Goal: Task Accomplishment & Management: Manage account settings

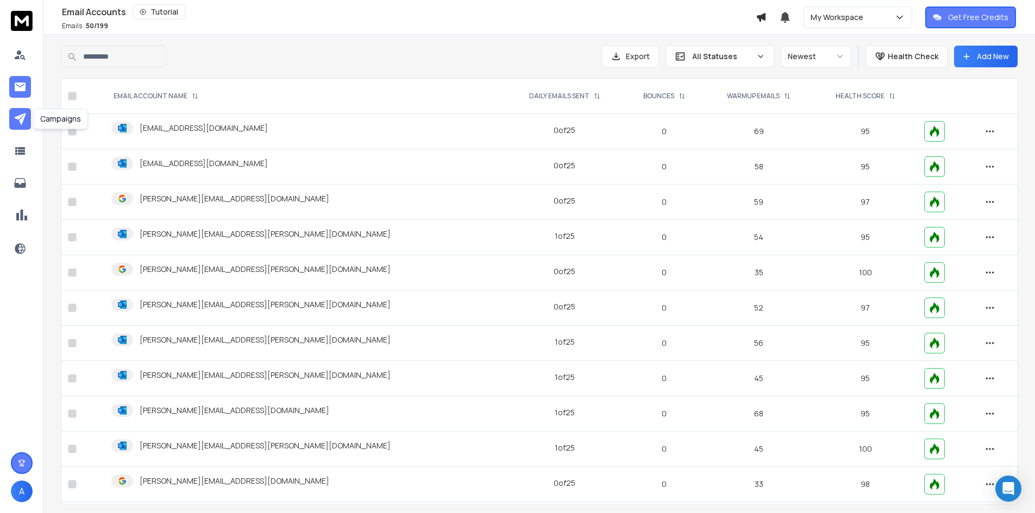
click at [23, 117] on icon at bounding box center [19, 119] width 11 height 11
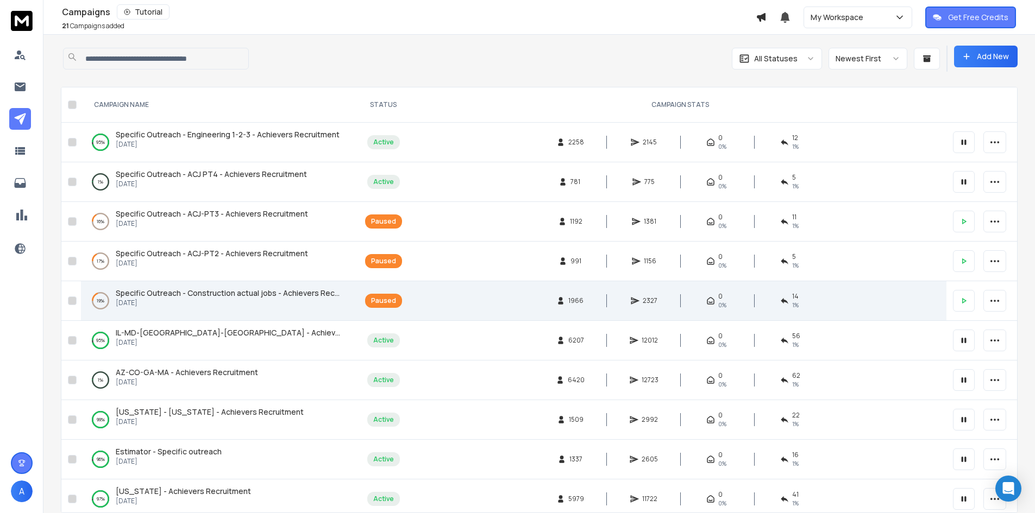
click at [953, 297] on button at bounding box center [964, 301] width 22 height 22
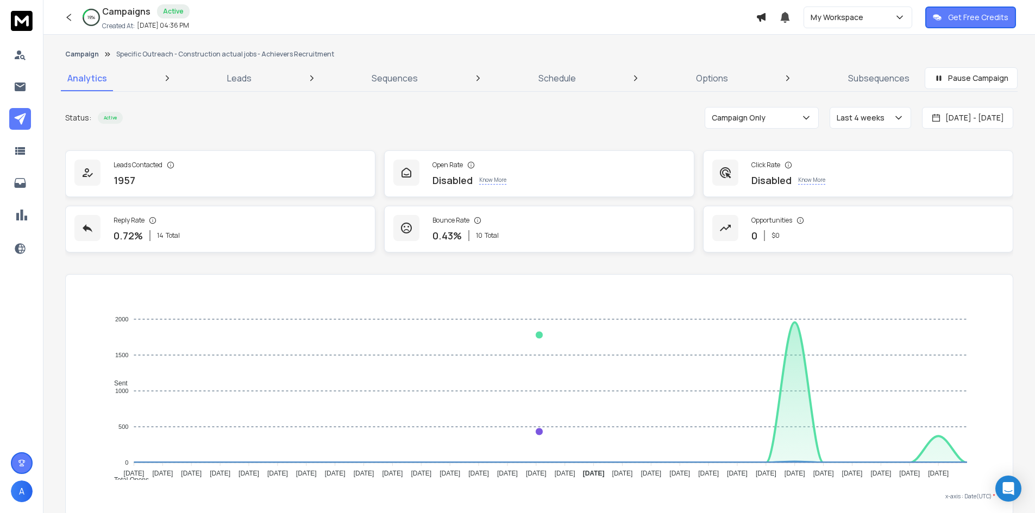
click at [87, 61] on div "Campaign Specific Outreach - Construction actual jobs - Achievers Recruitment" at bounding box center [539, 54] width 957 height 17
drag, startPoint x: 95, startPoint y: 41, endPoint x: 98, endPoint y: 49, distance: 9.3
click at [98, 48] on div "Campaign Specific Outreach - Construction actual jobs - Achievers Recruitment A…" at bounding box center [538, 391] width 991 height 712
click at [98, 49] on div "Campaign Specific Outreach - Construction actual jobs - Achievers Recruitment" at bounding box center [539, 54] width 957 height 17
click at [74, 62] on div "Campaign Specific Outreach - Construction actual jobs - Achievers Recruitment" at bounding box center [539, 54] width 957 height 17
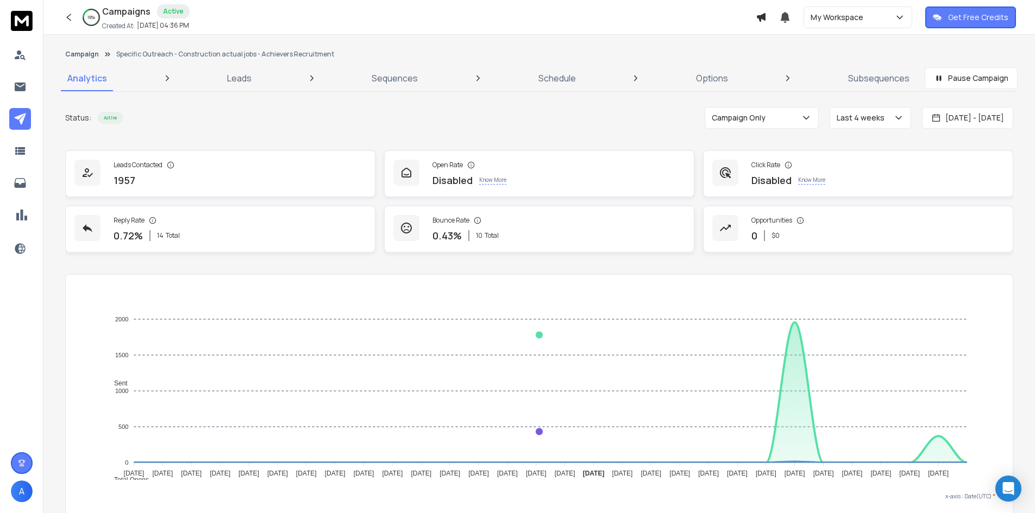
click at [86, 52] on button "Campaign" at bounding box center [82, 54] width 34 height 9
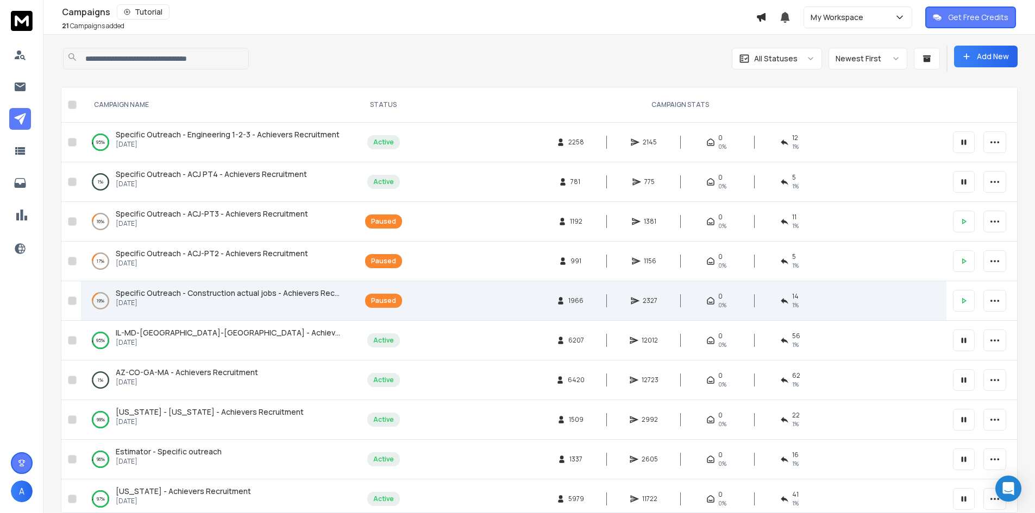
click at [959, 304] on icon at bounding box center [964, 301] width 10 height 10
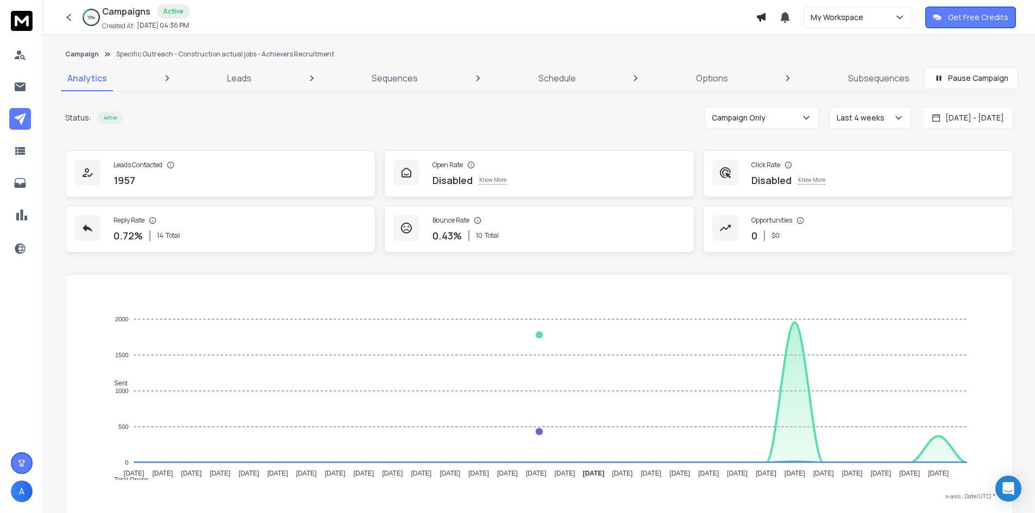
click at [32, 179] on div at bounding box center [21, 185] width 25 height 26
click at [26, 184] on icon at bounding box center [19, 183] width 11 height 10
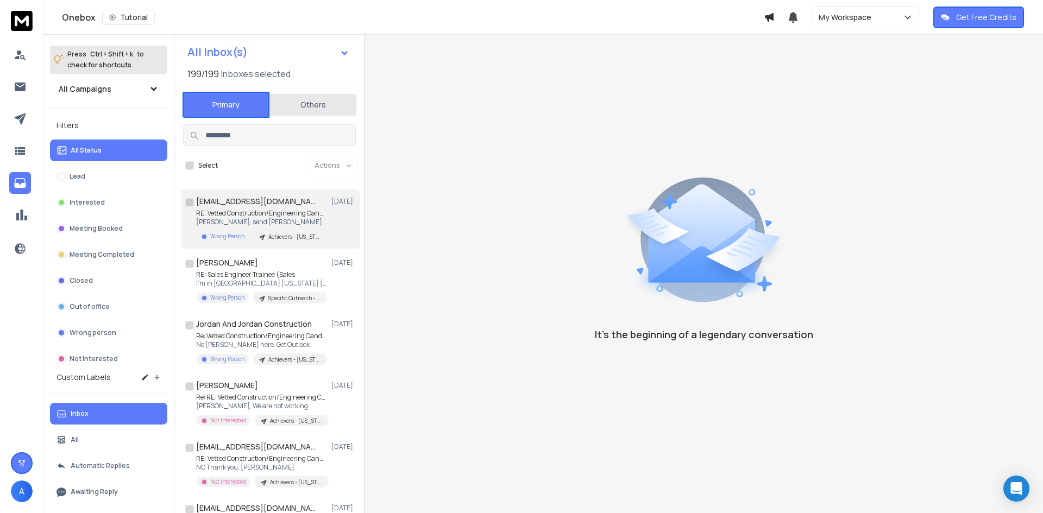
click at [311, 222] on p "[PERSON_NAME], send [PERSON_NAME] the ads" at bounding box center [261, 222] width 130 height 9
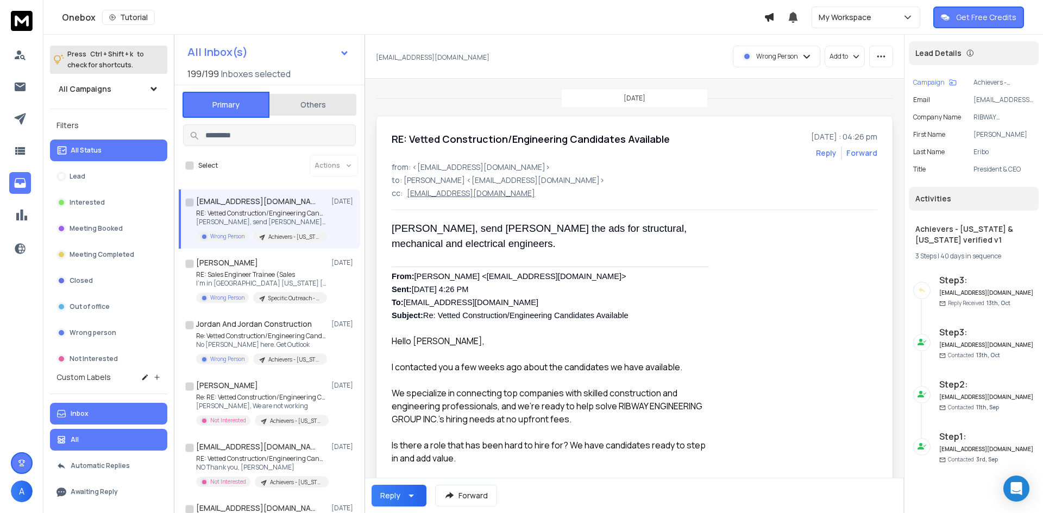
click at [86, 432] on button "All" at bounding box center [108, 440] width 117 height 22
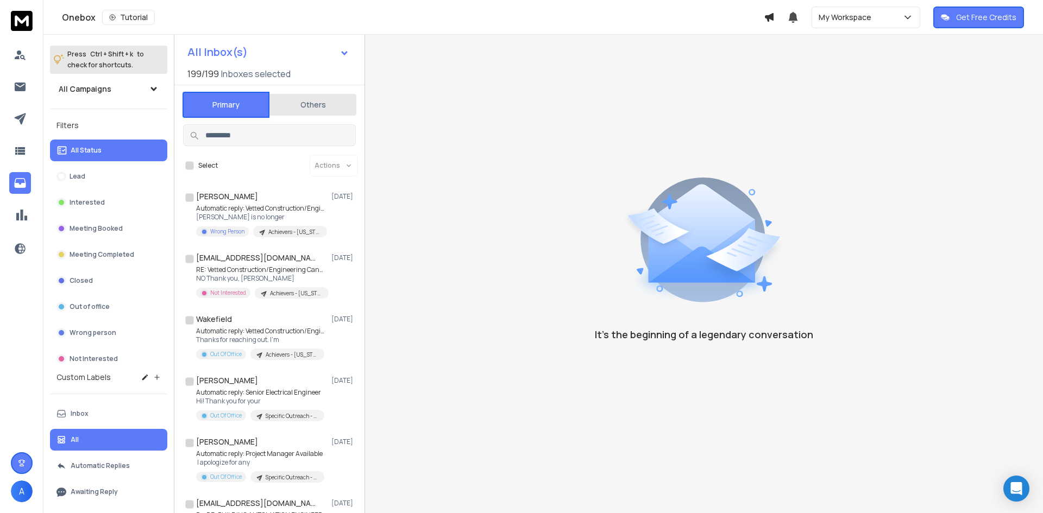
scroll to position [543, 0]
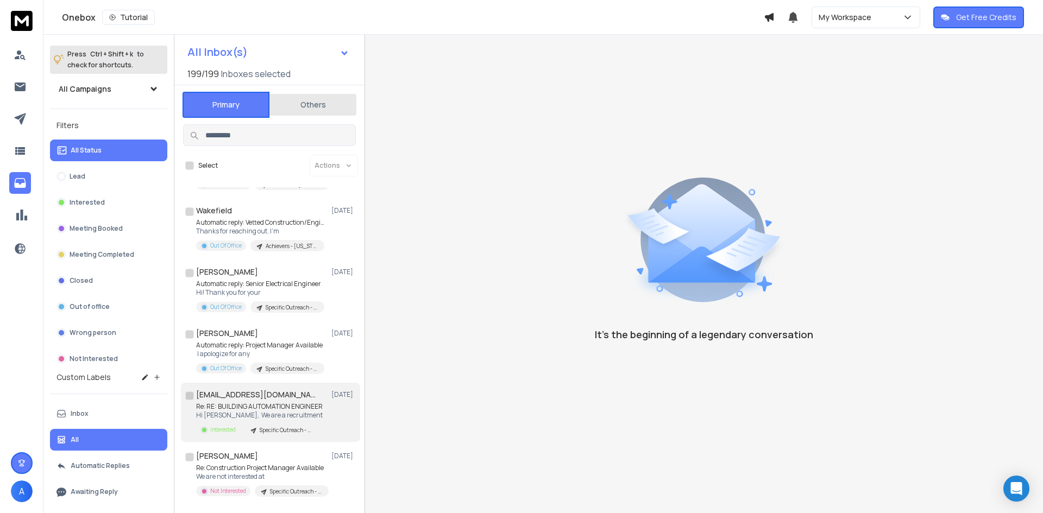
click at [253, 412] on p "Hi [PERSON_NAME], We are a recruitment" at bounding box center [259, 415] width 127 height 9
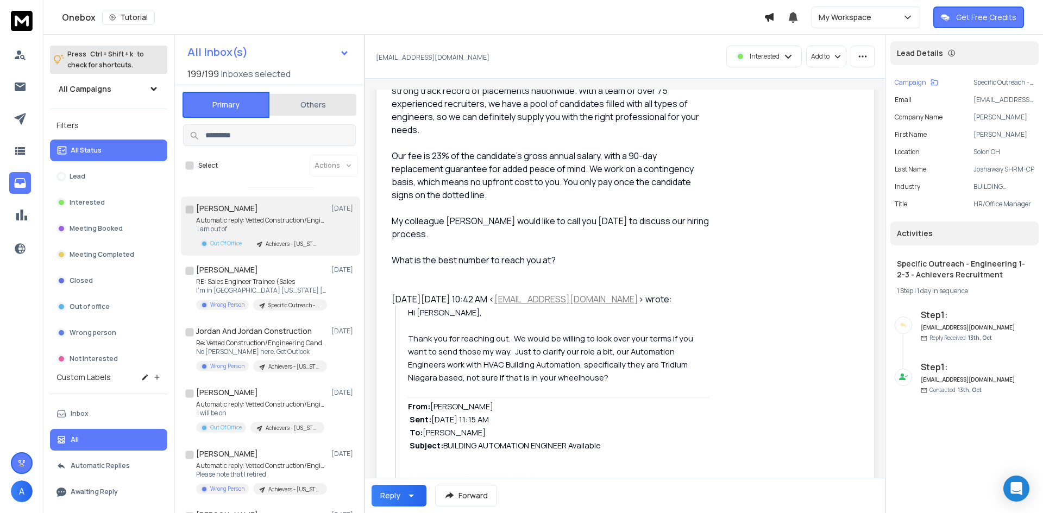
scroll to position [0, 0]
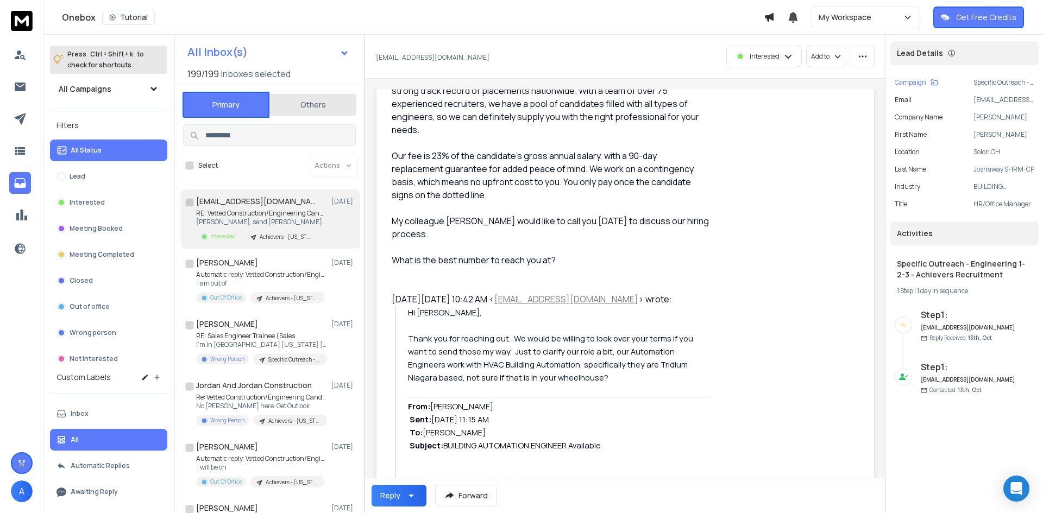
click at [280, 221] on p "Lydia, send Brian the ads" at bounding box center [261, 222] width 130 height 9
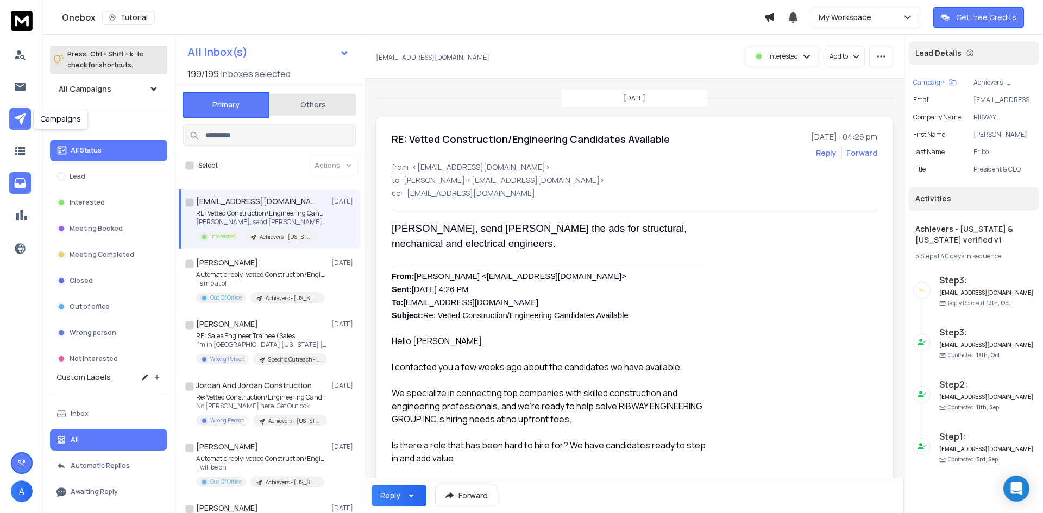
click at [12, 122] on link at bounding box center [20, 119] width 22 height 22
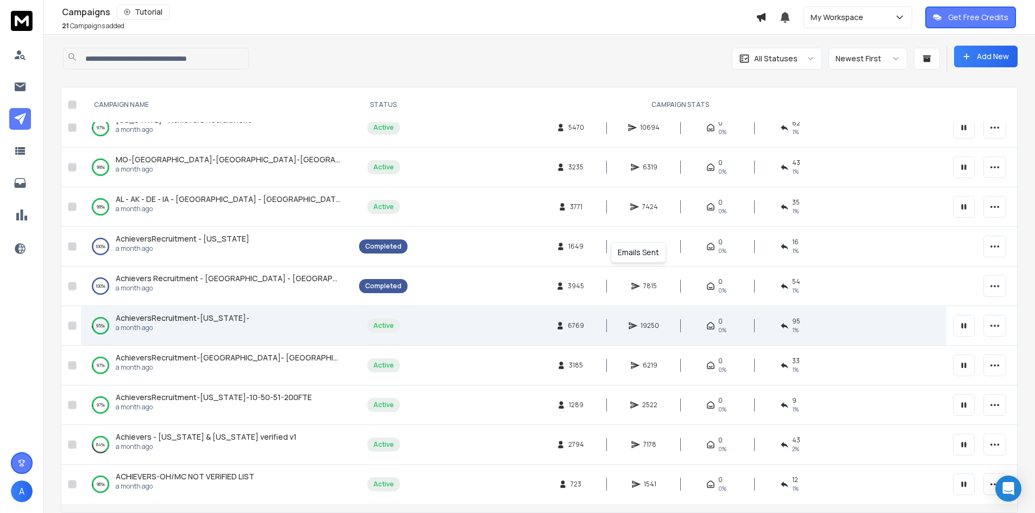
scroll to position [56, 0]
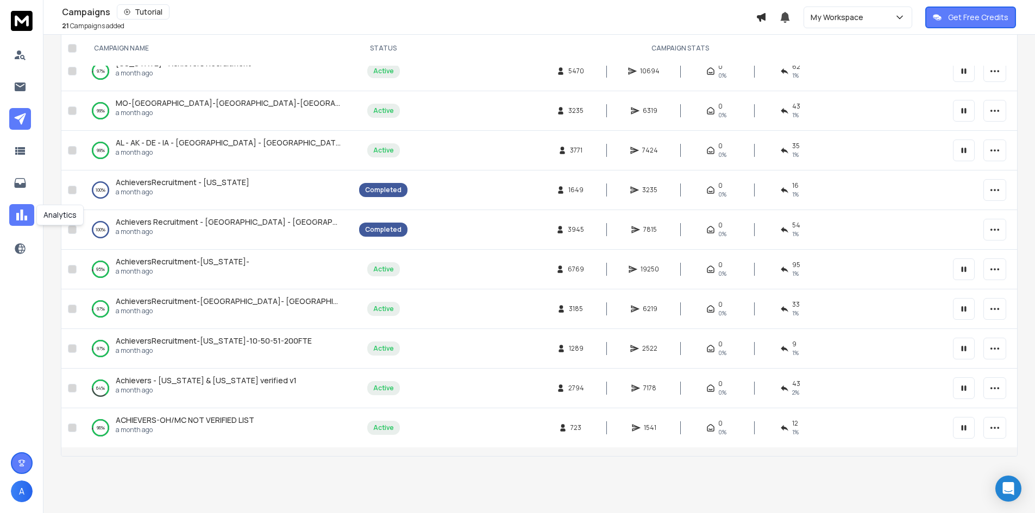
click at [26, 210] on icon at bounding box center [22, 215] width 16 height 16
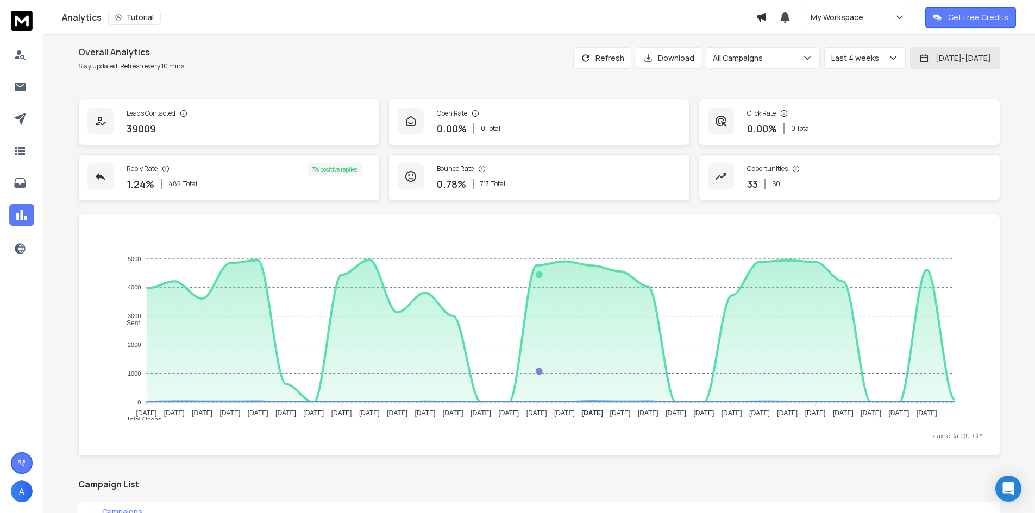
click at [921, 59] on button "15 Sep 2025 - 14 Oct 2025" at bounding box center [955, 58] width 90 height 22
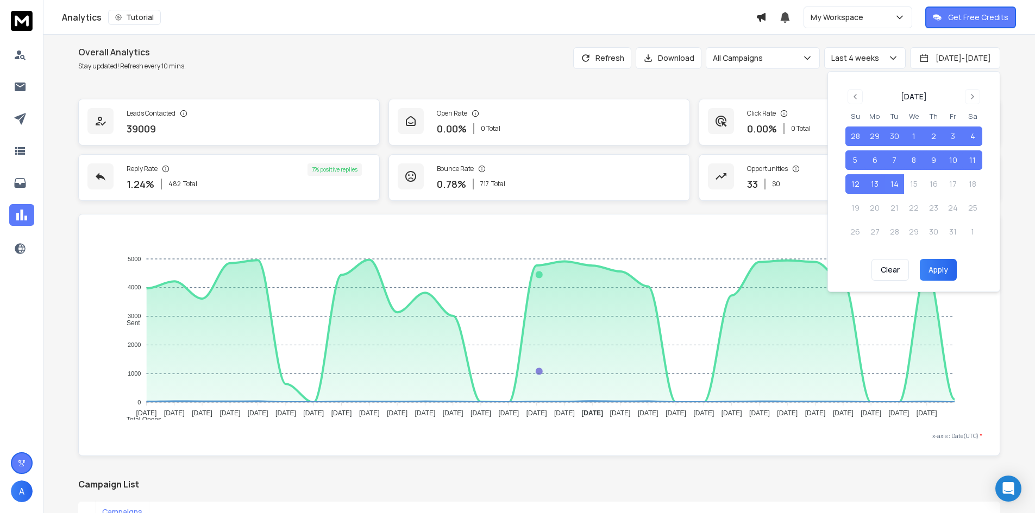
click at [884, 193] on td "13" at bounding box center [875, 184] width 20 height 20
click at [888, 188] on button "14" at bounding box center [894, 184] width 20 height 20
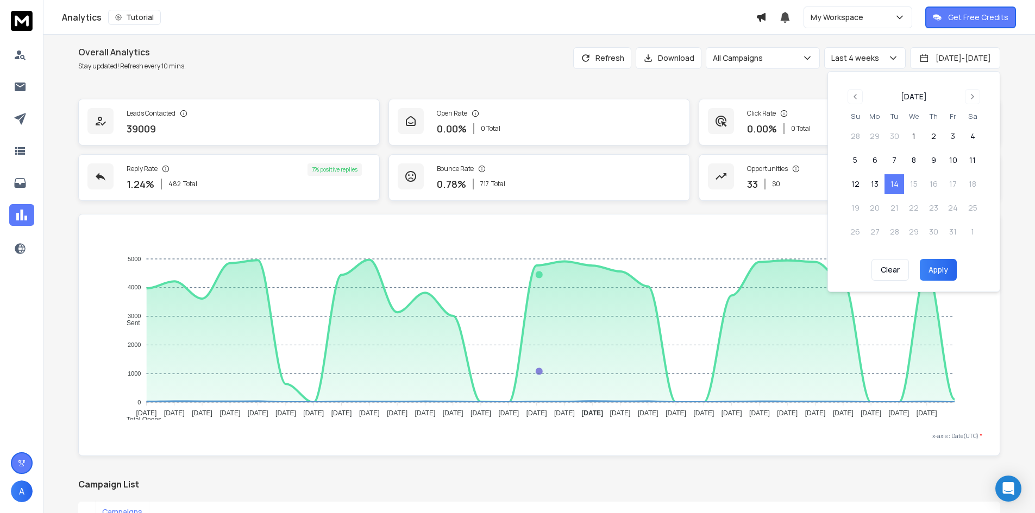
click at [945, 273] on button "Apply" at bounding box center [938, 270] width 37 height 22
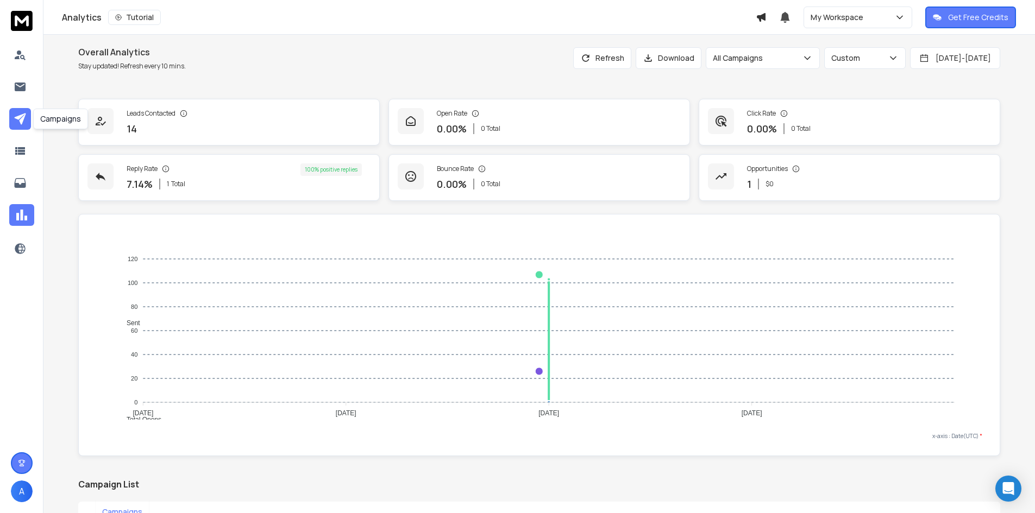
click at [28, 115] on link at bounding box center [20, 119] width 22 height 22
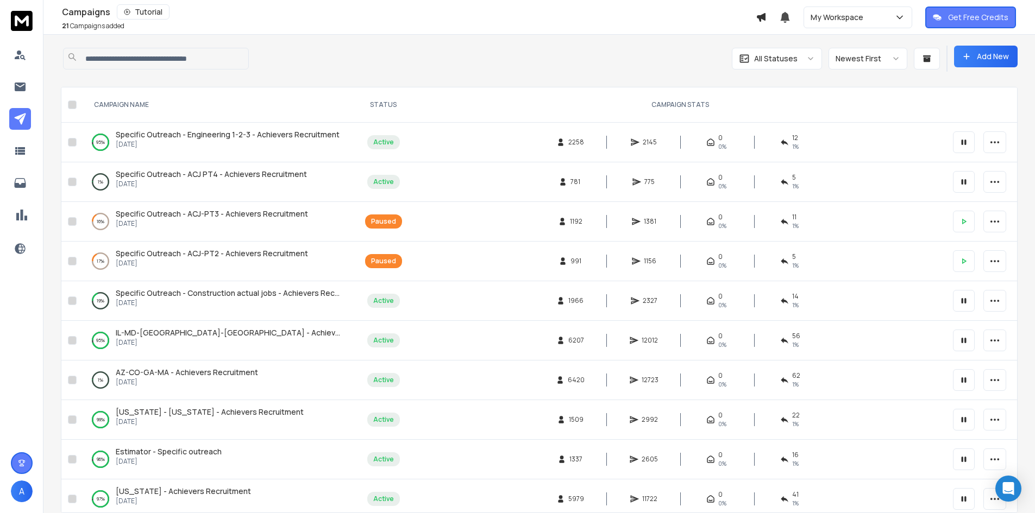
click at [469, 58] on div at bounding box center [300, 59] width 479 height 26
click at [475, 65] on div at bounding box center [300, 59] width 479 height 26
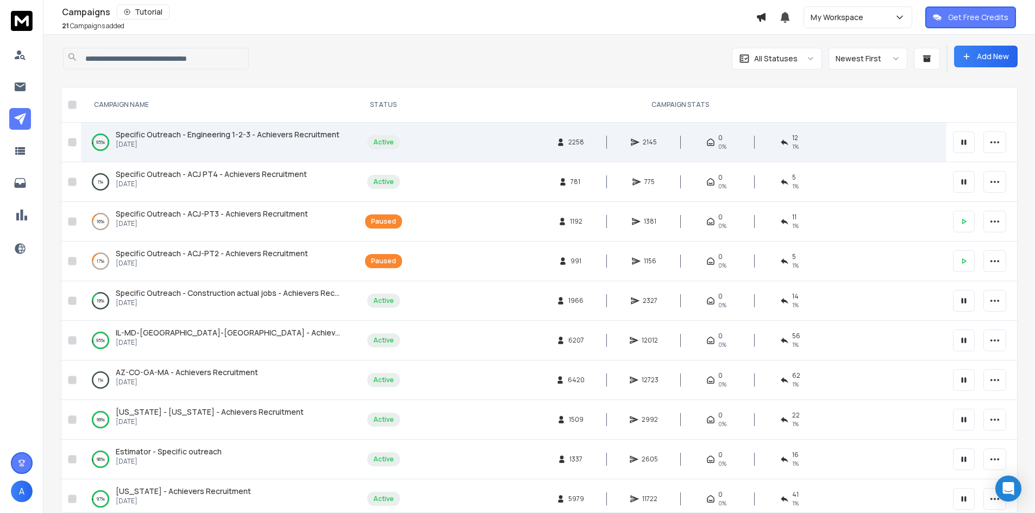
click at [271, 138] on span "Specific Outreach - Engineering 1-2-3 - Achievers Recruitment" at bounding box center [228, 134] width 224 height 10
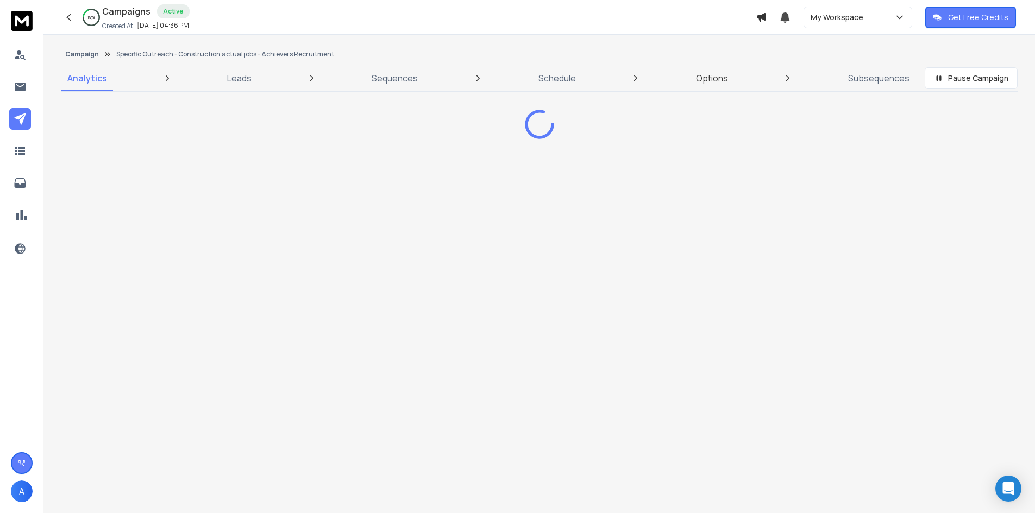
click at [725, 70] on link "Options" at bounding box center [711, 78] width 45 height 26
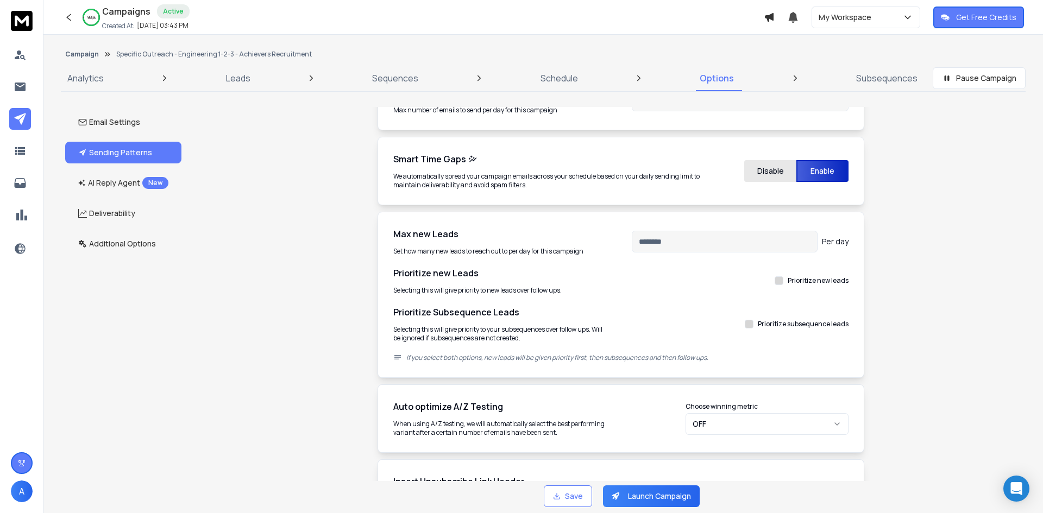
scroll to position [551, 0]
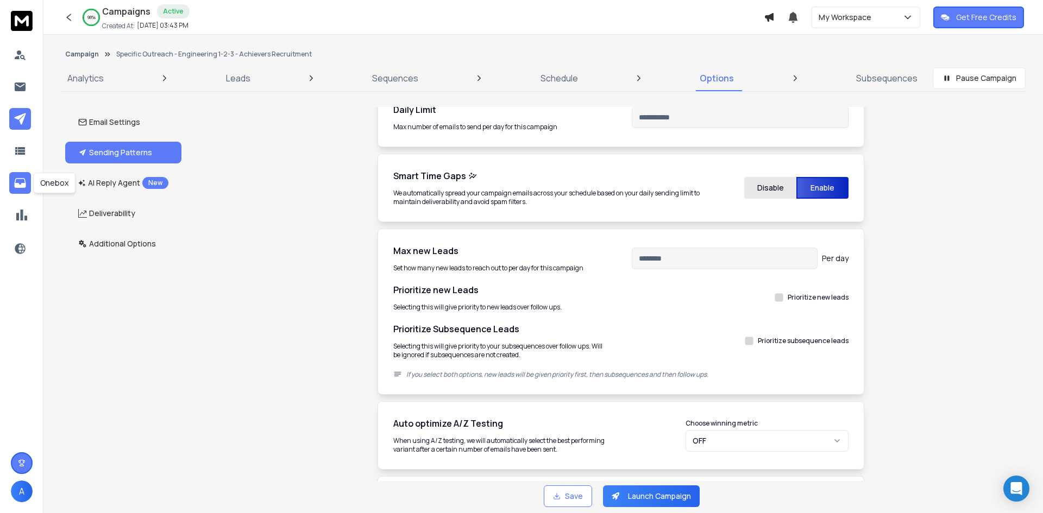
click at [26, 182] on icon at bounding box center [20, 183] width 13 height 13
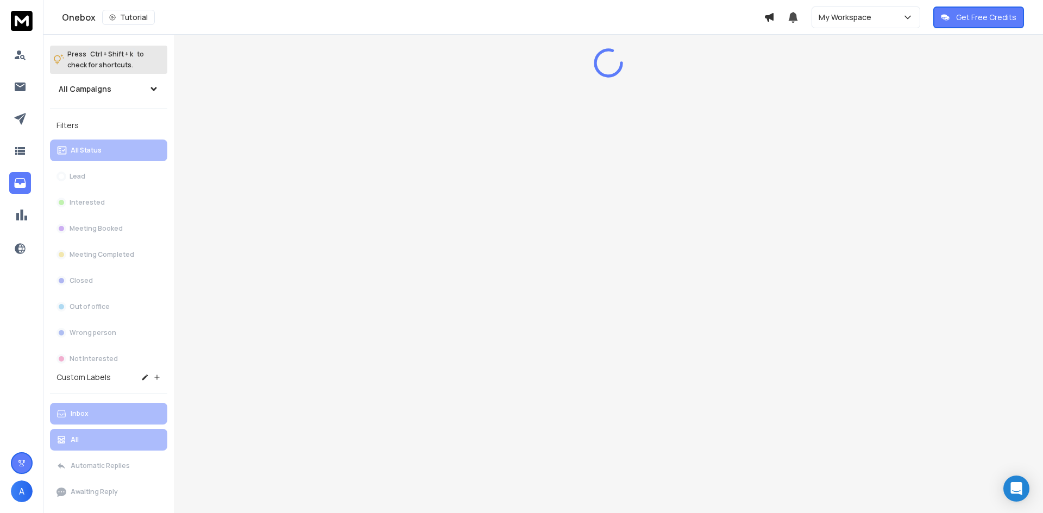
click at [89, 444] on div "Inbox All Automatic Replies Awaiting Reply Unread only Sent Drafts Archive" at bounding box center [108, 505] width 117 height 204
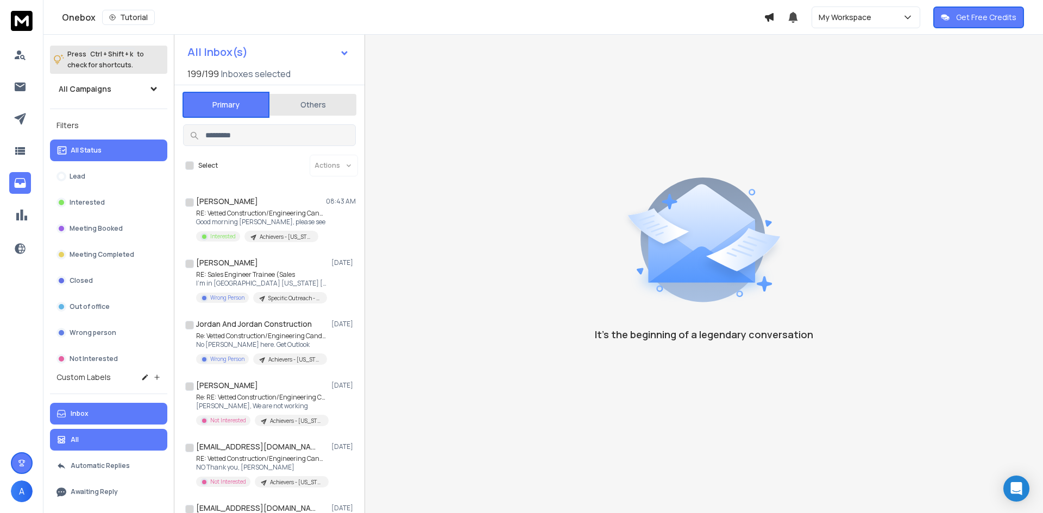
click at [80, 437] on button "All" at bounding box center [108, 440] width 117 height 22
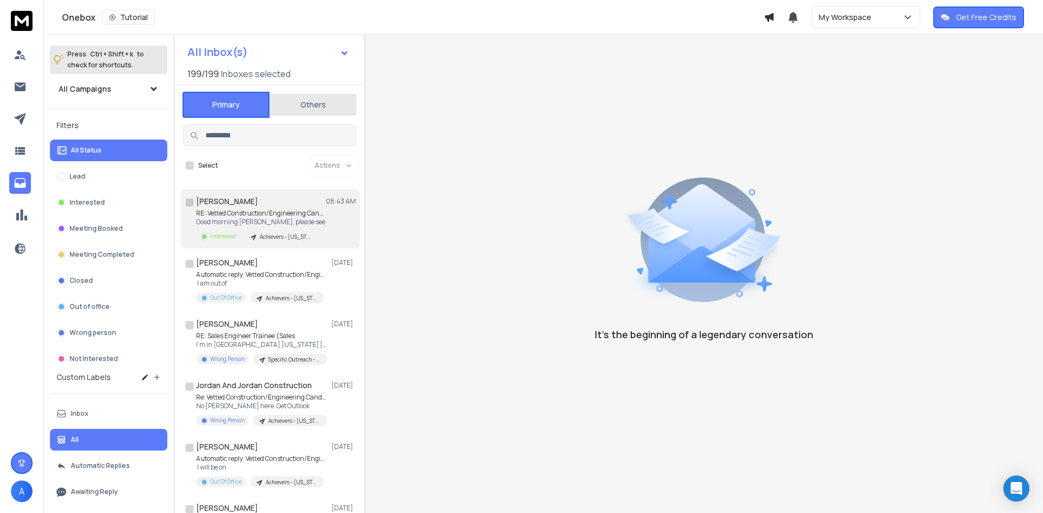
click at [296, 201] on div "Lydia Featheringill 08:43 AM" at bounding box center [276, 201] width 160 height 11
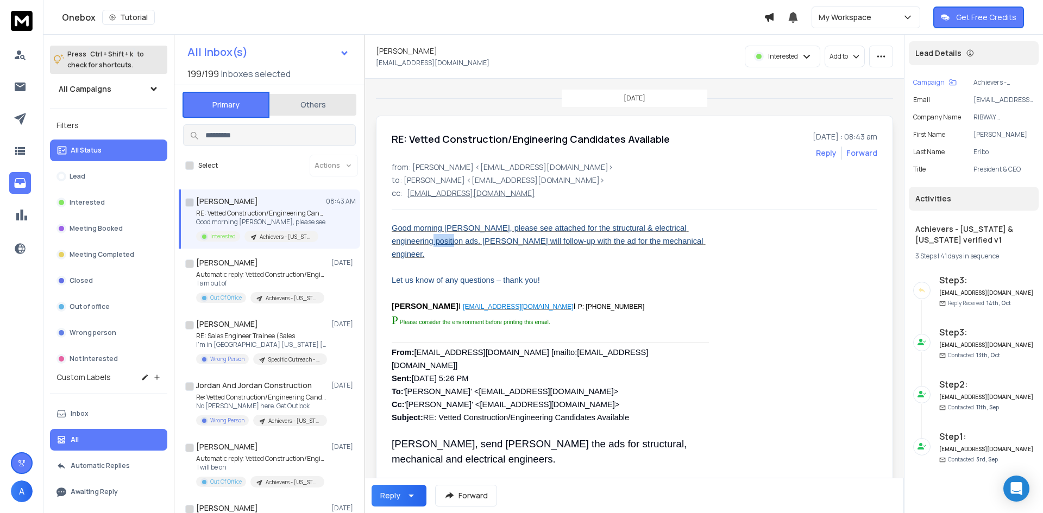
drag, startPoint x: 714, startPoint y: 231, endPoint x: 682, endPoint y: 225, distance: 32.1
click at [682, 225] on span "Good morning Brant, please see attached for the structural & electrical enginee…" at bounding box center [549, 241] width 314 height 35
click at [580, 230] on span "Good morning Brant, please see attached for the structural & electrical enginee…" at bounding box center [549, 241] width 314 height 35
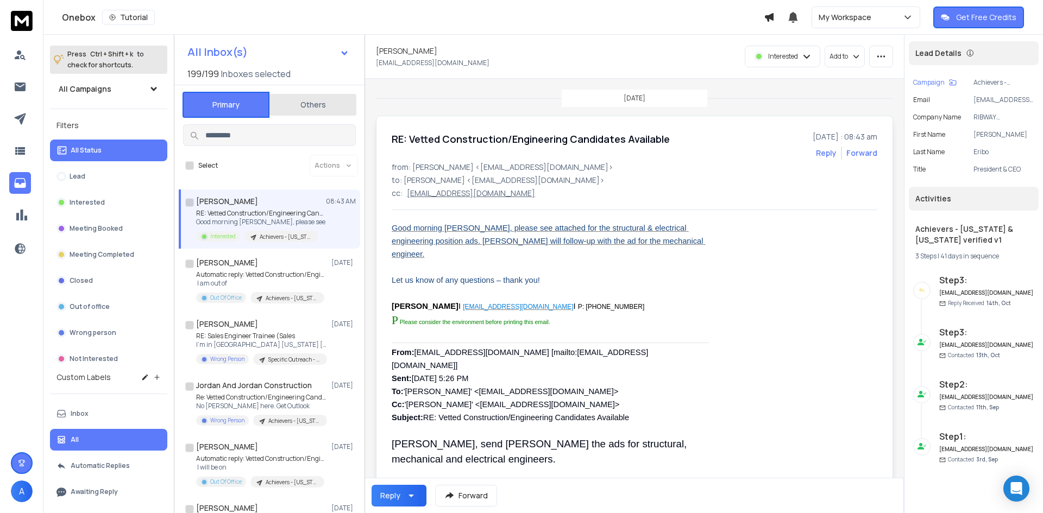
drag, startPoint x: 706, startPoint y: 225, endPoint x: 461, endPoint y: 225, distance: 244.4
click at [461, 225] on p "Good morning Brant, please see attached for the structural & electrical enginee…" at bounding box center [550, 240] width 317 height 39
drag, startPoint x: 500, startPoint y: 225, endPoint x: 869, endPoint y: 226, distance: 368.8
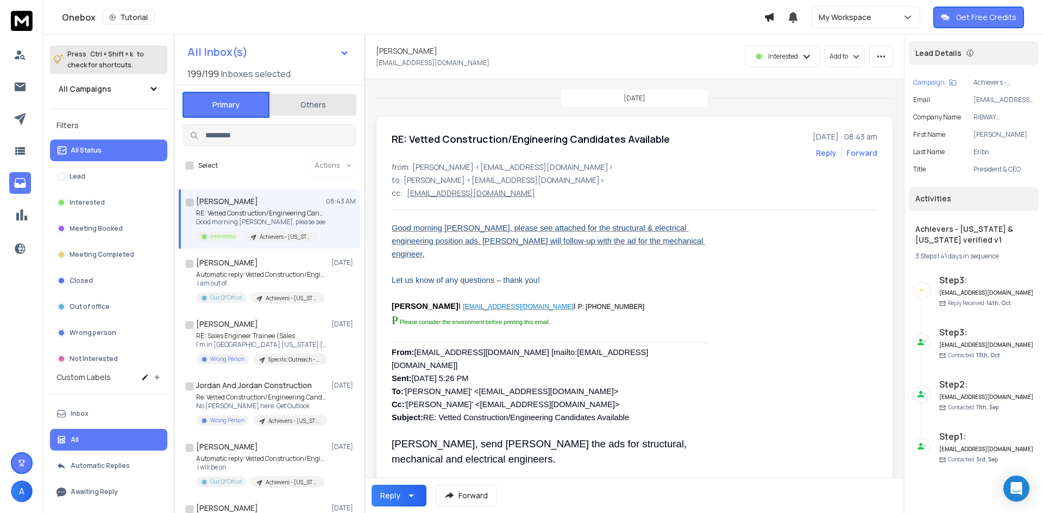
click at [587, 244] on span "Good morning Brant, please see attached for the structural & electrical enginee…" at bounding box center [549, 241] width 314 height 35
click at [589, 245] on span "Good morning Brant, please see attached for the structural & electrical enginee…" at bounding box center [549, 241] width 314 height 35
click at [590, 243] on span "Good morning Brant, please see attached for the structural & electrical enginee…" at bounding box center [549, 241] width 314 height 35
click at [624, 236] on p "Good morning Brant, please see attached for the structural & electrical enginee…" at bounding box center [550, 240] width 317 height 39
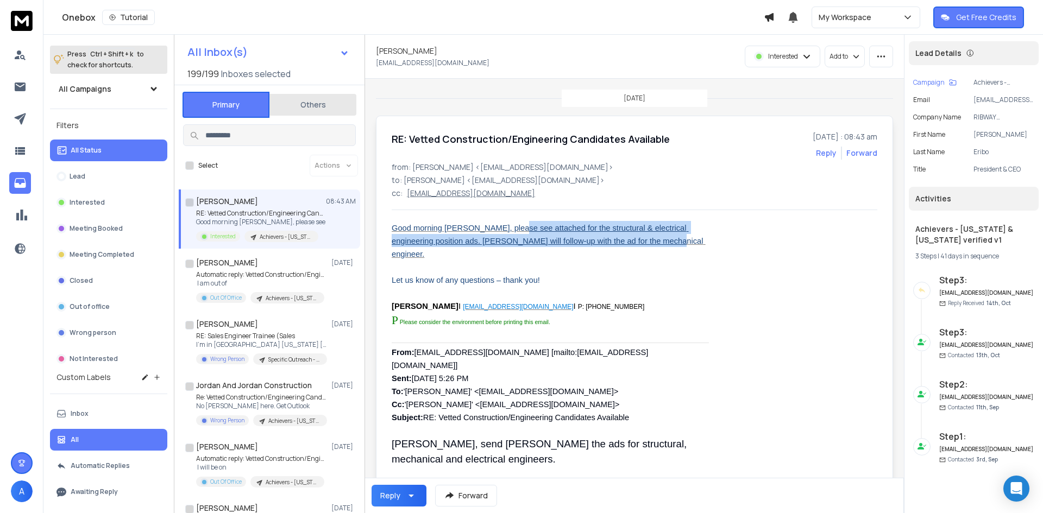
drag, startPoint x: 616, startPoint y: 238, endPoint x: 500, endPoint y: 229, distance: 116.6
click at [500, 229] on p "Good morning Brant, please see attached for the structural & electrical enginee…" at bounding box center [550, 240] width 317 height 39
click at [684, 231] on span "Good morning Brant, please see attached for the structural & electrical enginee…" at bounding box center [549, 241] width 314 height 35
drag, startPoint x: 715, startPoint y: 231, endPoint x: 460, endPoint y: 232, distance: 254.8
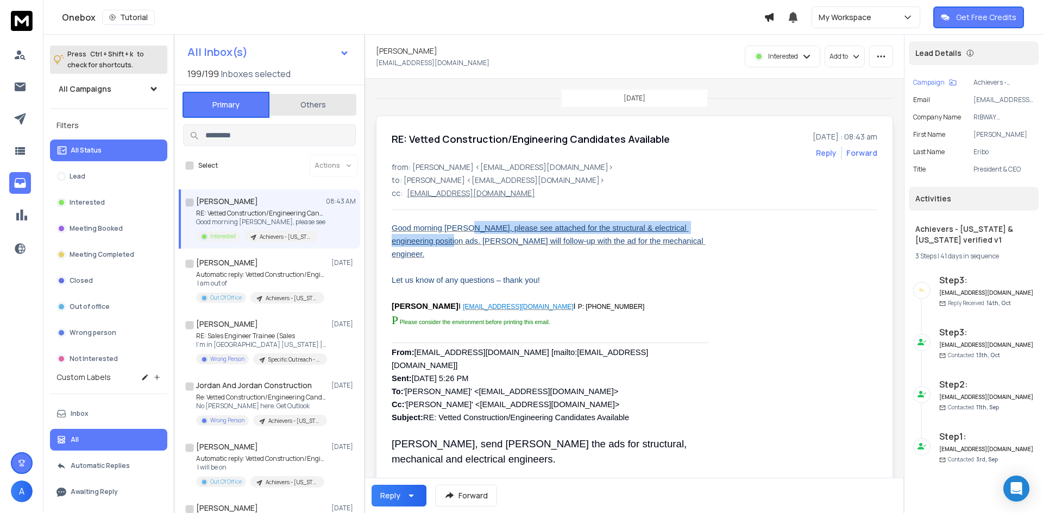
copy span "please see attached for the structural & electrical engineering position ads."
drag, startPoint x: 581, startPoint y: 228, endPoint x: 804, endPoint y: 274, distance: 228.0
click at [678, 225] on span "Good morning Brant, please see attached for the structural & electrical enginee…" at bounding box center [549, 241] width 314 height 35
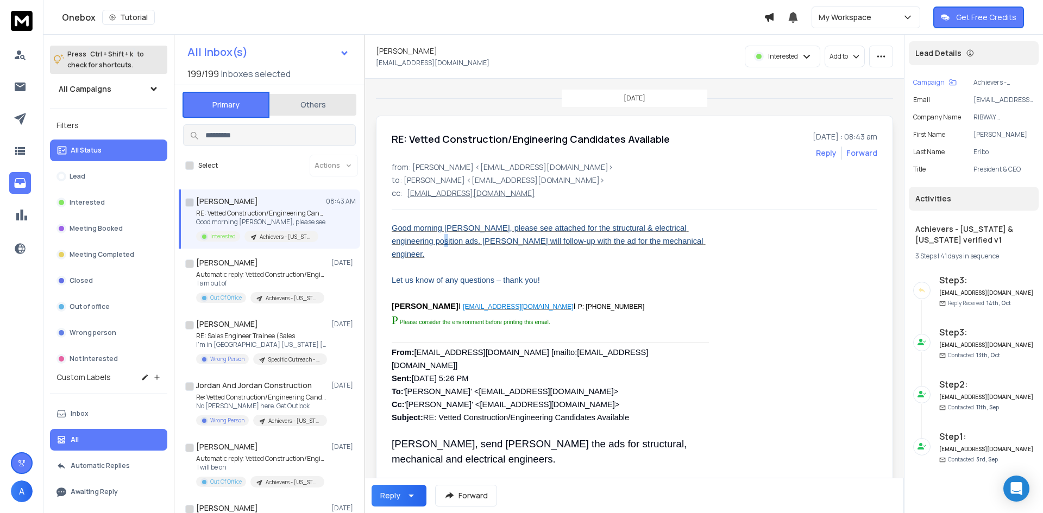
click at [698, 230] on span "Good morning Brant, please see attached for the structural & electrical enginee…" at bounding box center [549, 241] width 314 height 35
click at [697, 240] on p "Good morning Brant, please see attached for the structural & electrical enginee…" at bounding box center [550, 240] width 317 height 39
drag, startPoint x: 684, startPoint y: 218, endPoint x: 634, endPoint y: 267, distance: 70.3
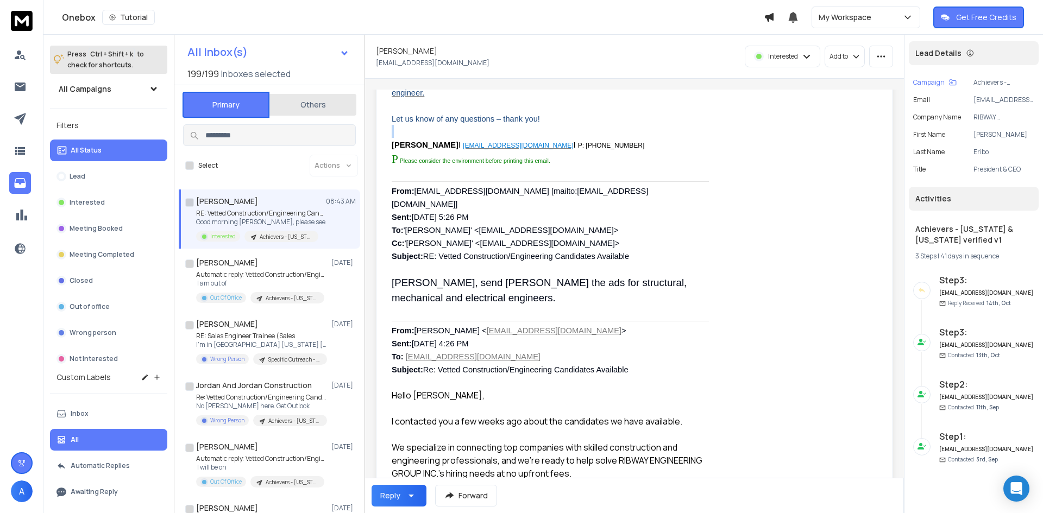
scroll to position [163, 0]
drag, startPoint x: 519, startPoint y: 216, endPoint x: 570, endPoint y: 212, distance: 51.7
click at [563, 213] on span "aeribo@ribwaygroup.com [mailto:aeribo@ribwaygroup.com] Sent: Monday, October 13…" at bounding box center [520, 222] width 256 height 74
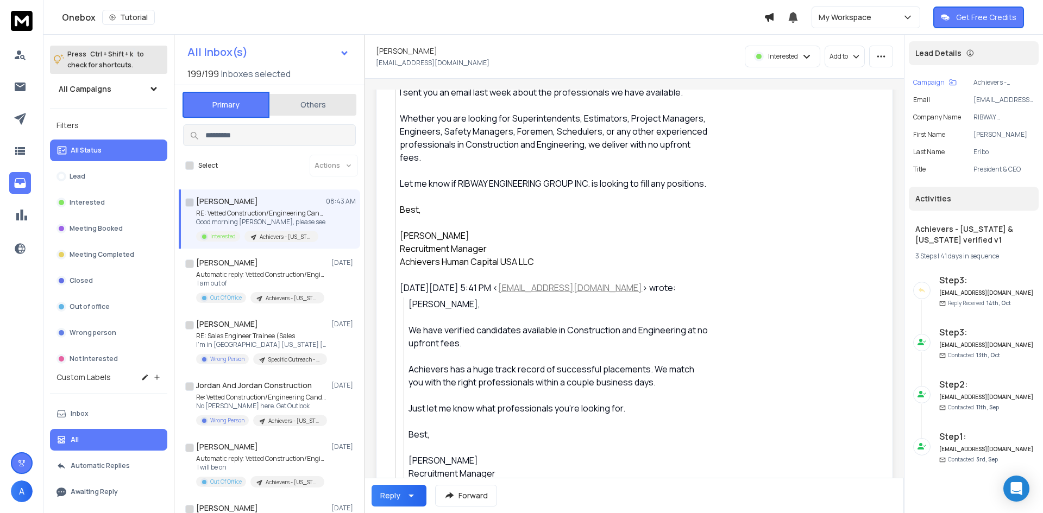
scroll to position [940, 0]
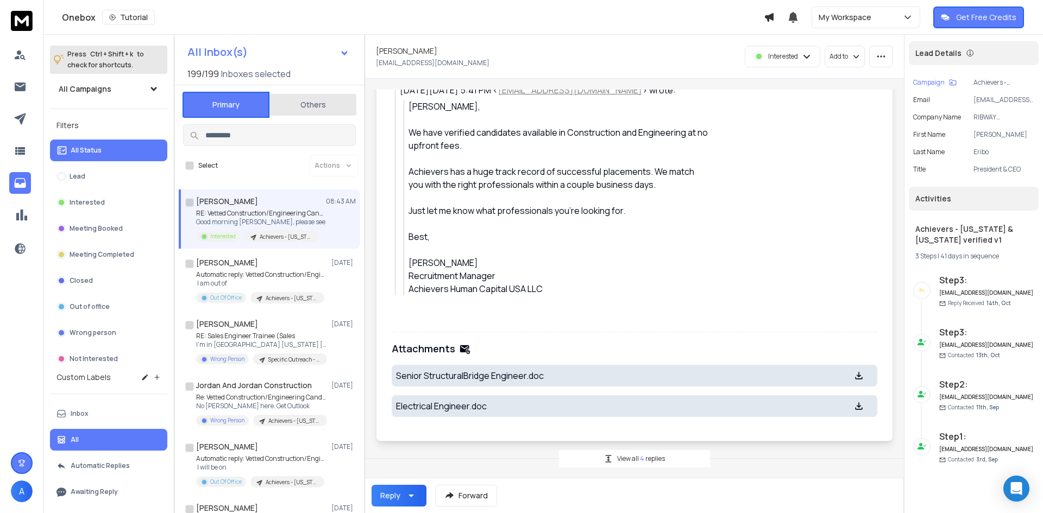
click at [603, 369] on div "Senior StructuralBridge Engineer.doc" at bounding box center [518, 375] width 244 height 13
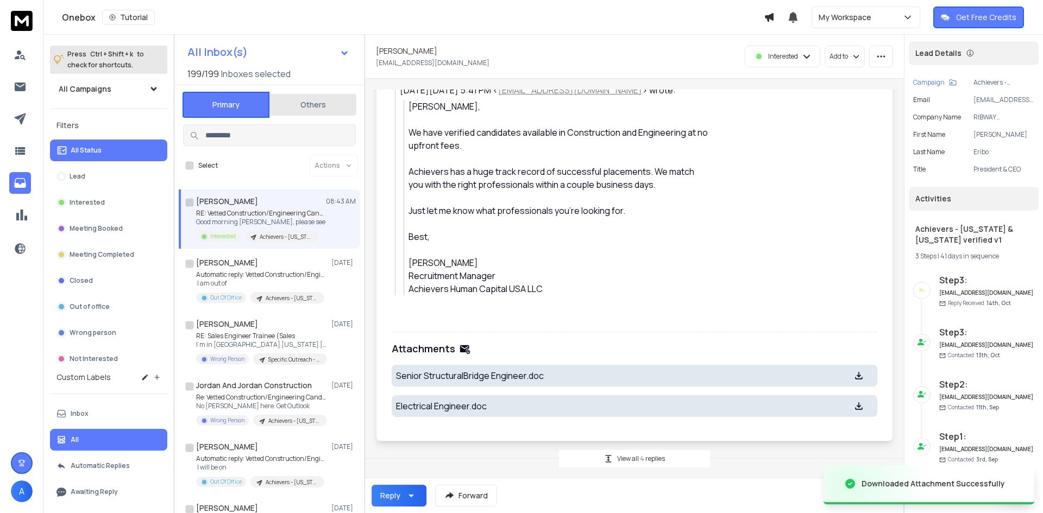
click at [839, 395] on div "Electrical Engineer.doc" at bounding box center [635, 406] width 486 height 22
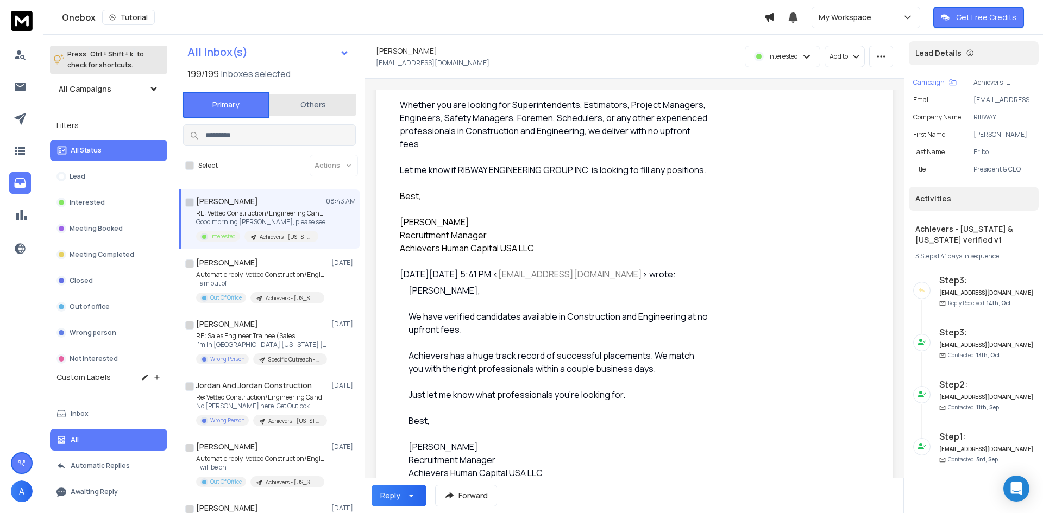
scroll to position [505, 0]
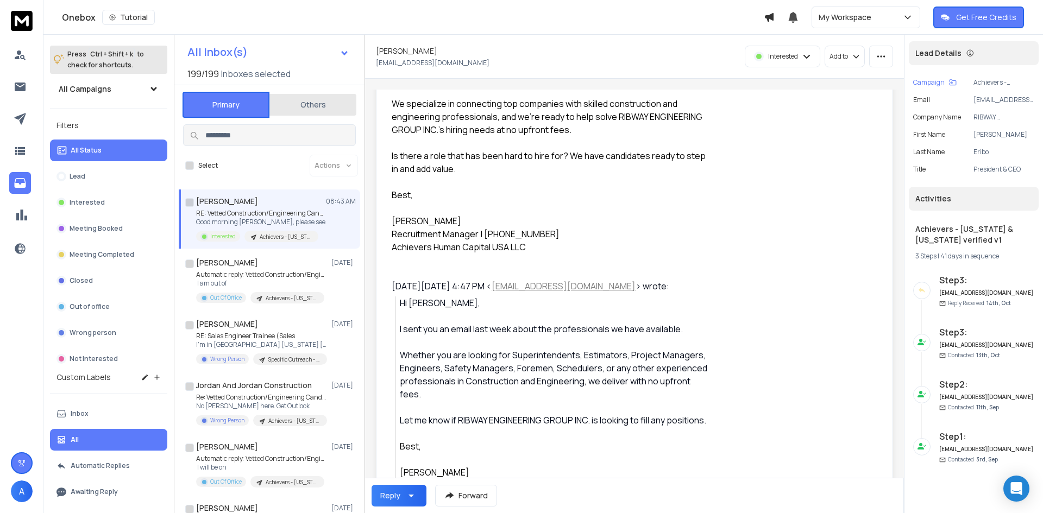
drag, startPoint x: 456, startPoint y: 492, endPoint x: 478, endPoint y: 477, distance: 26.2
click at [456, 492] on button "Forward" at bounding box center [466, 496] width 62 height 22
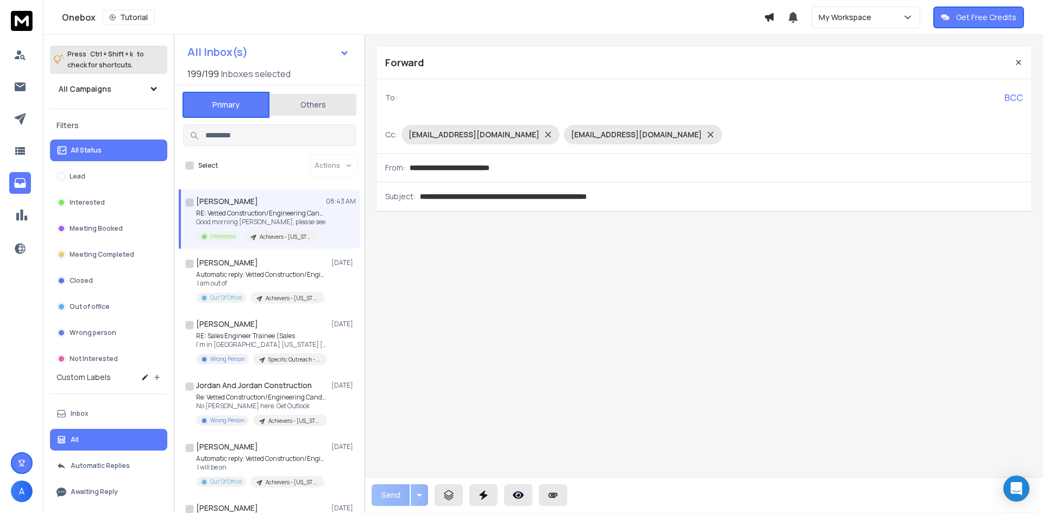
scroll to position [0, 0]
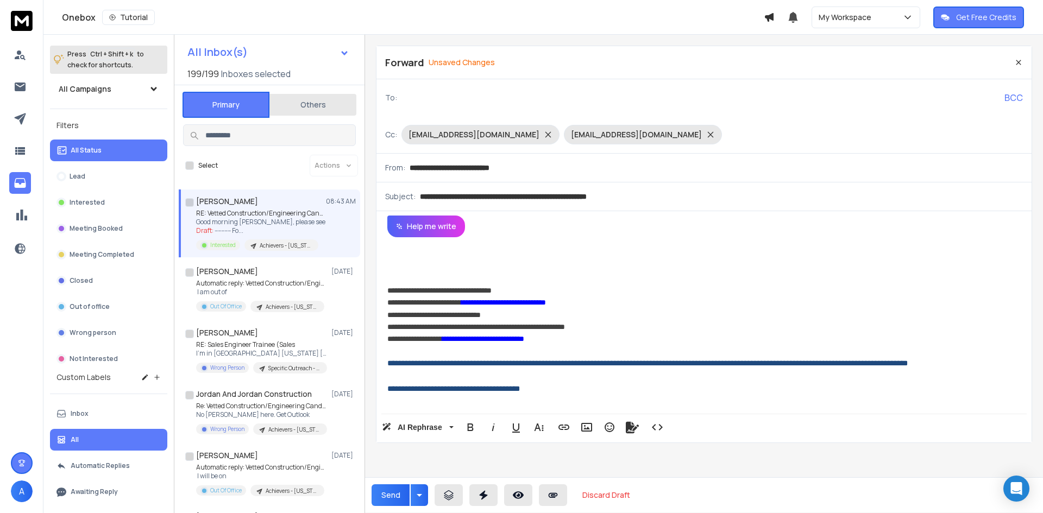
click at [544, 135] on icon at bounding box center [548, 134] width 9 height 9
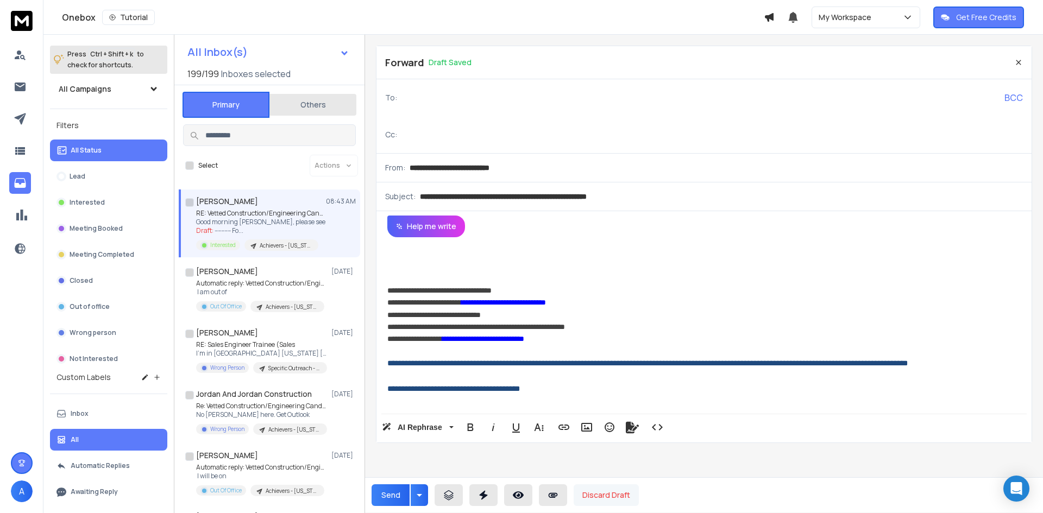
click at [611, 494] on button "Discard Draft" at bounding box center [606, 496] width 65 height 22
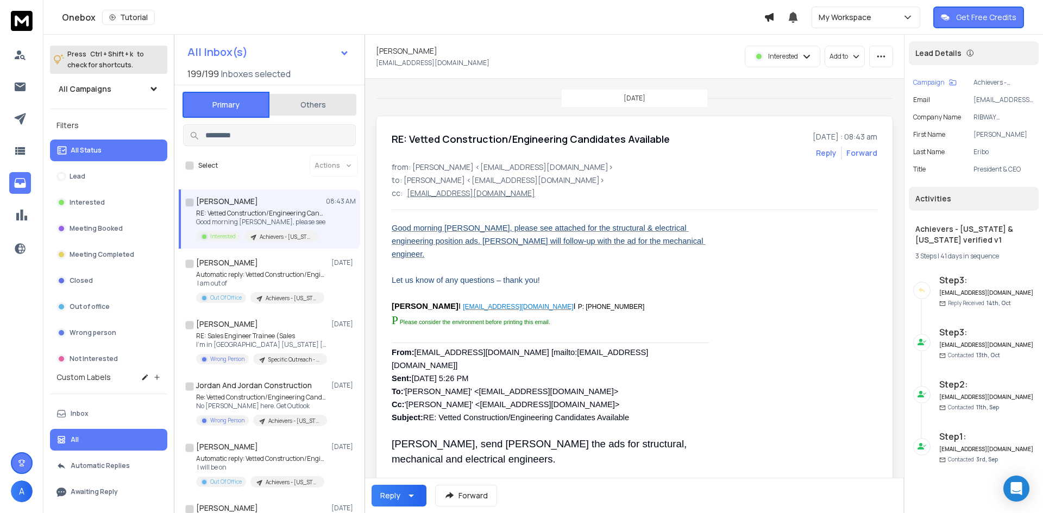
click at [827, 154] on button "Reply" at bounding box center [826, 153] width 21 height 11
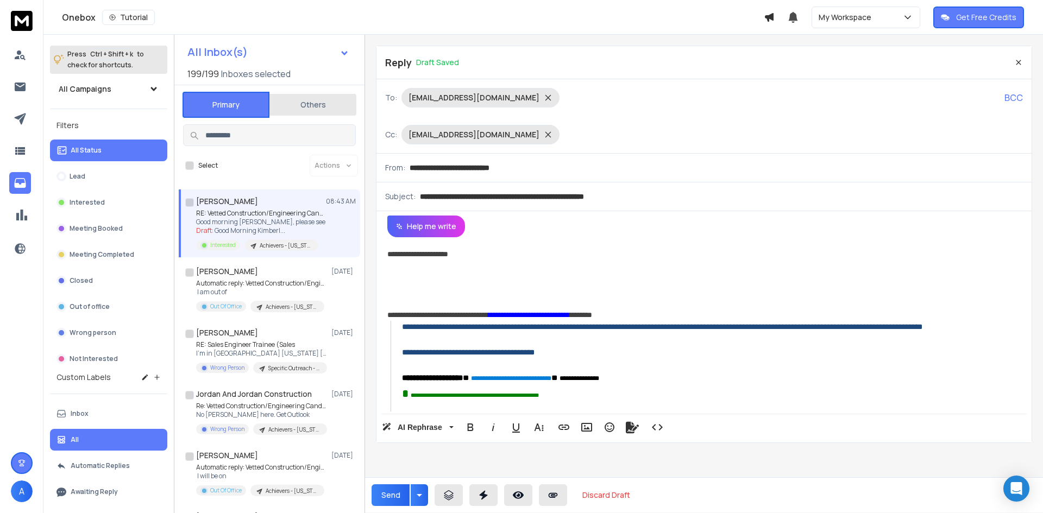
click at [454, 263] on div "**********" at bounding box center [703, 324] width 655 height 174
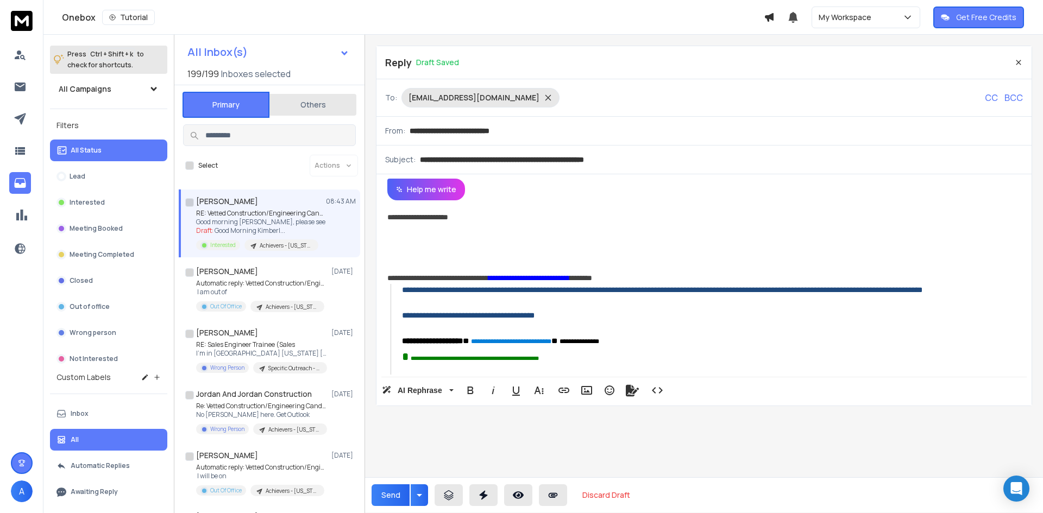
click at [451, 215] on div "**********" at bounding box center [698, 217] width 622 height 12
click at [476, 233] on div at bounding box center [703, 229] width 633 height 12
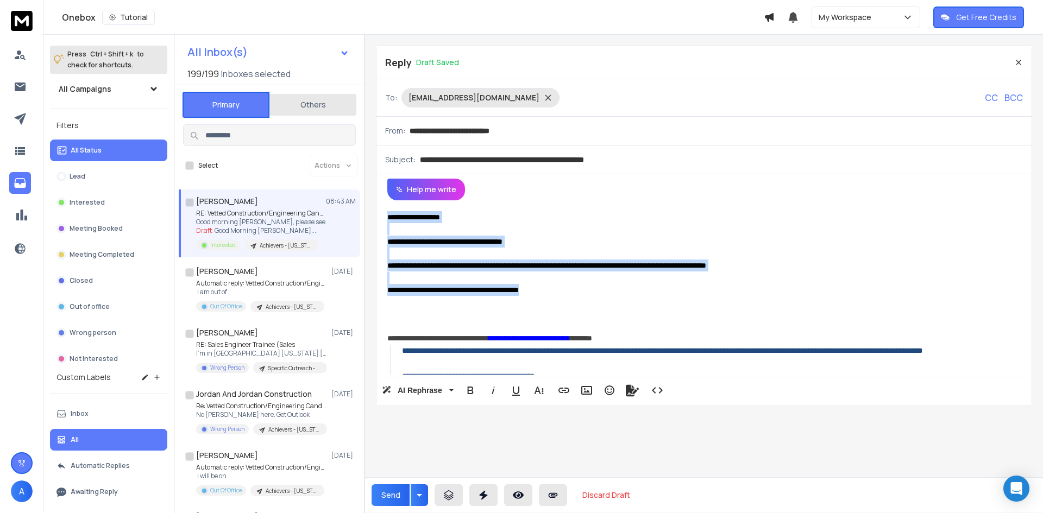
drag, startPoint x: 601, startPoint y: 295, endPoint x: 373, endPoint y: 214, distance: 242.1
click at [373, 214] on div "**********" at bounding box center [704, 288] width 678 height 507
copy div "**********"
drag, startPoint x: 578, startPoint y: 288, endPoint x: 382, endPoint y: 239, distance: 201.6
click at [382, 239] on div "**********" at bounding box center [702, 287] width 652 height 174
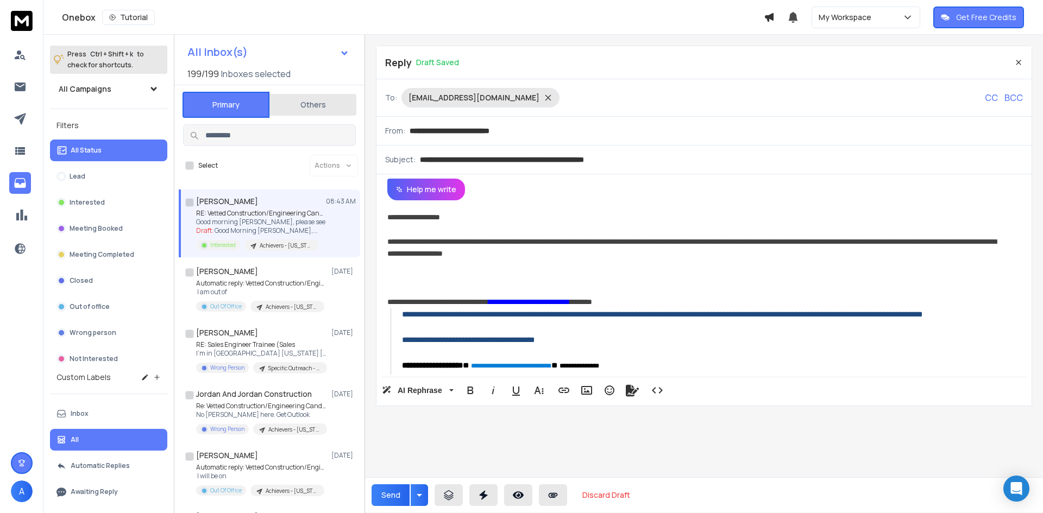
click at [388, 243] on div "**********" at bounding box center [698, 248] width 622 height 24
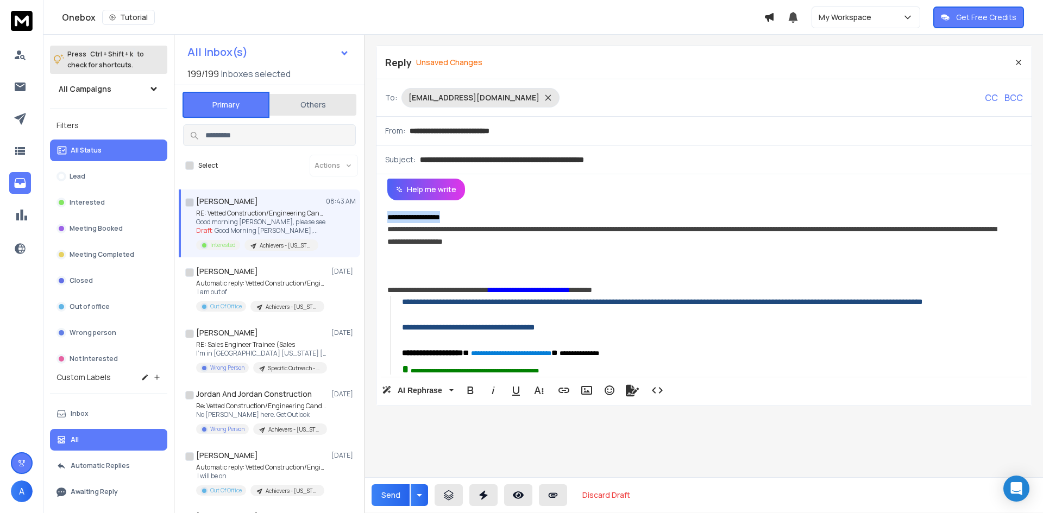
drag, startPoint x: 469, startPoint y: 216, endPoint x: 363, endPoint y: 210, distance: 106.1
click at [363, 210] on div "All Inbox(s) 199 / 199 Inboxes selected Primary Others Select Actions Lydia Fea…" at bounding box center [608, 291] width 869 height 513
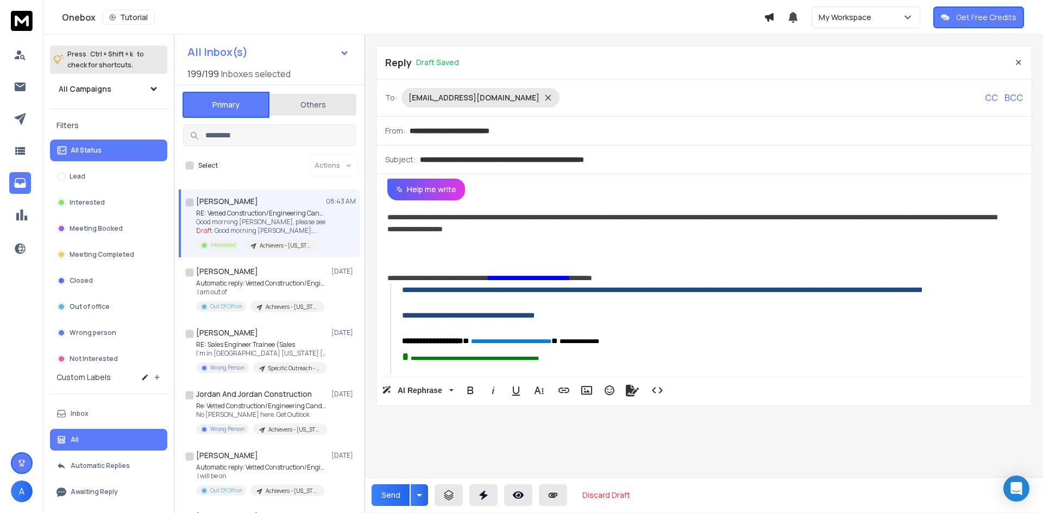
click at [463, 216] on div "**********" at bounding box center [698, 223] width 622 height 24
click at [458, 216] on div "**********" at bounding box center [698, 223] width 622 height 24
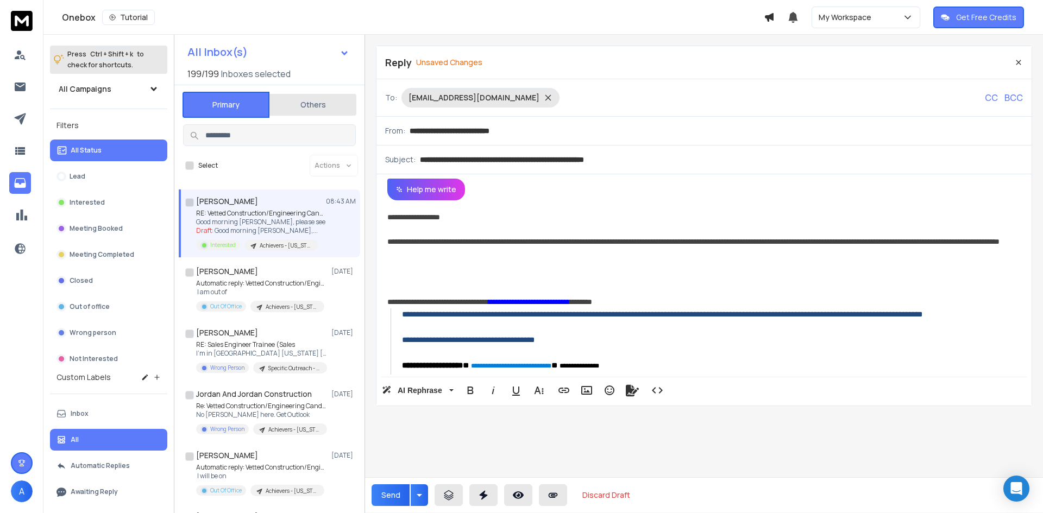
click at [549, 242] on div "**********" at bounding box center [698, 248] width 622 height 24
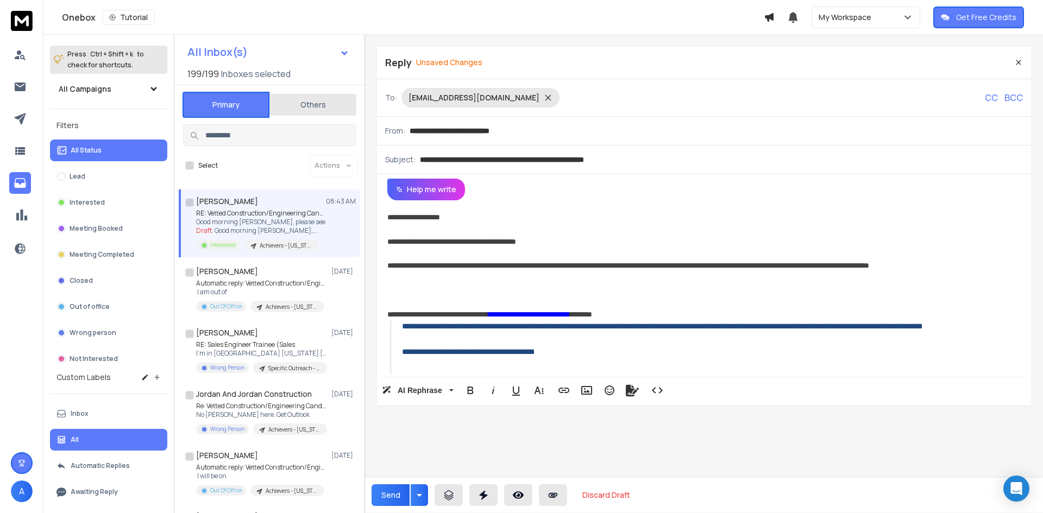
click at [812, 266] on div "**********" at bounding box center [698, 266] width 622 height 12
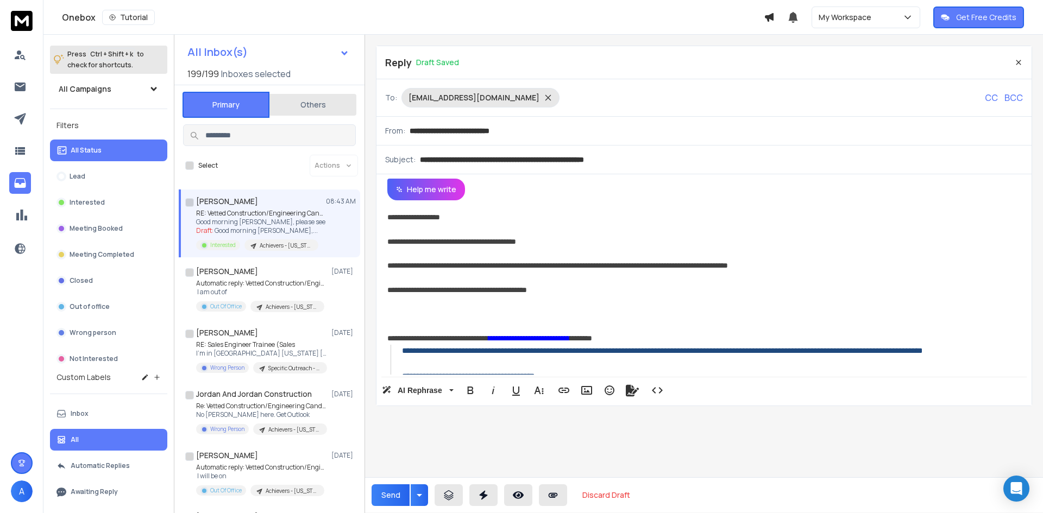
click at [458, 324] on div at bounding box center [702, 327] width 630 height 12
click at [387, 490] on button "Send" at bounding box center [391, 496] width 38 height 22
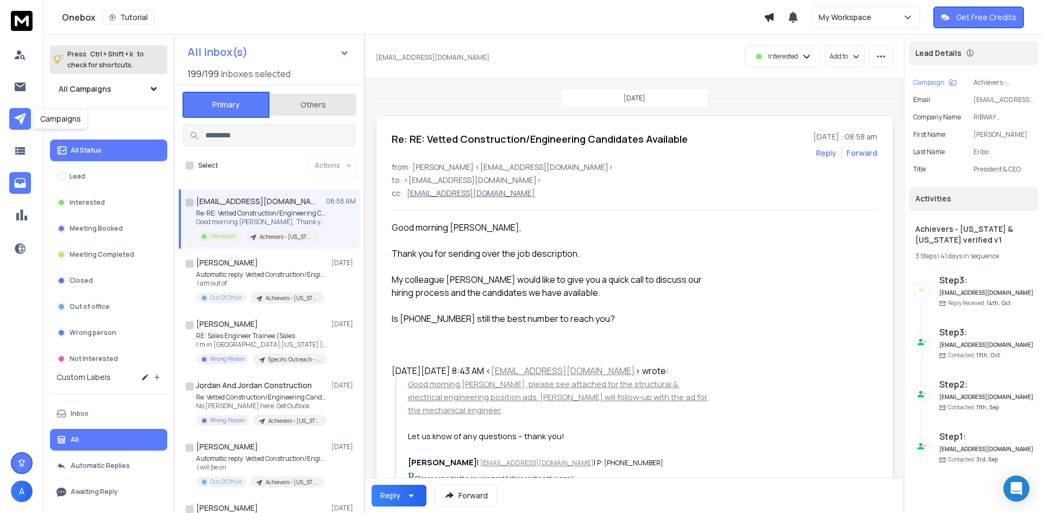
click at [17, 114] on icon at bounding box center [20, 118] width 13 height 13
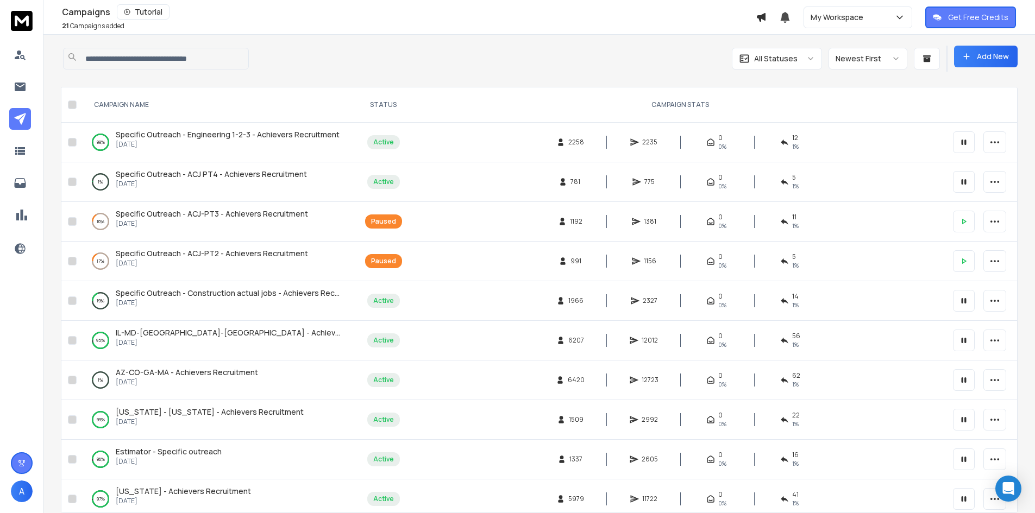
click at [444, 44] on div "Campaigns 21 Campaigns Added All Statuses Newest First Add New CAMPAIGN NAME ST…" at bounding box center [538, 302] width 991 height 535
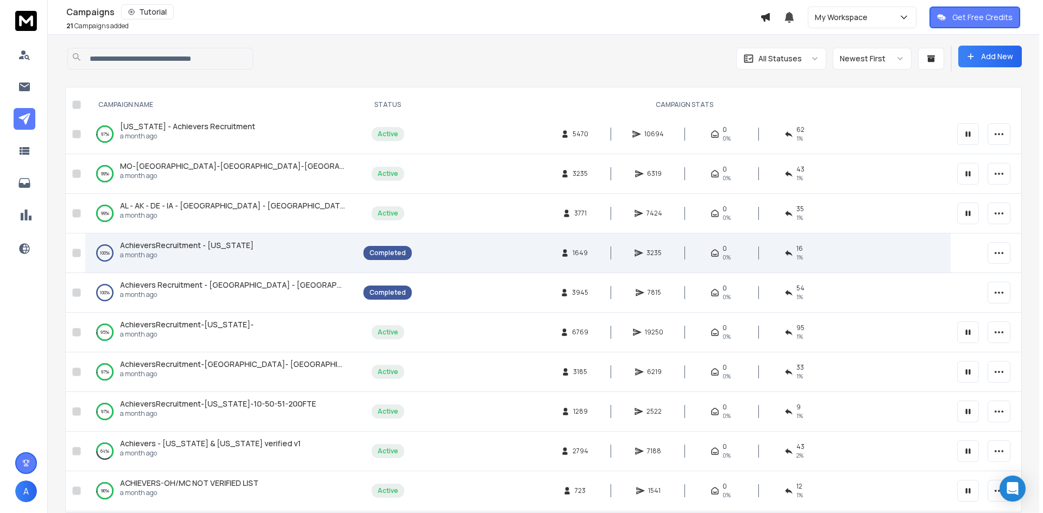
scroll to position [451, 0]
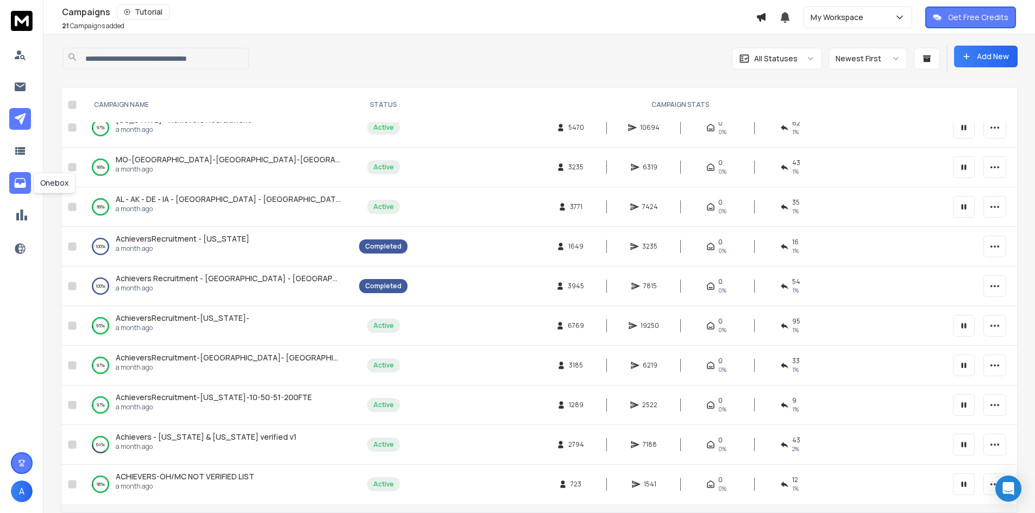
click at [21, 178] on icon at bounding box center [20, 183] width 13 height 13
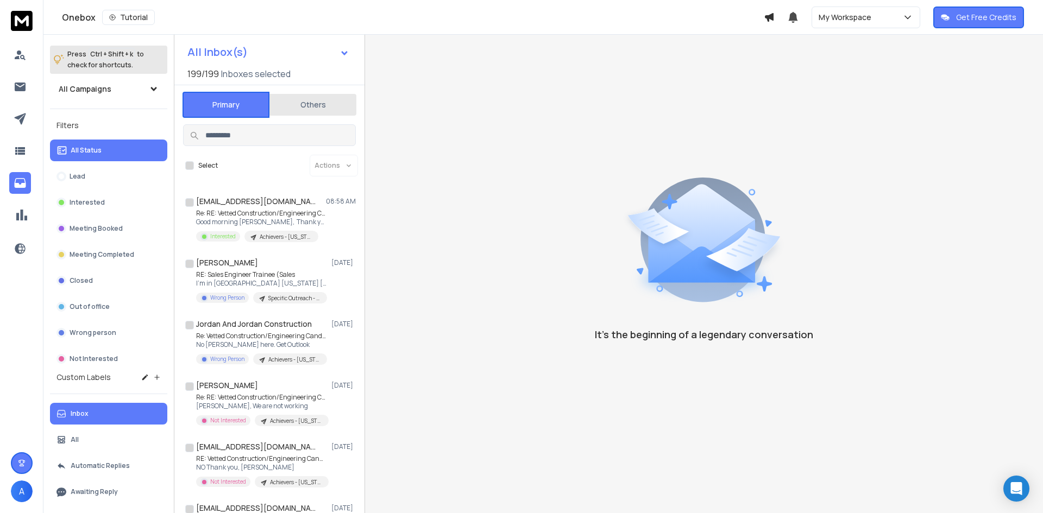
click at [103, 443] on button "All" at bounding box center [108, 440] width 117 height 22
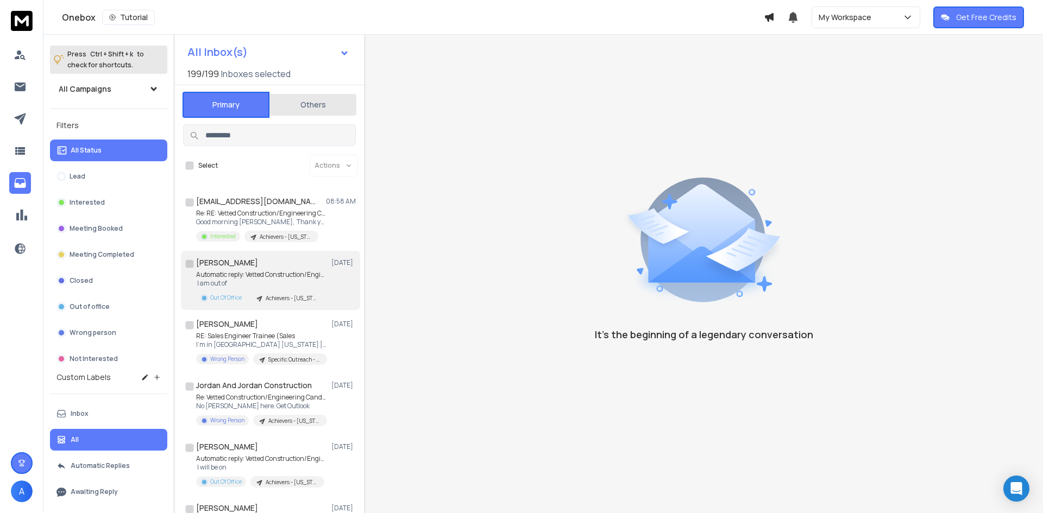
click at [274, 280] on p "﻿ I am out of" at bounding box center [261, 283] width 130 height 9
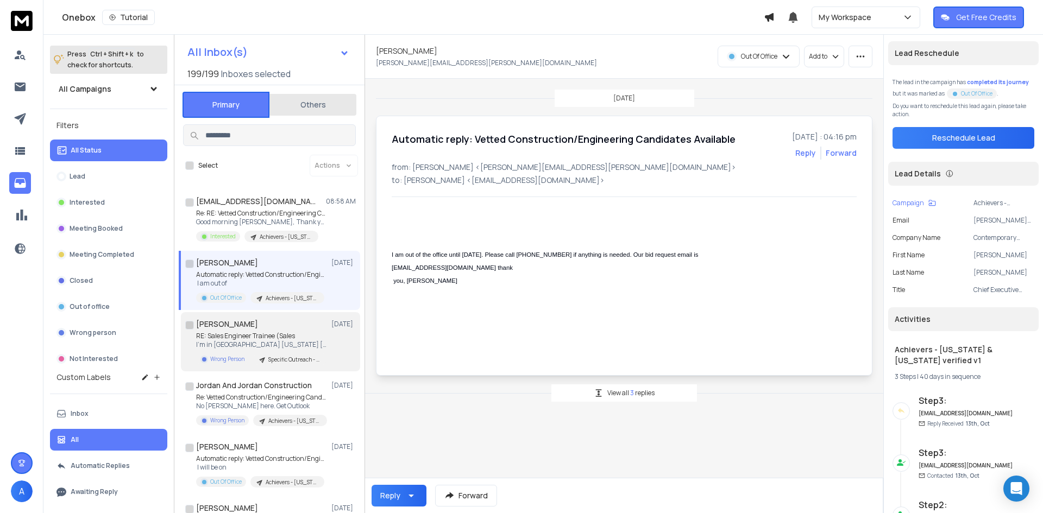
click at [319, 337] on p "RE: Sales Engineer Trainee (Sales" at bounding box center [261, 336] width 130 height 9
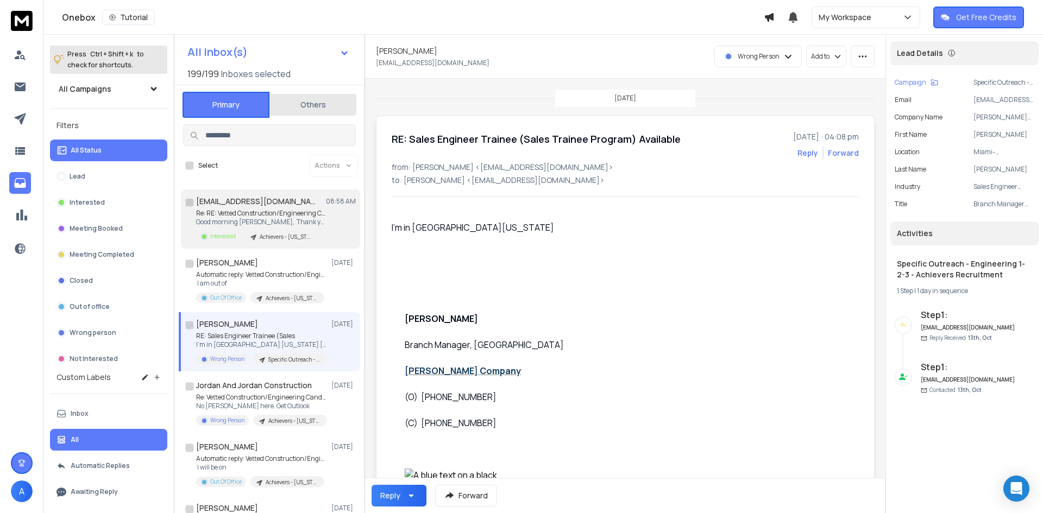
drag, startPoint x: 293, startPoint y: 205, endPoint x: 300, endPoint y: 205, distance: 7.1
click at [293, 205] on h1 "[EMAIL_ADDRESS][DOMAIN_NAME]" at bounding box center [256, 201] width 120 height 11
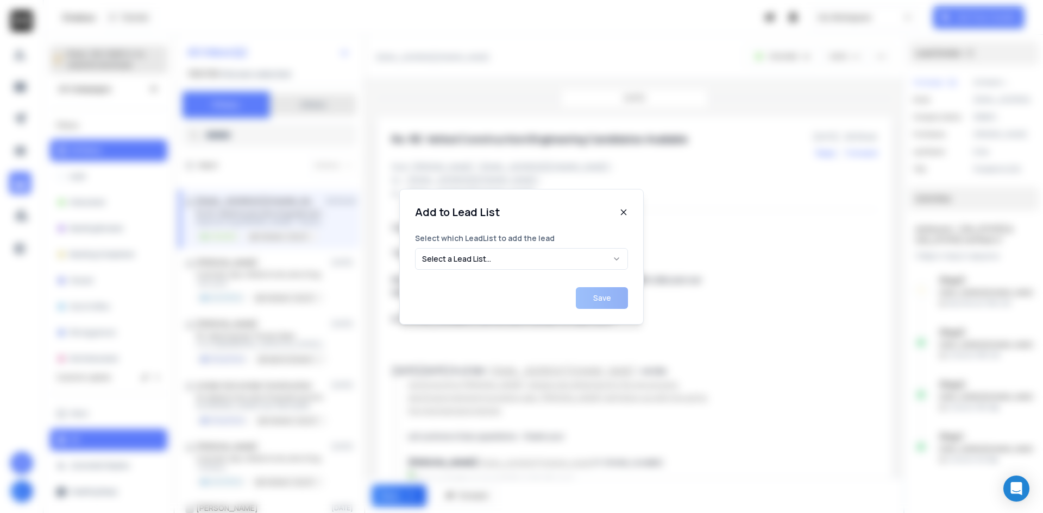
click at [626, 211] on icon at bounding box center [623, 212] width 9 height 9
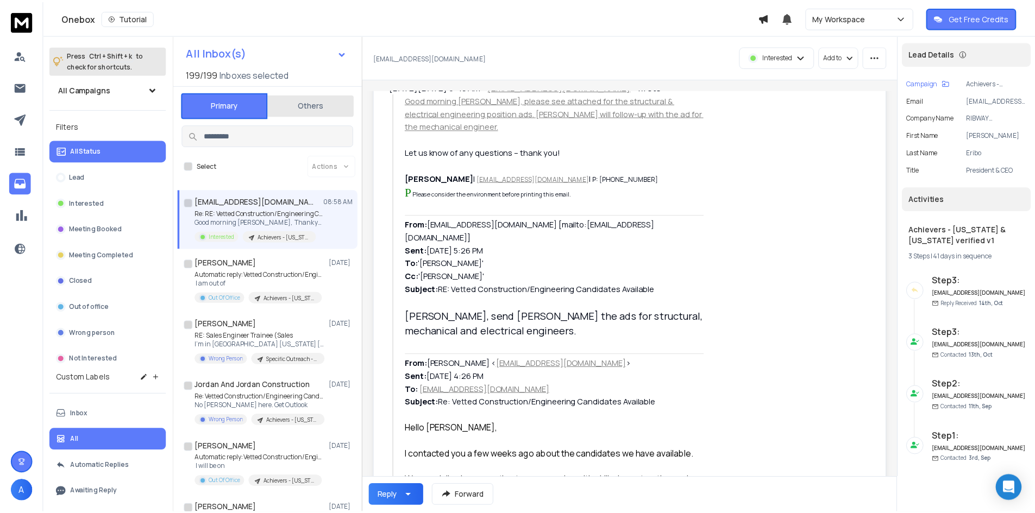
scroll to position [272, 0]
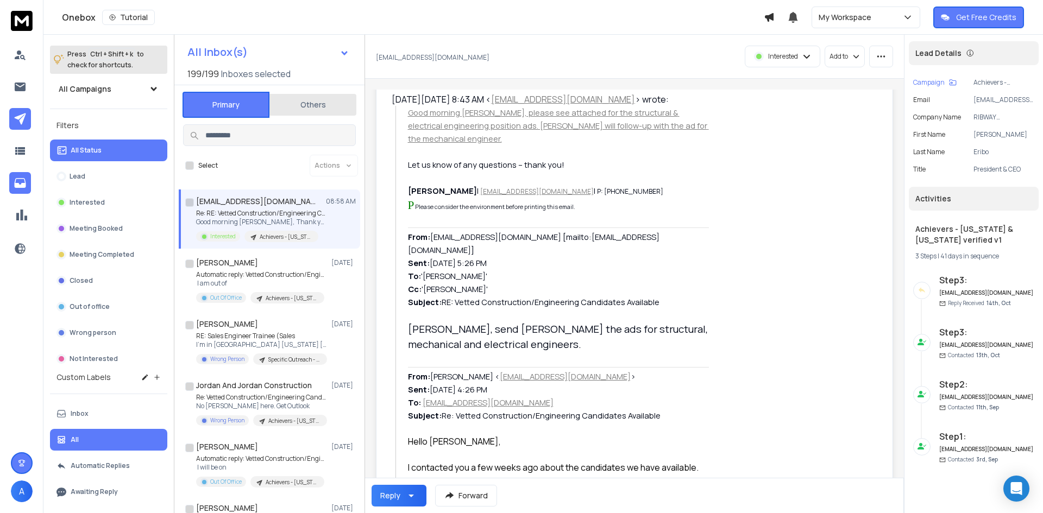
click at [19, 114] on icon at bounding box center [20, 118] width 13 height 13
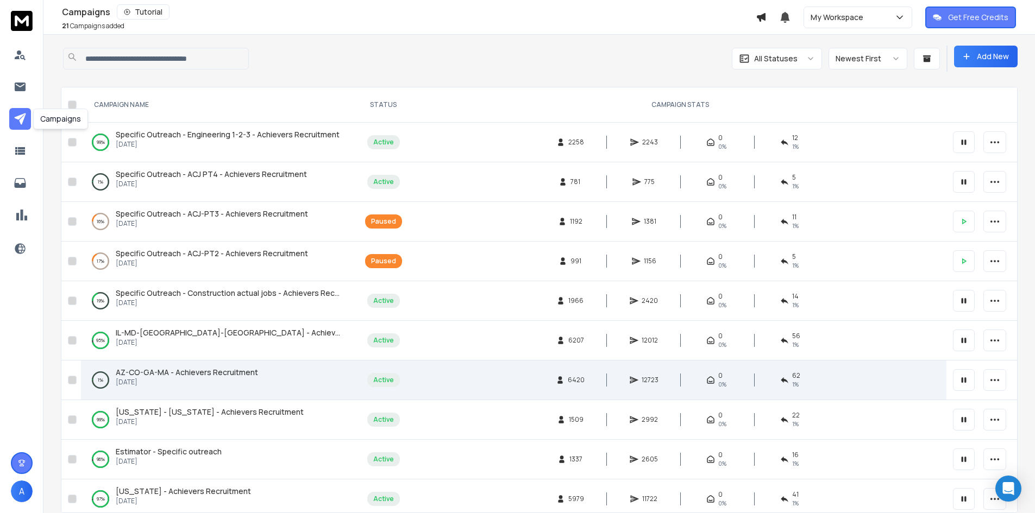
click at [249, 377] on span "AZ-CO-GA-MA - Achievers Recruitment" at bounding box center [187, 372] width 142 height 10
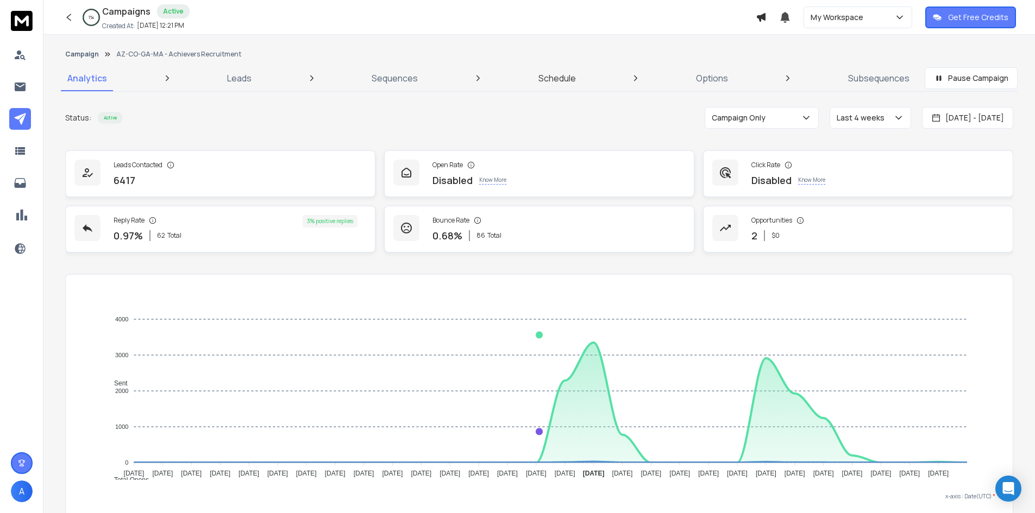
click at [549, 76] on p "Schedule" at bounding box center [556, 78] width 37 height 13
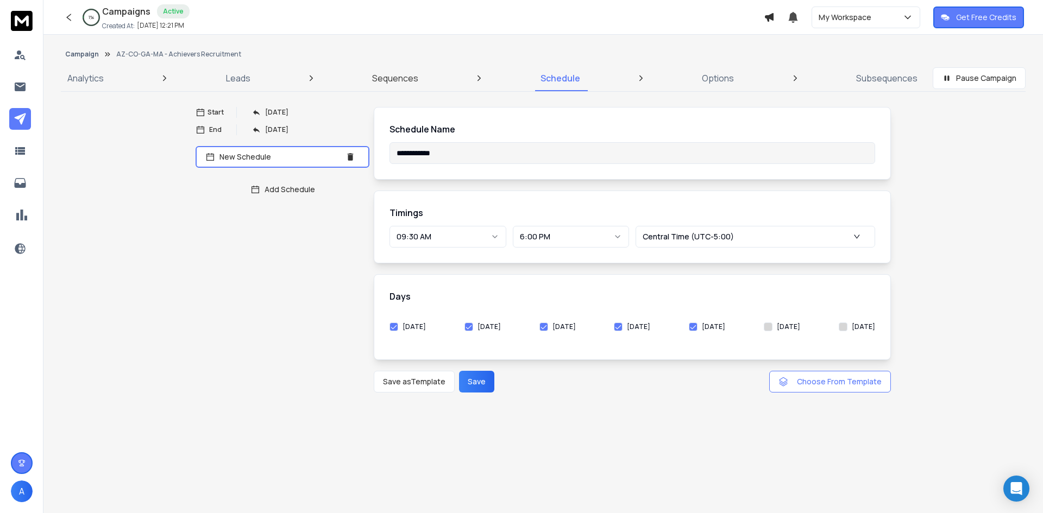
click at [416, 78] on p "Sequences" at bounding box center [395, 78] width 46 height 13
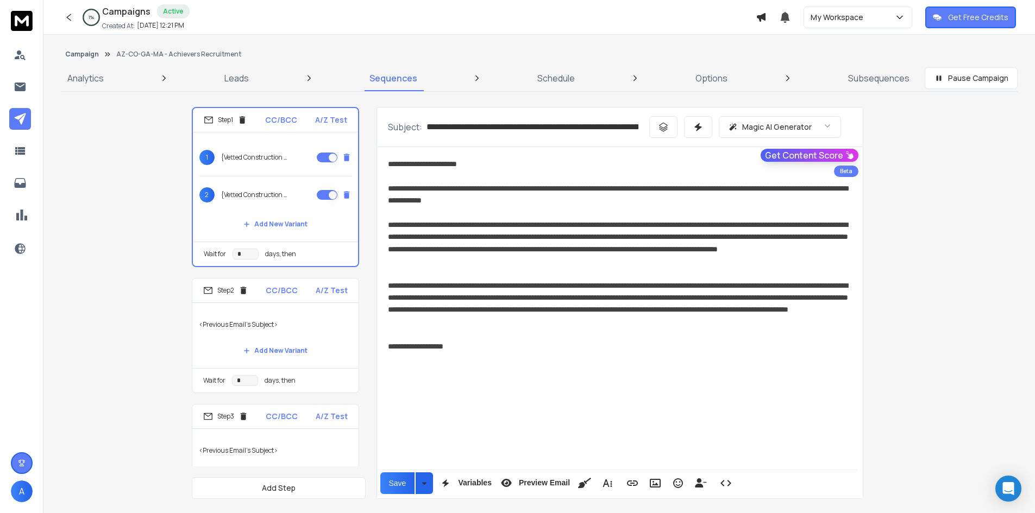
click at [78, 54] on button "Campaign" at bounding box center [82, 54] width 34 height 9
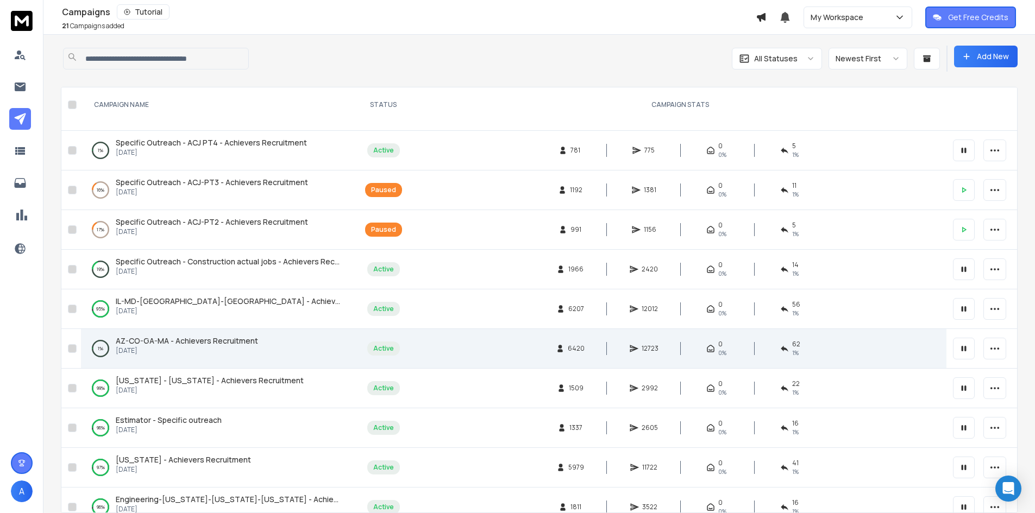
scroll to position [16, 0]
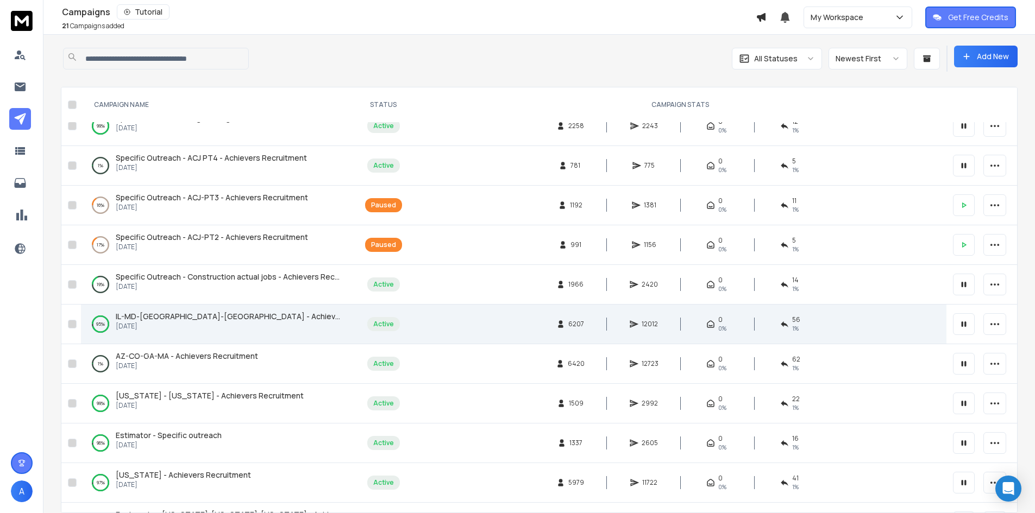
click at [186, 324] on p "[DATE]" at bounding box center [229, 326] width 226 height 9
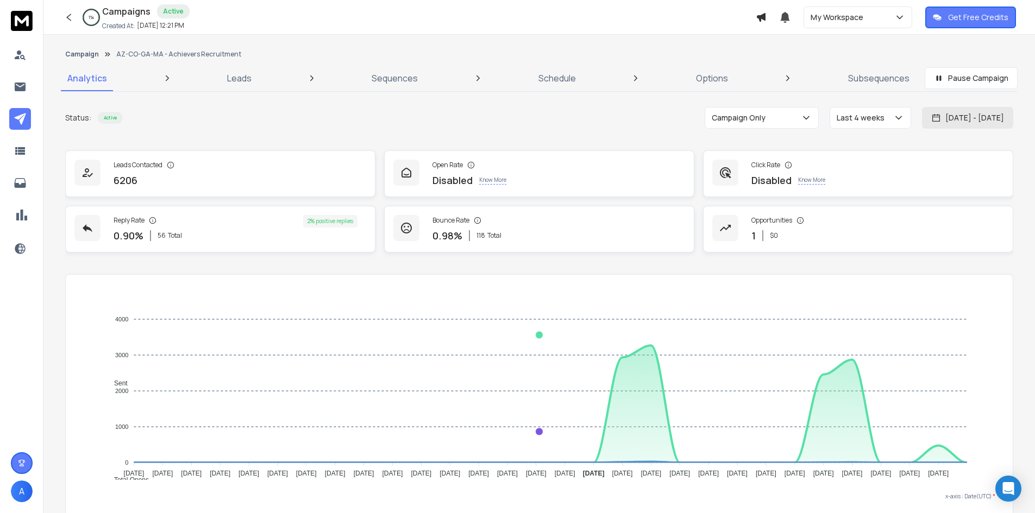
click at [984, 126] on button "[DATE] - [DATE]" at bounding box center [967, 118] width 91 height 22
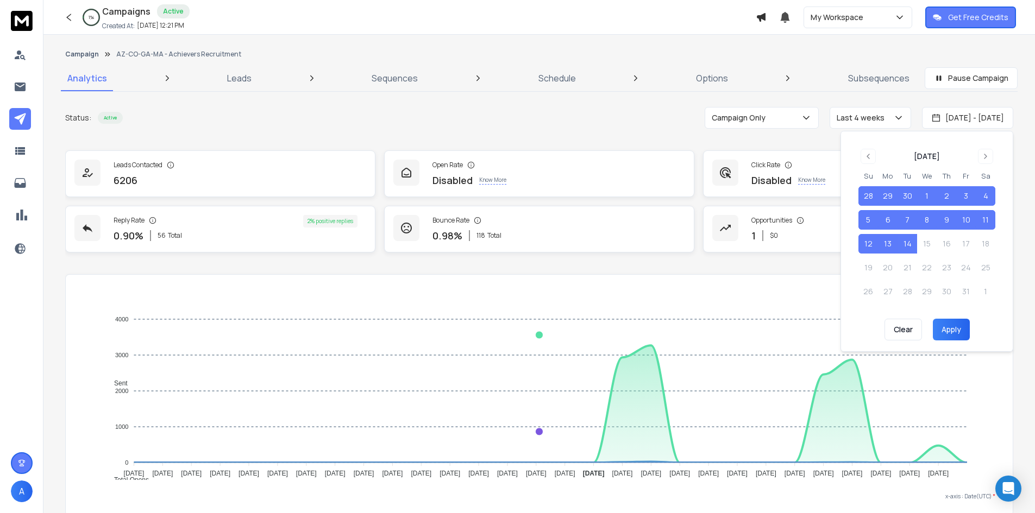
click at [908, 251] on button "14" at bounding box center [907, 244] width 20 height 20
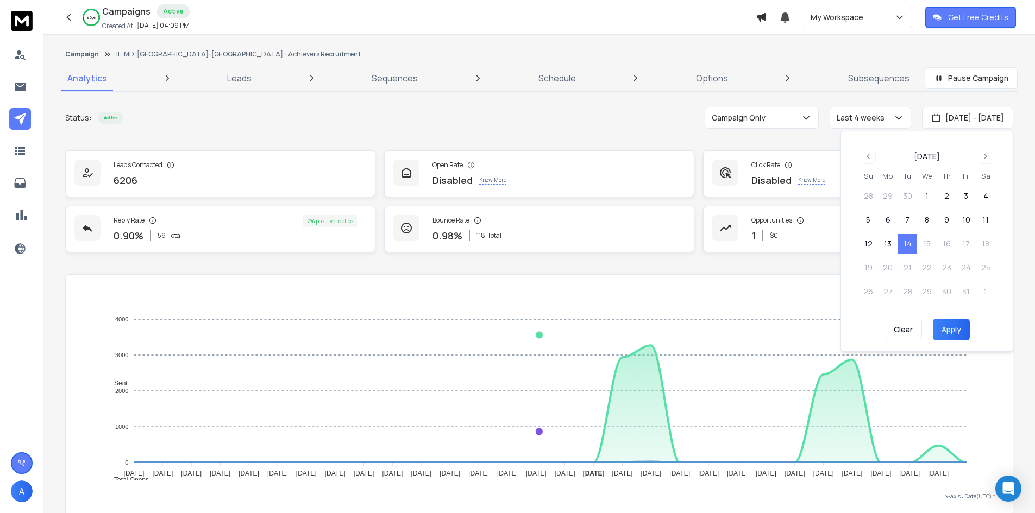
click at [963, 337] on button "Apply" at bounding box center [951, 330] width 37 height 22
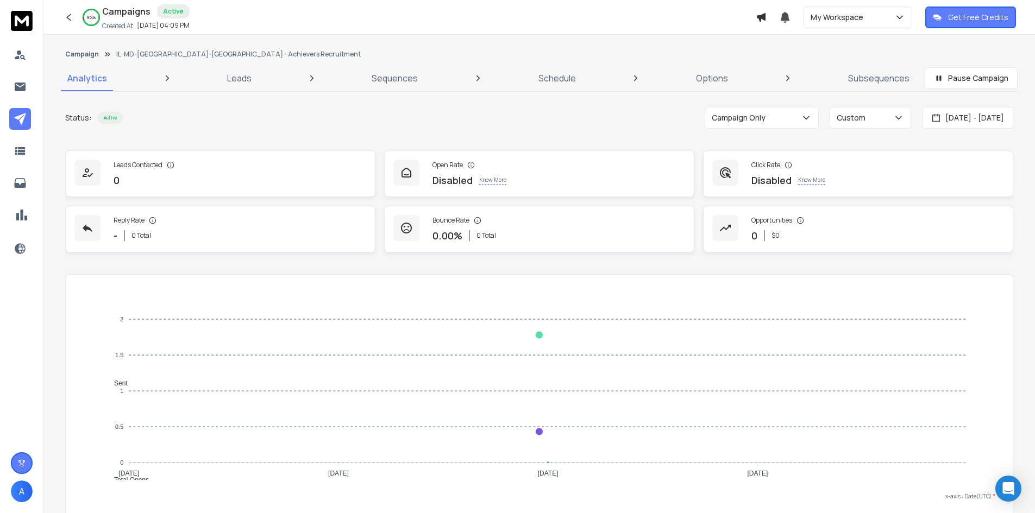
click at [963, 129] on div "Status: Active Pause Campaign Campaign Only Custom 14 Oct 2025 - 14 Oct 2025 Le…" at bounding box center [539, 397] width 948 height 581
click at [83, 56] on button "Campaign" at bounding box center [82, 54] width 34 height 9
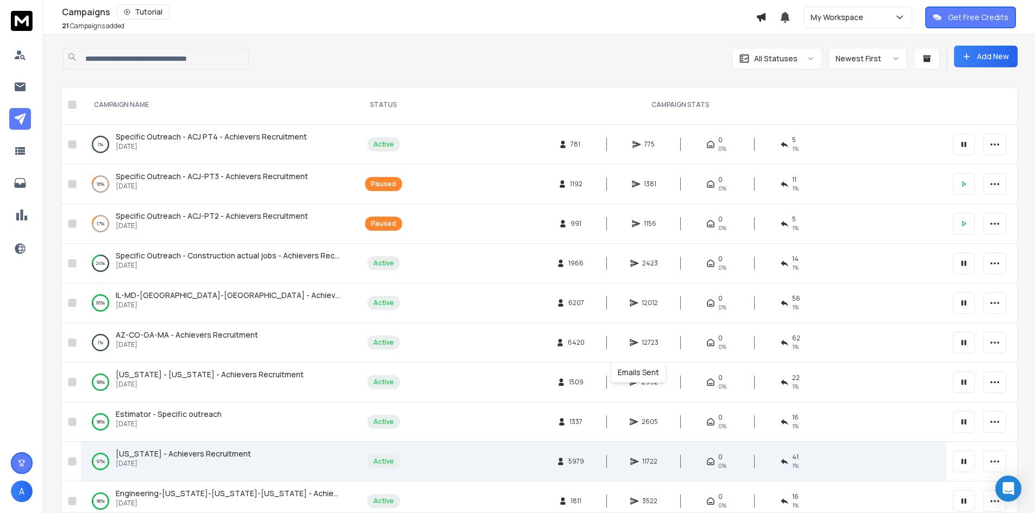
scroll to position [54, 0]
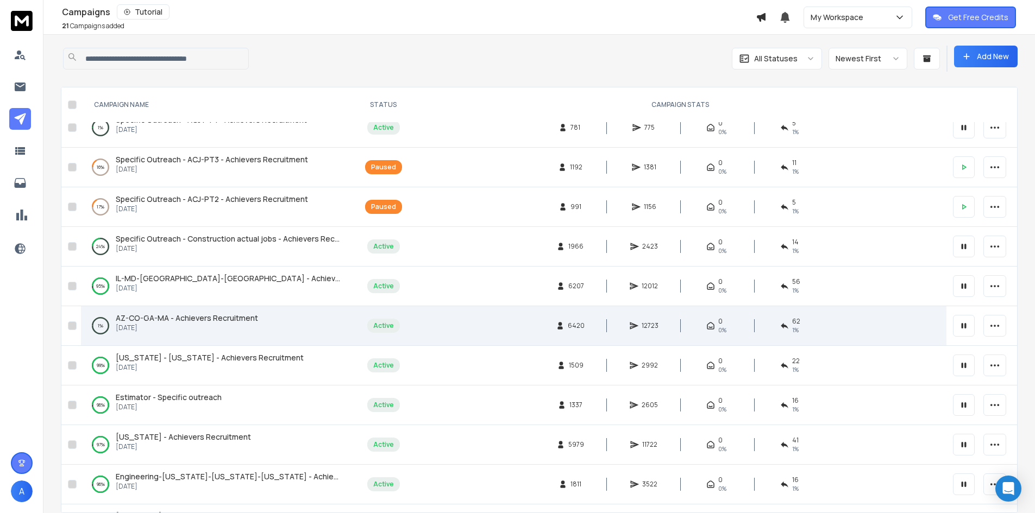
click at [152, 319] on span "AZ-CO-GA-MA - Achievers Recruitment" at bounding box center [187, 318] width 142 height 10
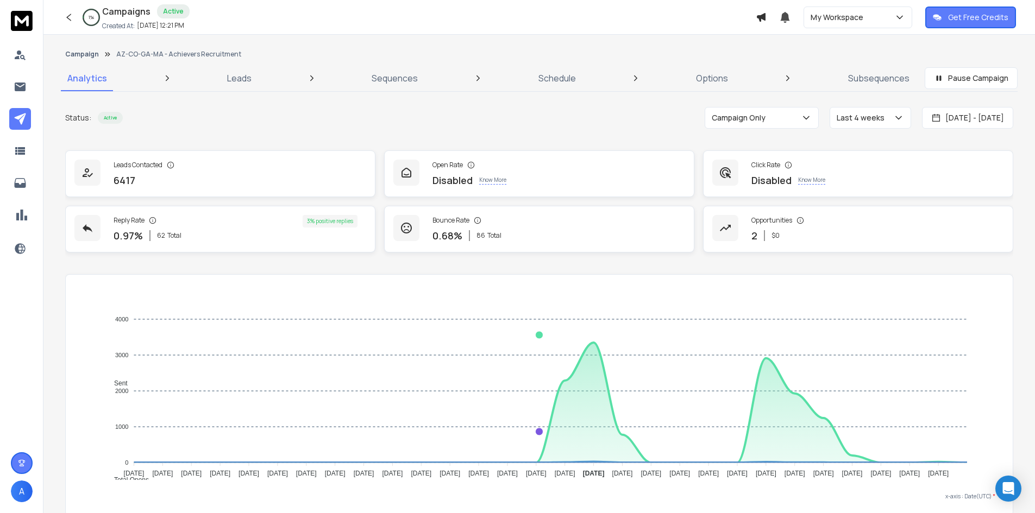
click at [97, 45] on div "Campaign AZ-CO-GA-MA - Achievers Recruitment Analytics Leads Sequences Schedule…" at bounding box center [538, 391] width 991 height 712
click at [88, 56] on button "Campaign" at bounding box center [82, 54] width 34 height 9
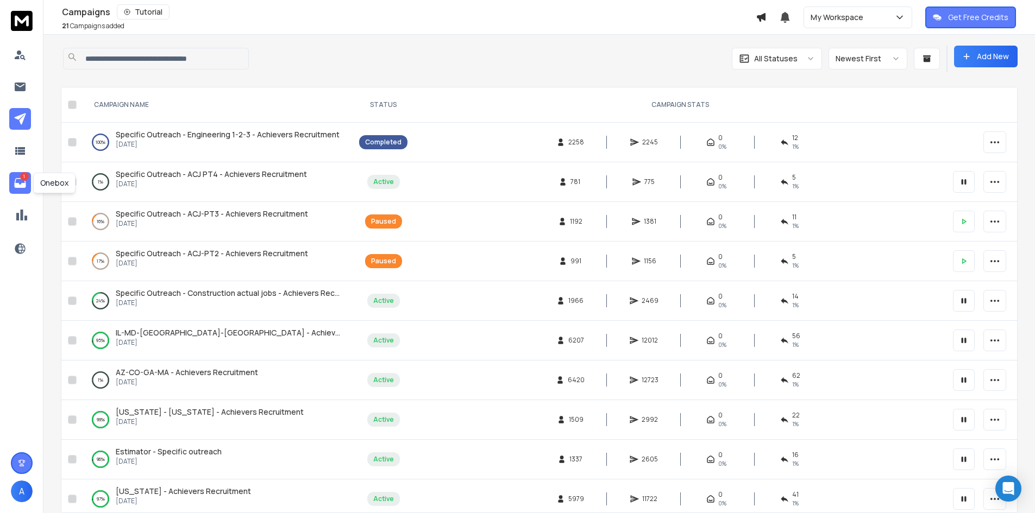
click at [20, 190] on link "1" at bounding box center [20, 183] width 22 height 22
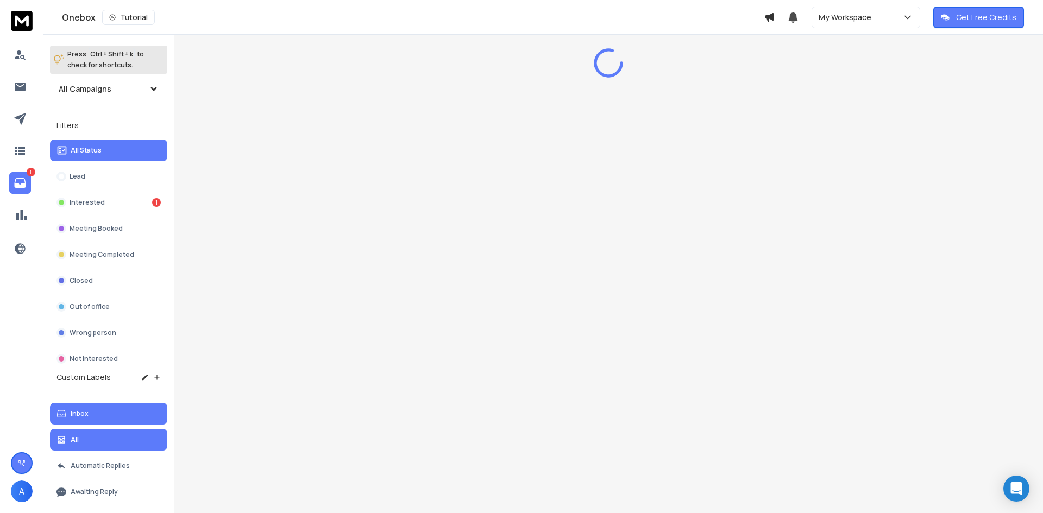
click at [105, 438] on button "All" at bounding box center [108, 440] width 117 height 22
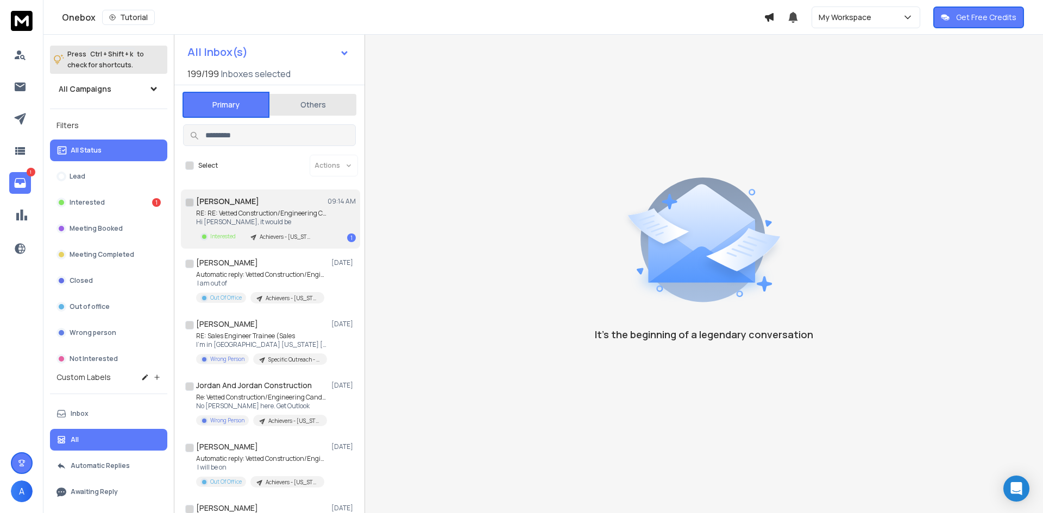
click at [301, 211] on p "RE: RE: Vetted Construction/Engineering Candidates" at bounding box center [261, 213] width 130 height 9
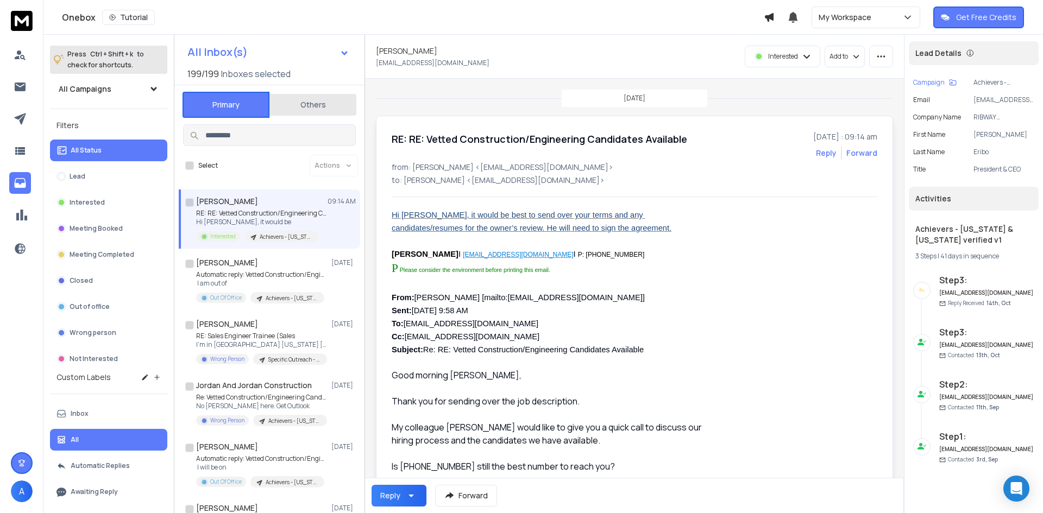
click at [392, 500] on div "Reply" at bounding box center [390, 496] width 20 height 11
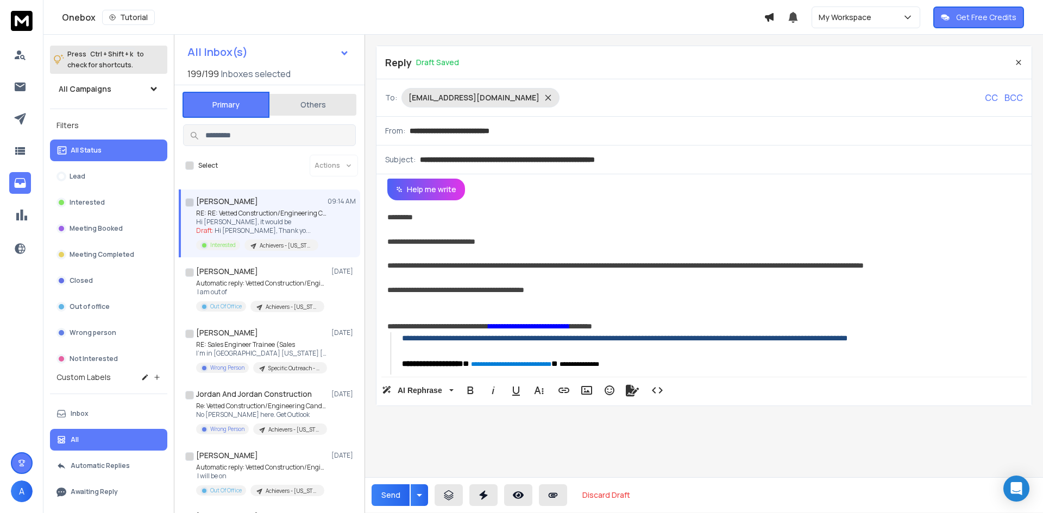
click at [406, 255] on div "**********" at bounding box center [702, 287] width 652 height 174
click at [406, 255] on div at bounding box center [702, 254] width 630 height 12
click at [406, 216] on div "*********" at bounding box center [698, 217] width 622 height 12
click at [587, 293] on div "**********" at bounding box center [698, 290] width 622 height 12
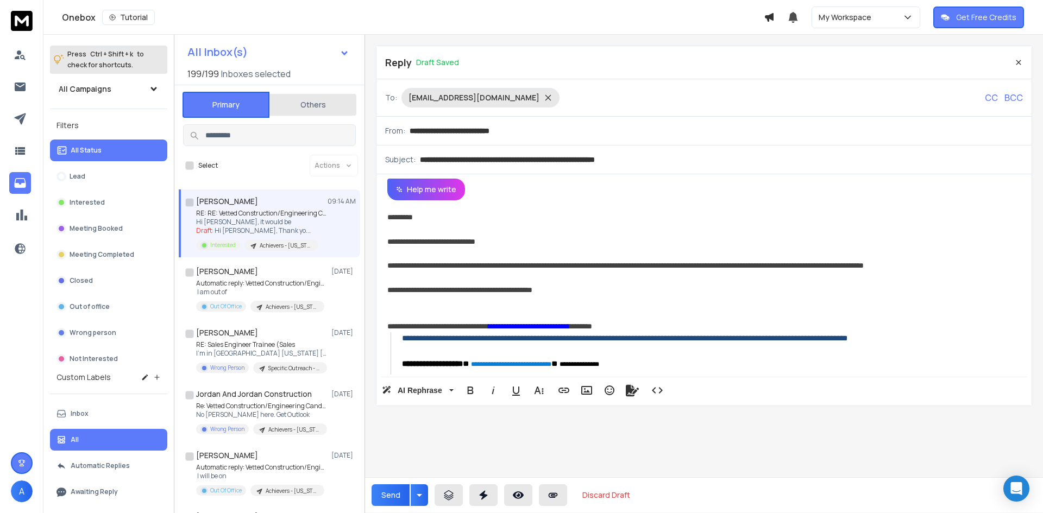
click at [431, 291] on div "**********" at bounding box center [698, 290] width 622 height 12
click at [602, 303] on div at bounding box center [702, 302] width 630 height 12
click at [576, 292] on div "**********" at bounding box center [698, 290] width 622 height 12
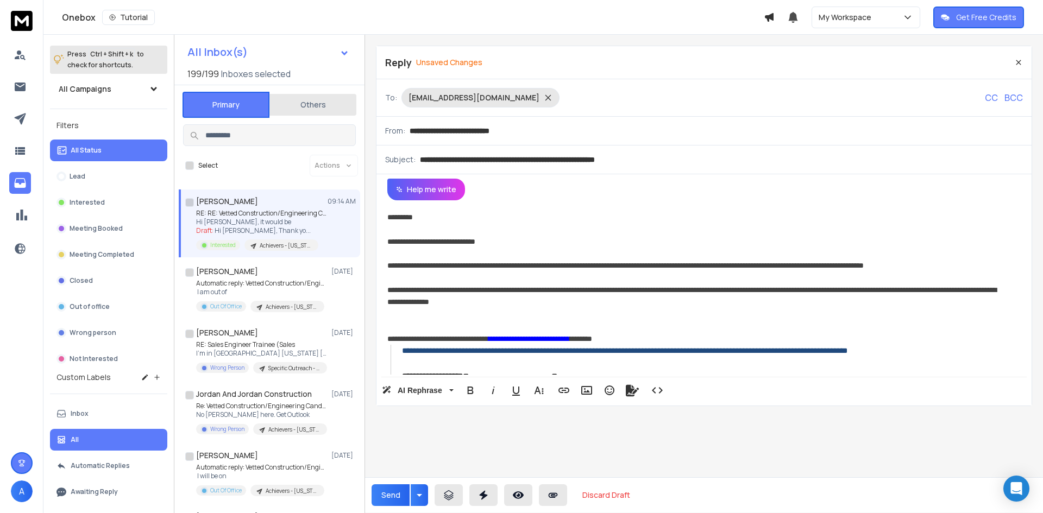
click at [655, 315] on div at bounding box center [702, 315] width 630 height 12
click at [683, 293] on div "**********" at bounding box center [698, 296] width 622 height 24
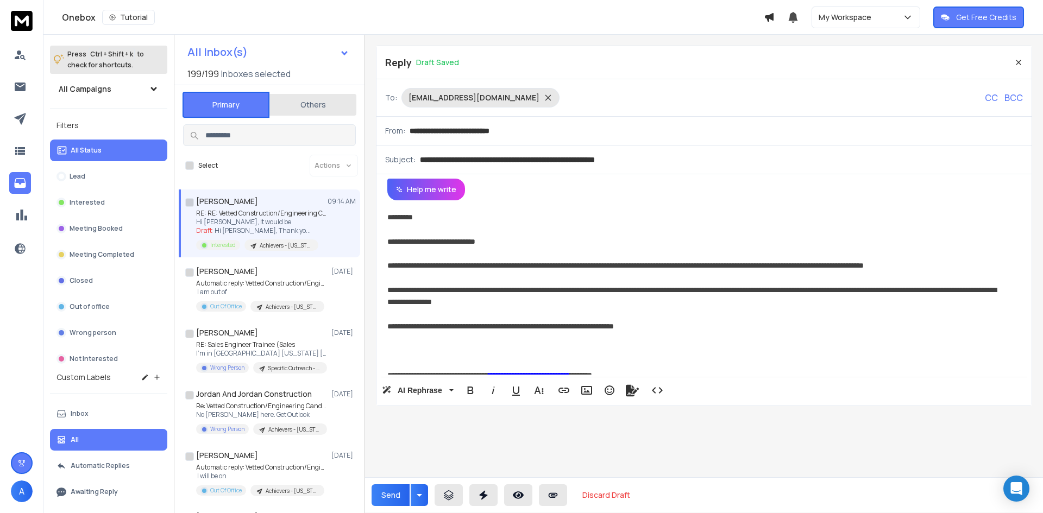
click at [685, 325] on div "**********" at bounding box center [698, 327] width 622 height 12
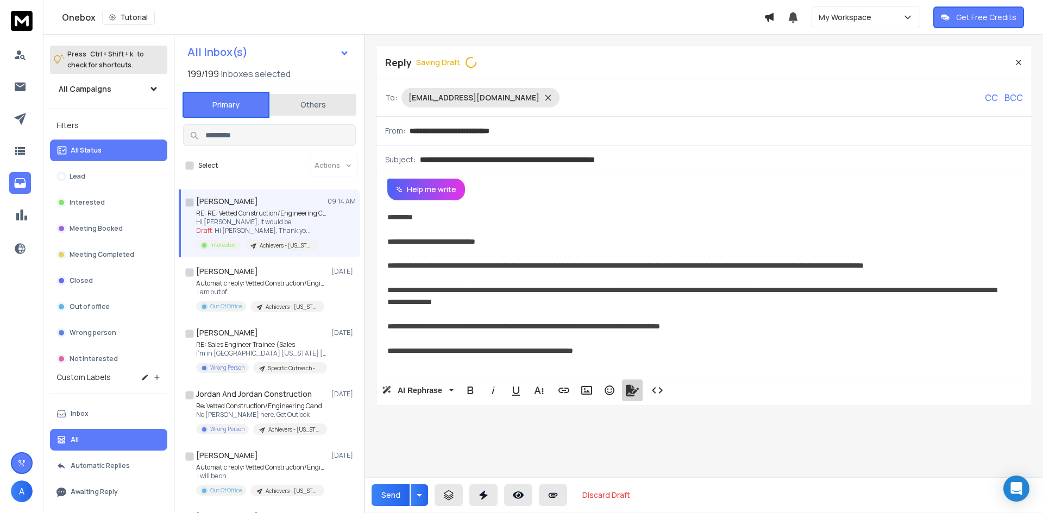
click at [628, 393] on icon "button" at bounding box center [632, 390] width 13 height 11
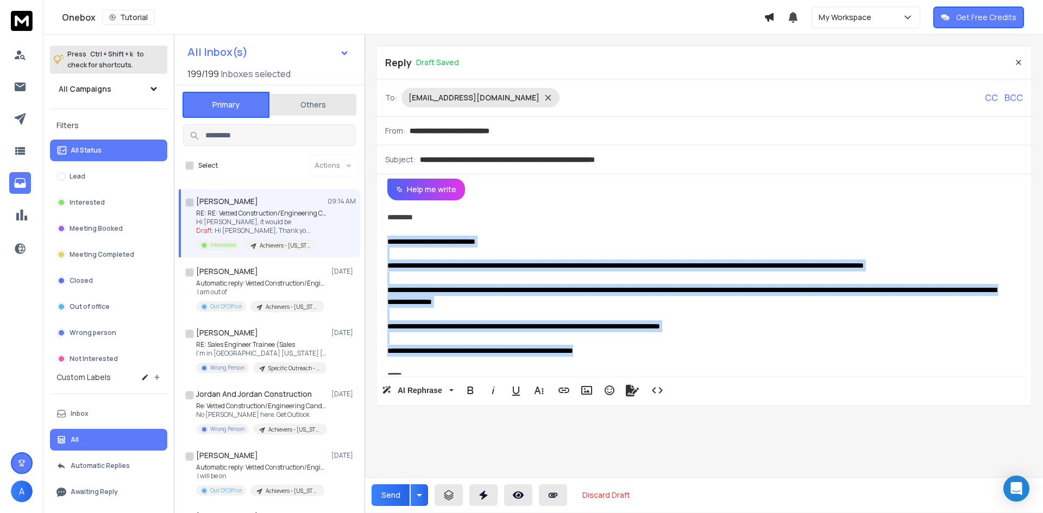
drag, startPoint x: 635, startPoint y: 347, endPoint x: 382, endPoint y: 236, distance: 276.6
click at [382, 236] on div "**********" at bounding box center [702, 287] width 652 height 174
click at [623, 315] on div at bounding box center [702, 315] width 630 height 12
drag, startPoint x: 625, startPoint y: 348, endPoint x: 374, endPoint y: 215, distance: 283.8
click at [374, 215] on div "**********" at bounding box center [704, 288] width 678 height 507
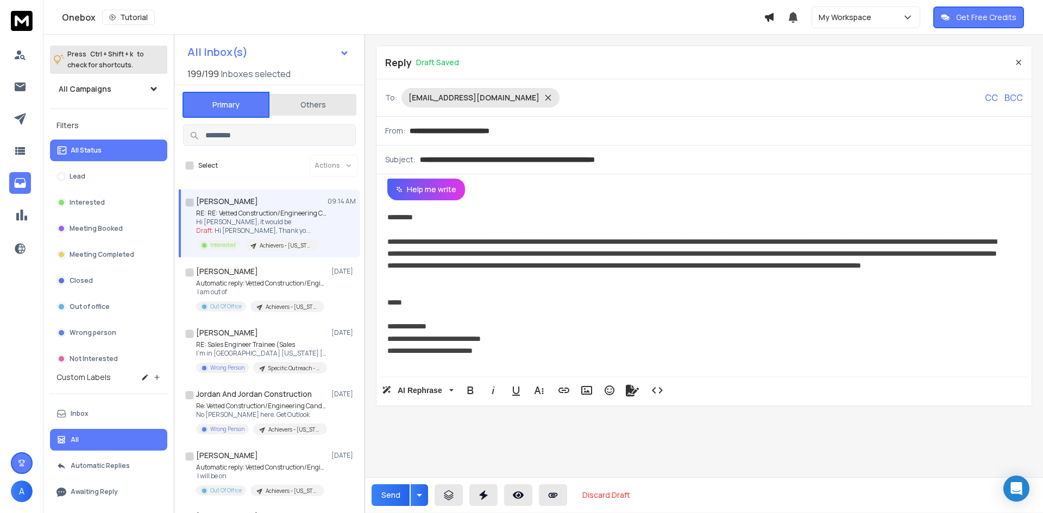
drag, startPoint x: 493, startPoint y: 242, endPoint x: 503, endPoint y: 251, distance: 13.5
click at [492, 242] on div "**********" at bounding box center [698, 260] width 622 height 49
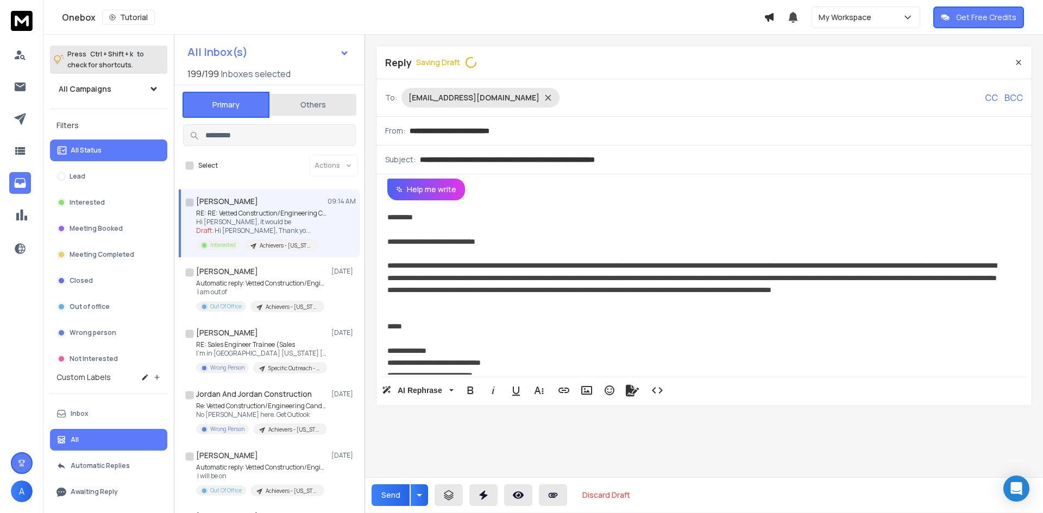
click at [625, 268] on div "**********" at bounding box center [698, 284] width 622 height 49
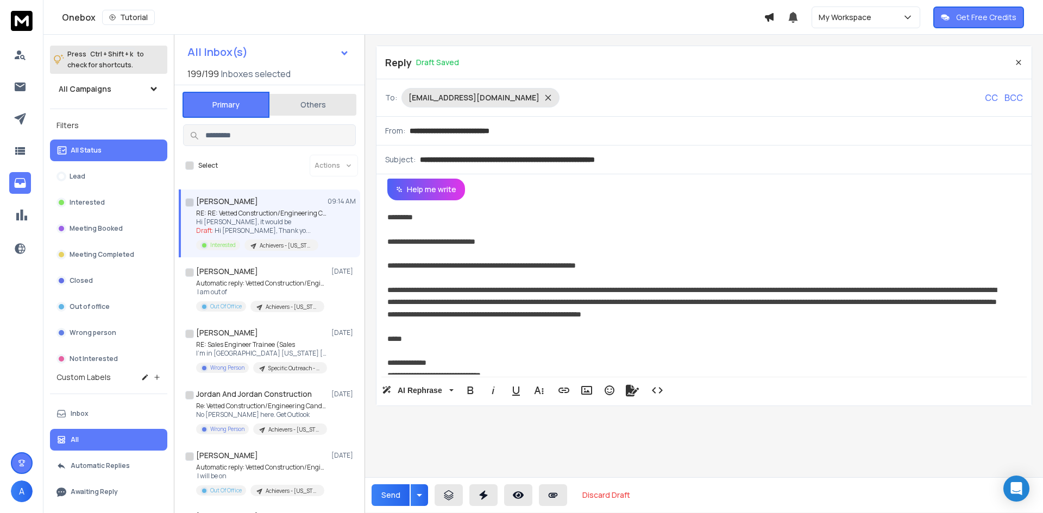
click at [739, 288] on div "**********" at bounding box center [698, 302] width 622 height 36
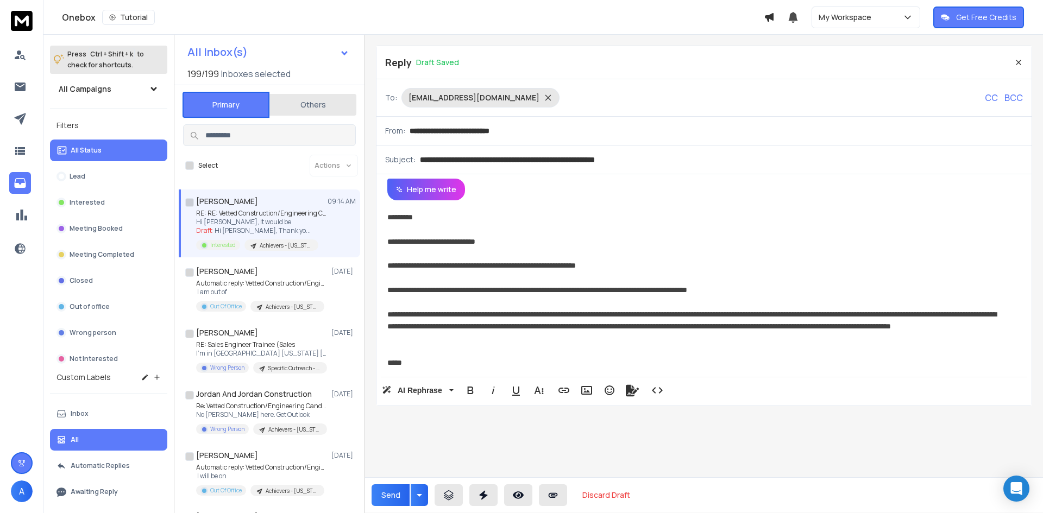
click at [605, 328] on div "**********" at bounding box center [698, 327] width 622 height 36
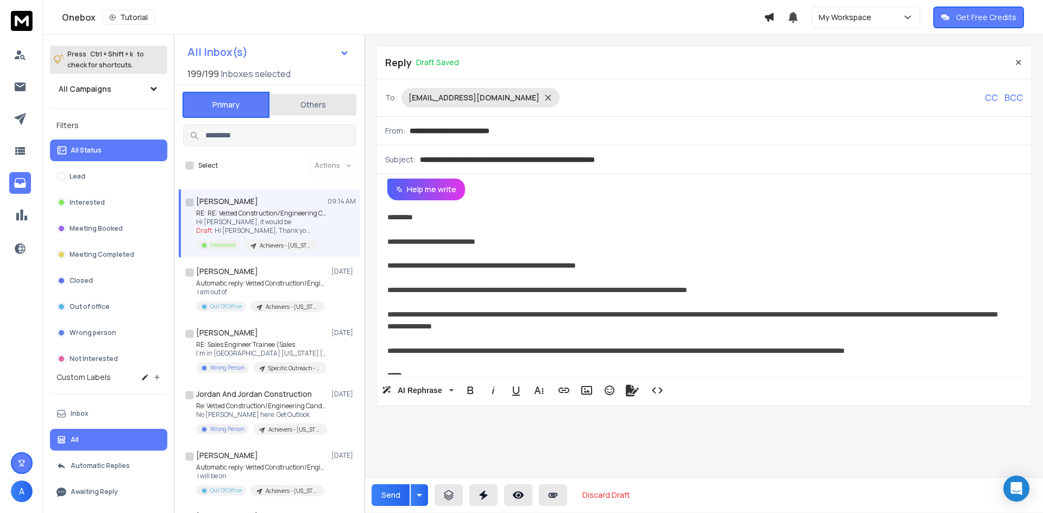
click at [738, 354] on div "**********" at bounding box center [698, 351] width 622 height 12
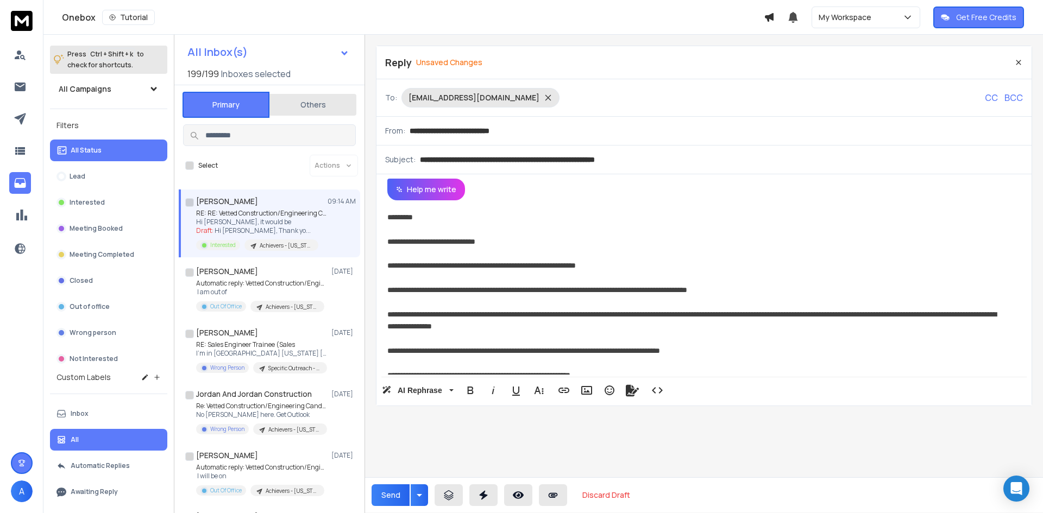
click at [806, 315] on div "**********" at bounding box center [698, 321] width 622 height 24
click at [809, 311] on div "**********" at bounding box center [698, 321] width 622 height 24
click at [389, 288] on div "**********" at bounding box center [698, 290] width 622 height 12
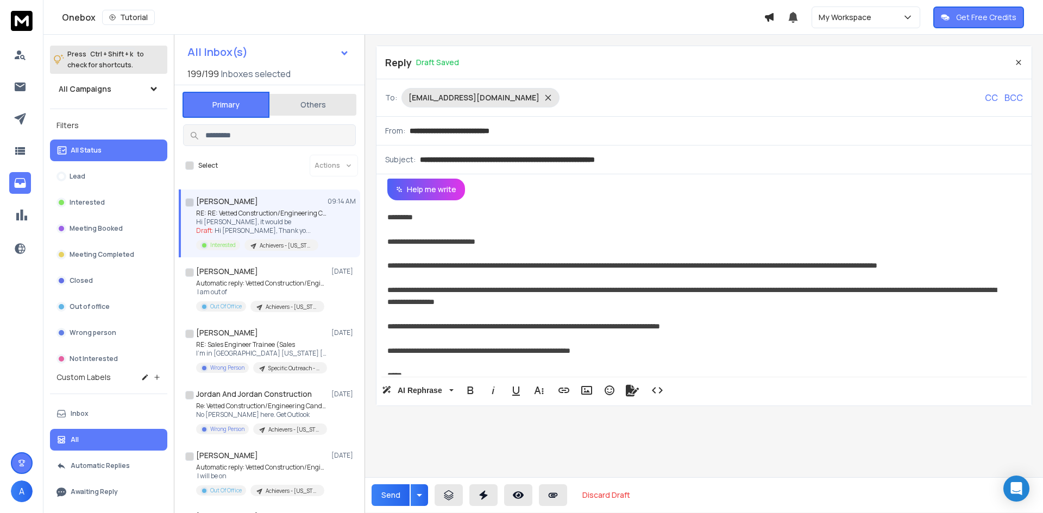
click at [387, 497] on button "Send" at bounding box center [391, 496] width 38 height 22
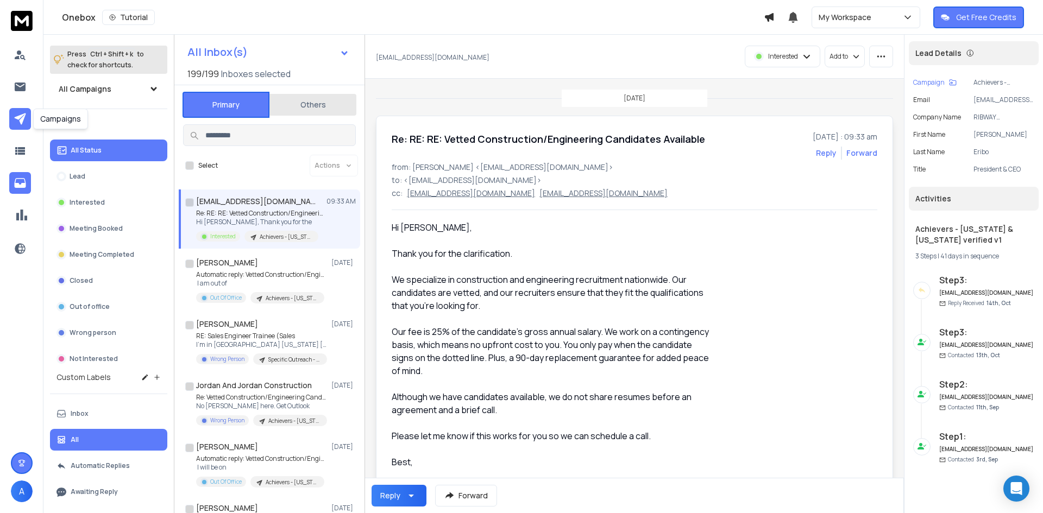
click at [10, 119] on link at bounding box center [20, 119] width 22 height 22
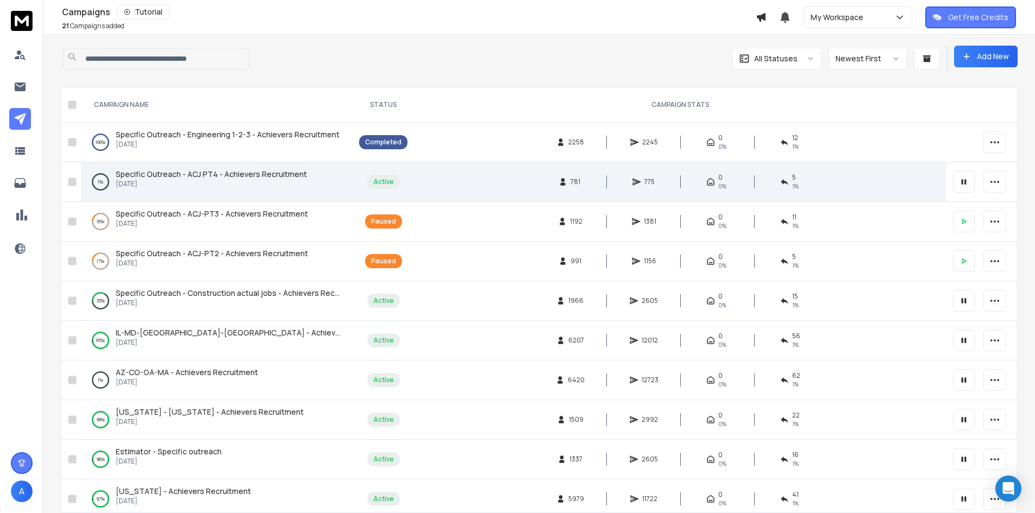
click at [280, 174] on span "Specific Outreach - ACJ PT4 - Achievers Recruitment" at bounding box center [211, 174] width 191 height 10
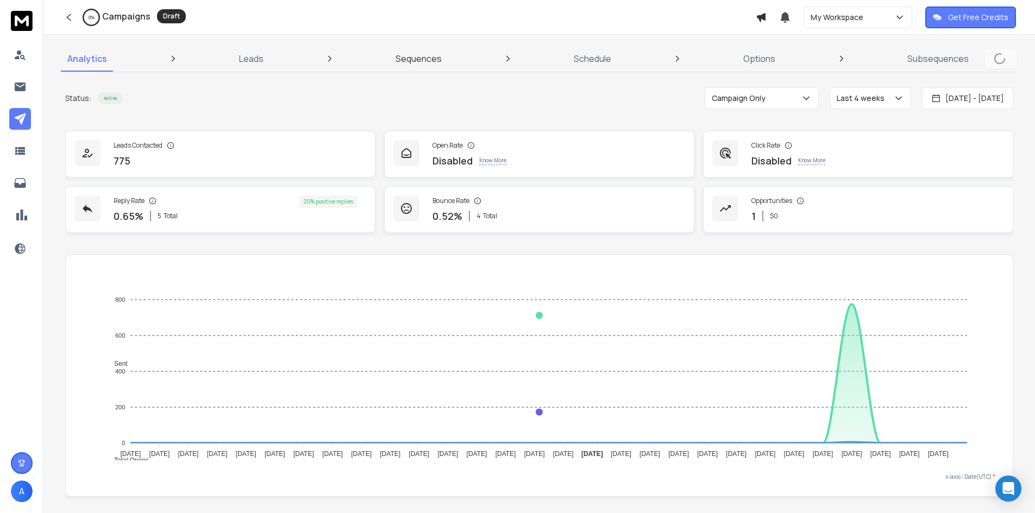
click at [405, 67] on link "Sequences" at bounding box center [418, 59] width 59 height 26
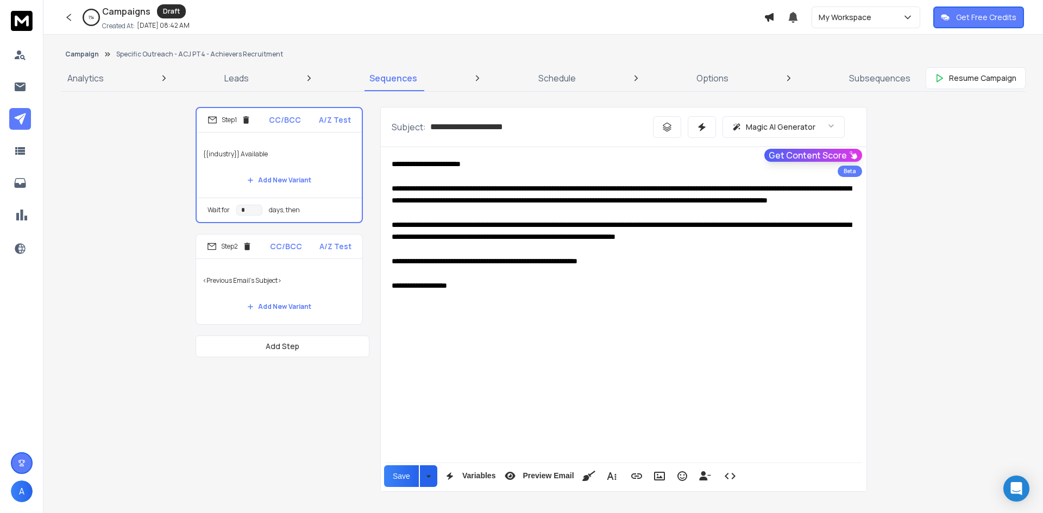
click at [307, 286] on p "<Previous Email's Subject>" at bounding box center [279, 281] width 153 height 30
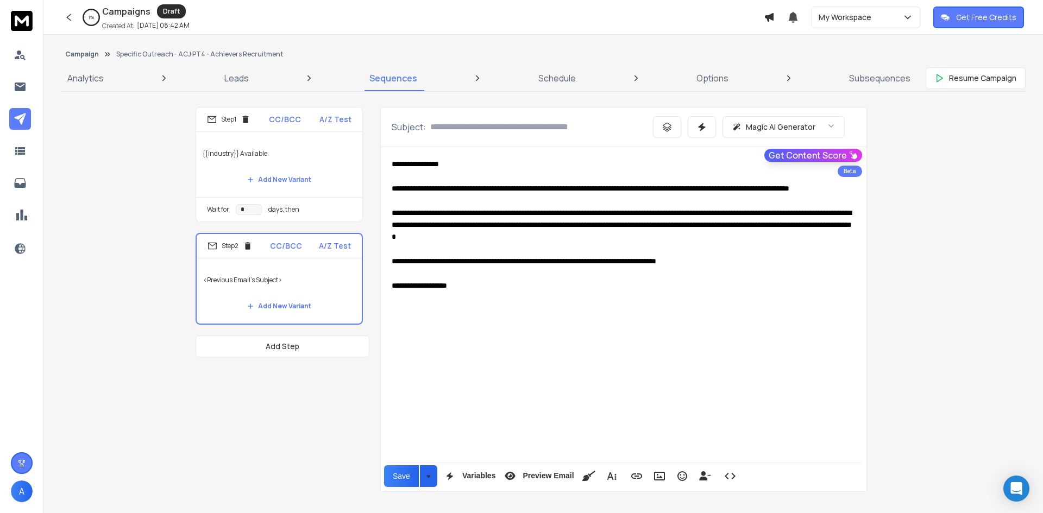
click at [280, 156] on p "{{industry}} Available" at bounding box center [279, 154] width 153 height 30
type input "**********"
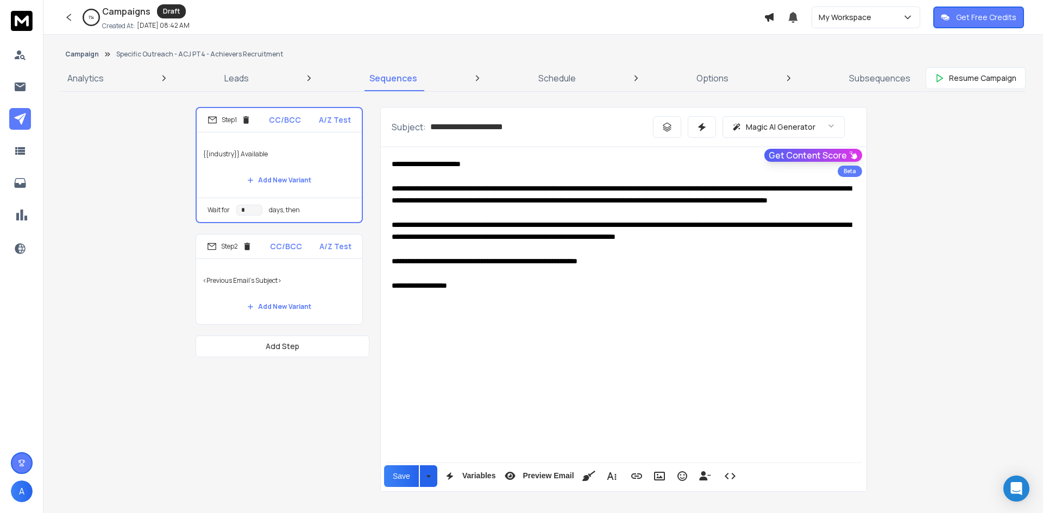
click at [97, 54] on button "Campaign" at bounding box center [82, 54] width 34 height 9
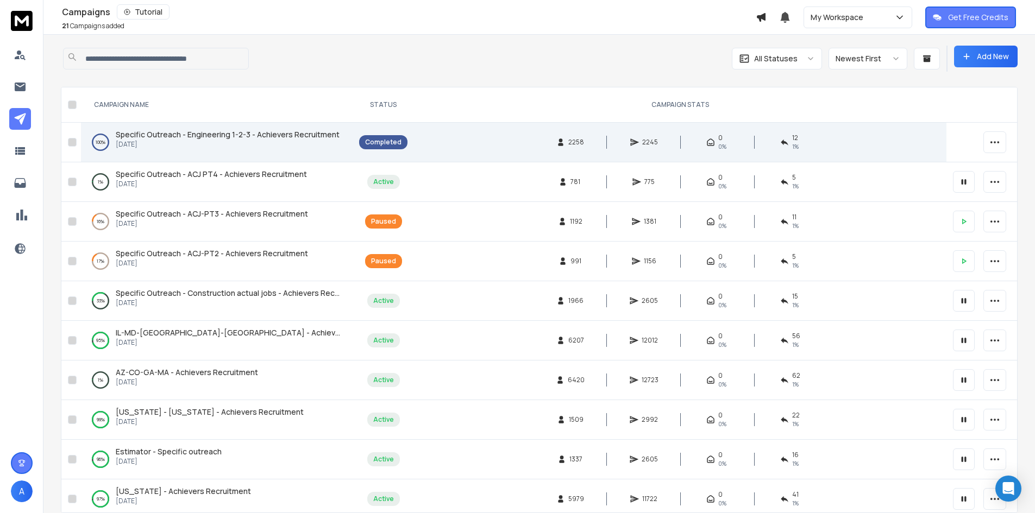
click at [170, 146] on p "[DATE]" at bounding box center [228, 144] width 224 height 9
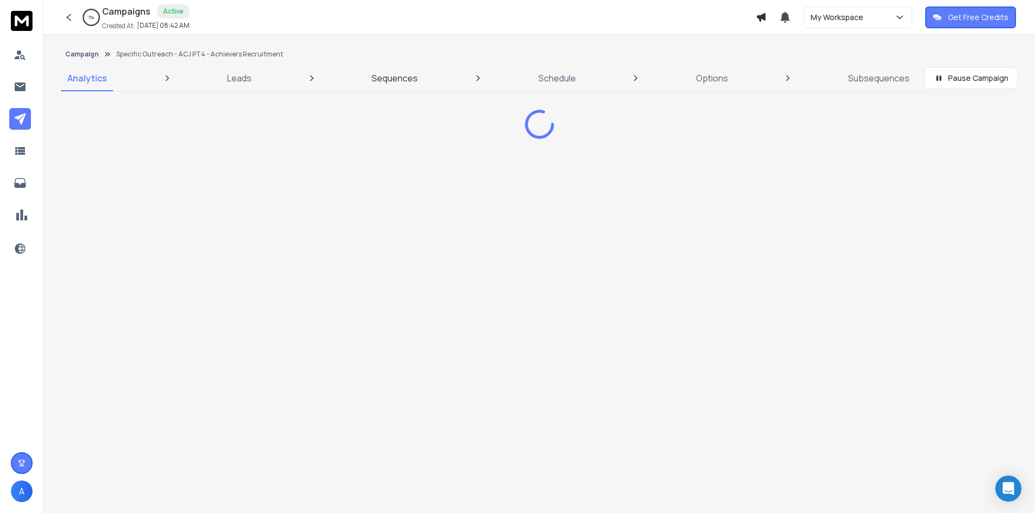
click at [375, 79] on p "Sequences" at bounding box center [395, 78] width 46 height 13
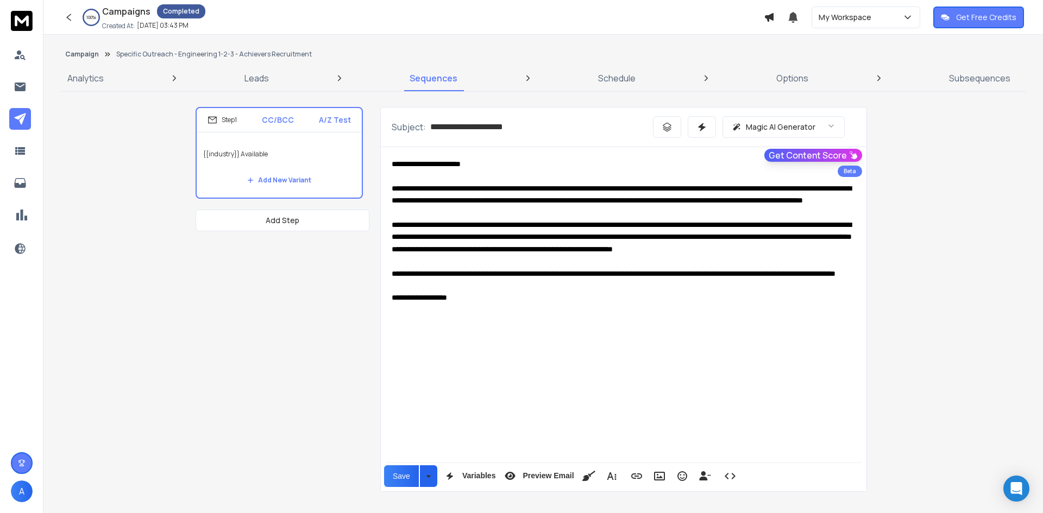
click at [89, 58] on button "Campaign" at bounding box center [82, 54] width 34 height 9
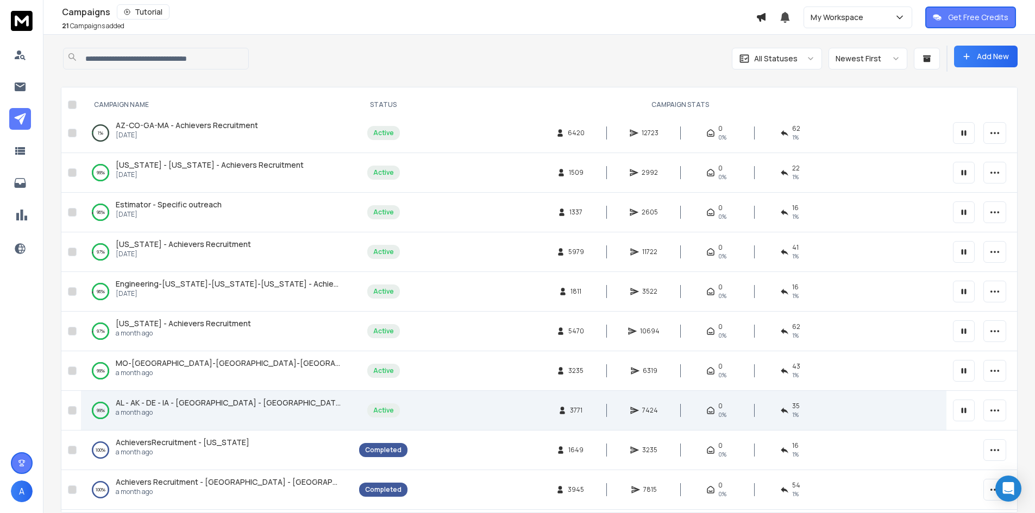
scroll to position [326, 0]
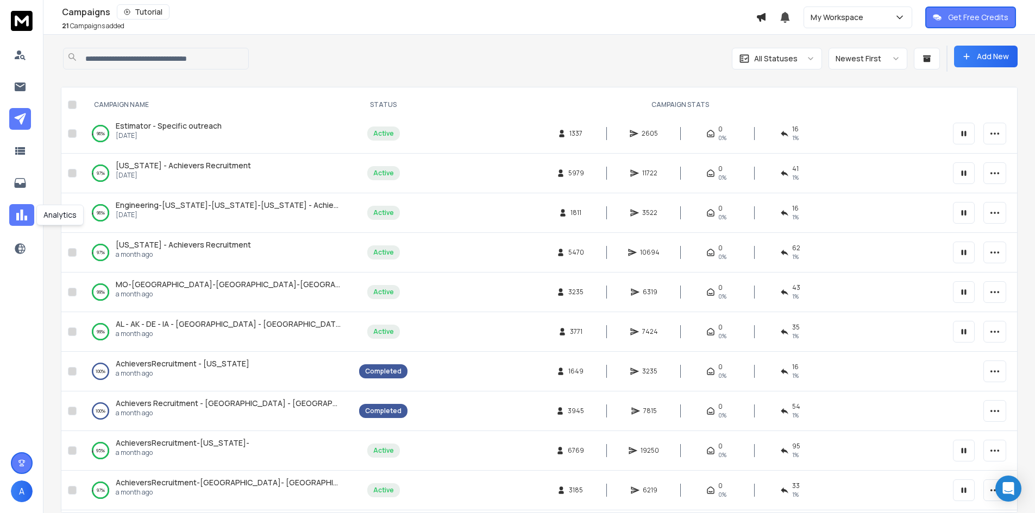
click at [18, 213] on icon at bounding box center [22, 215] width 16 height 16
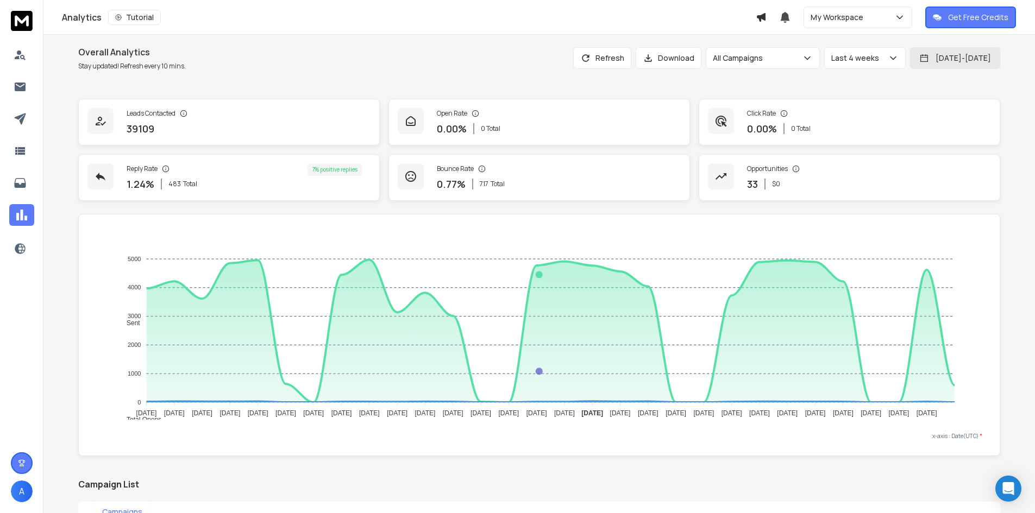
click at [910, 55] on button "15 Sep 2025 - 14 Oct 2025" at bounding box center [955, 58] width 90 height 22
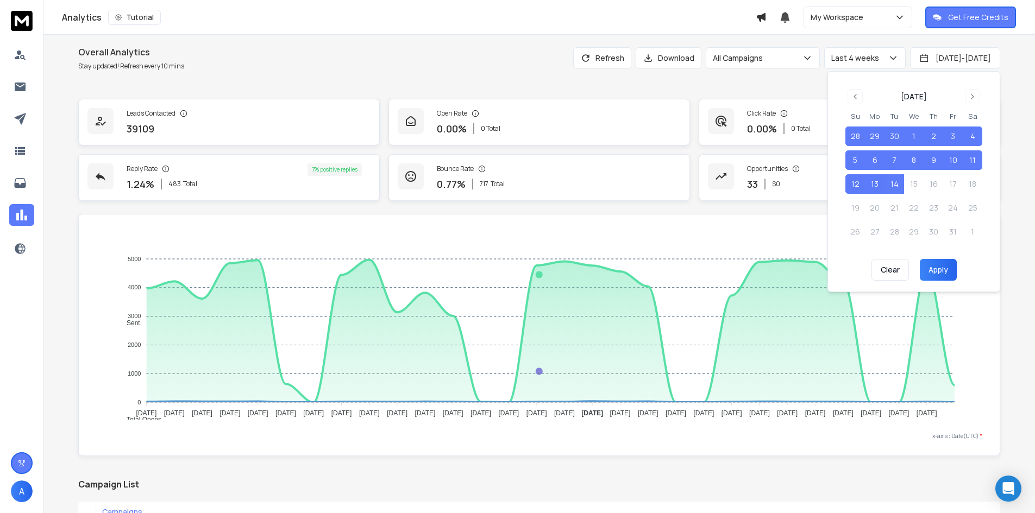
click at [893, 180] on button "14" at bounding box center [894, 184] width 20 height 20
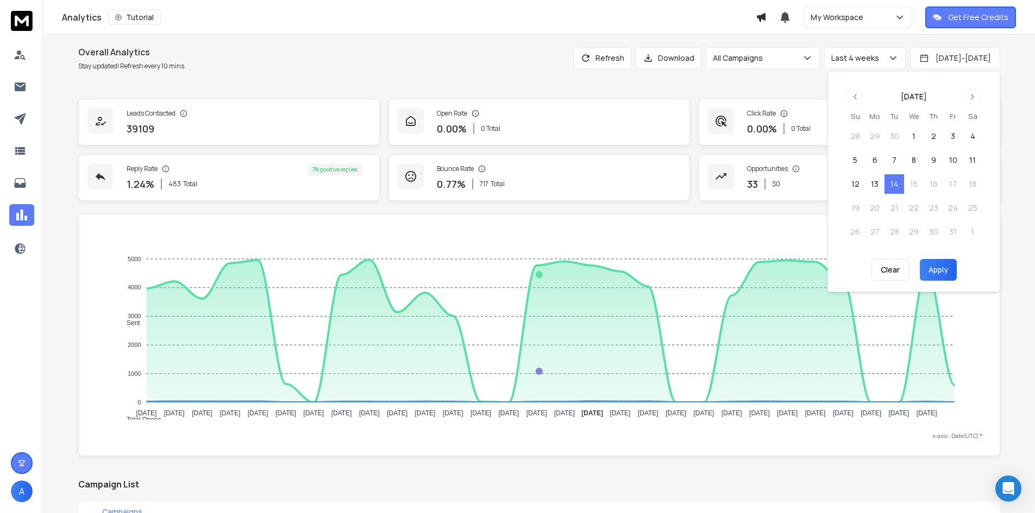
click at [946, 267] on button "Apply" at bounding box center [938, 270] width 37 height 22
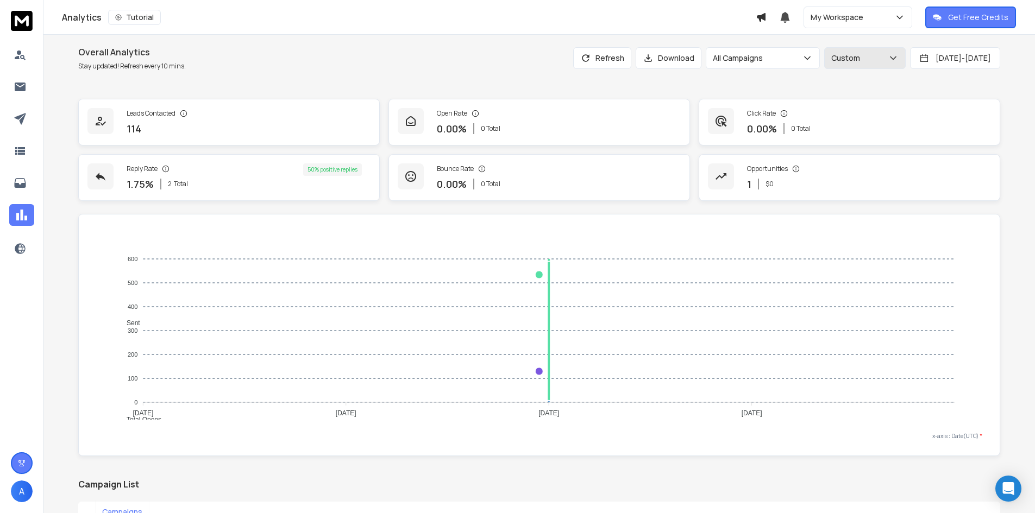
click at [831, 60] on p "Custom" at bounding box center [847, 58] width 33 height 11
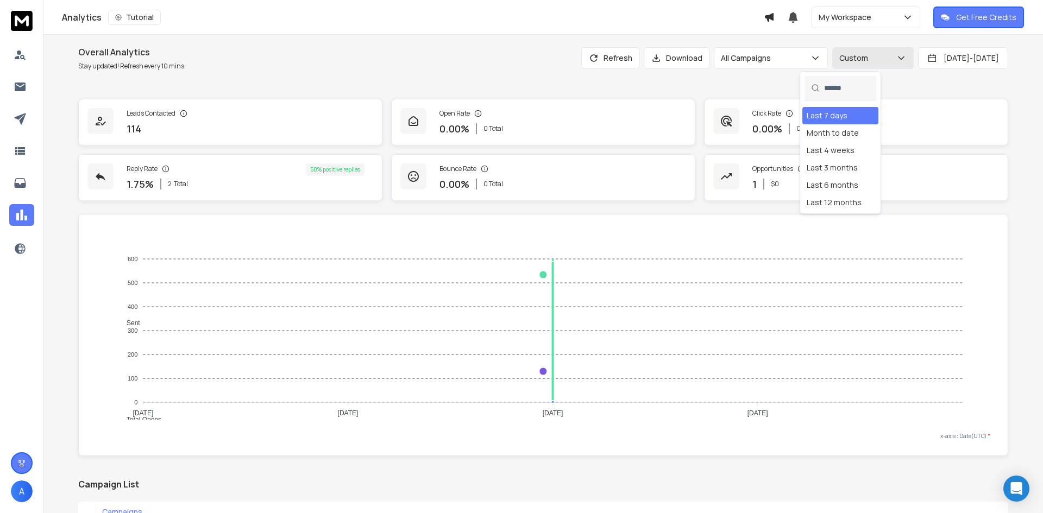
click at [839, 60] on p "Custom" at bounding box center [855, 58] width 33 height 11
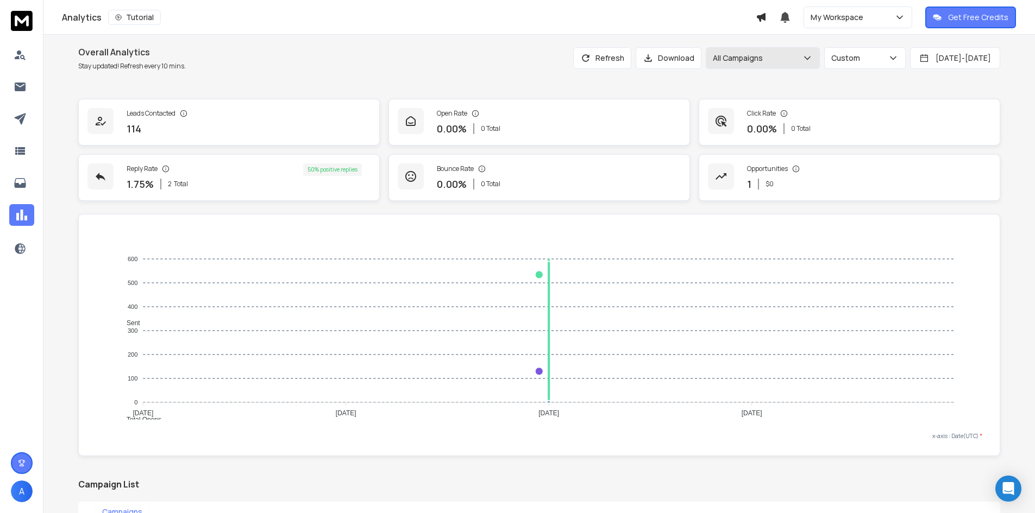
click at [758, 58] on div "All Campaigns" at bounding box center [763, 58] width 100 height 11
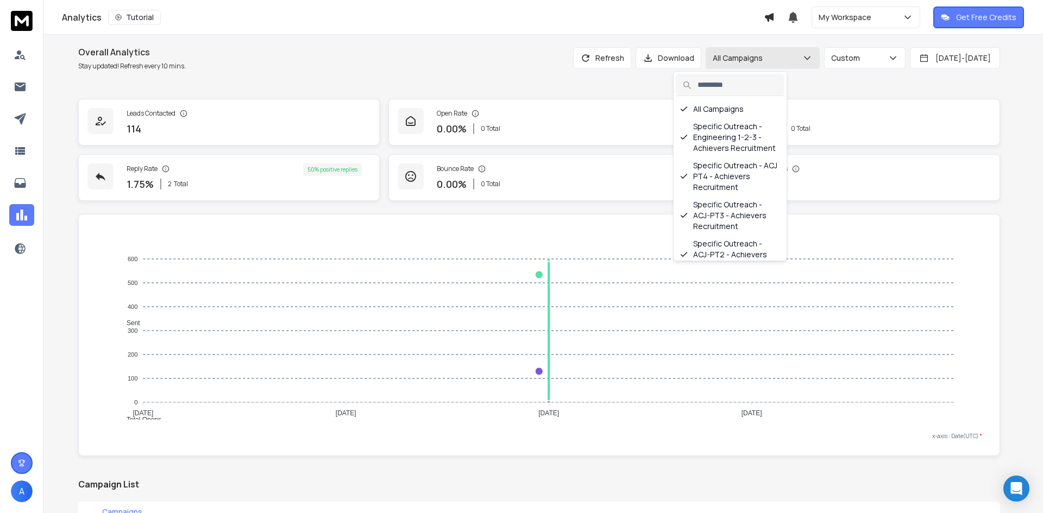
click at [758, 58] on div "All Campaigns" at bounding box center [763, 58] width 100 height 11
click at [910, 64] on button "14 Oct 2025 - 14 Oct 2025" at bounding box center [955, 58] width 90 height 22
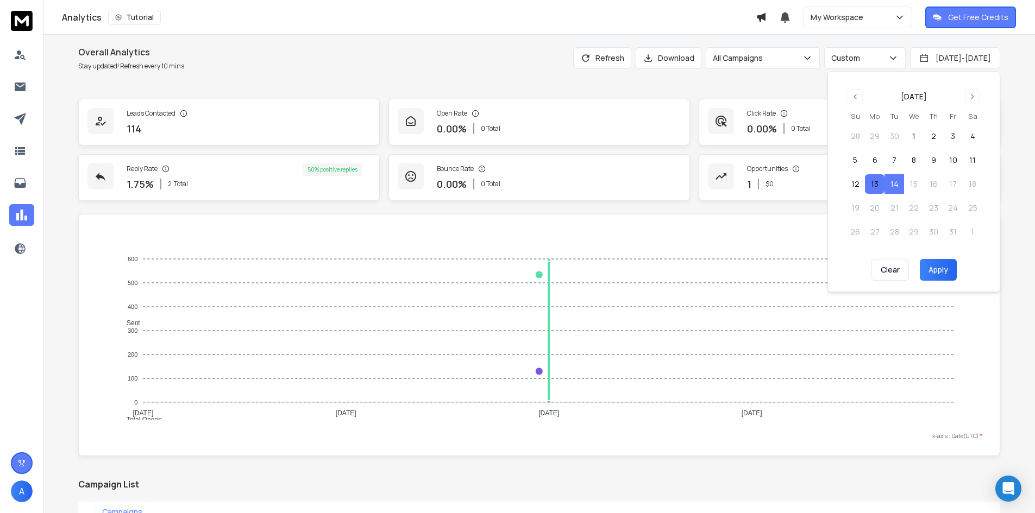
click at [876, 182] on button "13" at bounding box center [875, 184] width 20 height 20
click at [946, 267] on button "Apply" at bounding box center [938, 270] width 37 height 22
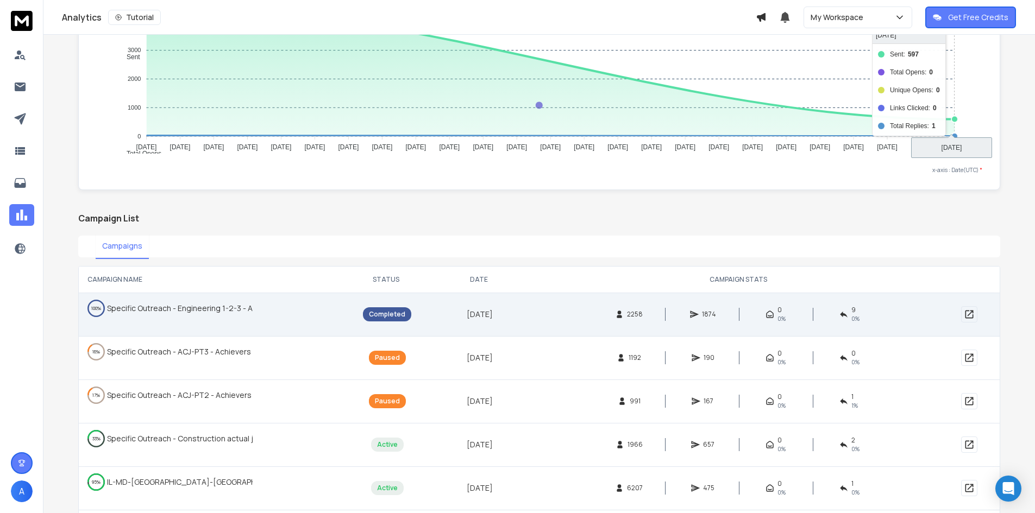
scroll to position [361, 0]
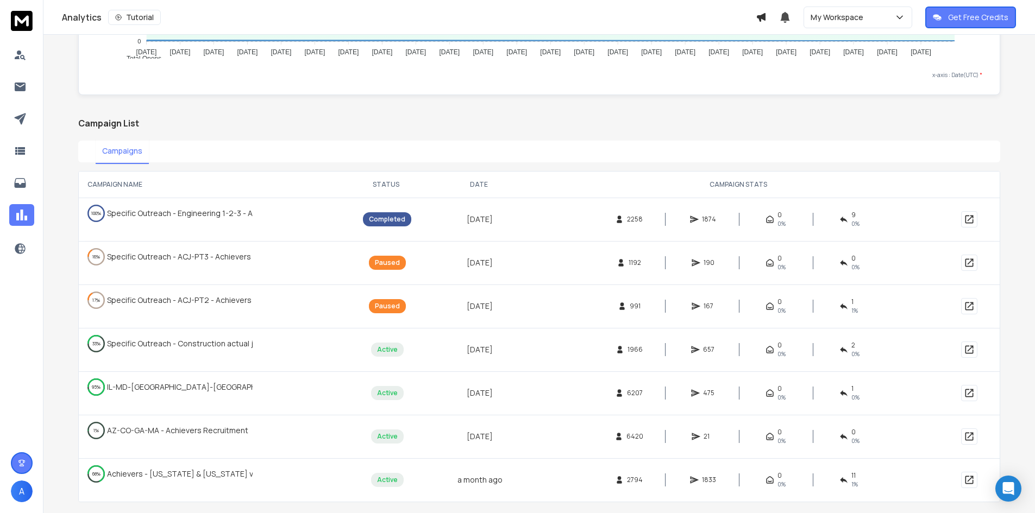
click at [675, 109] on div "Overall Analytics Stay updated! Refresh every 10 mins. Refresh Download All Cam…" at bounding box center [539, 93] width 922 height 818
drag, startPoint x: 28, startPoint y: 119, endPoint x: 22, endPoint y: 112, distance: 8.8
click at [29, 117] on link at bounding box center [20, 119] width 22 height 22
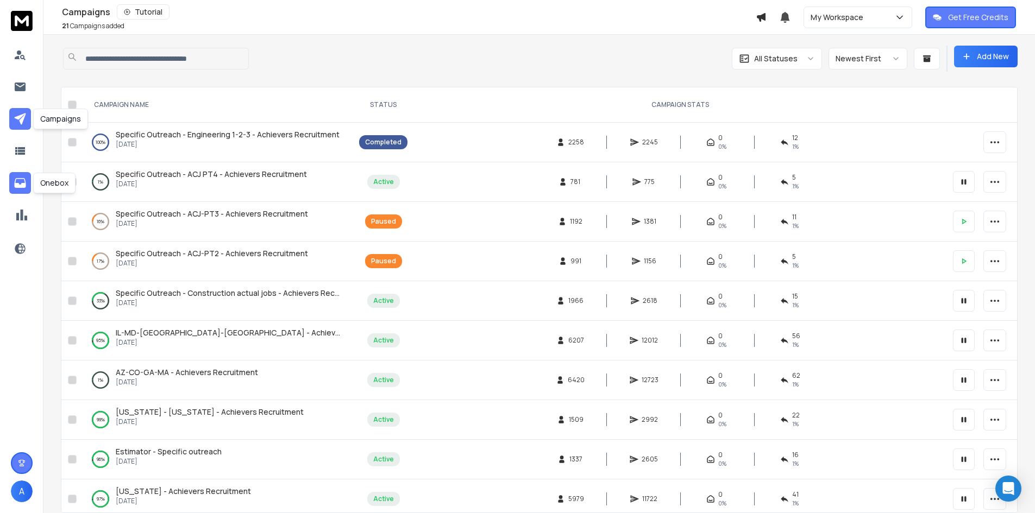
click at [19, 191] on link at bounding box center [20, 183] width 22 height 22
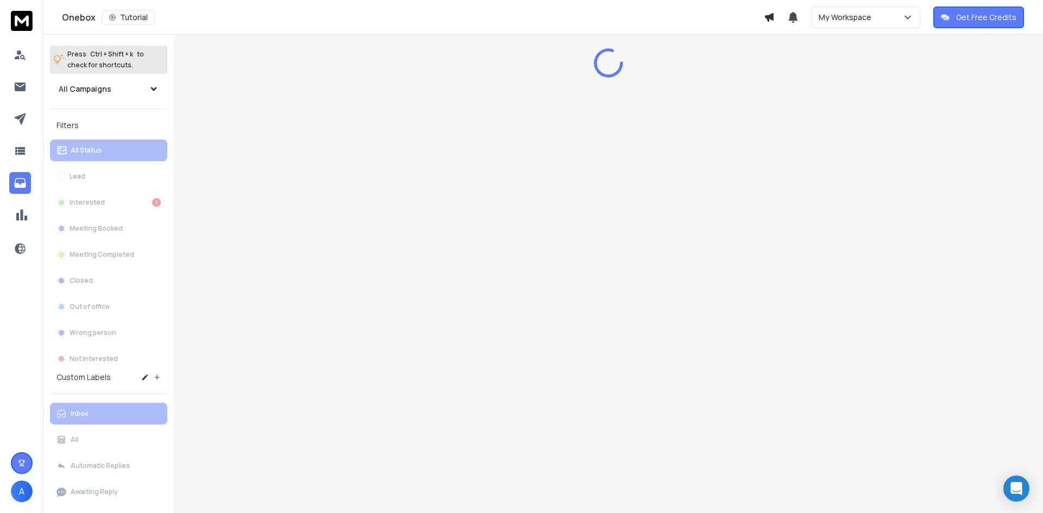
drag, startPoint x: 75, startPoint y: 438, endPoint x: 218, endPoint y: 378, distance: 154.9
click at [72, 437] on div "Inbox All Automatic Replies Awaiting Reply Unread only Sent Drafts Archive" at bounding box center [108, 505] width 117 height 204
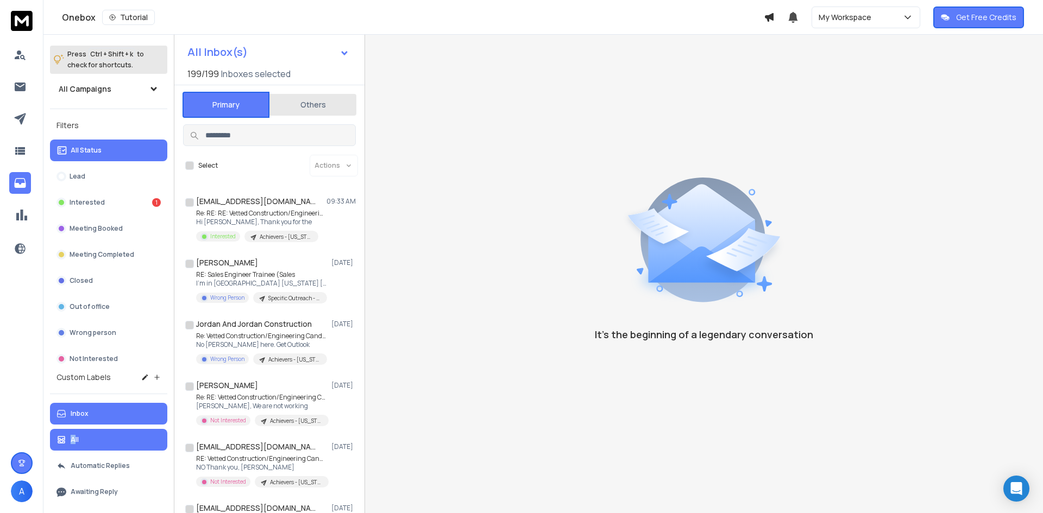
click at [55, 441] on button "All" at bounding box center [108, 440] width 117 height 22
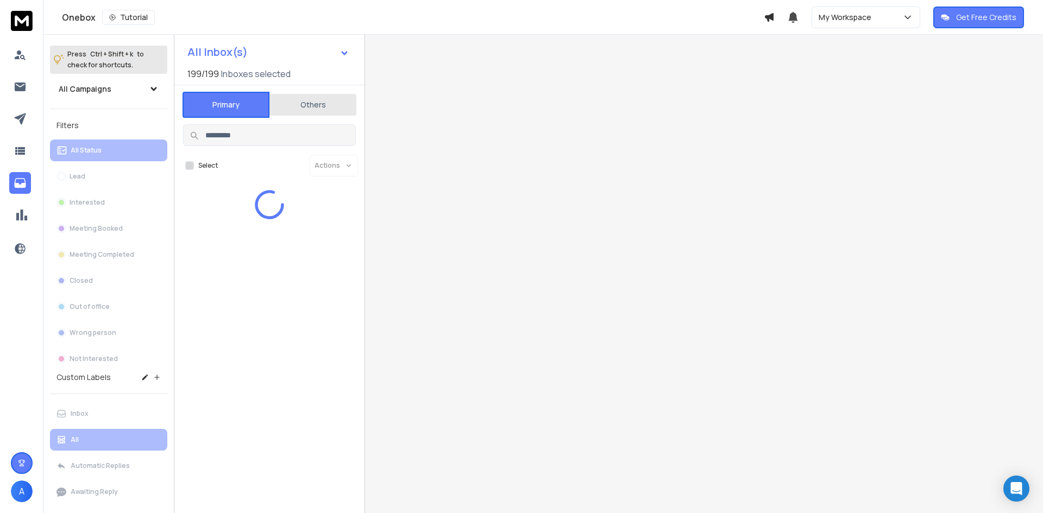
drag, startPoint x: 61, startPoint y: 437, endPoint x: 85, endPoint y: 429, distance: 24.9
click at [60, 438] on div "Inbox All Automatic Replies Awaiting Reply Unread only Sent Drafts Archive" at bounding box center [108, 505] width 117 height 204
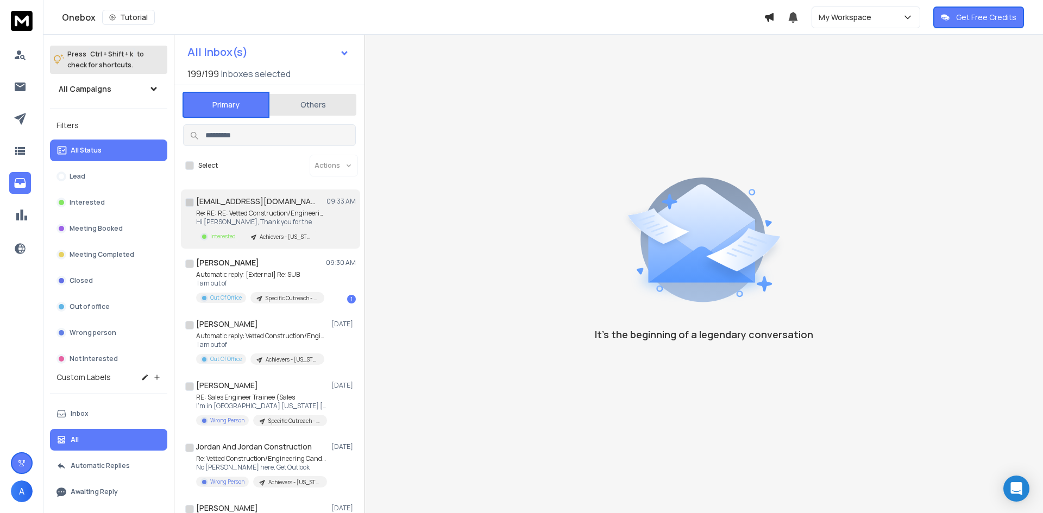
drag, startPoint x: 298, startPoint y: 213, endPoint x: 344, endPoint y: 205, distance: 47.4
click at [300, 216] on p "Re: RE: RE: Vetted Construction/Engineering" at bounding box center [261, 213] width 130 height 9
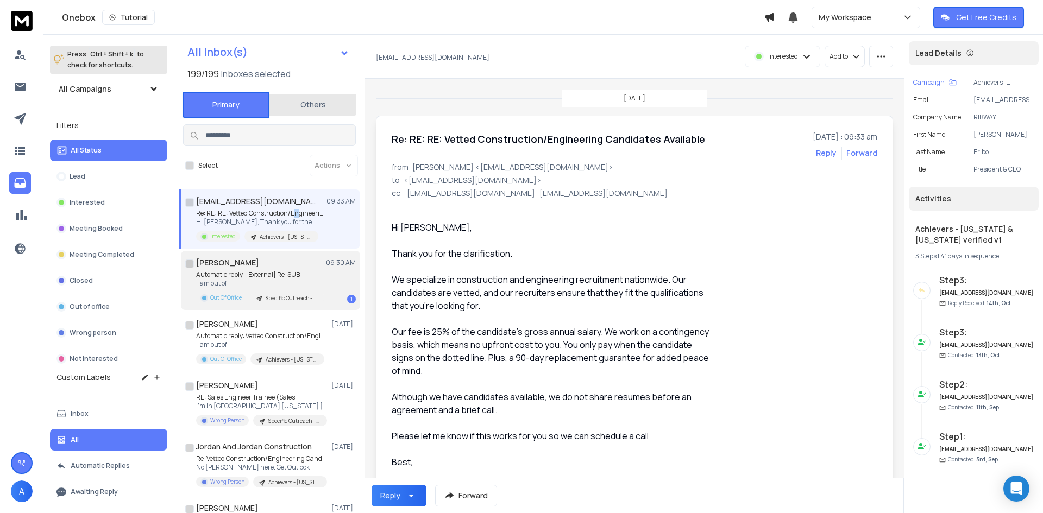
click at [291, 263] on div "Jason Kangas 09:30 AM" at bounding box center [276, 262] width 160 height 11
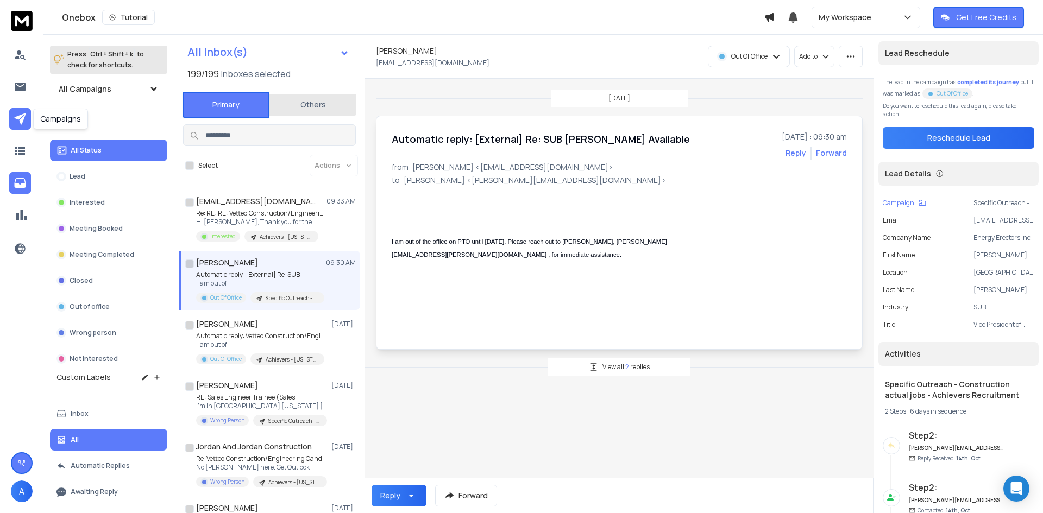
click at [14, 118] on icon at bounding box center [20, 118] width 13 height 13
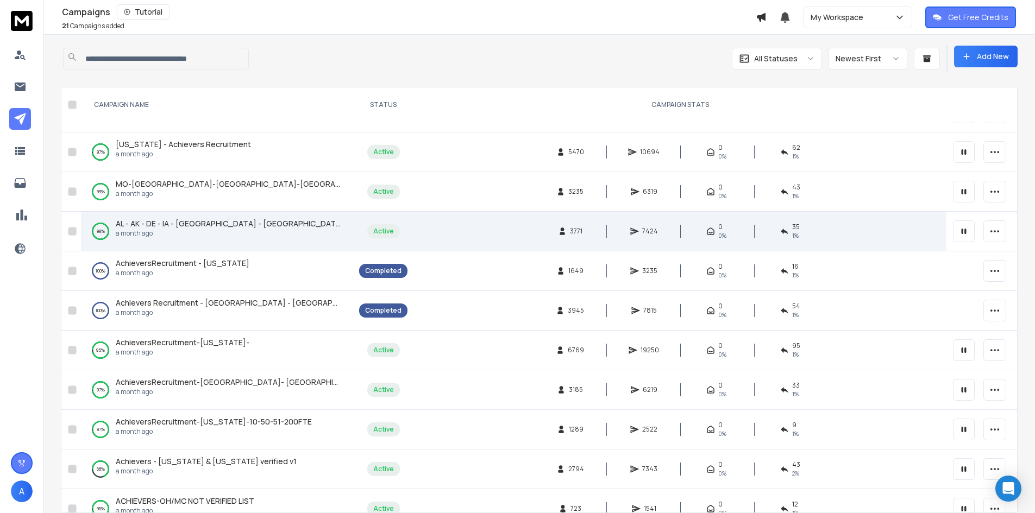
scroll to position [451, 0]
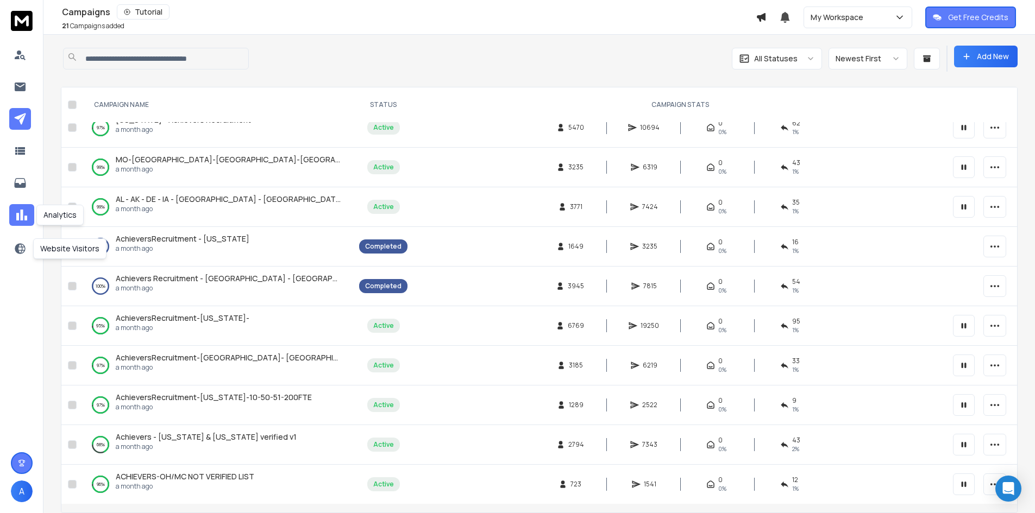
drag, startPoint x: 19, startPoint y: 214, endPoint x: 29, endPoint y: 212, distance: 10.5
click at [19, 214] on icon at bounding box center [22, 215] width 16 height 16
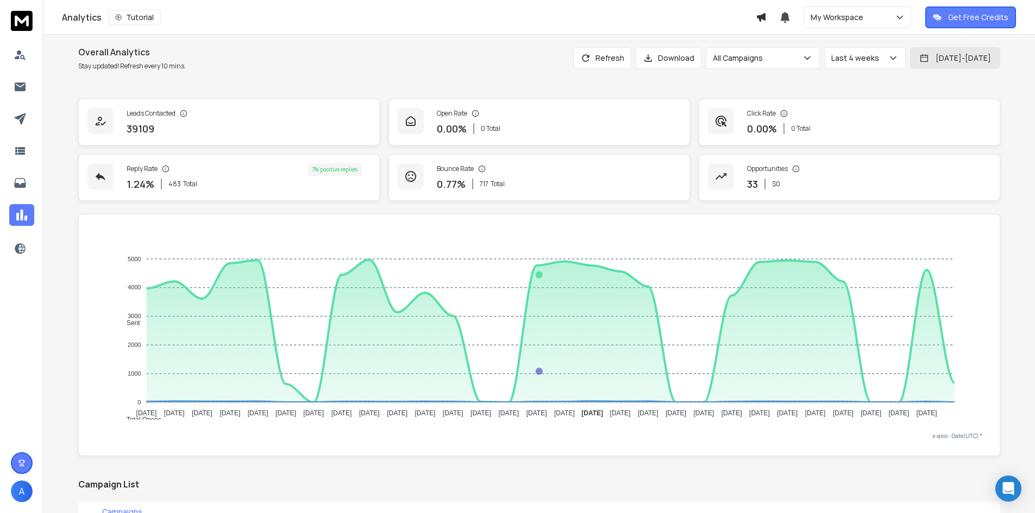
click at [910, 58] on button "15 Sep 2025 - 14 Oct 2025" at bounding box center [955, 58] width 90 height 22
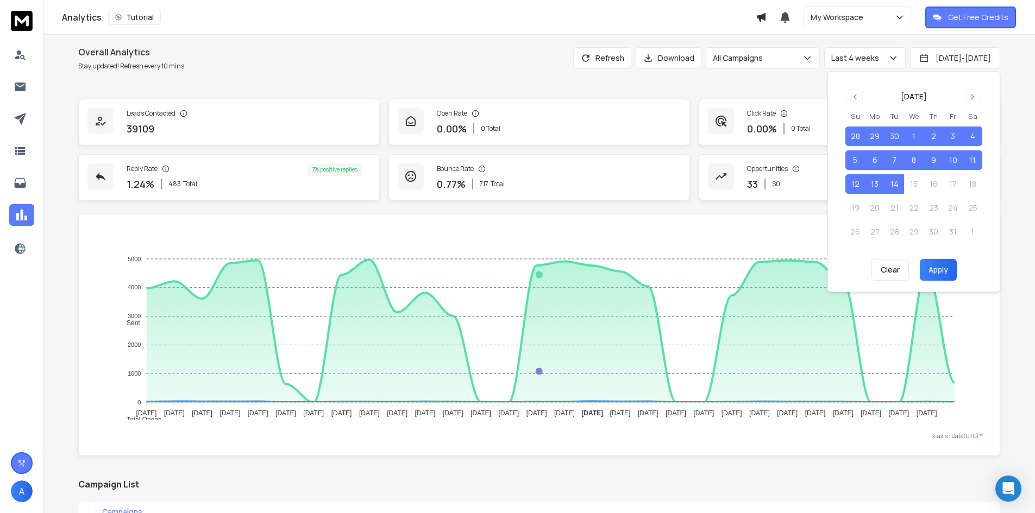
click at [900, 186] on button "14" at bounding box center [894, 184] width 20 height 20
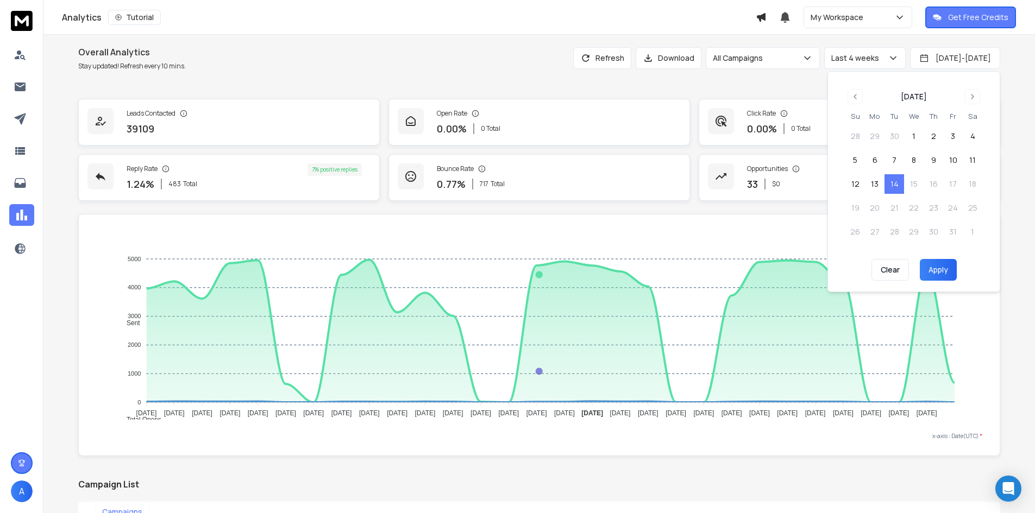
click at [952, 270] on button "Apply" at bounding box center [938, 270] width 37 height 22
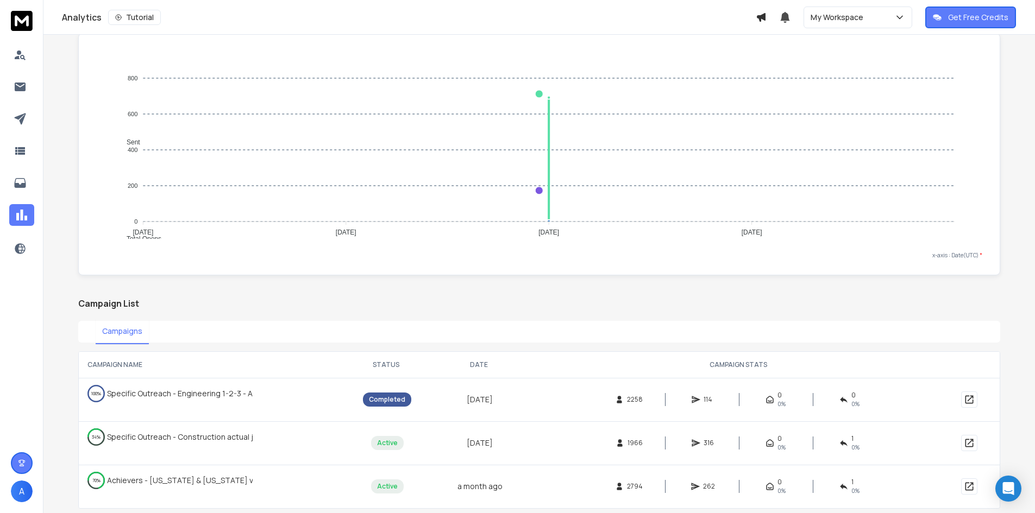
scroll to position [187, 0]
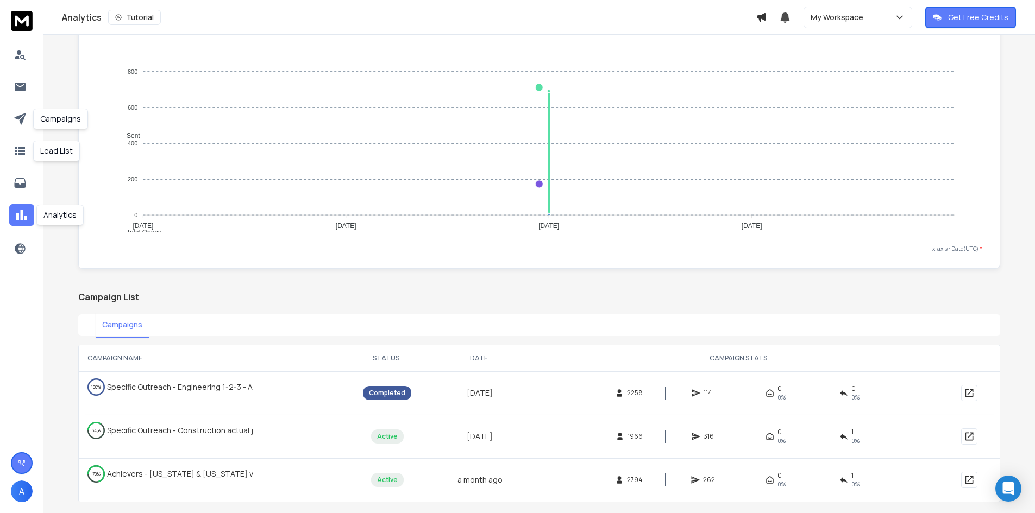
click at [32, 109] on div at bounding box center [21, 121] width 25 height 26
click at [27, 114] on link at bounding box center [20, 119] width 22 height 22
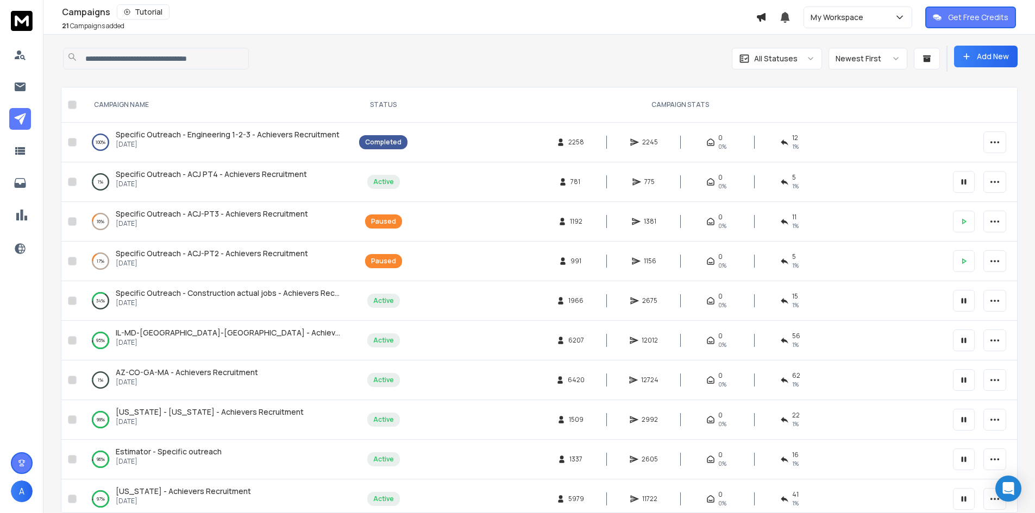
click at [525, 56] on div at bounding box center [300, 59] width 479 height 26
click at [681, 53] on div "Campaigns 21 Campaigns Added All Statuses Newest First Add New" at bounding box center [778, 59] width 479 height 26
click at [24, 186] on icon at bounding box center [19, 183] width 11 height 10
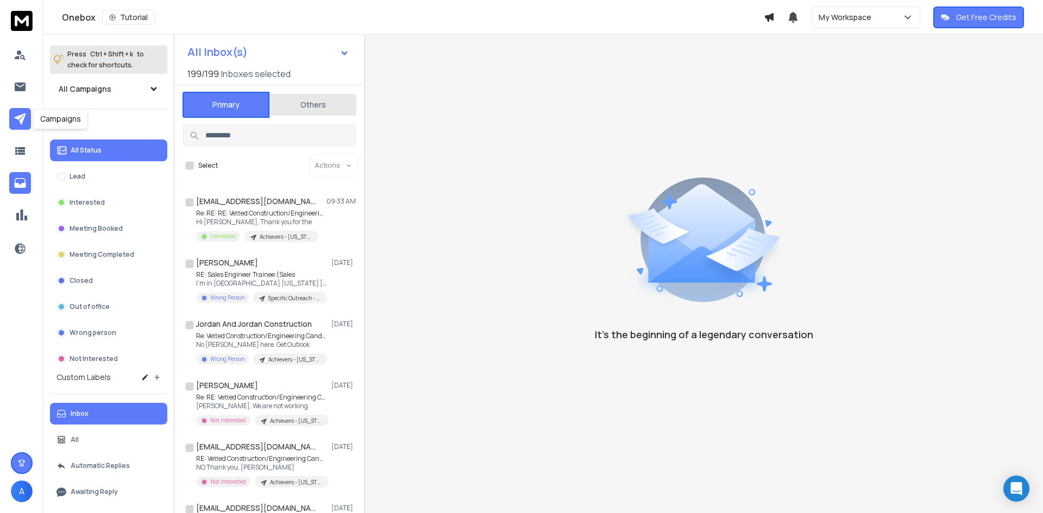
click at [28, 125] on link at bounding box center [20, 119] width 22 height 22
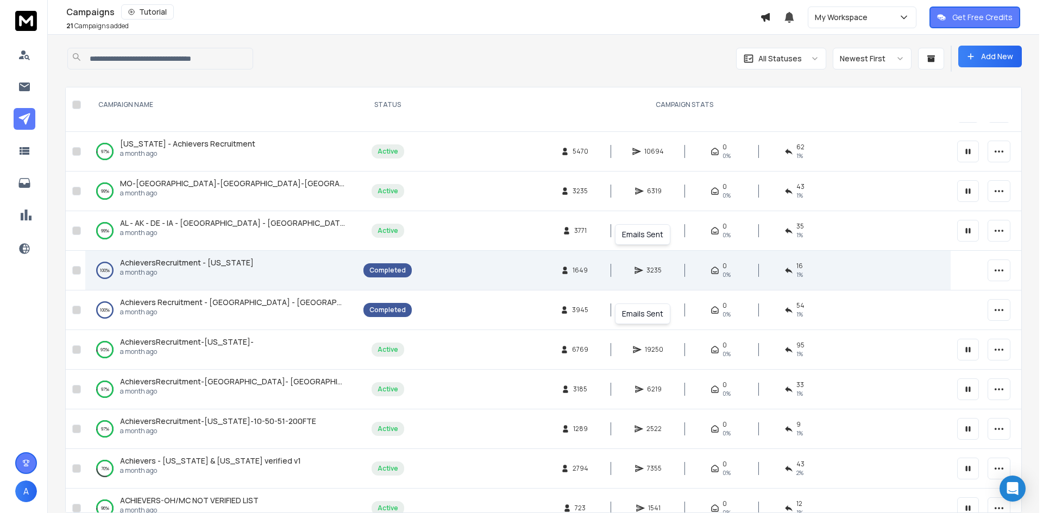
scroll to position [451, 0]
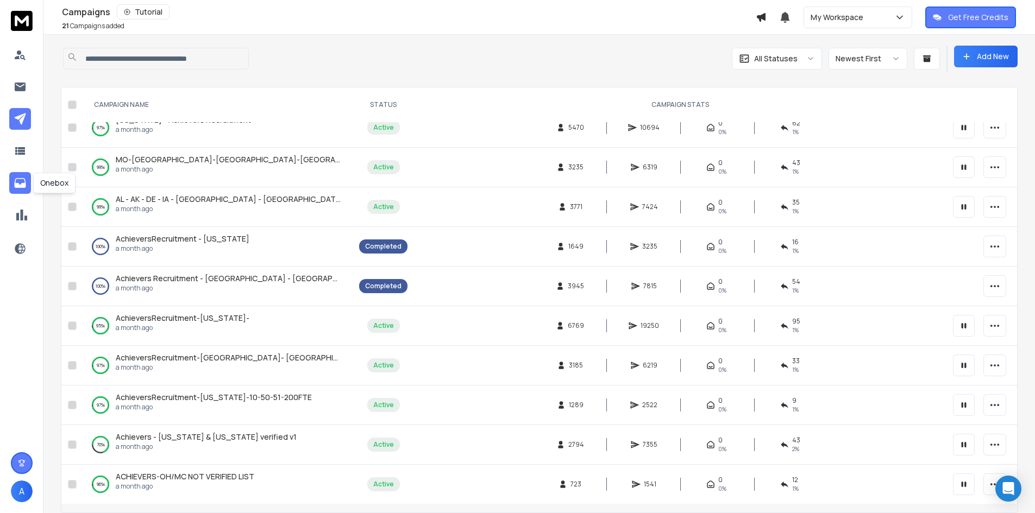
click at [15, 187] on icon at bounding box center [19, 183] width 11 height 10
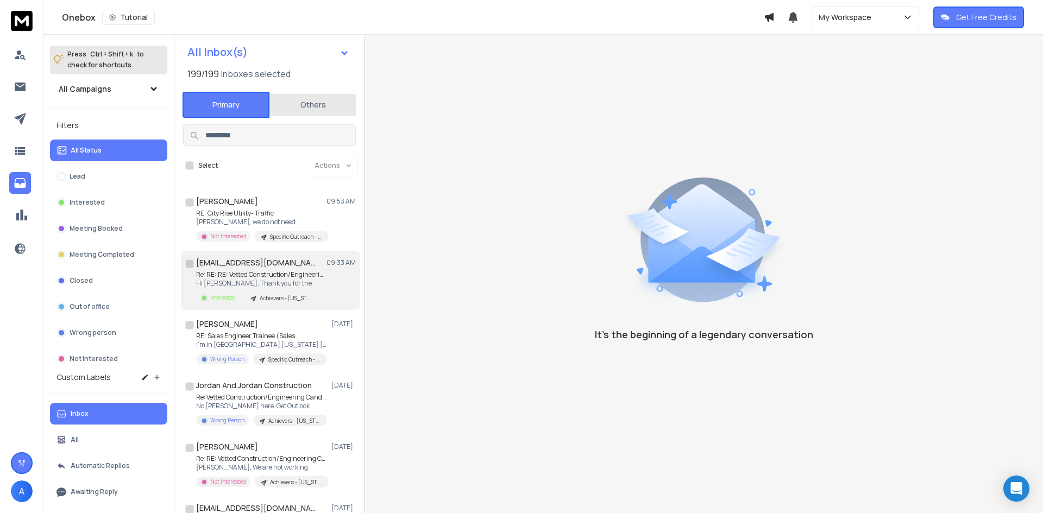
click at [322, 287] on p "Hi [PERSON_NAME], Thank you for the" at bounding box center [261, 283] width 130 height 9
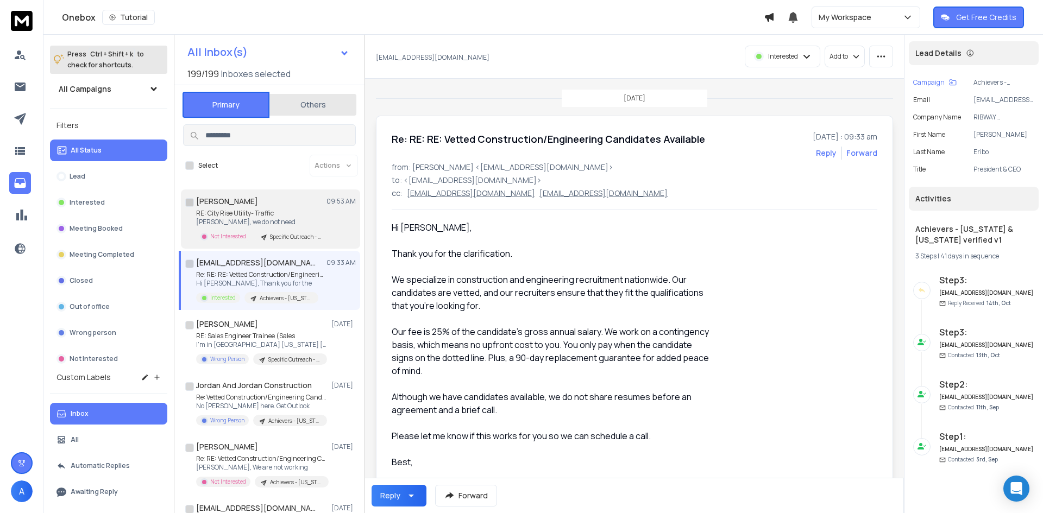
click at [257, 208] on div "Mariano Pacheco 09:53 AM RE: City Rise Utility- Traffic Brant, we do not need N…" at bounding box center [276, 219] width 160 height 46
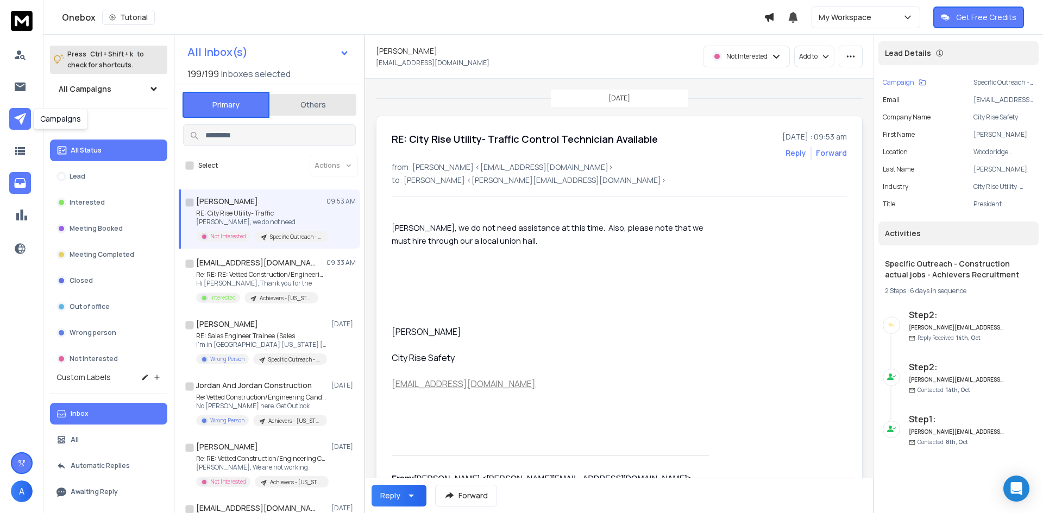
click at [21, 109] on link at bounding box center [20, 119] width 22 height 22
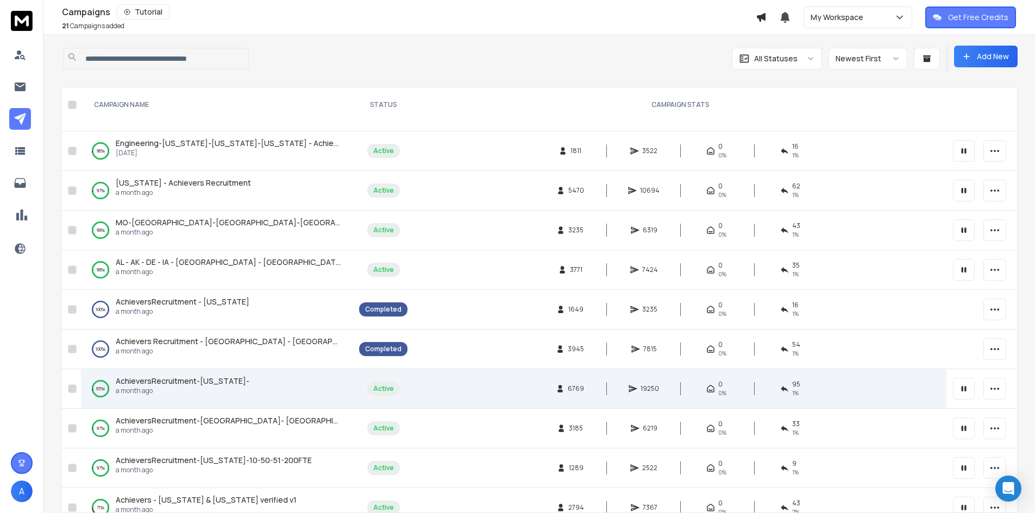
scroll to position [451, 0]
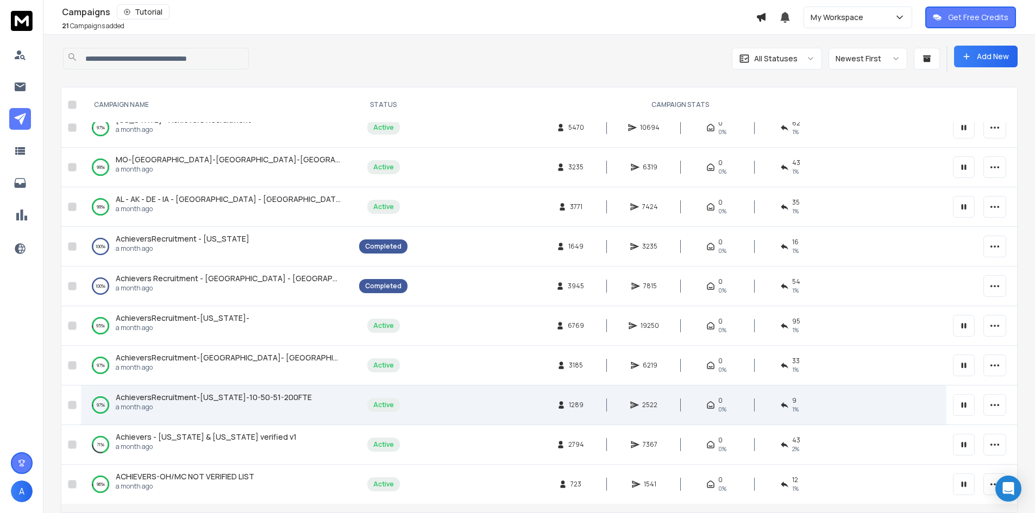
click at [313, 404] on div "97 % AchieversRecruitment-Indiana-10-50-51-200FTE a month ago" at bounding box center [217, 405] width 250 height 26
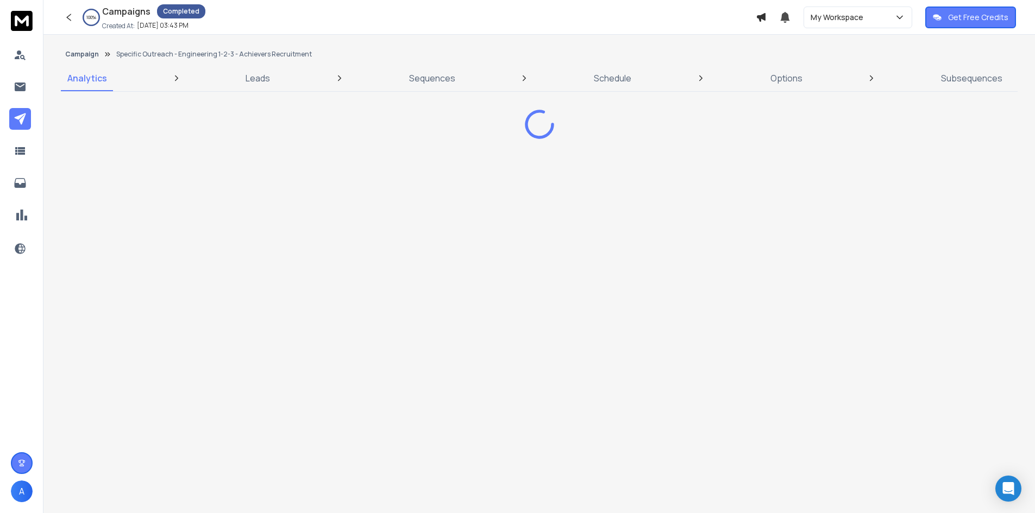
click at [89, 54] on button "Campaign" at bounding box center [82, 54] width 34 height 9
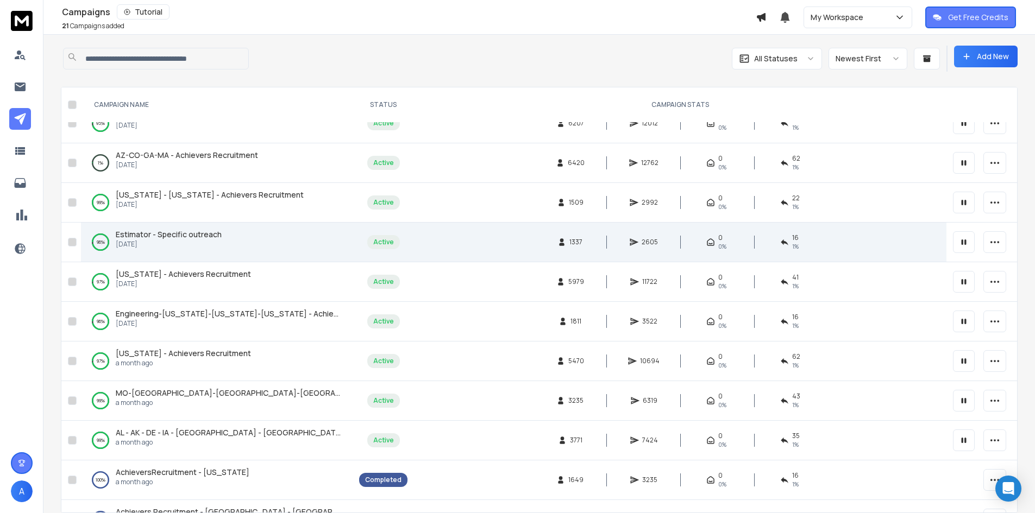
scroll to position [451, 0]
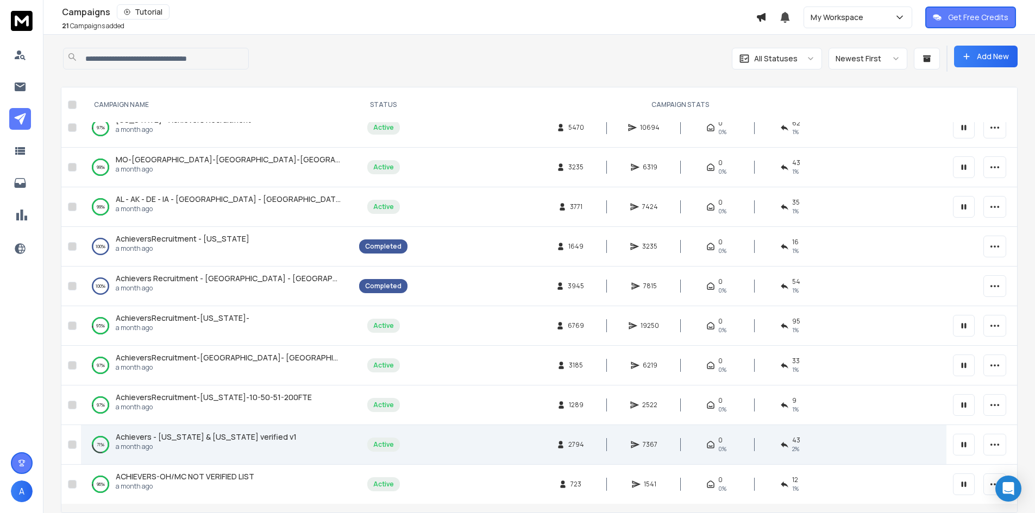
click at [254, 435] on div "71 % Achievers - Michigan & Ohio verified v1 a month ago" at bounding box center [217, 445] width 250 height 26
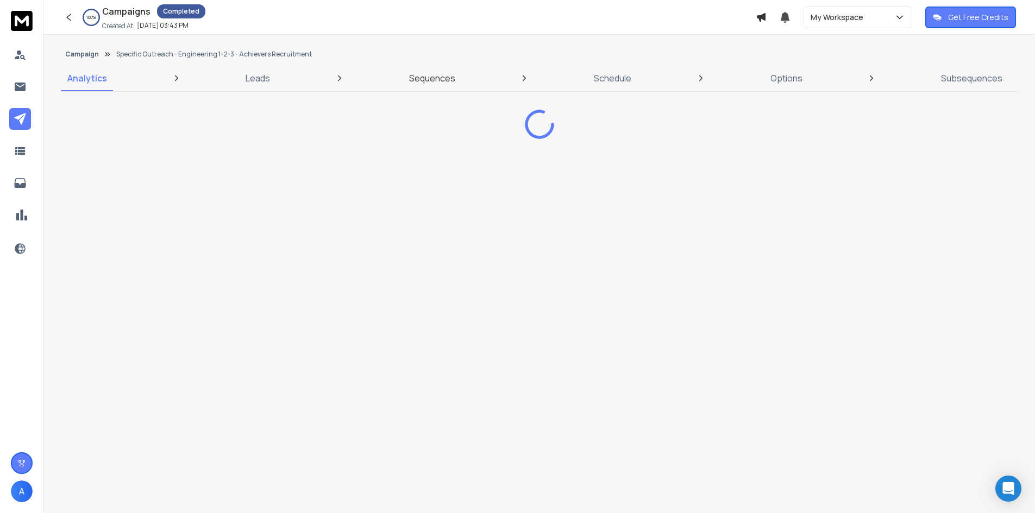
click at [423, 87] on link "Sequences" at bounding box center [432, 78] width 59 height 26
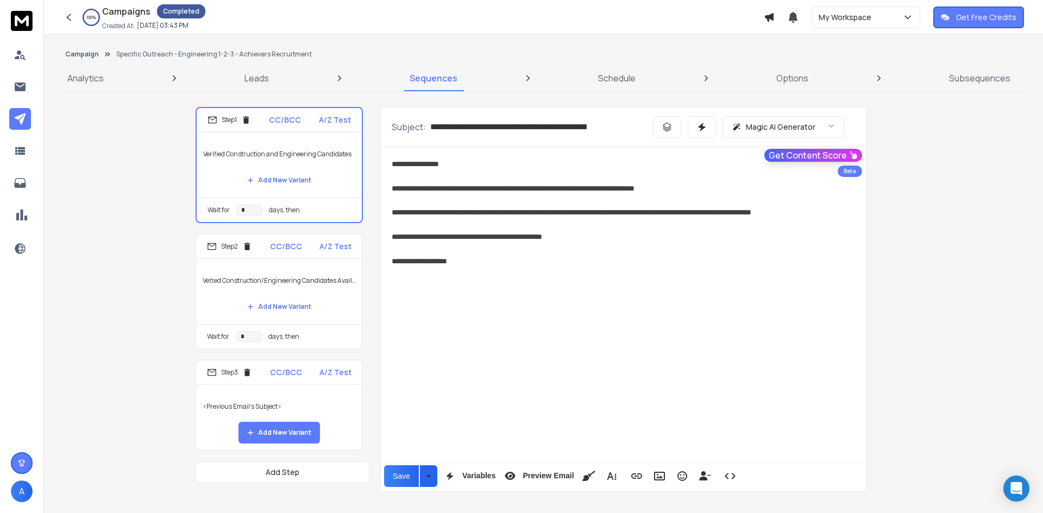
click at [304, 428] on button "Add New Variant" at bounding box center [278, 433] width 81 height 22
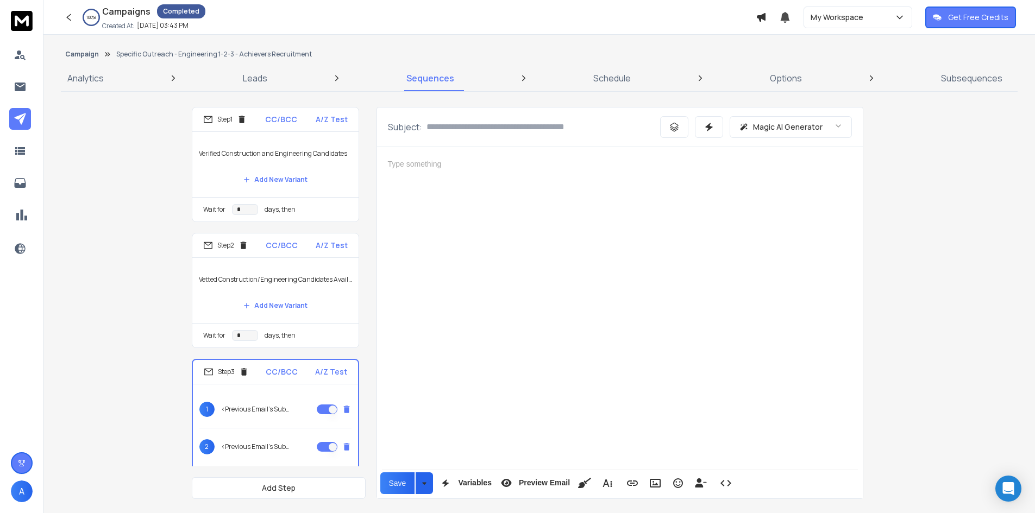
scroll to position [1, 0]
click at [345, 445] on icon at bounding box center [346, 446] width 6 height 8
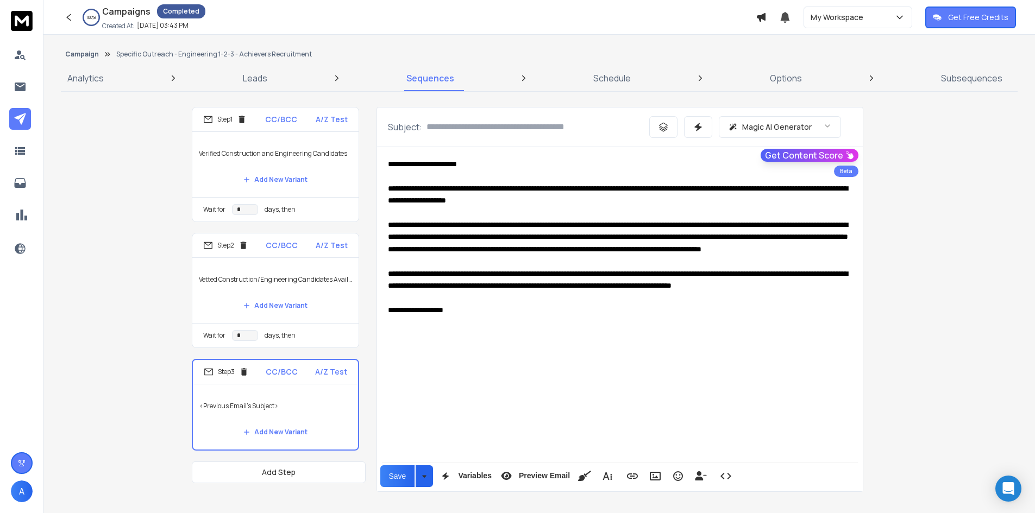
scroll to position [0, 0]
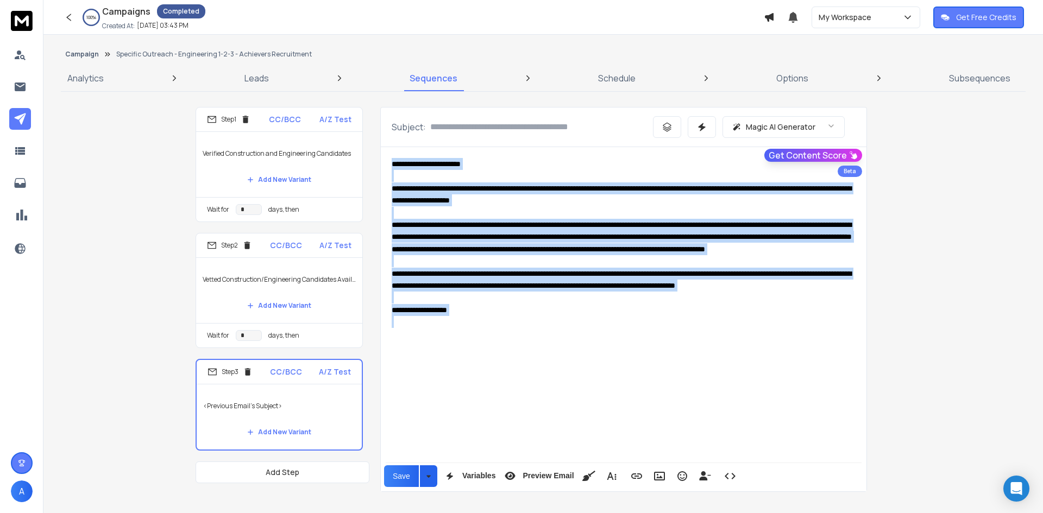
drag, startPoint x: 474, startPoint y: 345, endPoint x: 387, endPoint y: 145, distance: 218.3
click at [387, 145] on div "**********" at bounding box center [623, 299] width 487 height 385
copy div "**********"
click at [84, 58] on button "Campaign" at bounding box center [82, 54] width 34 height 9
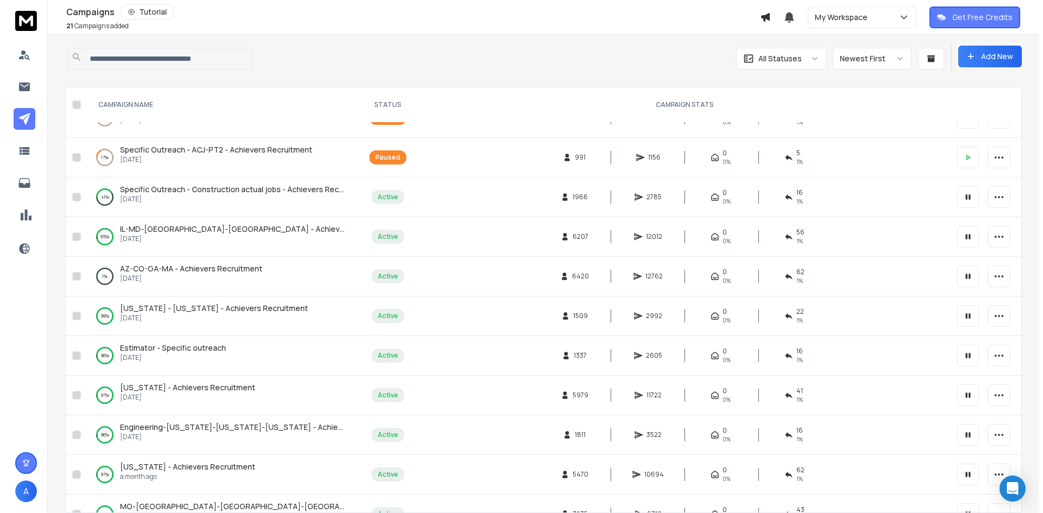
scroll to position [451, 0]
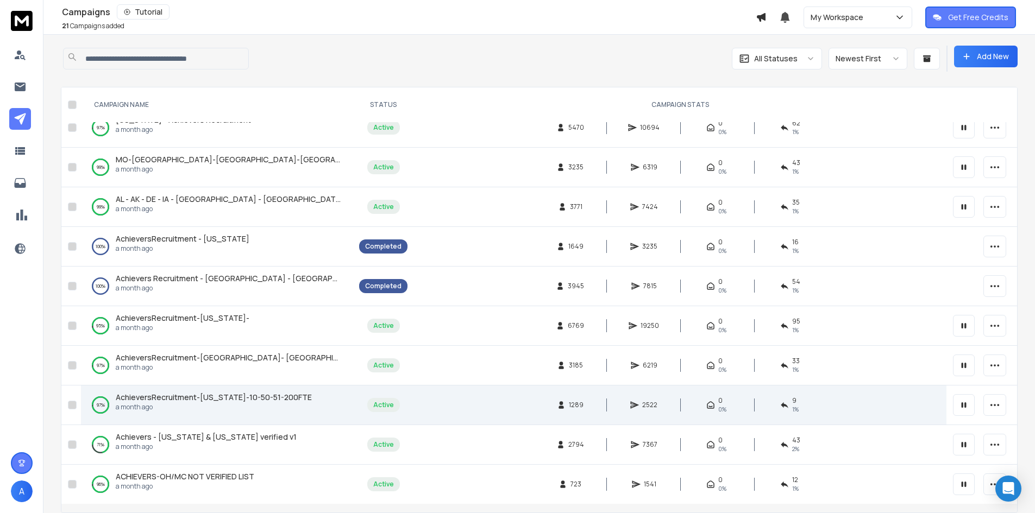
click at [227, 402] on span "AchieversRecruitment-[US_STATE]-10-50-51-200FTE" at bounding box center [214, 397] width 196 height 10
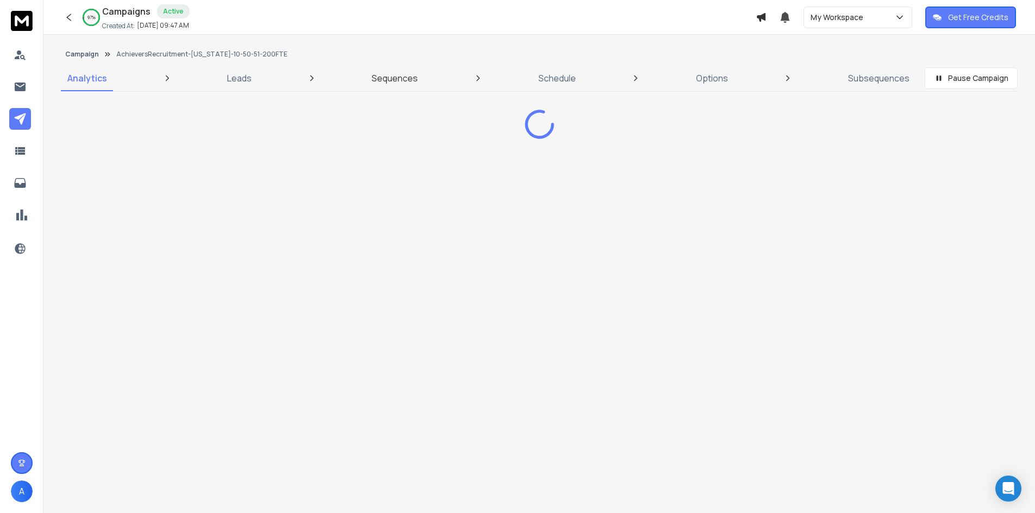
click at [410, 77] on p "Sequences" at bounding box center [395, 78] width 46 height 13
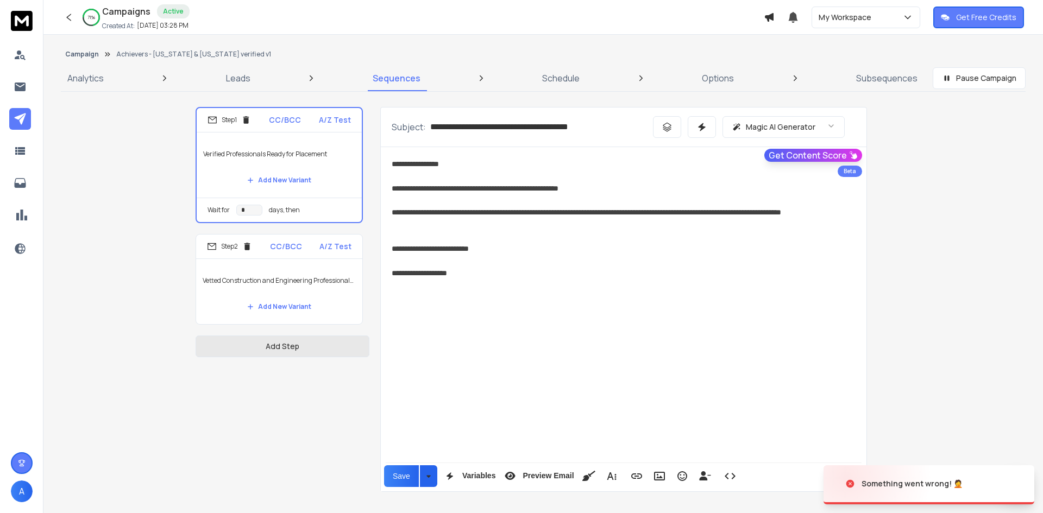
click at [301, 349] on button "Add Step" at bounding box center [283, 347] width 174 height 22
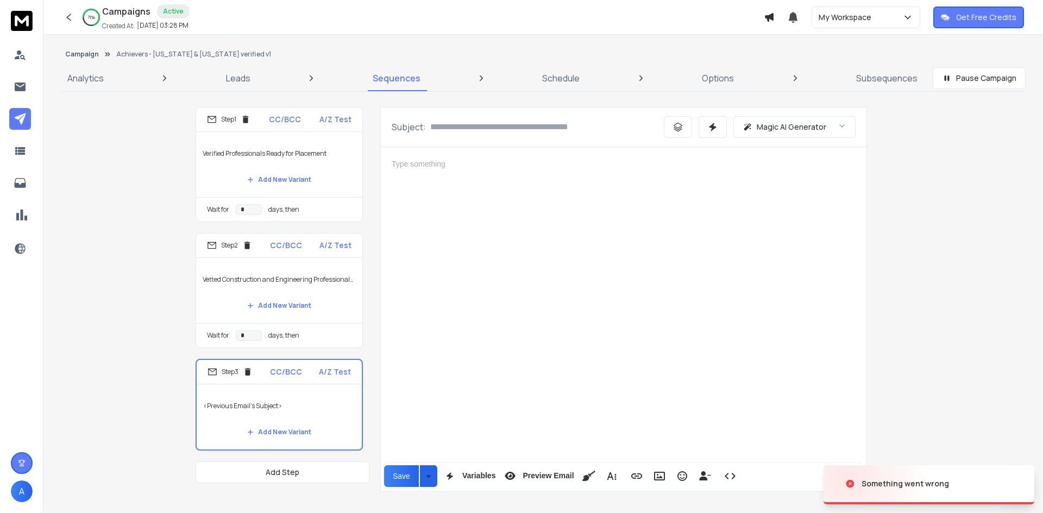
click at [516, 230] on div at bounding box center [624, 301] width 486 height 308
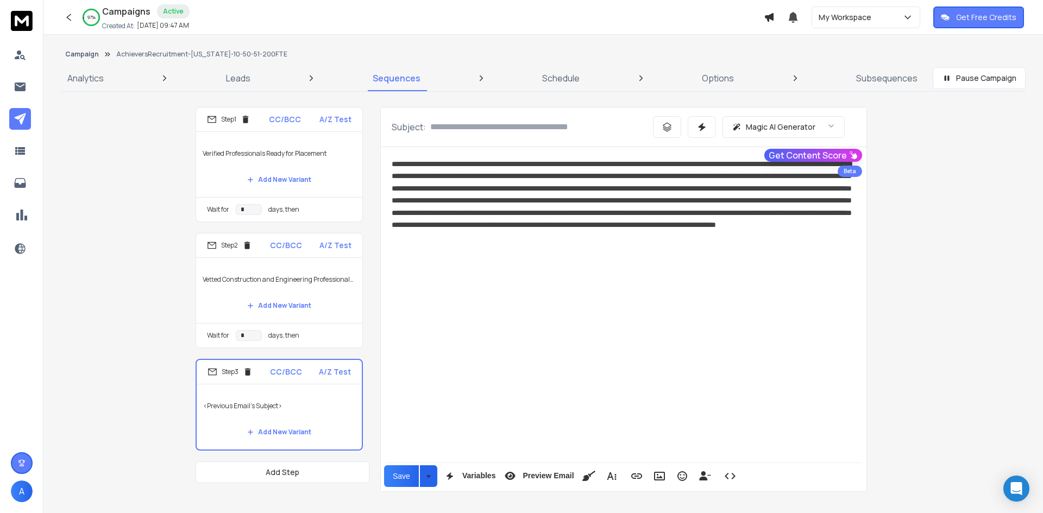
click at [473, 163] on div "**********" at bounding box center [624, 206] width 464 height 97
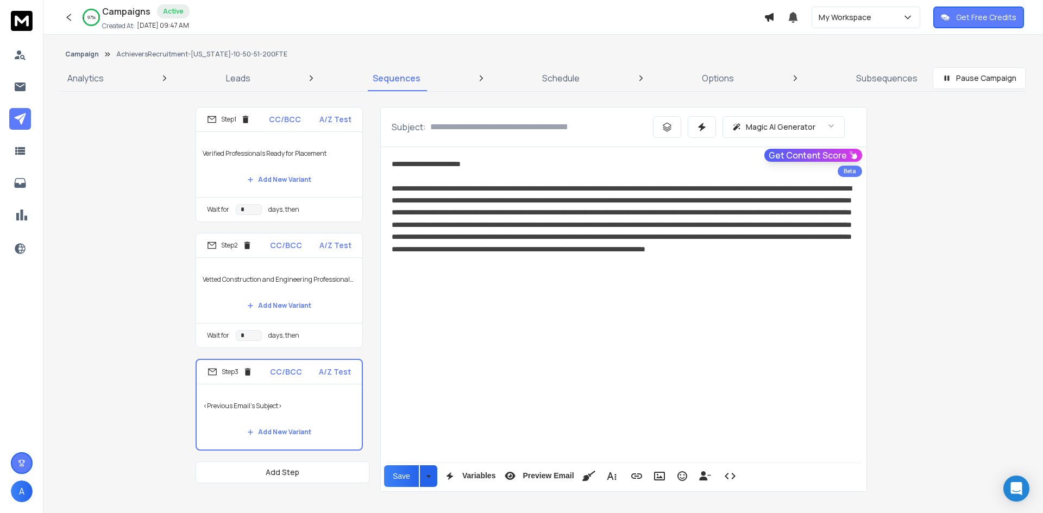
click at [388, 274] on div "**********" at bounding box center [624, 301] width 486 height 308
click at [580, 202] on div "**********" at bounding box center [624, 225] width 464 height 85
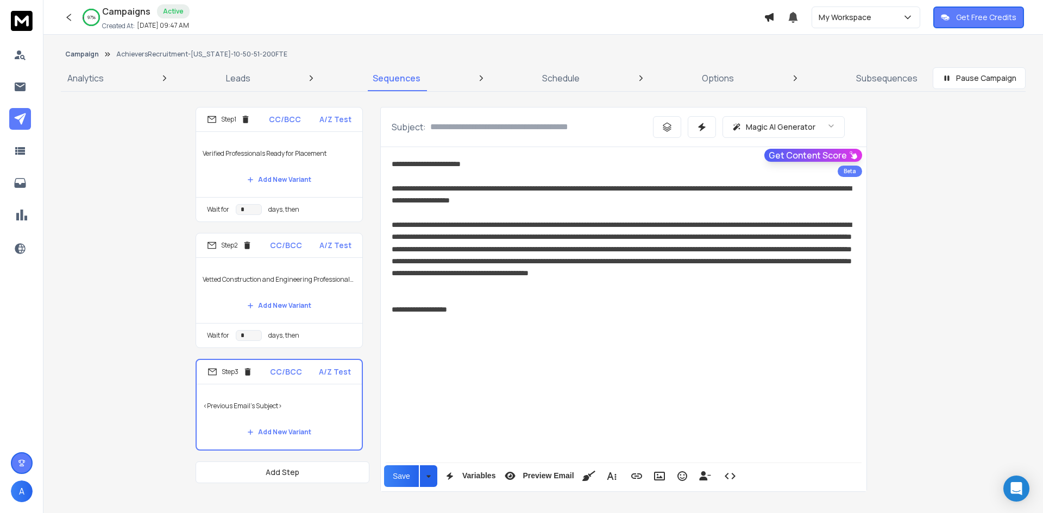
click at [571, 262] on div "**********" at bounding box center [624, 255] width 464 height 73
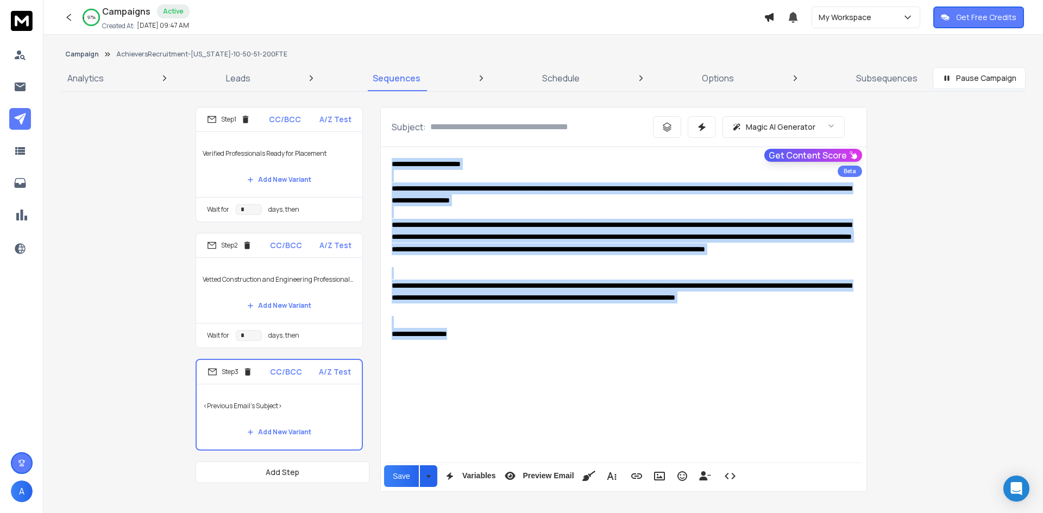
drag, startPoint x: 514, startPoint y: 361, endPoint x: 384, endPoint y: 148, distance: 250.1
click at [384, 148] on div "**********" at bounding box center [624, 301] width 486 height 308
click at [544, 473] on span "Preview Email" at bounding box center [547, 476] width 55 height 9
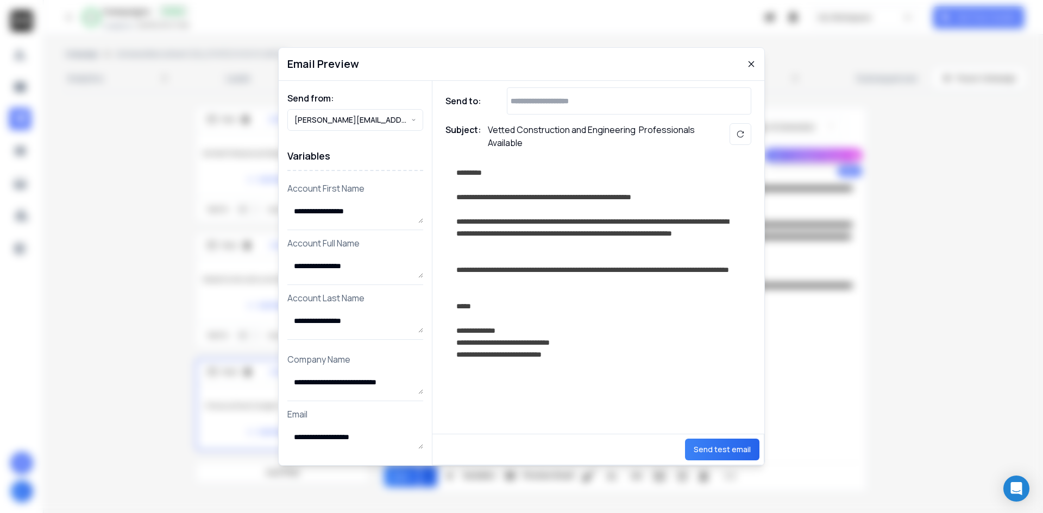
click at [820, 328] on div "**********" at bounding box center [521, 256] width 1043 height 441
click at [751, 65] on icon at bounding box center [751, 64] width 9 height 9
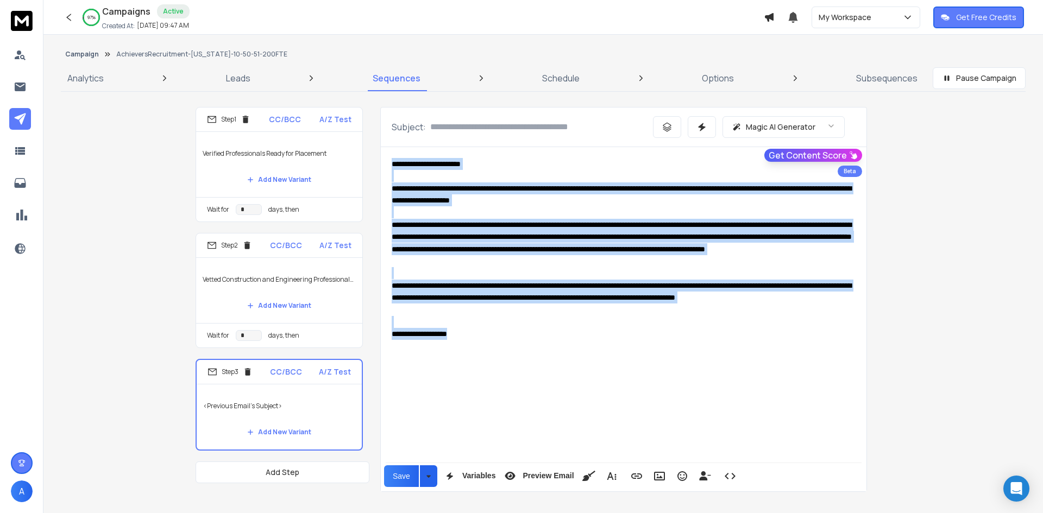
drag, startPoint x: 500, startPoint y: 348, endPoint x: 344, endPoint y: 148, distance: 253.1
click at [344, 148] on div "**********" at bounding box center [543, 299] width 695 height 385
click at [613, 475] on icon "button" at bounding box center [611, 476] width 13 height 13
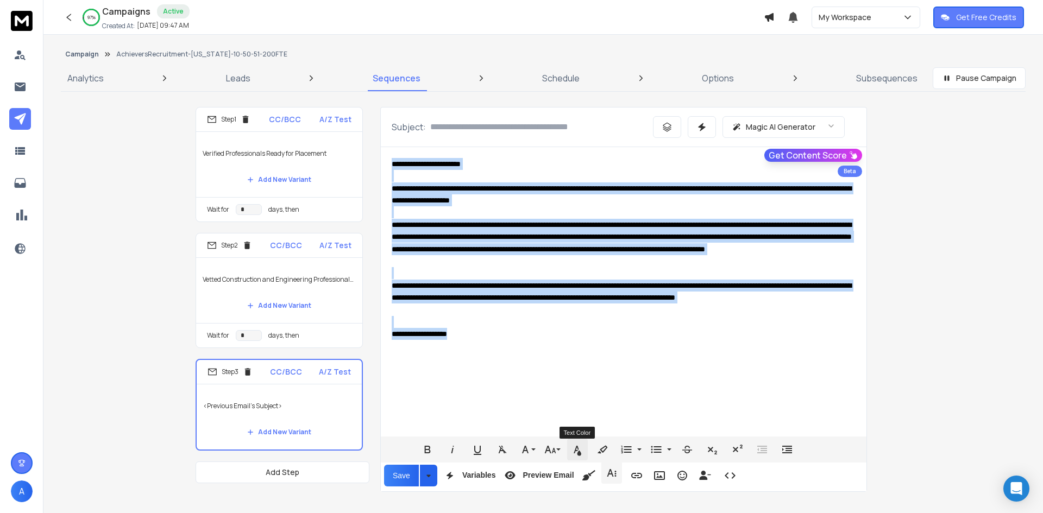
click at [574, 458] on button "Text Color" at bounding box center [577, 450] width 21 height 22
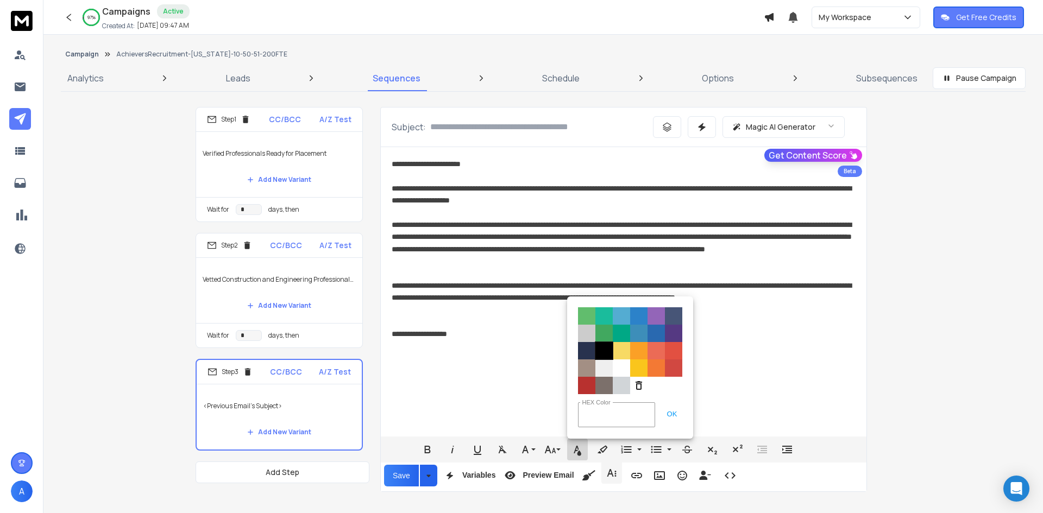
click at [606, 348] on span "Color#000000" at bounding box center [603, 350] width 17 height 17
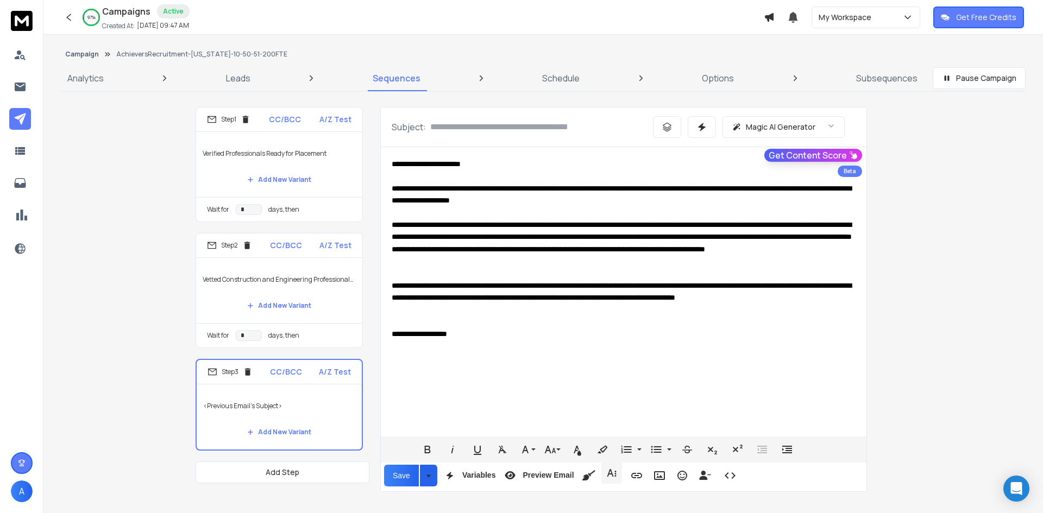
drag, startPoint x: 250, startPoint y: 334, endPoint x: 225, endPoint y: 326, distance: 26.1
click at [225, 326] on div "Wait for * days, then" at bounding box center [279, 335] width 166 height 24
type input "**********"
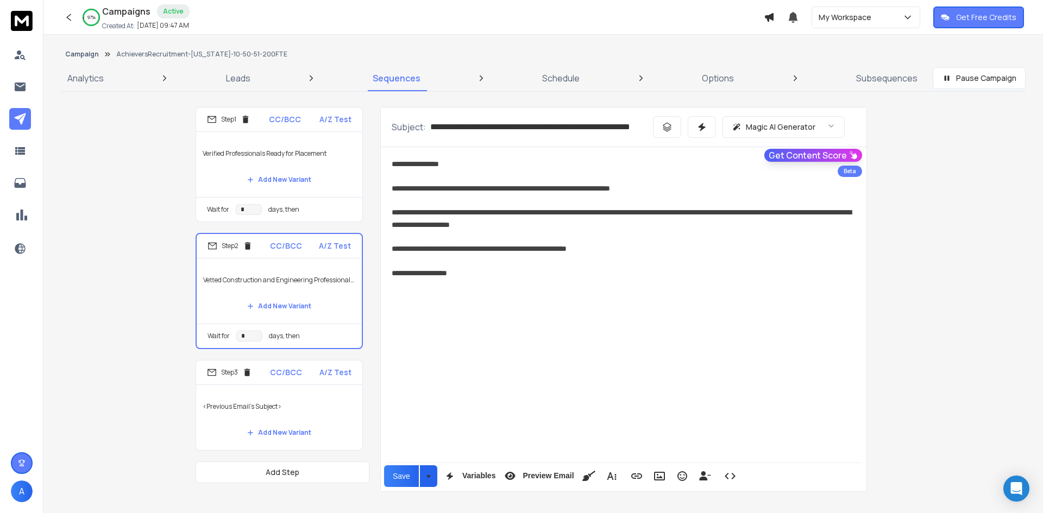
type input "*"
click at [323, 414] on p "<Previous Email's Subject>" at bounding box center [279, 407] width 153 height 30
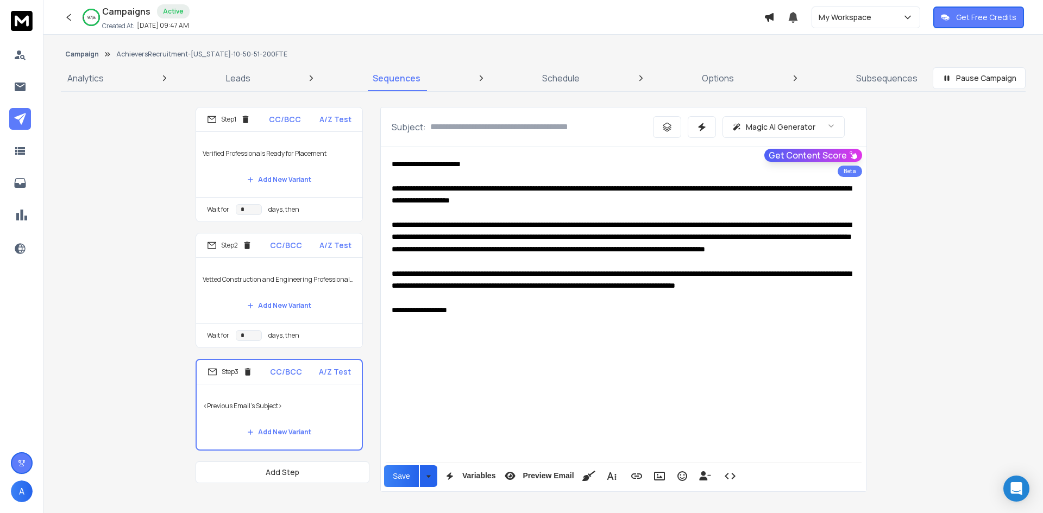
type input "*"
type input "**********"
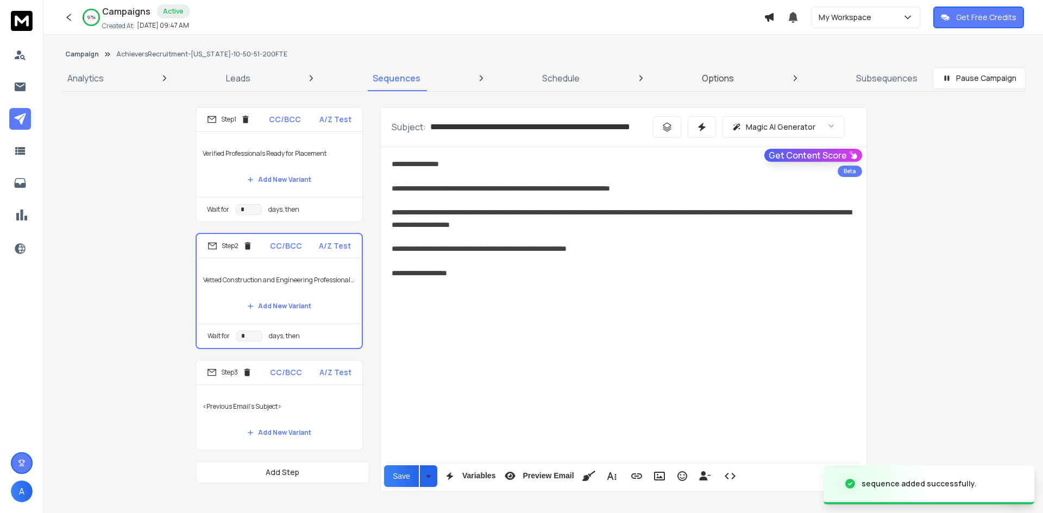
click at [736, 84] on link "Options" at bounding box center [717, 78] width 45 height 26
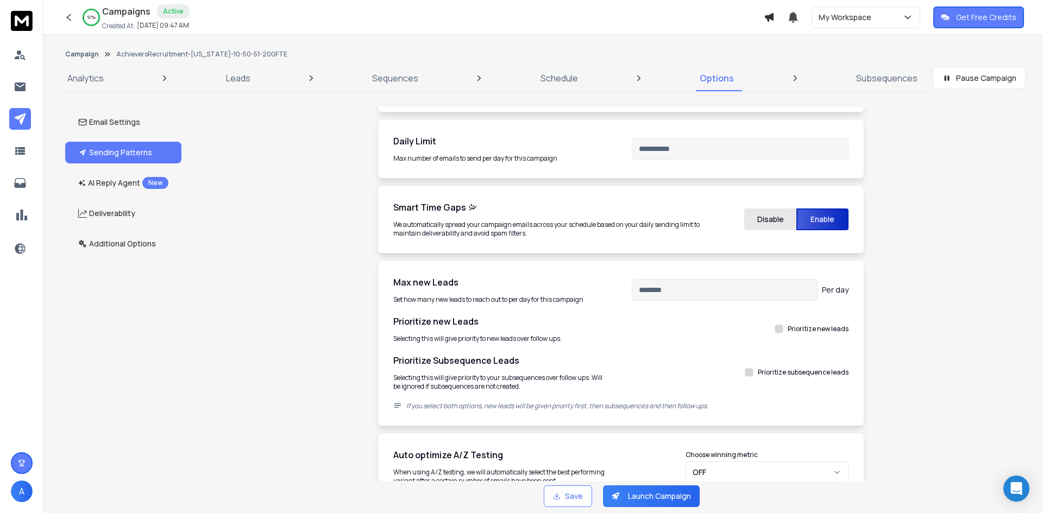
scroll to position [497, 0]
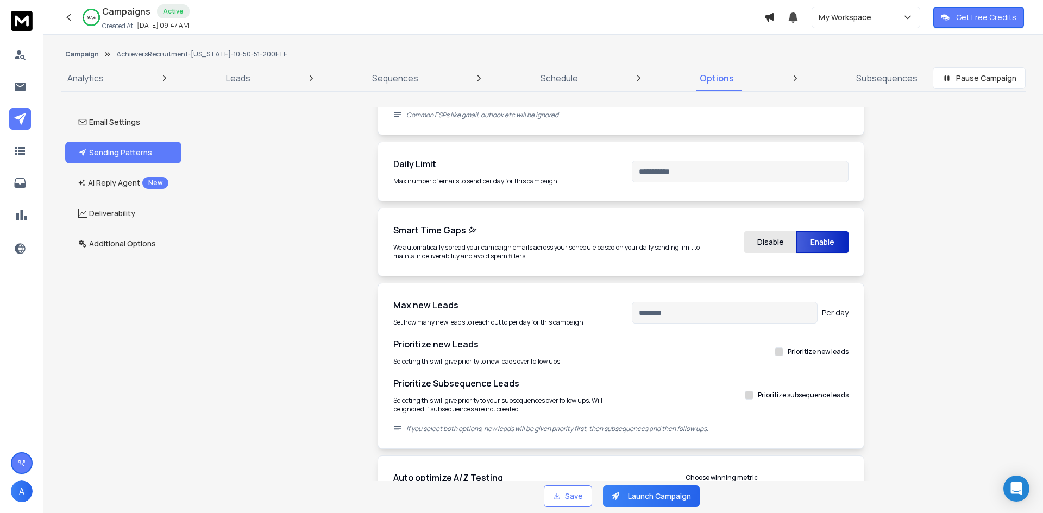
drag, startPoint x: 655, startPoint y: 176, endPoint x: 592, endPoint y: 170, distance: 63.3
click at [592, 170] on div "Daily Limit Max number of emails to send per day for this campaign ****" at bounding box center [620, 172] width 455 height 28
type input "****"
drag, startPoint x: 671, startPoint y: 312, endPoint x: 592, endPoint y: 284, distance: 84.7
click at [594, 304] on div "Max new Leads Set how many new leads to reach out to per day for this campaign …" at bounding box center [620, 313] width 455 height 28
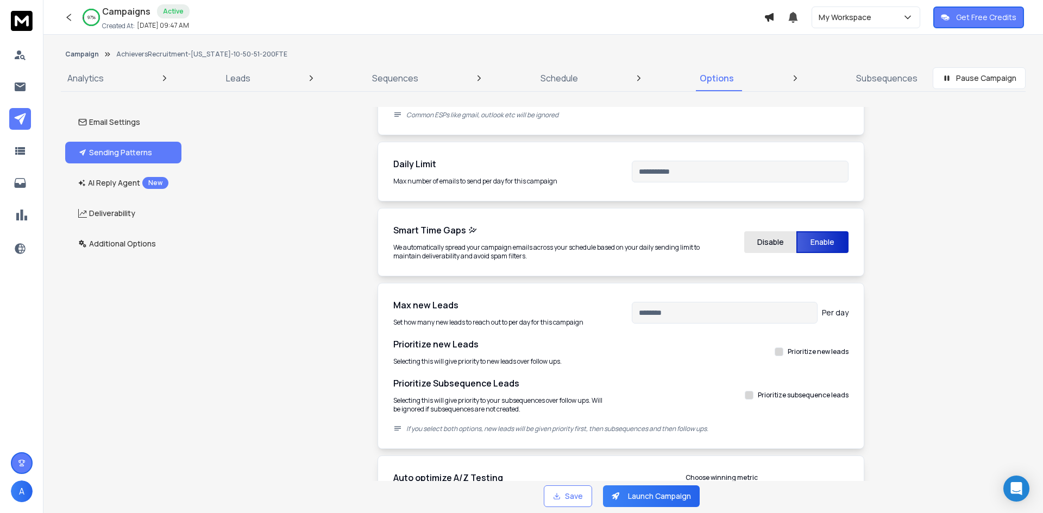
type input "****"
click at [541, 498] on div "Save Launch Campaign" at bounding box center [621, 497] width 991 height 22
drag, startPoint x: 561, startPoint y: 502, endPoint x: 585, endPoint y: 509, distance: 25.4
click at [559, 503] on button "Save" at bounding box center [568, 497] width 48 height 22
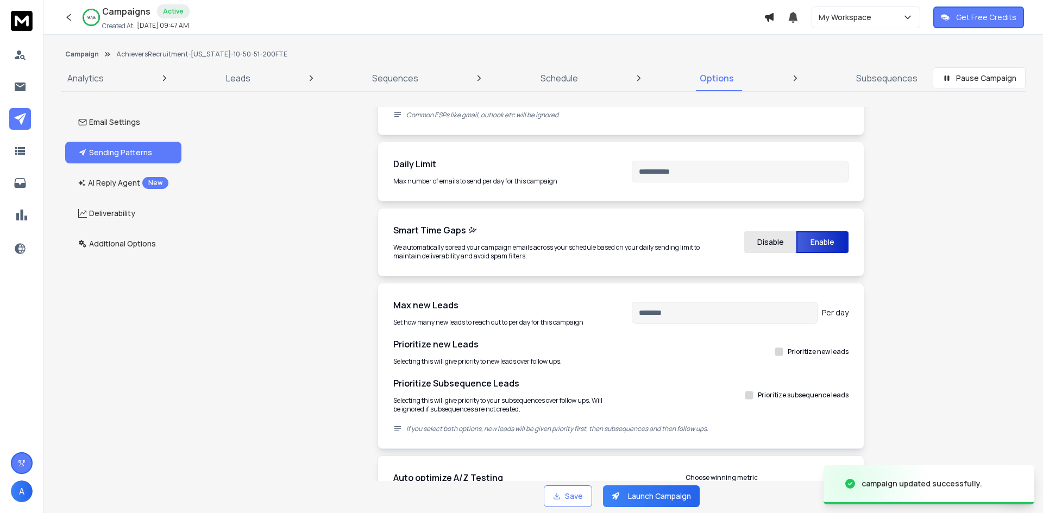
click at [676, 500] on button "Launch Campaign" at bounding box center [651, 497] width 97 height 22
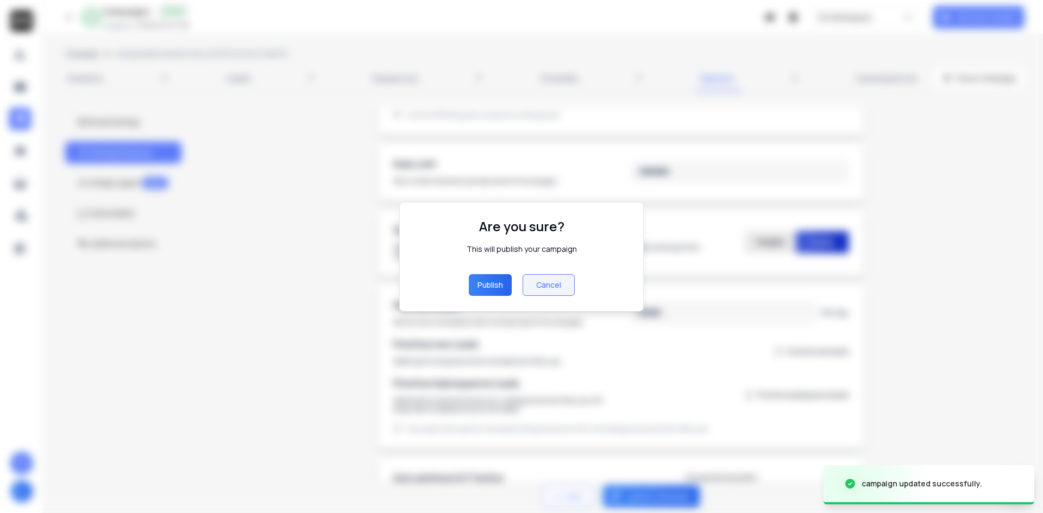
click at [514, 285] on div "Publish Cancel" at bounding box center [522, 285] width 106 height 22
click at [503, 284] on button "Publish" at bounding box center [490, 285] width 43 height 22
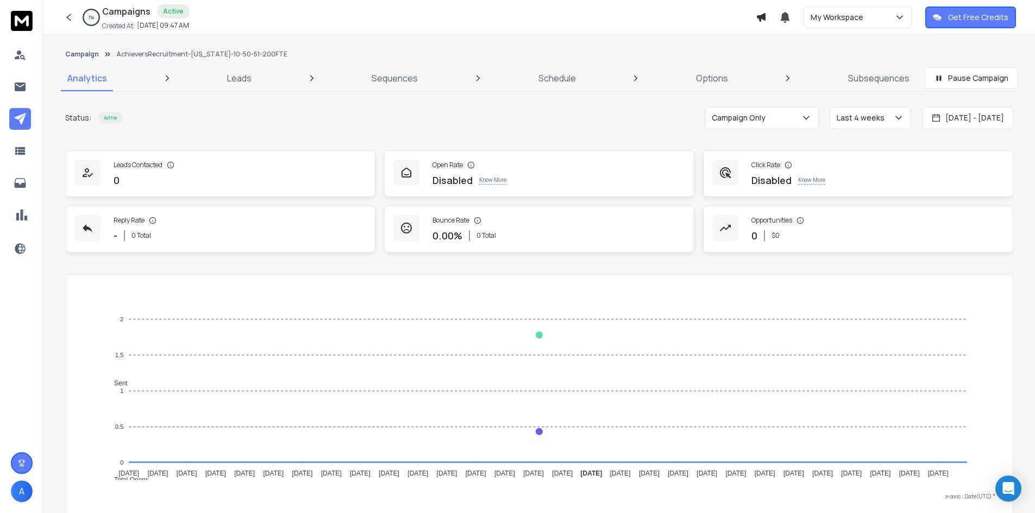
click at [96, 55] on button "Campaign" at bounding box center [82, 54] width 34 height 9
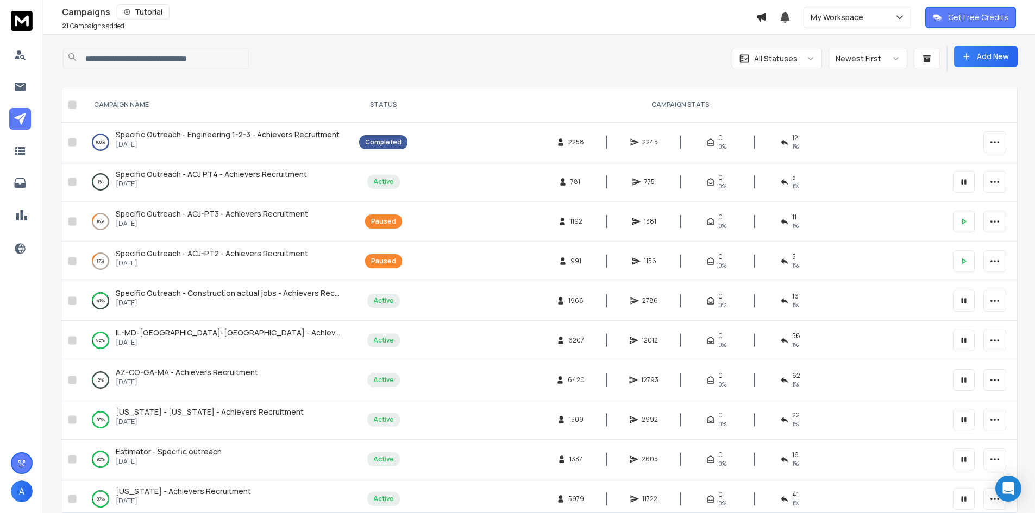
click at [989, 65] on button "Add New" at bounding box center [986, 57] width 64 height 22
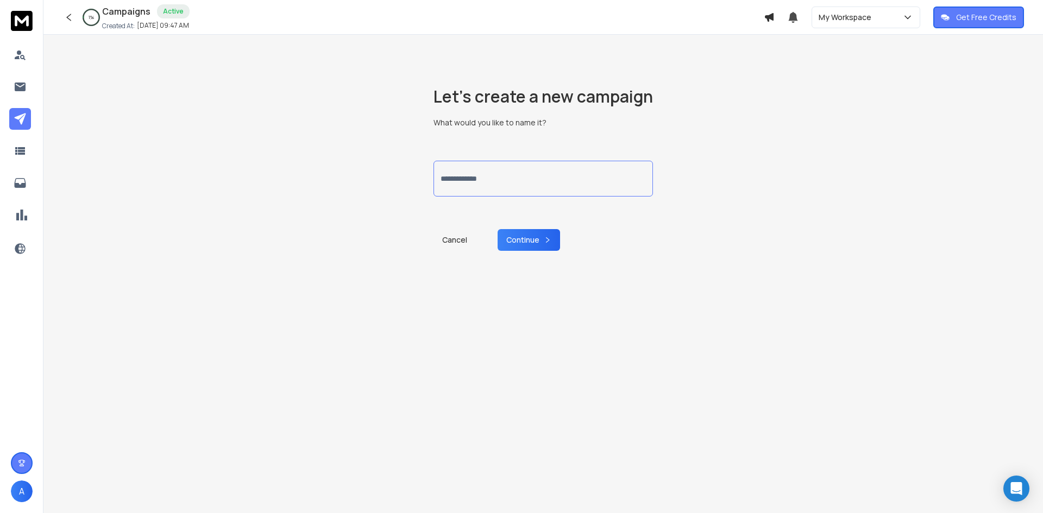
click at [587, 173] on input at bounding box center [542, 179] width 219 height 36
type input "**********"
click at [544, 243] on icon "submit" at bounding box center [548, 240] width 8 height 8
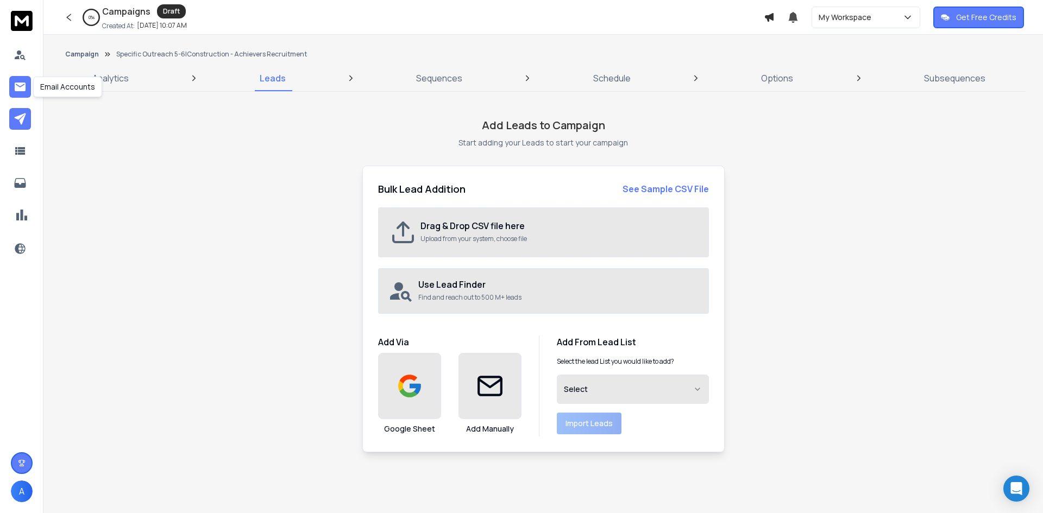
click at [26, 97] on link at bounding box center [20, 87] width 22 height 22
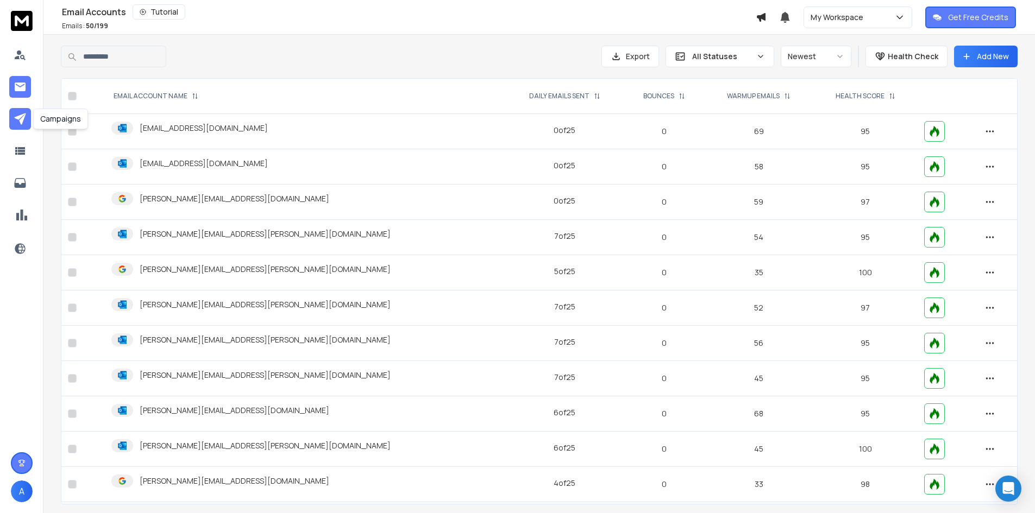
click at [16, 121] on icon at bounding box center [20, 118] width 13 height 13
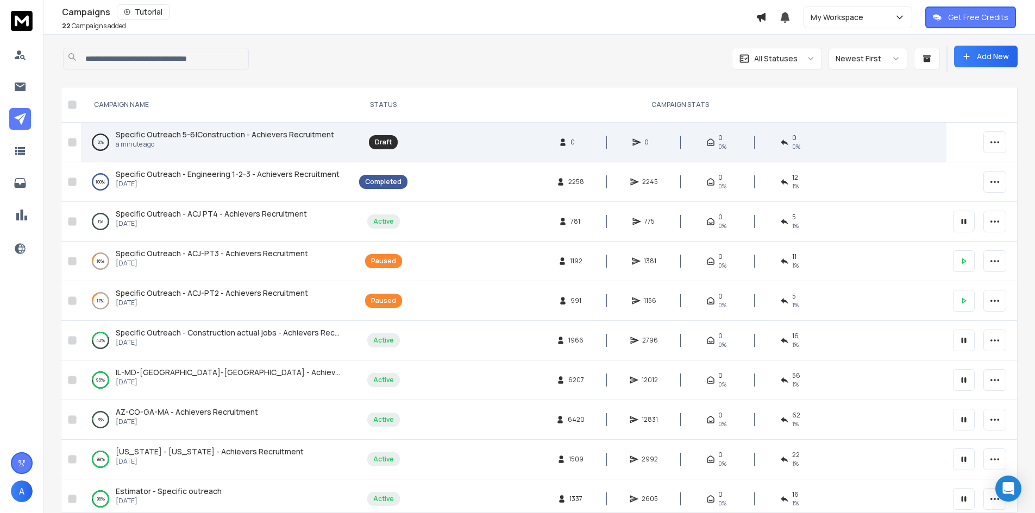
click at [183, 137] on span "Specific Outreach 5-6|Construction - Achievers Recruitment" at bounding box center [225, 134] width 218 height 10
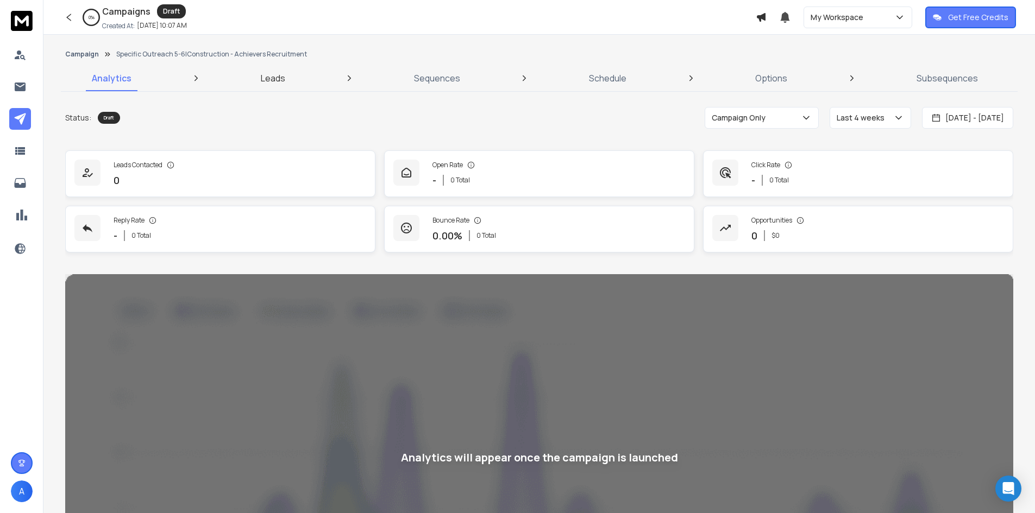
click at [273, 86] on link "Leads" at bounding box center [272, 78] width 37 height 26
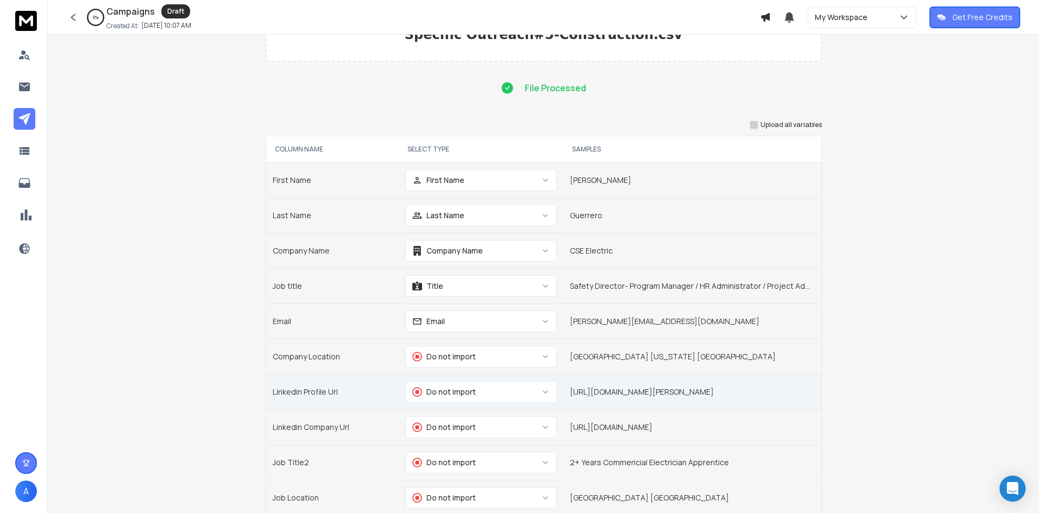
scroll to position [237, 0]
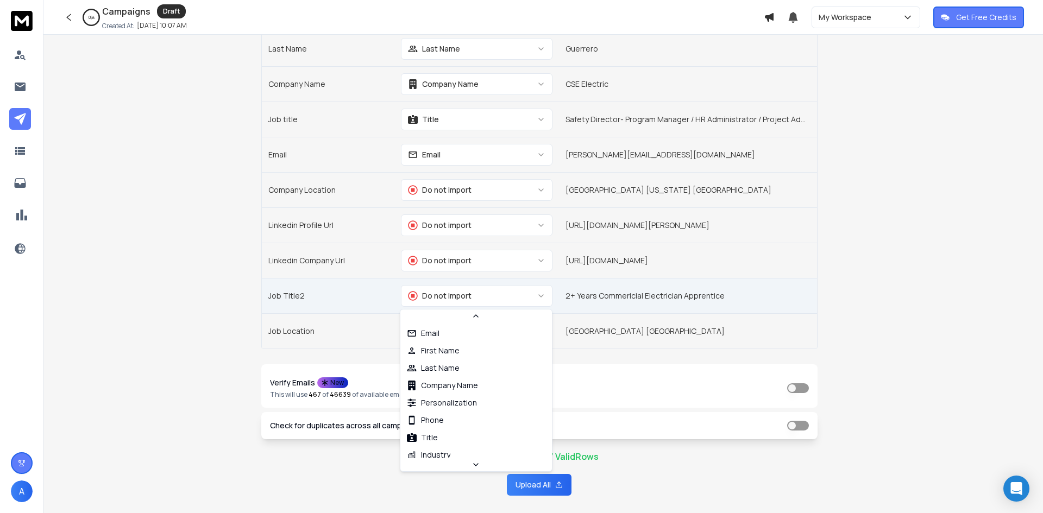
click at [480, 293] on button "Do not import" at bounding box center [477, 296] width 152 height 22
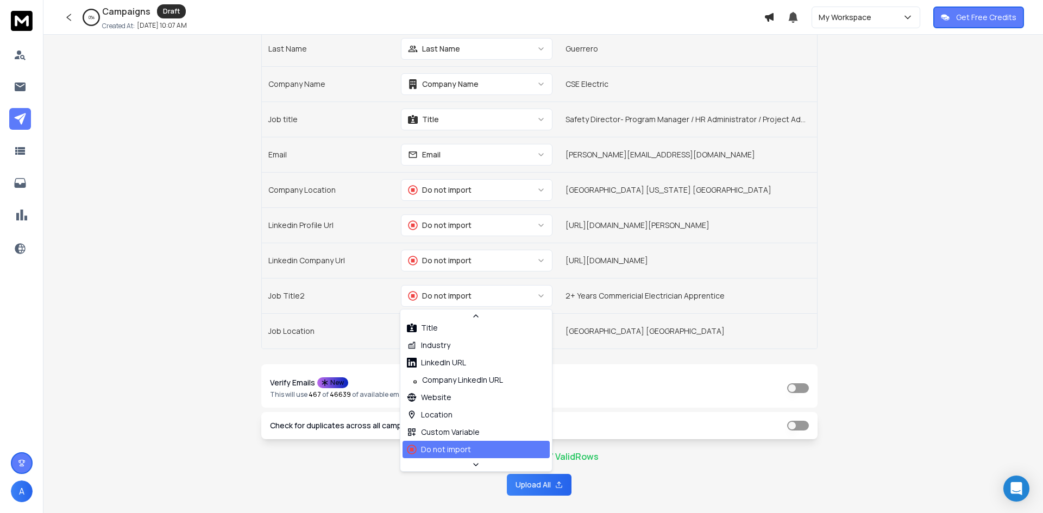
scroll to position [92, 0]
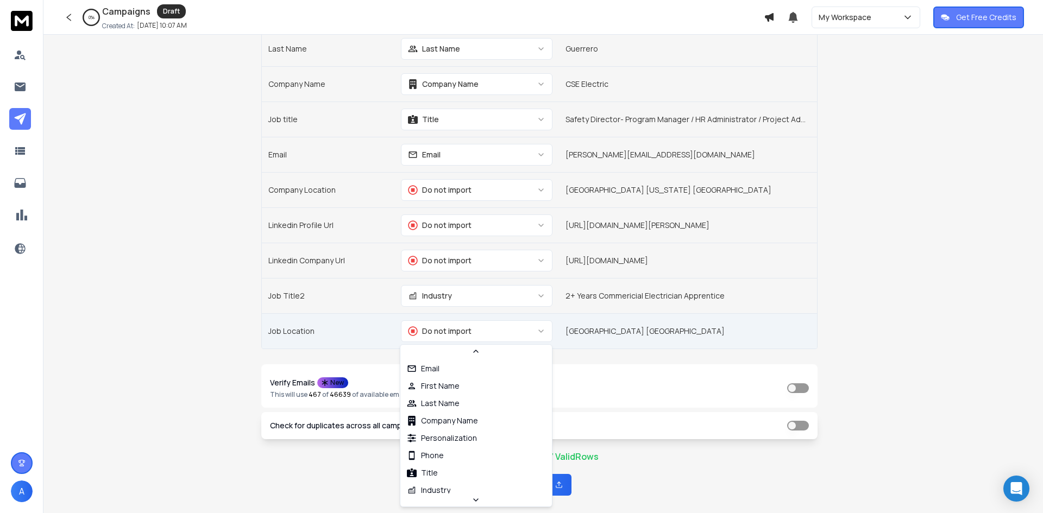
click at [487, 329] on button "Do not import" at bounding box center [477, 332] width 152 height 22
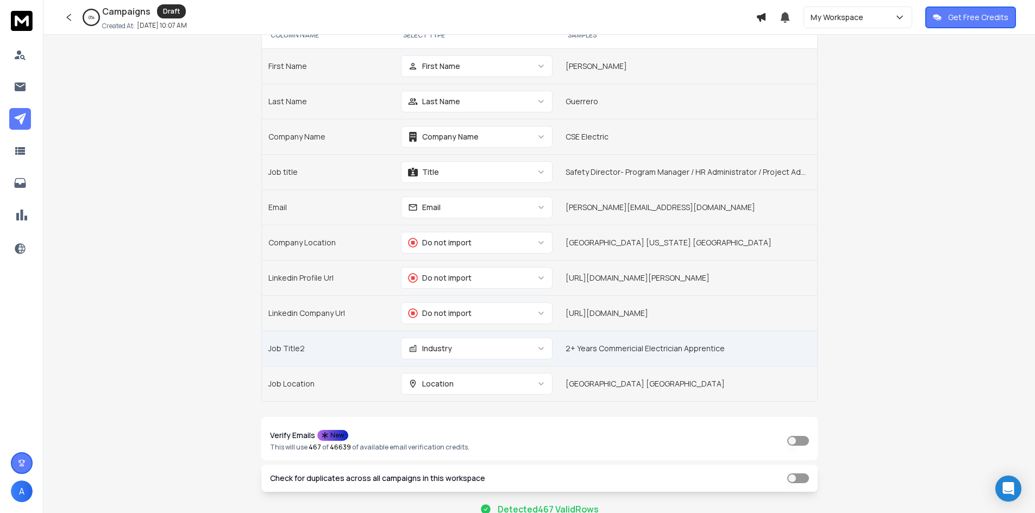
scroll to position [237, 0]
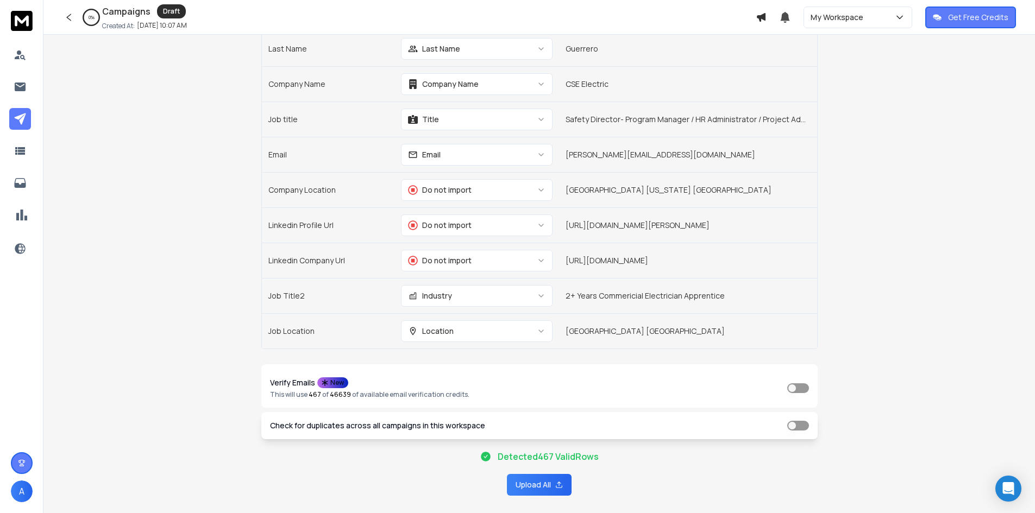
click at [525, 489] on button "Upload All" at bounding box center [539, 485] width 65 height 22
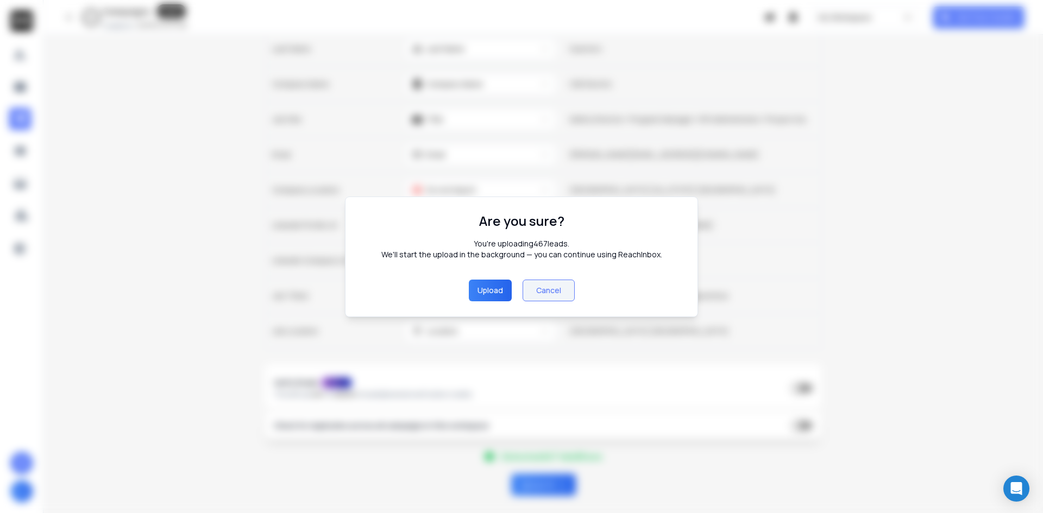
click at [491, 298] on button "Upload" at bounding box center [490, 291] width 43 height 22
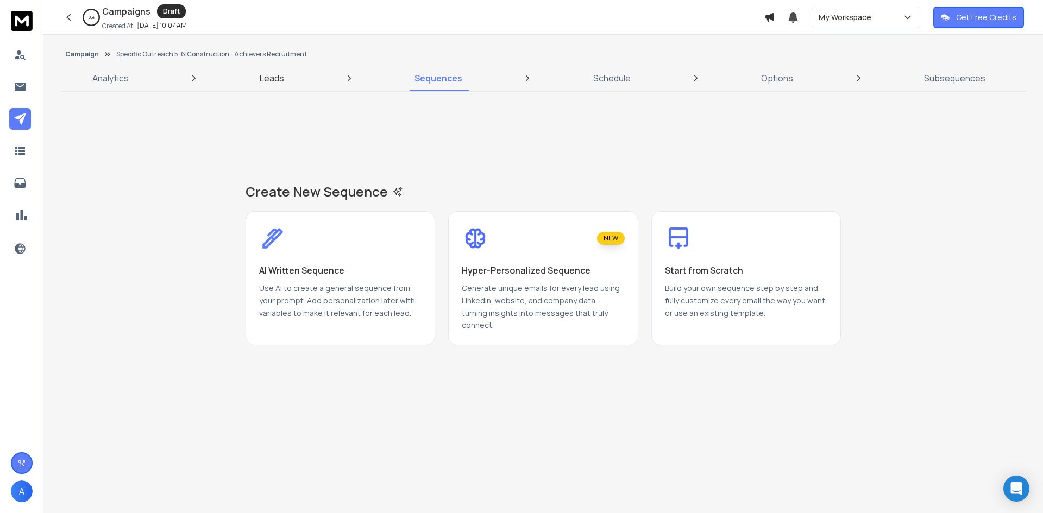
click at [273, 77] on p "Leads" at bounding box center [272, 78] width 24 height 13
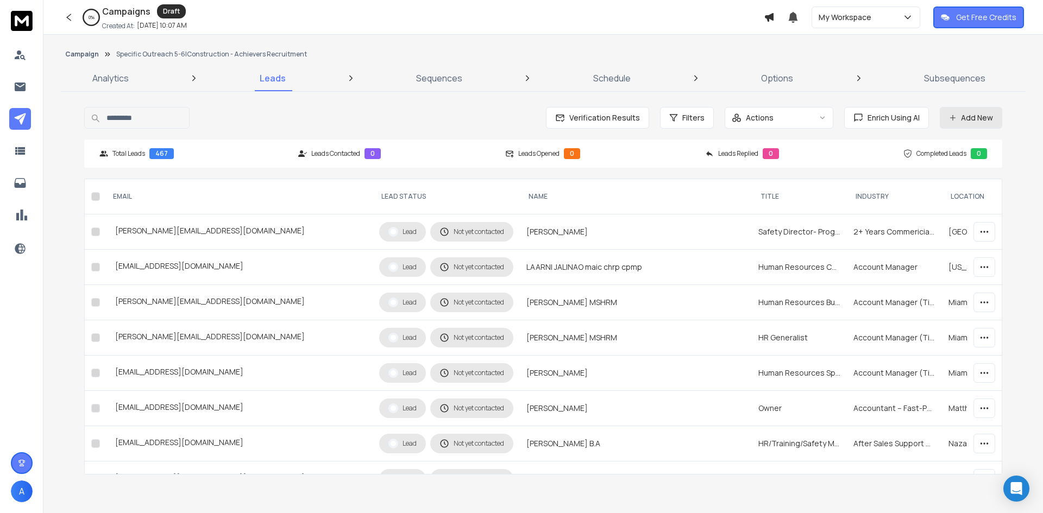
click at [984, 121] on button "Add New" at bounding box center [971, 118] width 62 height 22
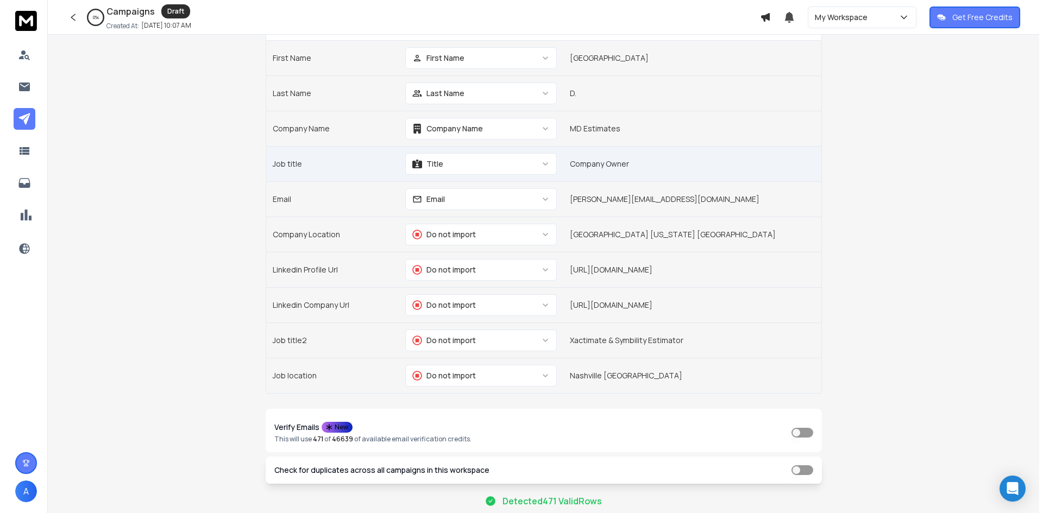
scroll to position [217, 0]
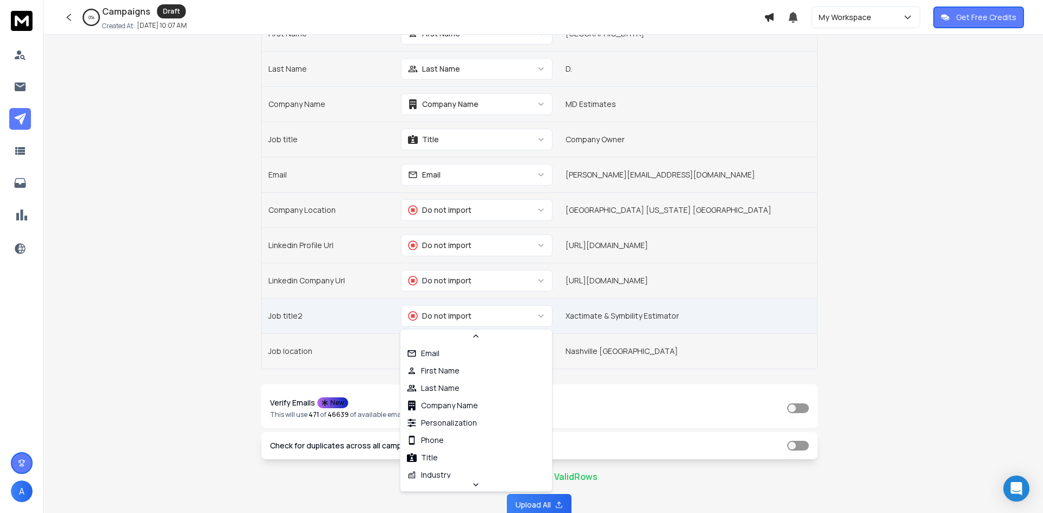
click at [468, 312] on div "Do not import" at bounding box center [440, 316] width 64 height 11
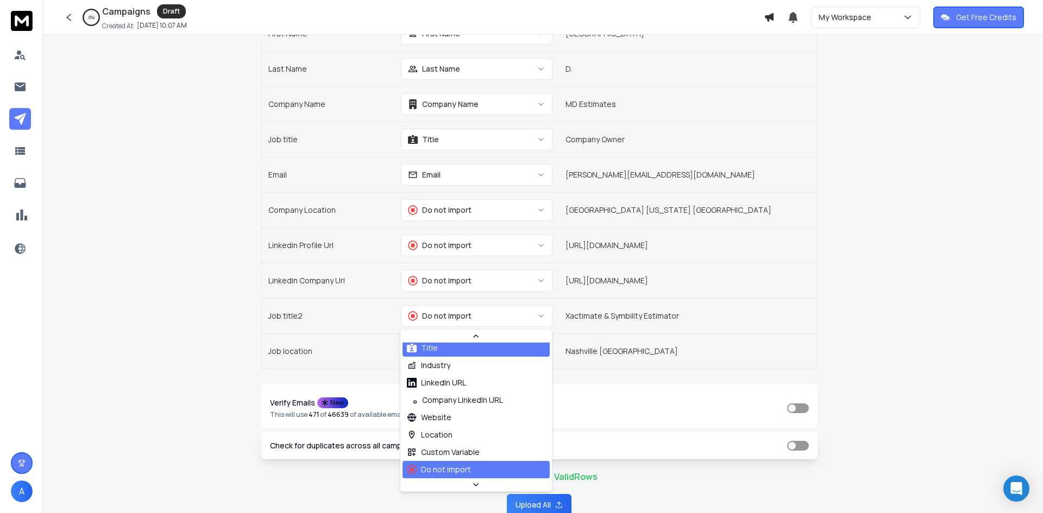
scroll to position [92, 0]
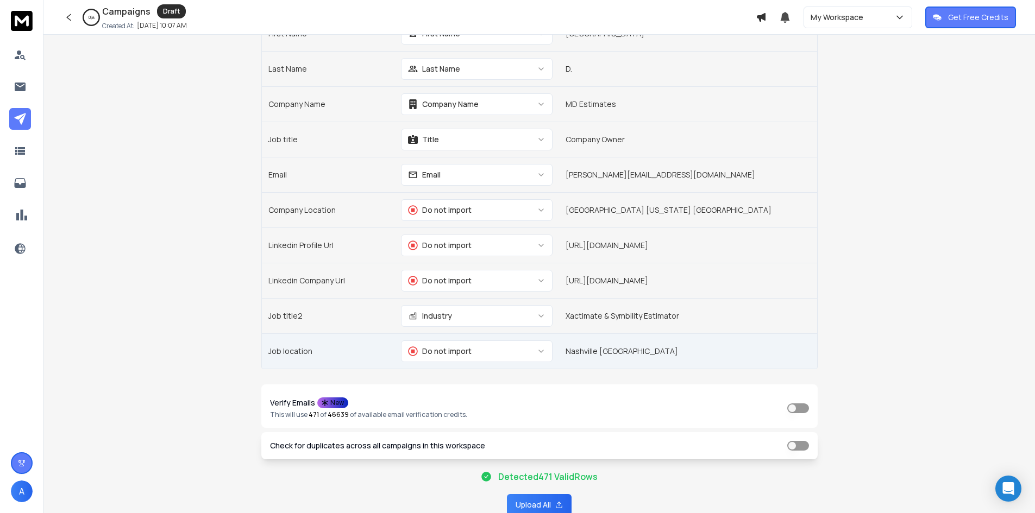
click at [475, 355] on button "Do not import" at bounding box center [477, 352] width 152 height 22
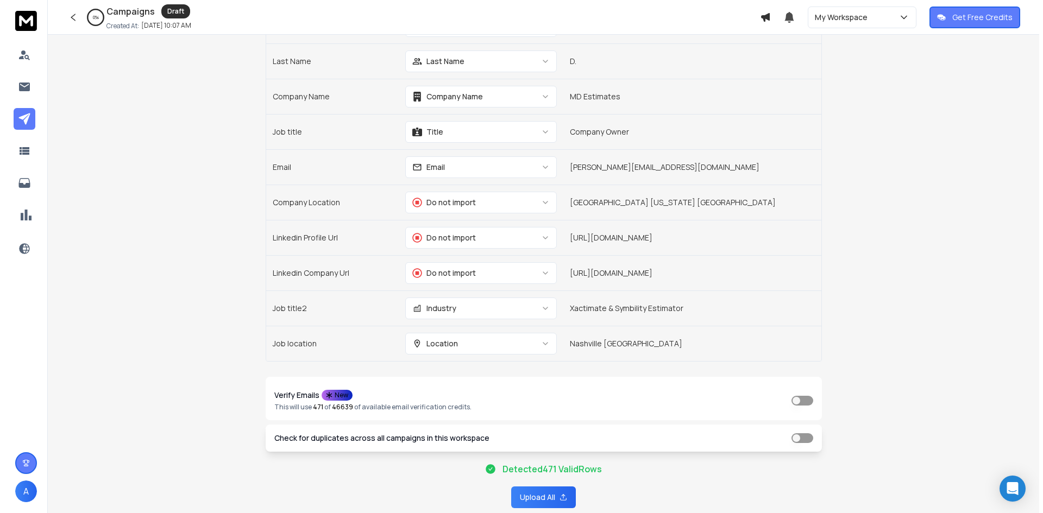
scroll to position [237, 0]
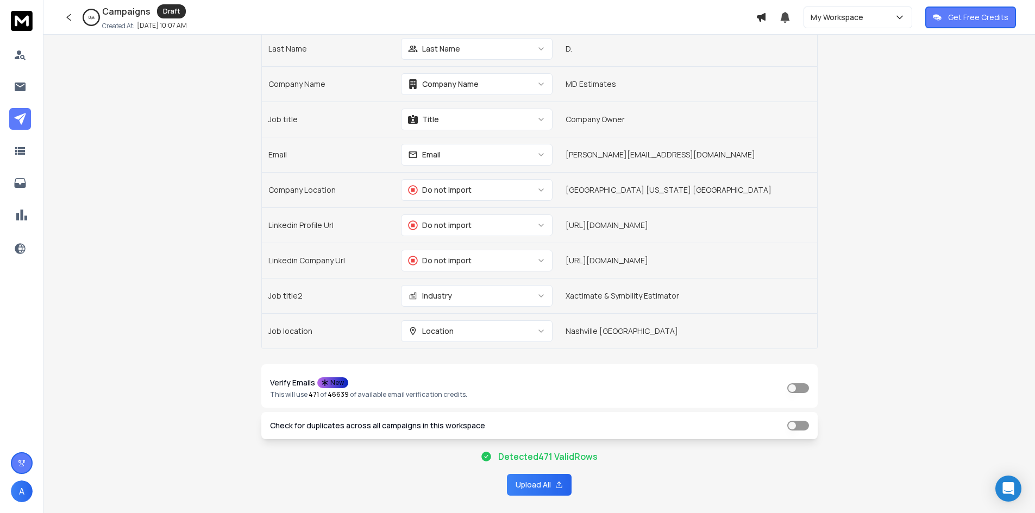
click at [541, 484] on button "Upload All" at bounding box center [539, 485] width 65 height 22
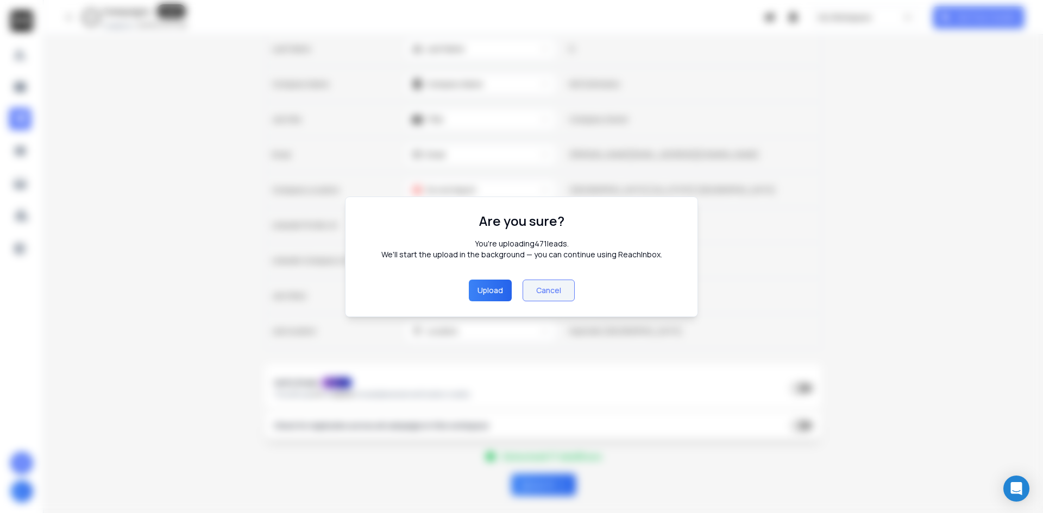
drag, startPoint x: 493, startPoint y: 290, endPoint x: 485, endPoint y: 302, distance: 14.5
click at [486, 302] on div "Are you sure? You're uploading 471 lead s . We'll start the upload in the backg…" at bounding box center [521, 257] width 353 height 121
click at [493, 298] on button "Upload" at bounding box center [490, 291] width 43 height 22
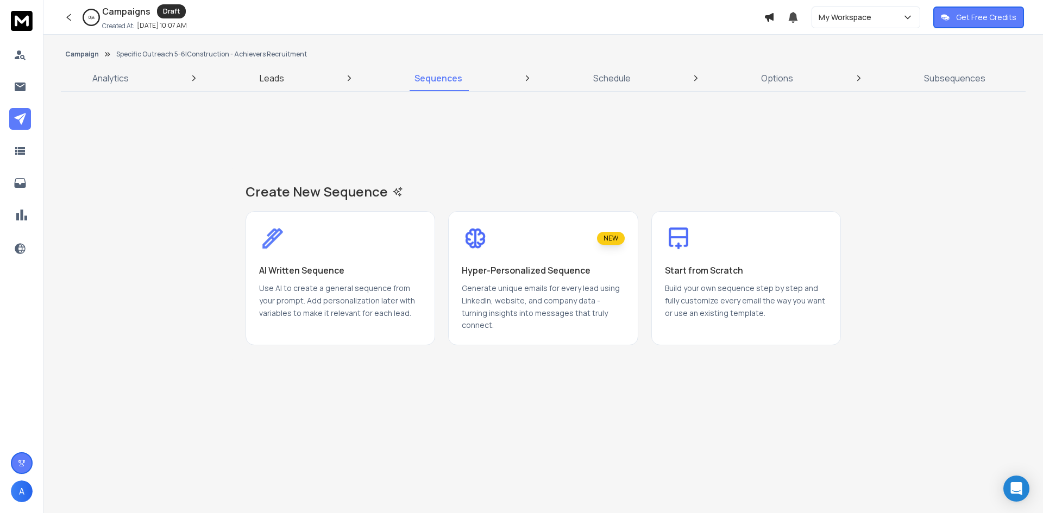
click at [284, 78] on p "Leads" at bounding box center [272, 78] width 24 height 13
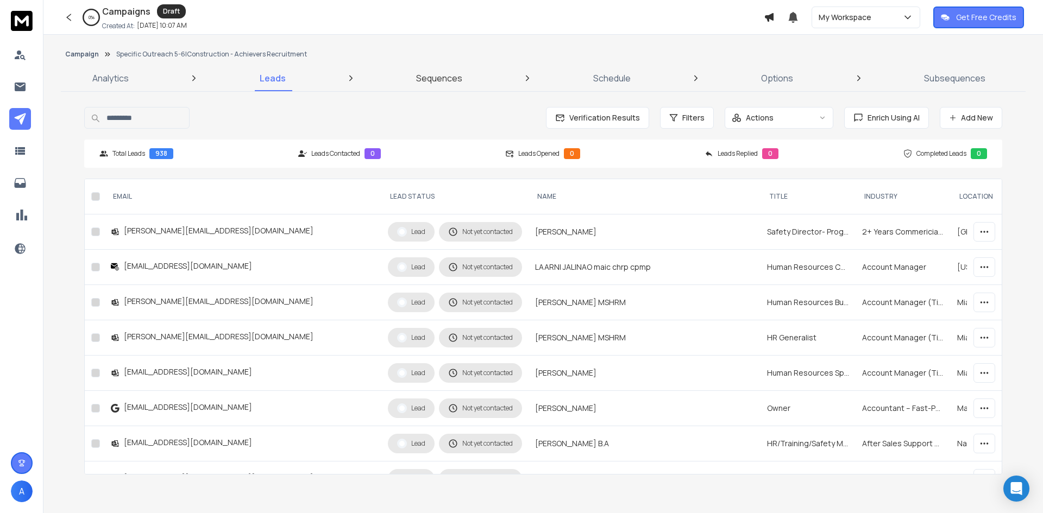
click at [436, 81] on p "Sequences" at bounding box center [439, 78] width 46 height 13
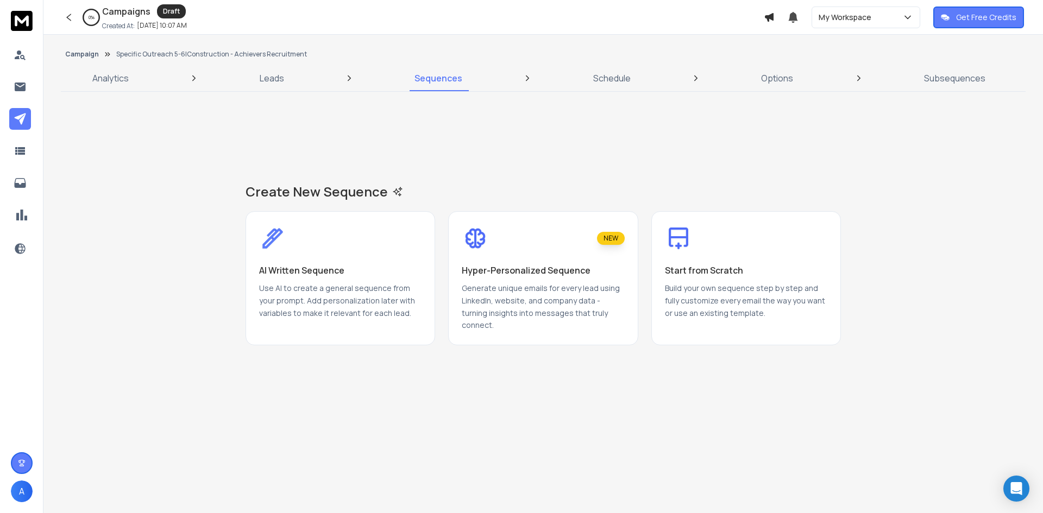
click at [727, 260] on div "Start from Scratch Build your own sequence step by step and fully customize eve…" at bounding box center [746, 278] width 188 height 133
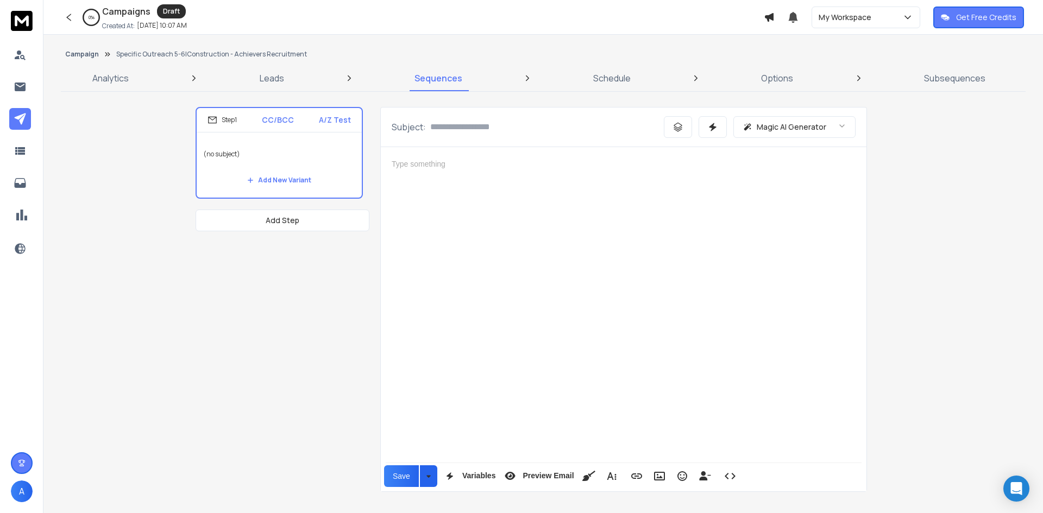
click at [516, 166] on div at bounding box center [624, 164] width 464 height 12
click at [517, 159] on div at bounding box center [624, 164] width 464 height 12
click at [512, 120] on div "Subject: Magic AI Generator" at bounding box center [624, 128] width 486 height 40
click at [517, 127] on input at bounding box center [541, 127] width 223 height 13
click at [547, 127] on input "**********" at bounding box center [541, 127] width 223 height 13
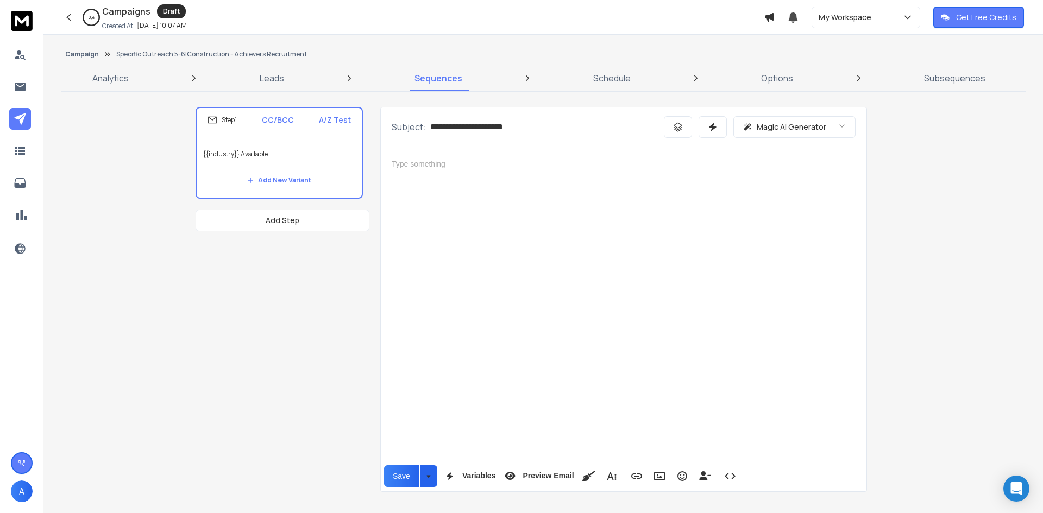
type input "**********"
click at [563, 204] on div at bounding box center [624, 301] width 486 height 308
drag, startPoint x: 492, startPoint y: 161, endPoint x: 487, endPoint y: 165, distance: 6.3
click at [492, 161] on div at bounding box center [624, 164] width 464 height 12
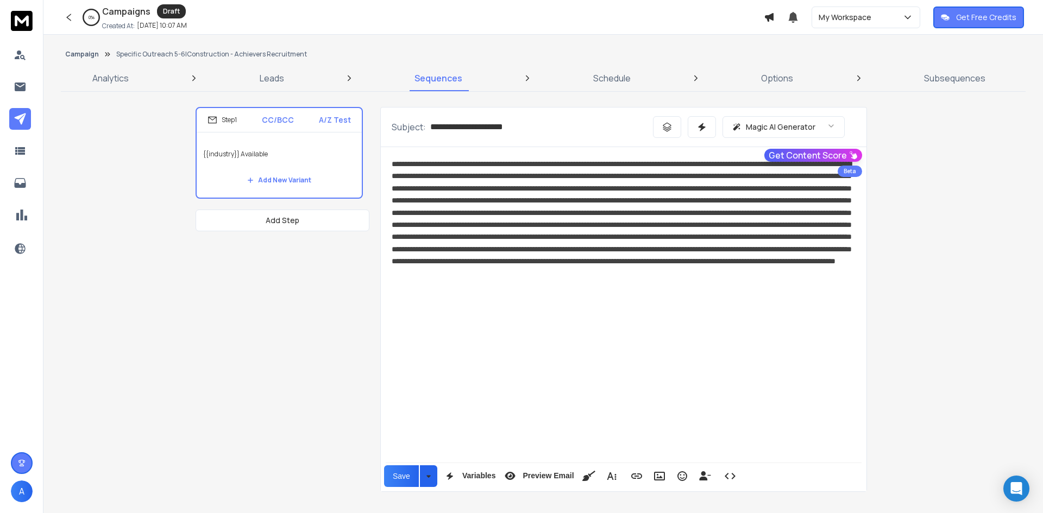
click at [470, 166] on div at bounding box center [624, 231] width 464 height 146
click at [472, 160] on div at bounding box center [624, 231] width 464 height 146
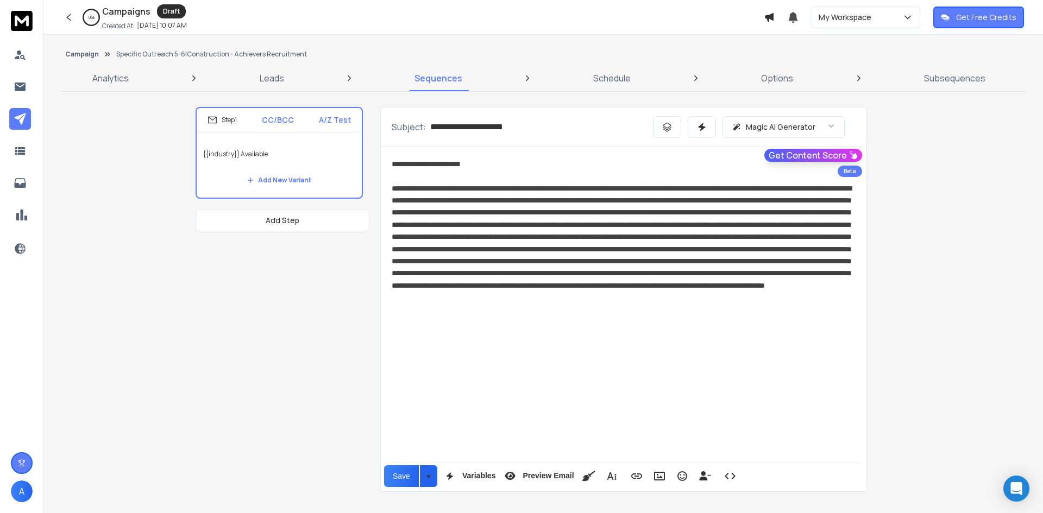
click at [481, 213] on div at bounding box center [624, 256] width 464 height 146
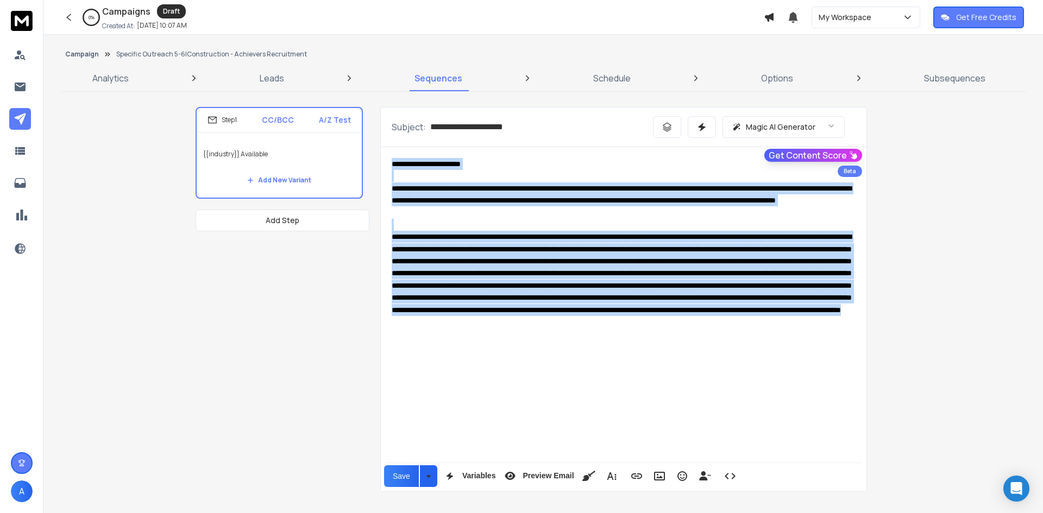
drag, startPoint x: 457, startPoint y: 330, endPoint x: 371, endPoint y: 178, distance: 175.1
click at [374, 171] on div "**********" at bounding box center [543, 299] width 695 height 385
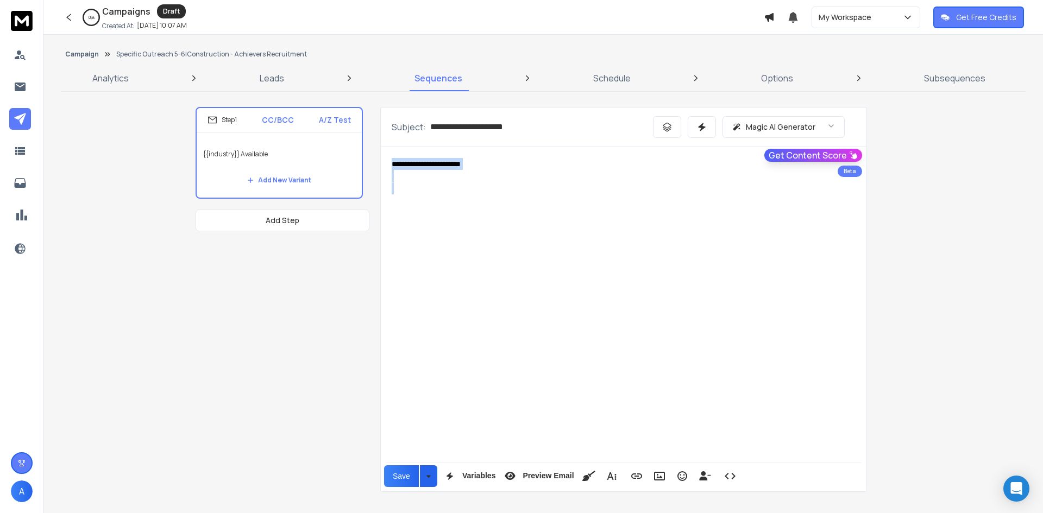
drag, startPoint x: 405, startPoint y: 192, endPoint x: 353, endPoint y: 127, distance: 83.8
click at [353, 127] on div "**********" at bounding box center [543, 299] width 695 height 385
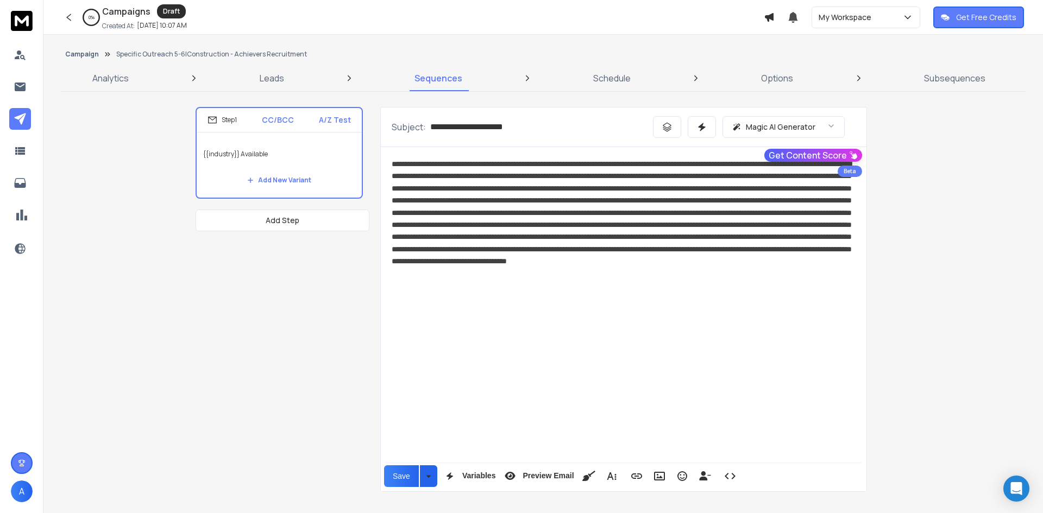
click at [473, 162] on div at bounding box center [624, 225] width 464 height 134
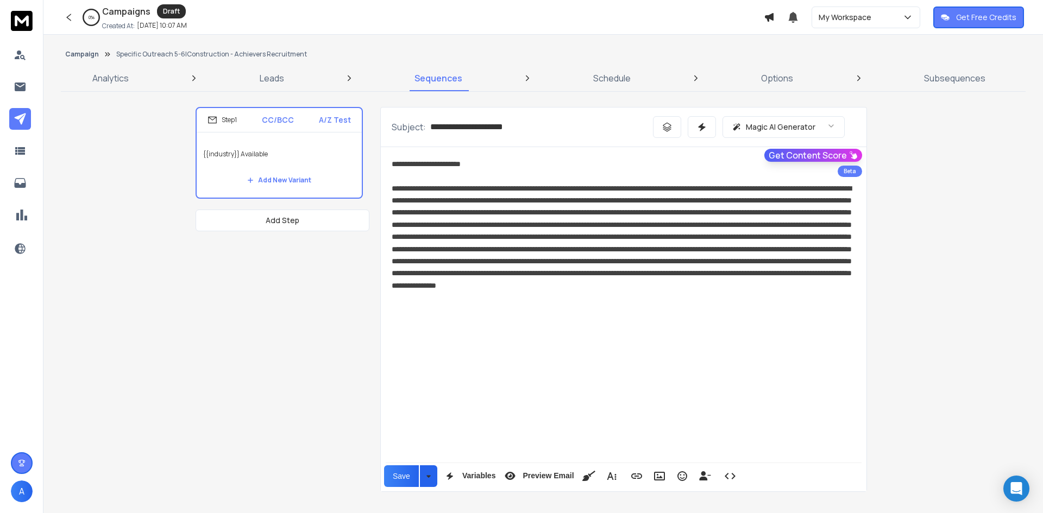
click at [488, 312] on div at bounding box center [624, 250] width 464 height 134
click at [728, 225] on div at bounding box center [624, 250] width 464 height 134
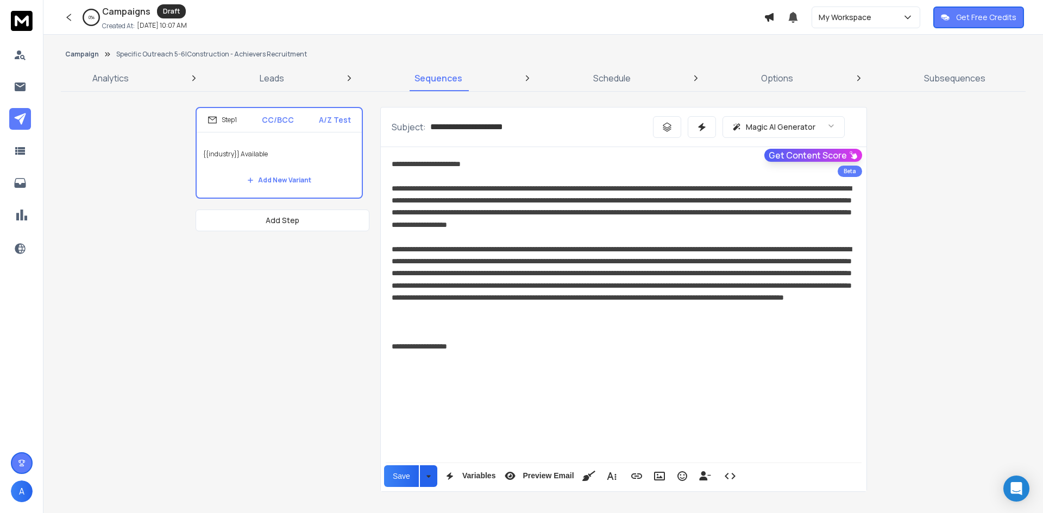
click at [476, 283] on div "**********" at bounding box center [624, 285] width 464 height 85
click at [476, 284] on div "**********" at bounding box center [624, 285] width 464 height 85
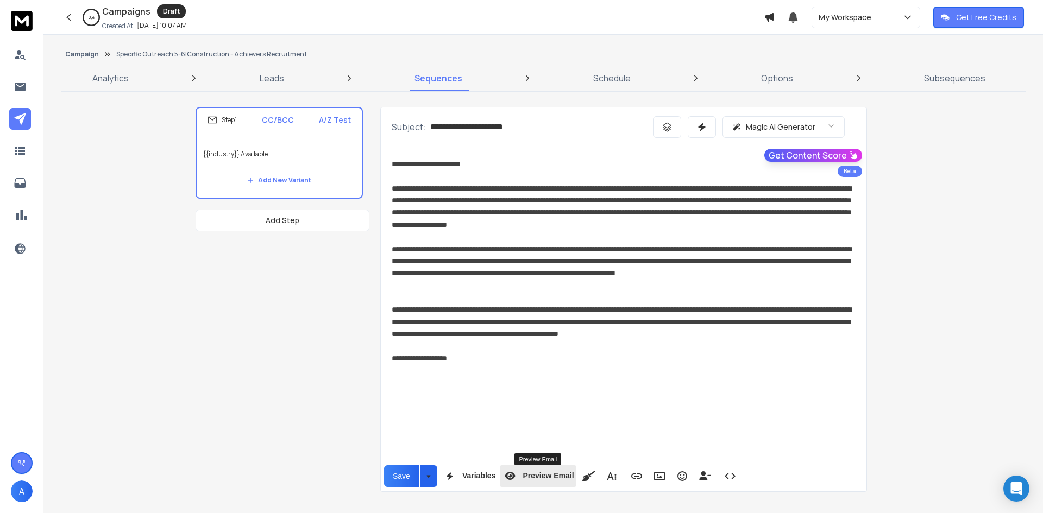
click at [533, 476] on span "Preview Email" at bounding box center [547, 476] width 55 height 9
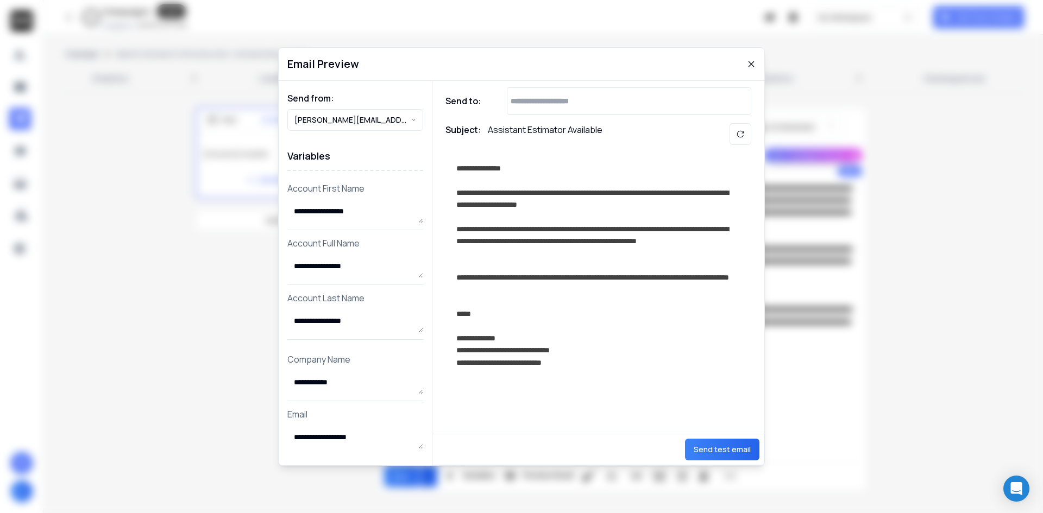
click at [814, 337] on div "**********" at bounding box center [521, 256] width 1043 height 441
click at [746, 64] on div "Email Preview" at bounding box center [522, 64] width 486 height 33
click at [751, 64] on icon at bounding box center [751, 64] width 9 height 9
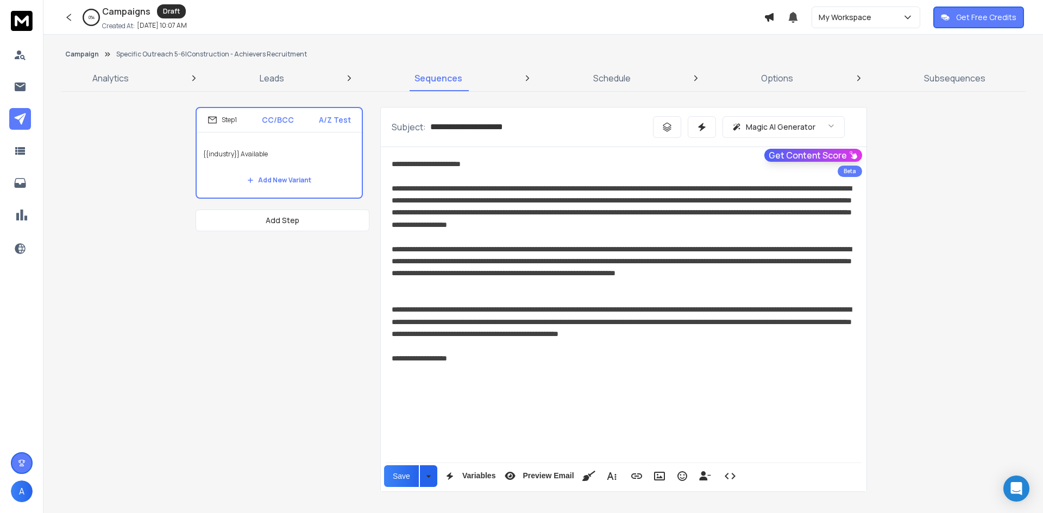
click at [529, 259] on div "**********" at bounding box center [624, 267] width 464 height 49
click at [624, 257] on div "**********" at bounding box center [624, 267] width 464 height 49
click at [535, 469] on div "Preview Email" at bounding box center [538, 476] width 76 height 18
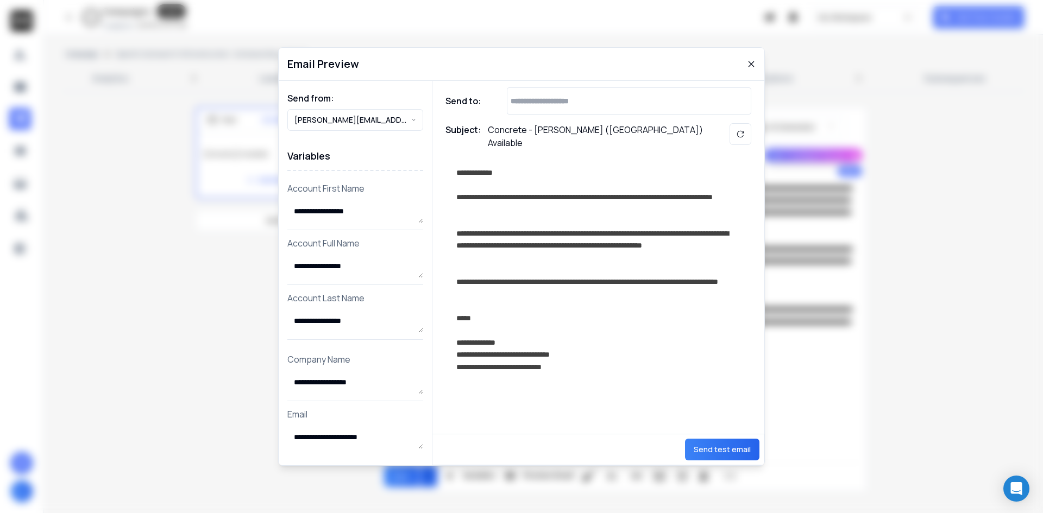
click at [747, 64] on icon at bounding box center [751, 64] width 9 height 9
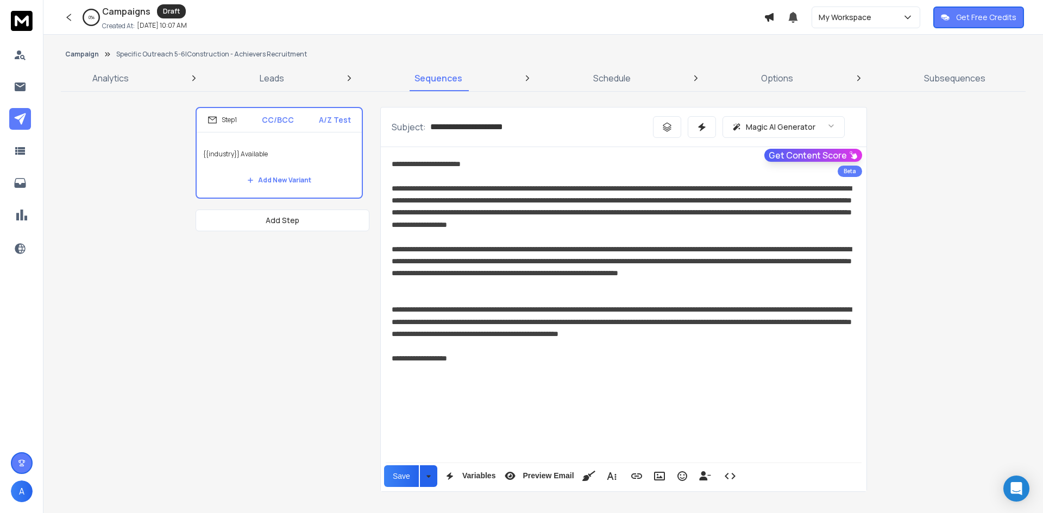
drag, startPoint x: 625, startPoint y: 259, endPoint x: 643, endPoint y: 280, distance: 27.3
click at [625, 260] on div "**********" at bounding box center [624, 267] width 464 height 49
click at [530, 474] on span "Preview Email" at bounding box center [547, 476] width 55 height 9
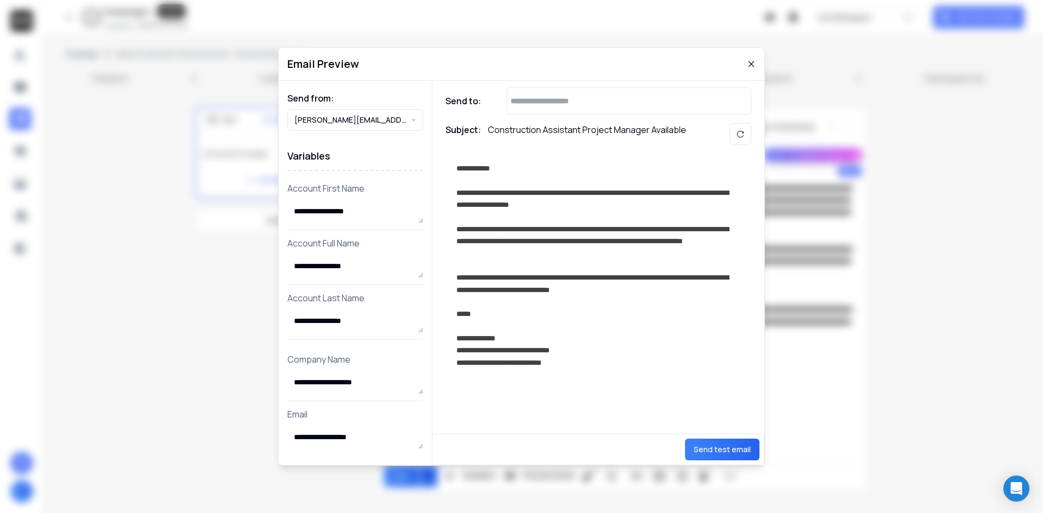
click at [808, 329] on div "**********" at bounding box center [521, 256] width 1043 height 441
click at [761, 68] on div "Email Preview" at bounding box center [522, 64] width 486 height 33
click at [750, 64] on icon at bounding box center [752, 64] width 6 height 6
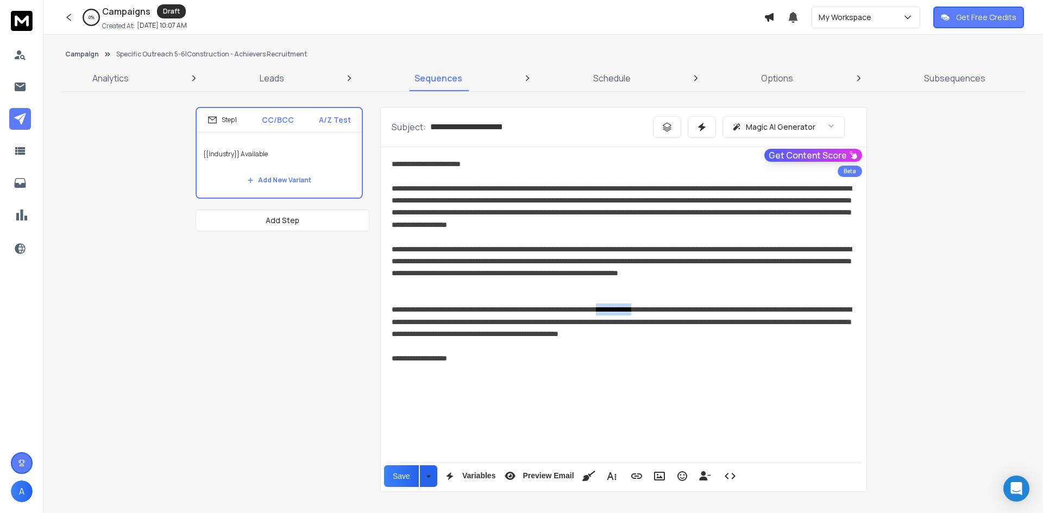
drag, startPoint x: 639, startPoint y: 313, endPoint x: 680, endPoint y: 307, distance: 41.2
click at [680, 307] on div "**********" at bounding box center [624, 322] width 464 height 36
drag, startPoint x: 513, startPoint y: 338, endPoint x: 699, endPoint y: 336, distance: 185.3
click at [699, 336] on div "**********" at bounding box center [624, 322] width 464 height 36
click at [546, 473] on span "Preview Email" at bounding box center [547, 476] width 55 height 9
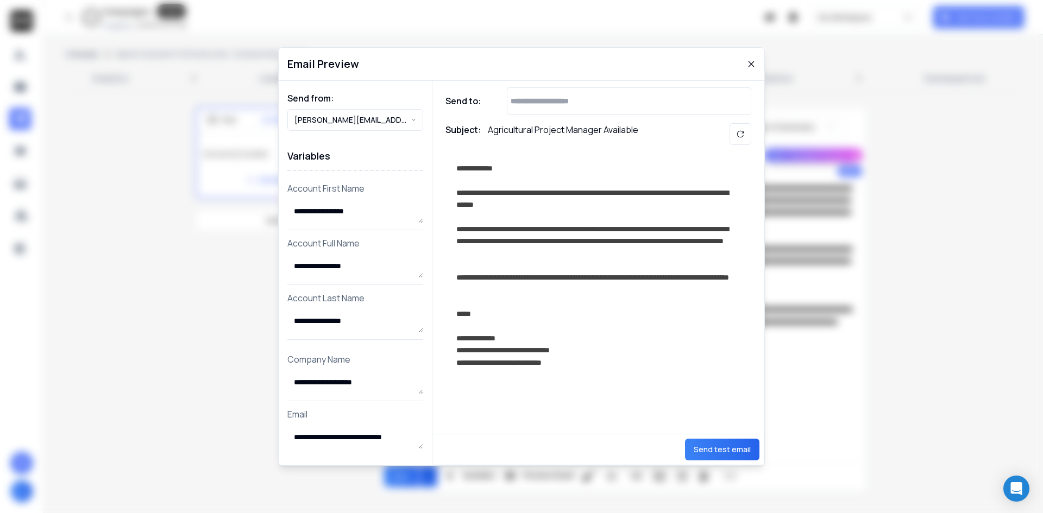
click at [775, 330] on div "**********" at bounding box center [521, 256] width 1043 height 441
click at [758, 62] on div "Email Preview" at bounding box center [522, 64] width 486 height 33
click at [751, 60] on icon at bounding box center [751, 64] width 9 height 9
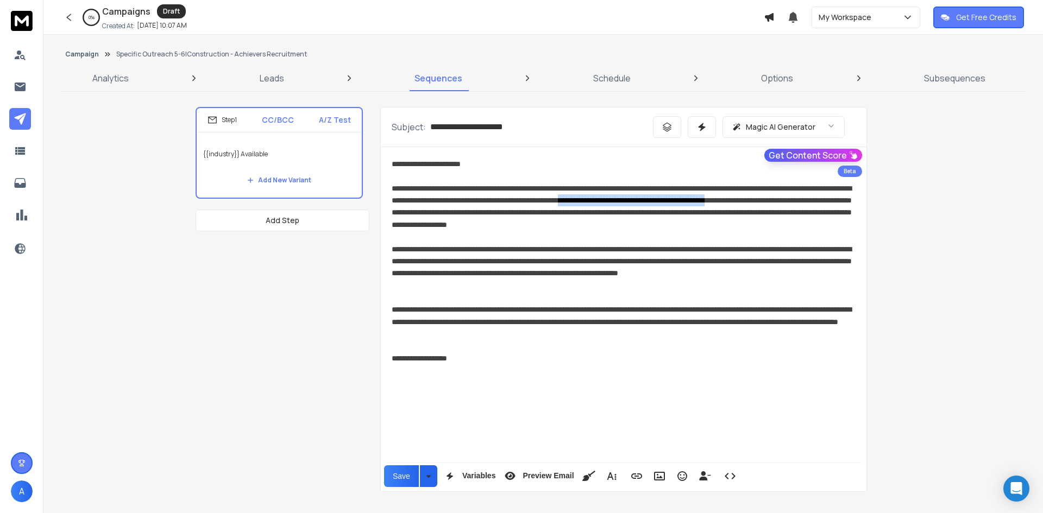
drag, startPoint x: 637, startPoint y: 202, endPoint x: 806, endPoint y: 203, distance: 168.9
click at [806, 203] on div "**********" at bounding box center [624, 207] width 464 height 49
click at [759, 338] on div "**********" at bounding box center [624, 322] width 464 height 36
click at [763, 213] on div "**********" at bounding box center [624, 207] width 464 height 49
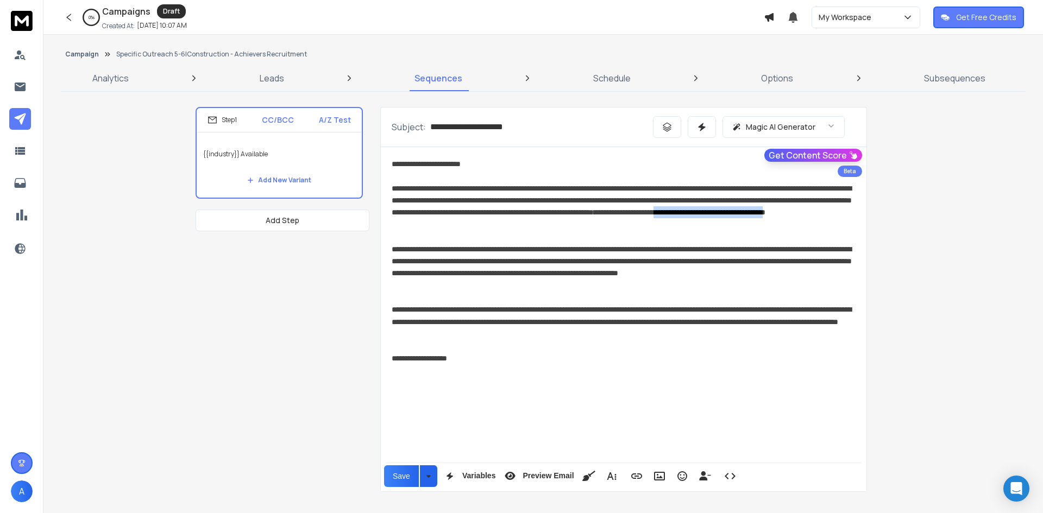
drag, startPoint x: 513, startPoint y: 226, endPoint x: 843, endPoint y: 218, distance: 329.8
click at [843, 218] on div "**********" at bounding box center [624, 207] width 464 height 49
click at [462, 228] on div "**********" at bounding box center [624, 207] width 464 height 49
drag, startPoint x: 391, startPoint y: 225, endPoint x: 430, endPoint y: 224, distance: 38.6
click at [430, 224] on div "**********" at bounding box center [624, 301] width 486 height 308
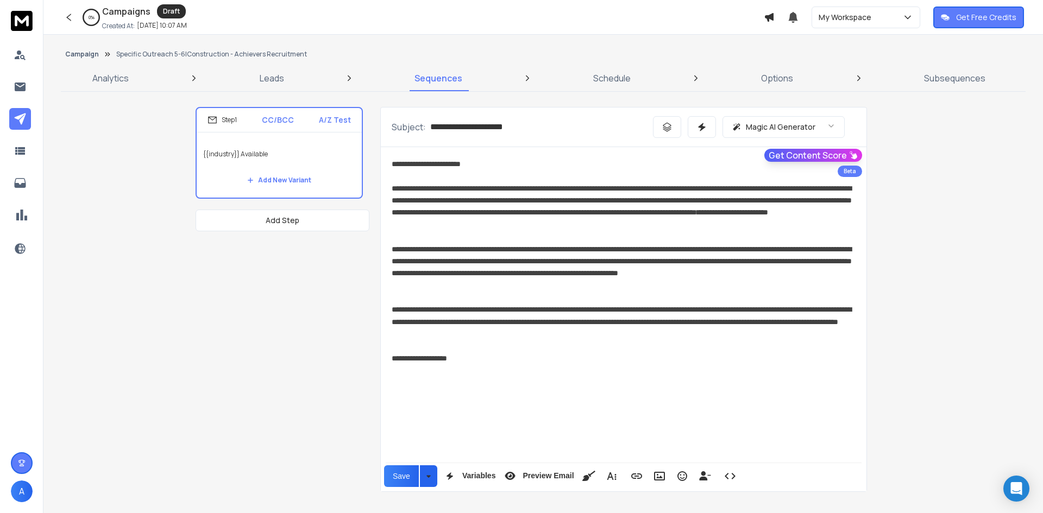
click at [486, 225] on div "**********" at bounding box center [624, 207] width 464 height 49
click at [661, 318] on div "**********" at bounding box center [624, 322] width 464 height 36
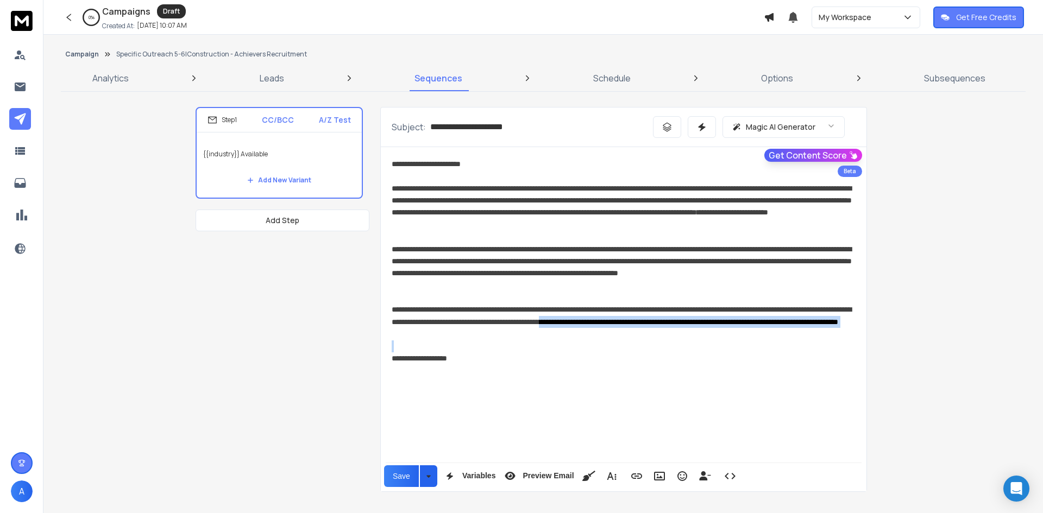
drag, startPoint x: 667, startPoint y: 324, endPoint x: 717, endPoint y: 350, distance: 56.6
click at [717, 350] on div "**********" at bounding box center [624, 301] width 486 height 308
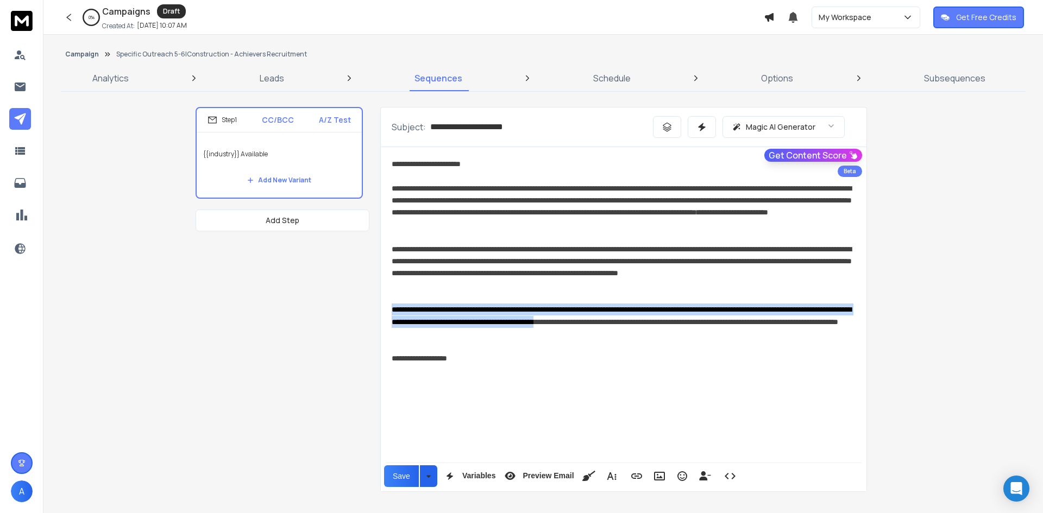
drag, startPoint x: 663, startPoint y: 326, endPoint x: 385, endPoint y: 306, distance: 278.3
click at [385, 306] on div "**********" at bounding box center [624, 301] width 486 height 308
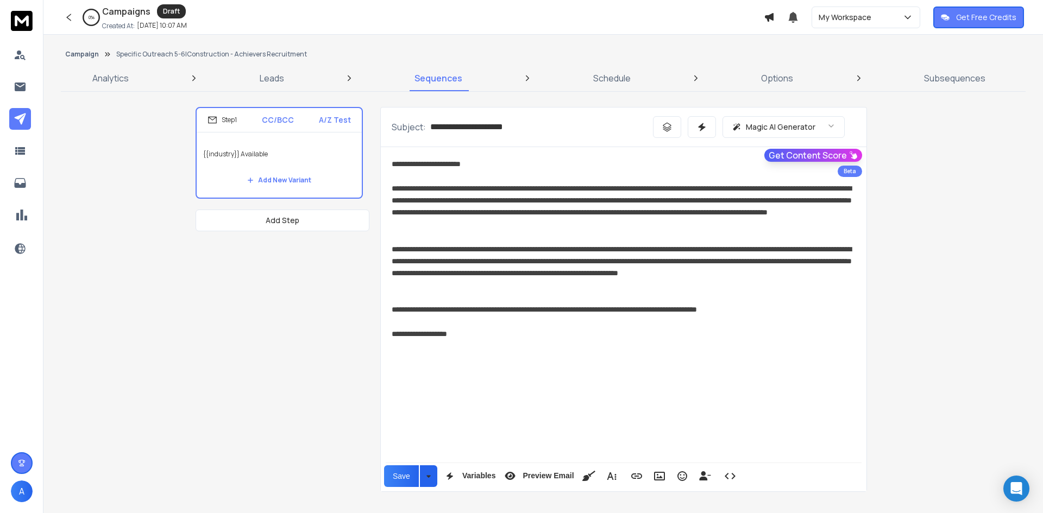
click at [396, 311] on div "**********" at bounding box center [624, 310] width 464 height 12
click at [550, 471] on div "Preview Email" at bounding box center [538, 476] width 76 height 18
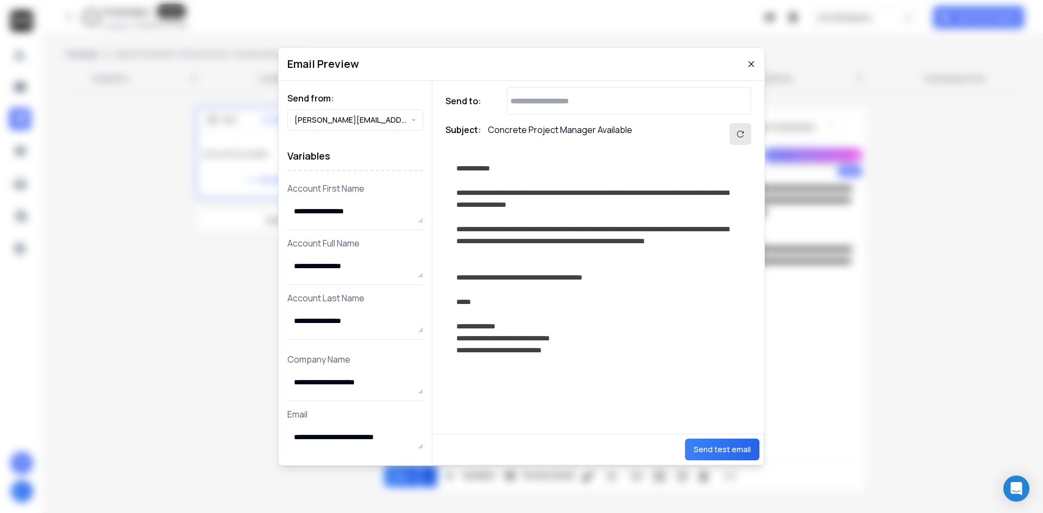
click at [749, 129] on button at bounding box center [741, 134] width 22 height 22
click at [744, 128] on button at bounding box center [741, 134] width 22 height 22
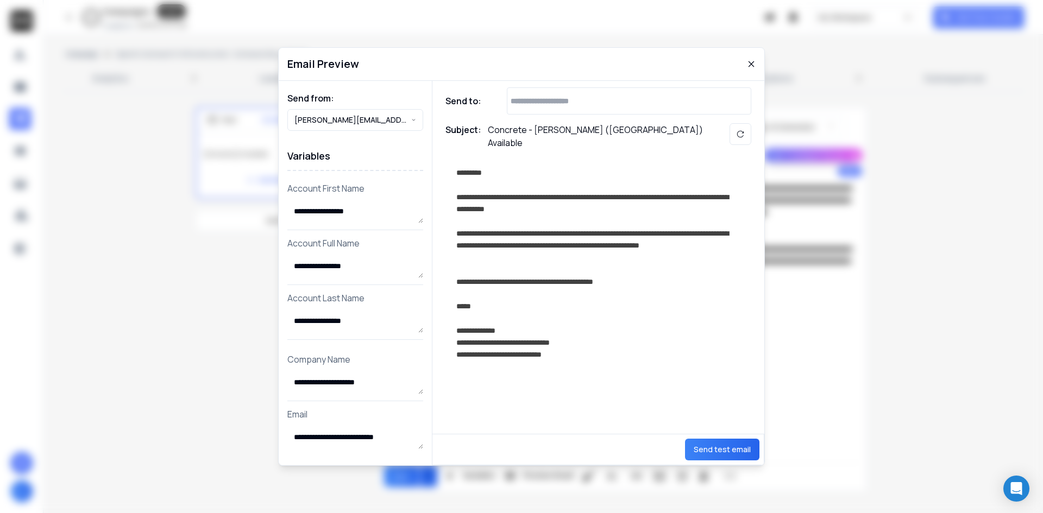
click at [886, 290] on div "**********" at bounding box center [521, 256] width 1043 height 441
click at [751, 63] on icon at bounding box center [751, 64] width 9 height 9
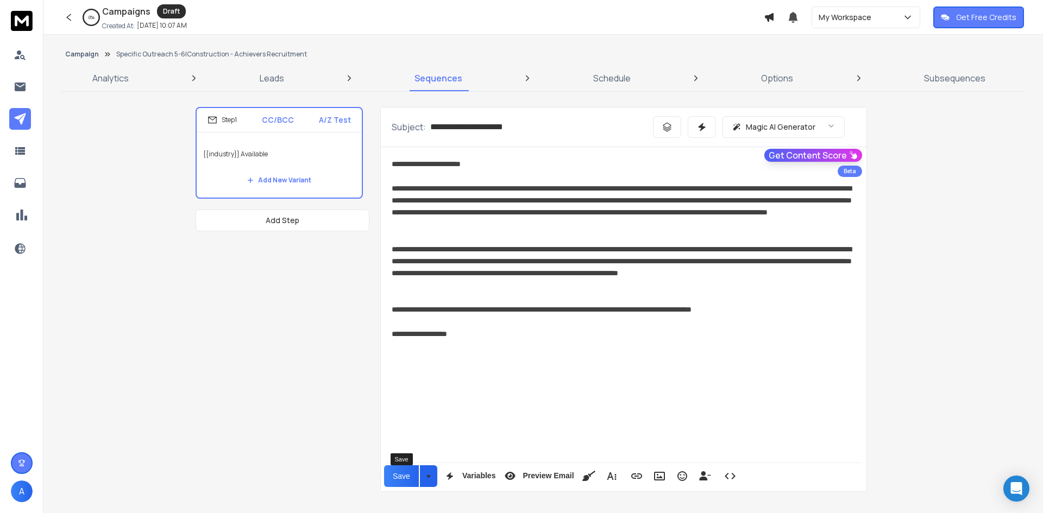
click at [391, 483] on div "Save" at bounding box center [401, 477] width 35 height 22
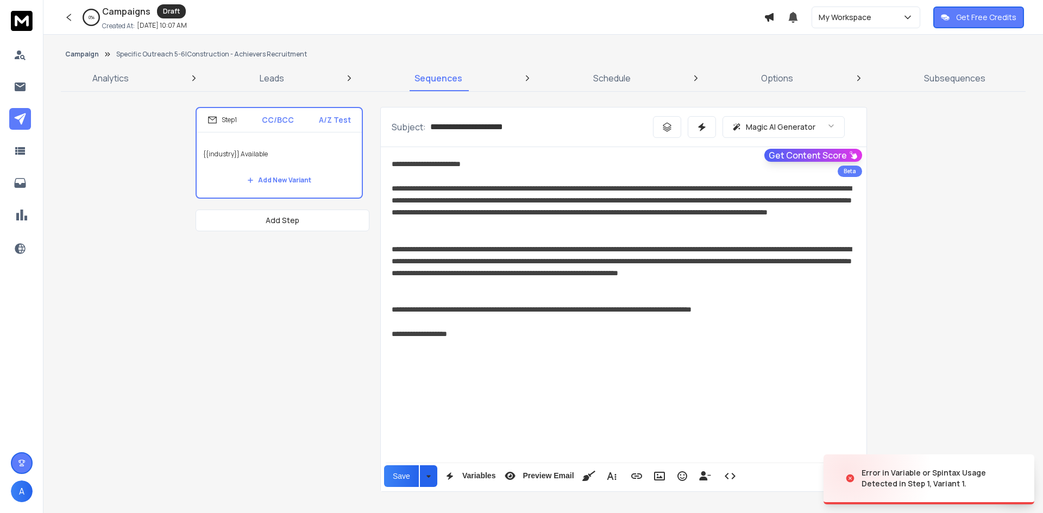
click at [562, 357] on div "**********" at bounding box center [624, 301] width 486 height 308
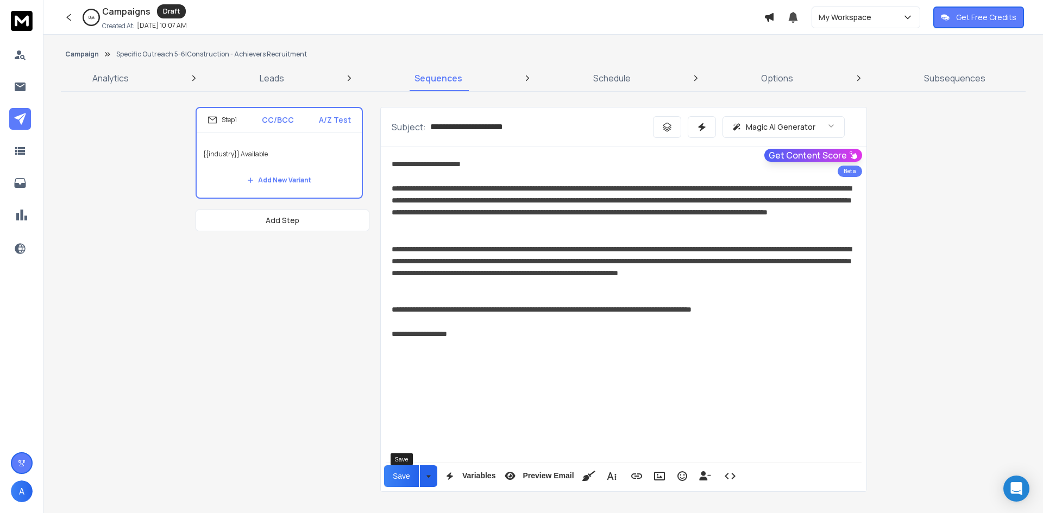
click at [410, 475] on div "Save" at bounding box center [401, 477] width 35 height 22
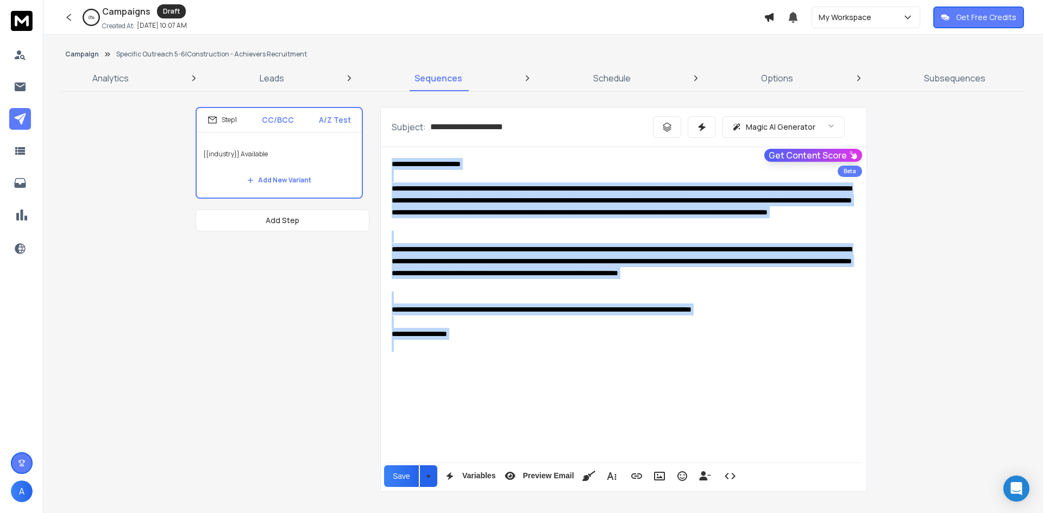
drag, startPoint x: 501, startPoint y: 350, endPoint x: 381, endPoint y: 158, distance: 226.5
click at [381, 158] on div "**********" at bounding box center [624, 301] width 486 height 308
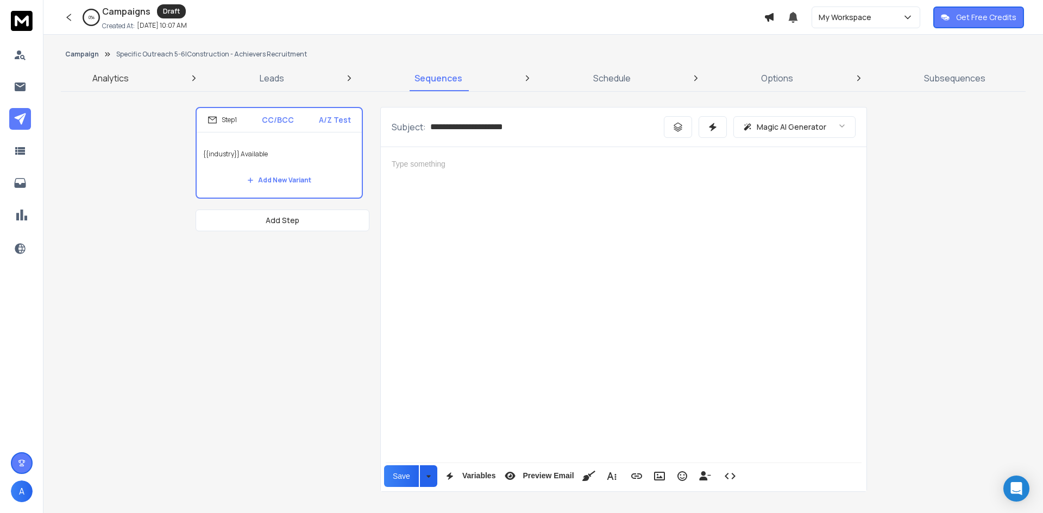
click at [125, 83] on p "Analytics" at bounding box center [110, 78] width 36 height 13
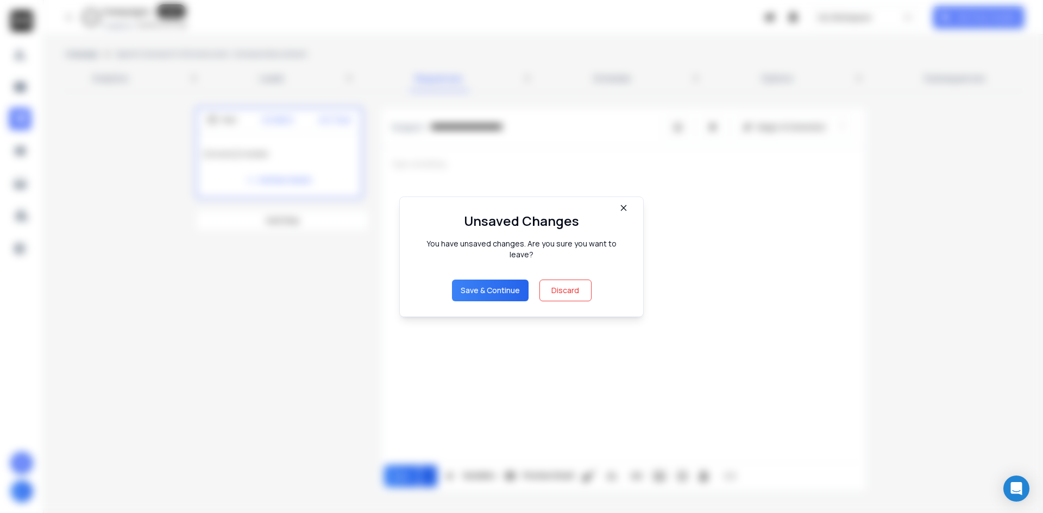
click at [564, 291] on button "Discard" at bounding box center [565, 291] width 52 height 22
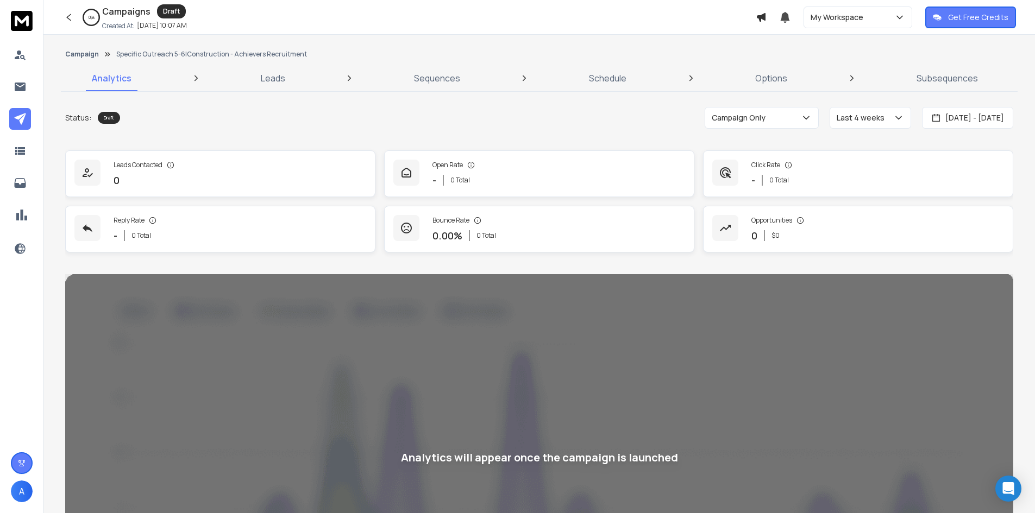
click at [86, 59] on div "Campaign Specific Outreach 5-6|Construction - Achievers Recruitment" at bounding box center [539, 54] width 957 height 17
click at [84, 56] on button "Campaign" at bounding box center [82, 54] width 34 height 9
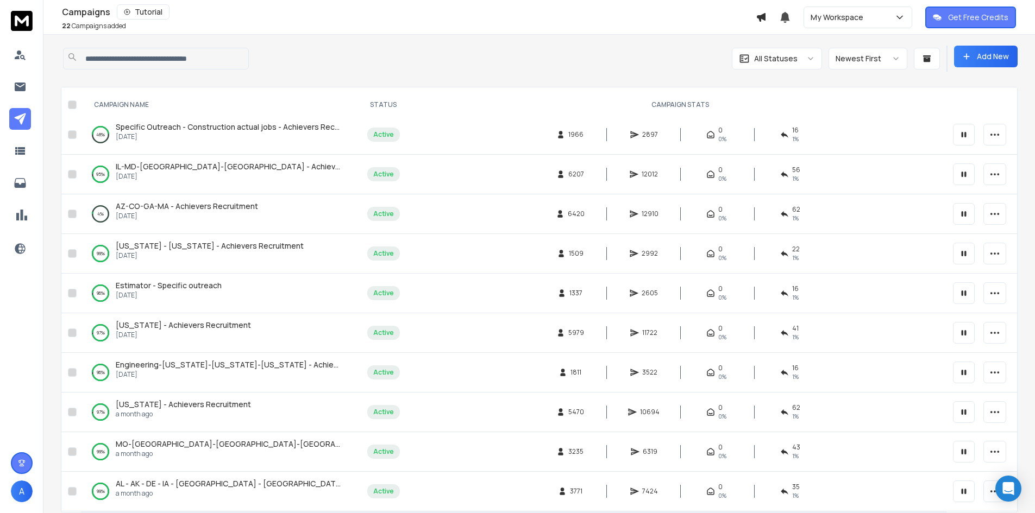
scroll to position [165, 0]
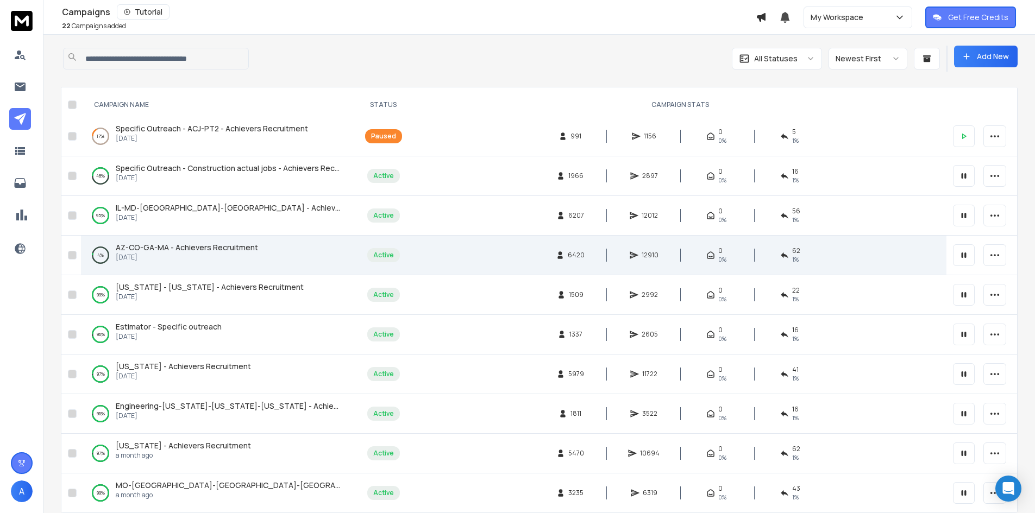
click at [168, 254] on p "[DATE]" at bounding box center [187, 257] width 142 height 9
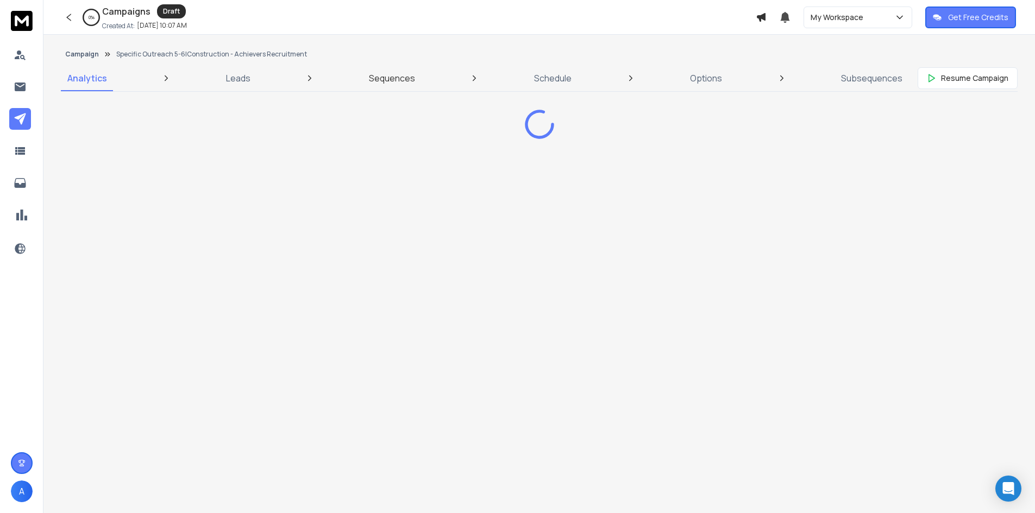
click at [392, 77] on p "Sequences" at bounding box center [392, 78] width 46 height 13
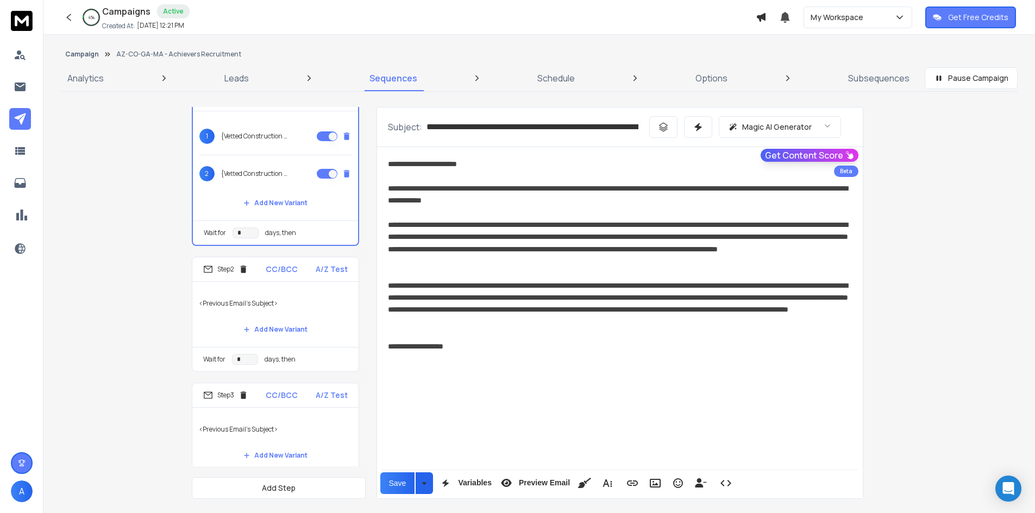
scroll to position [28, 0]
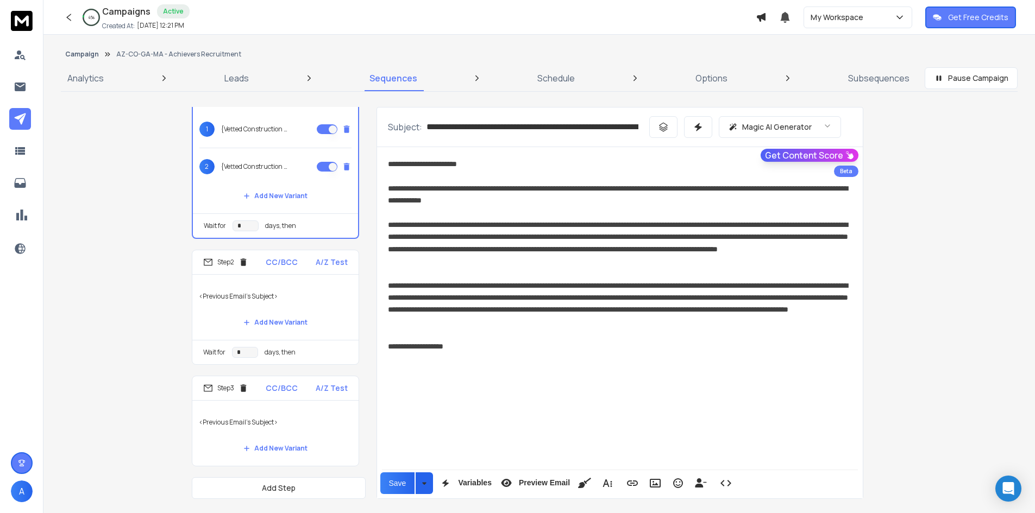
click at [82, 54] on button "Campaign" at bounding box center [82, 54] width 34 height 9
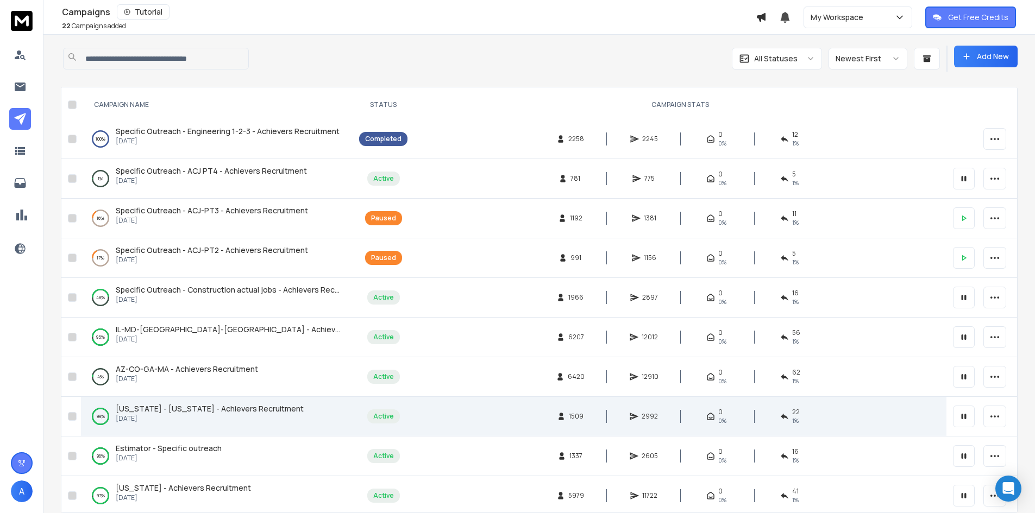
scroll to position [109, 0]
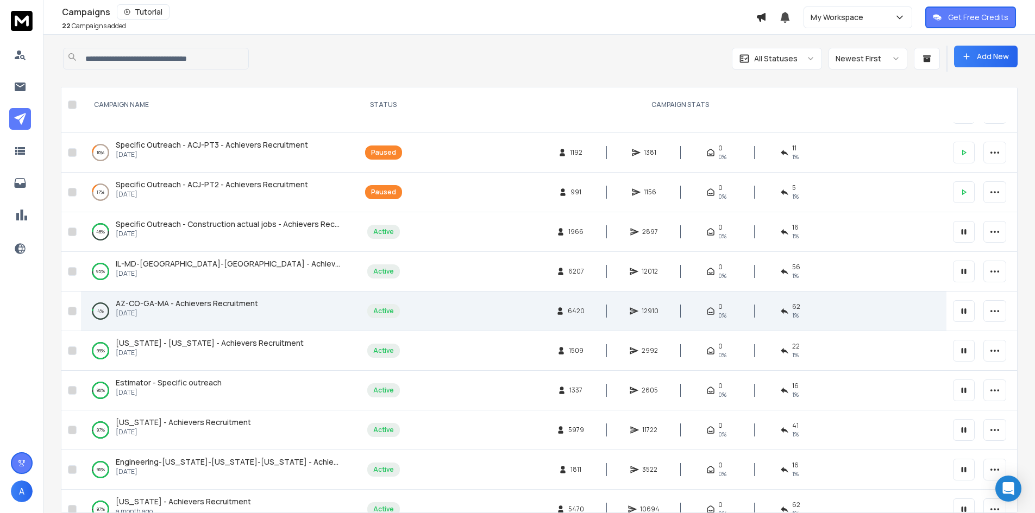
drag, startPoint x: 957, startPoint y: 310, endPoint x: 934, endPoint y: 296, distance: 26.8
click at [959, 310] on icon at bounding box center [964, 311] width 10 height 10
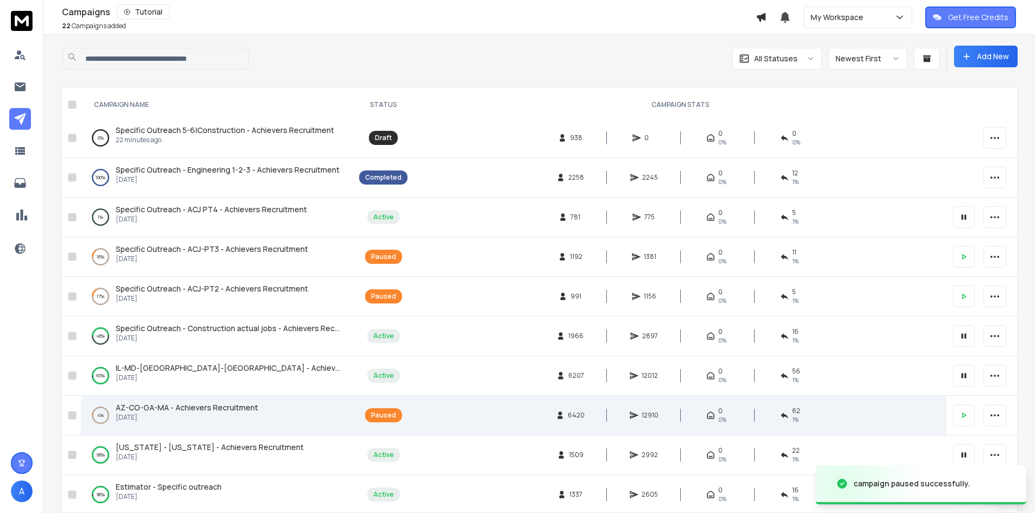
scroll to position [0, 0]
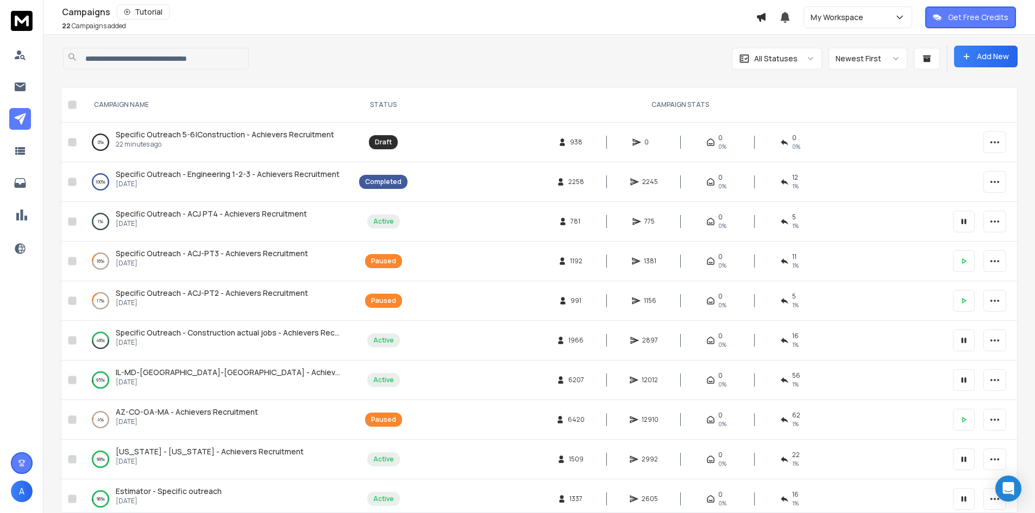
click at [647, 78] on div "Campaigns 22 Campaigns Added All Statuses Newest First Add New CAMPAIGN NAME ST…" at bounding box center [539, 302] width 957 height 513
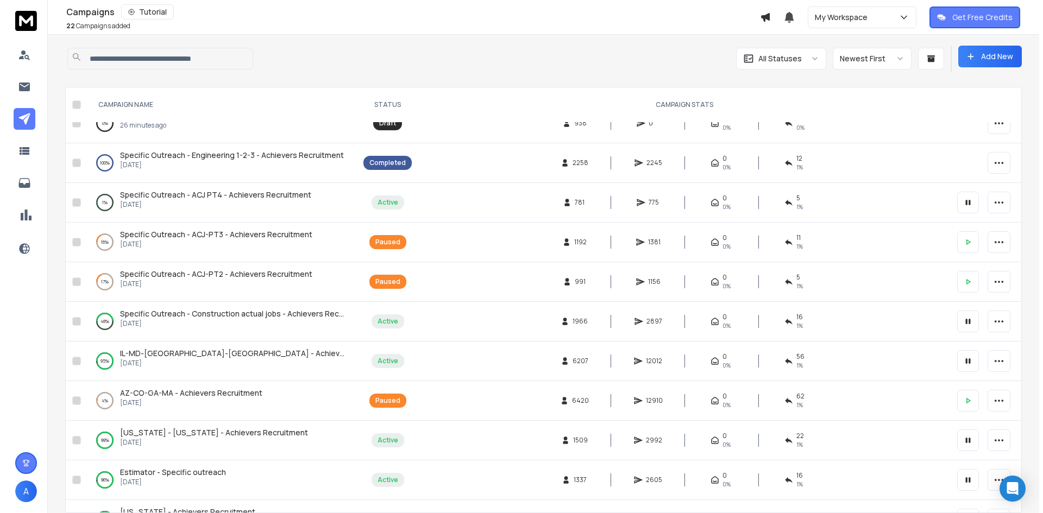
scroll to position [2, 0]
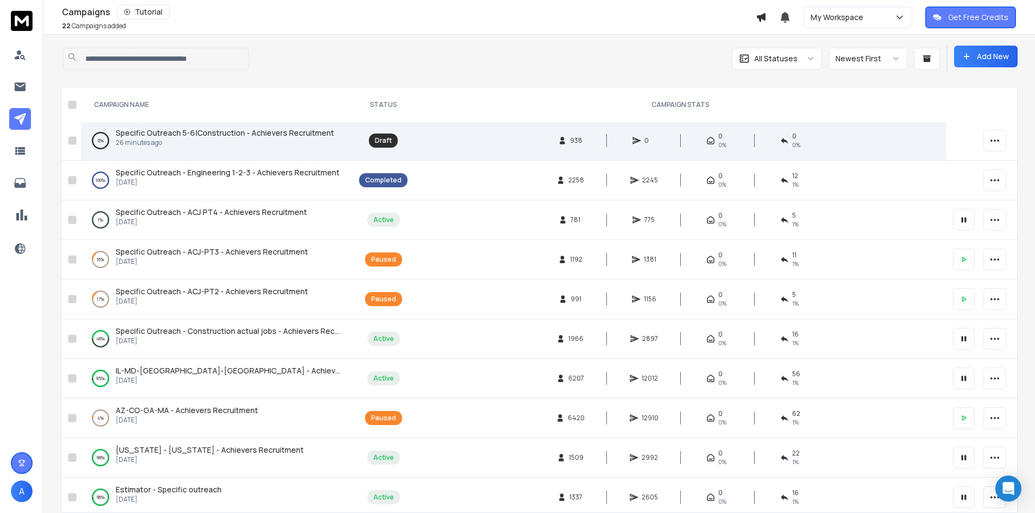
click at [261, 141] on p "26 minutes ago" at bounding box center [225, 143] width 218 height 9
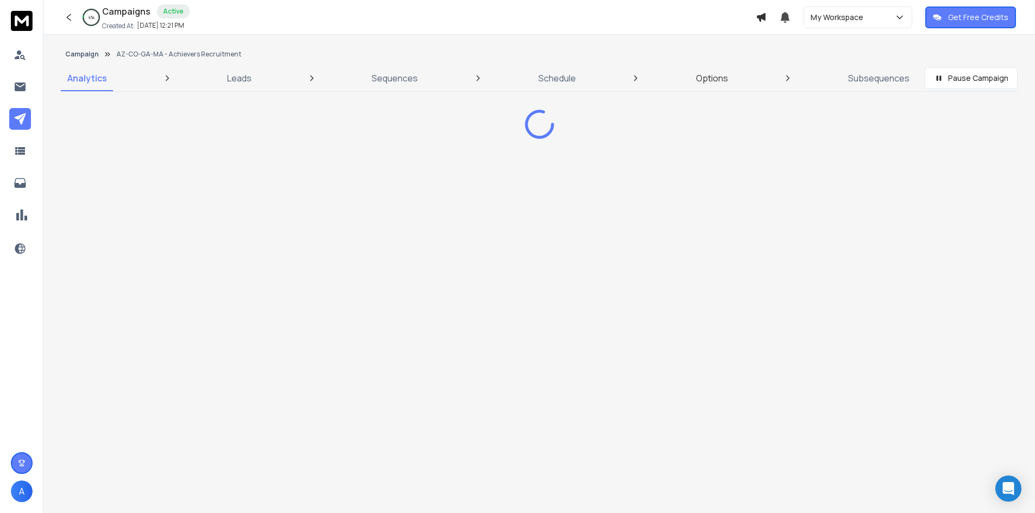
click at [712, 72] on p "Options" at bounding box center [712, 78] width 32 height 13
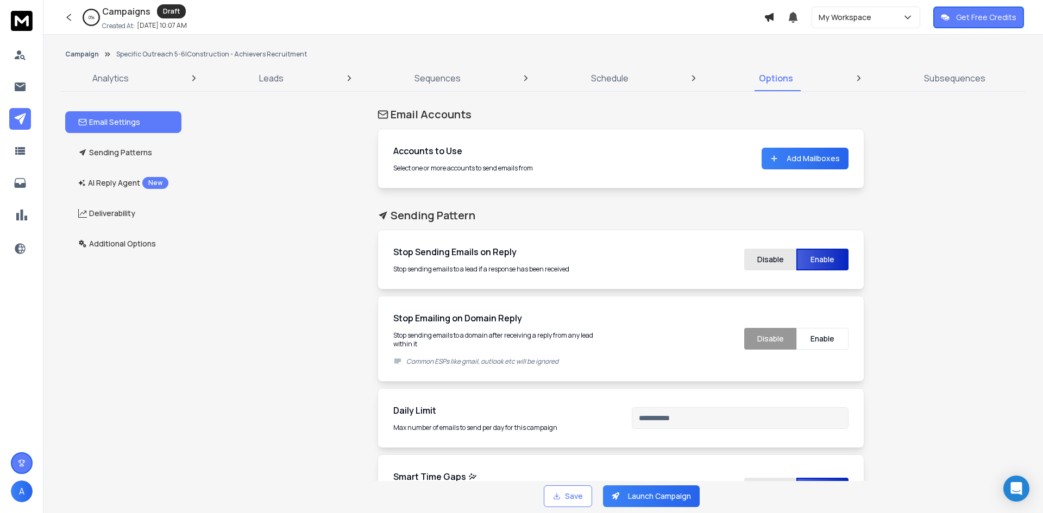
click at [808, 164] on button "Add Mailboxes" at bounding box center [805, 159] width 87 height 22
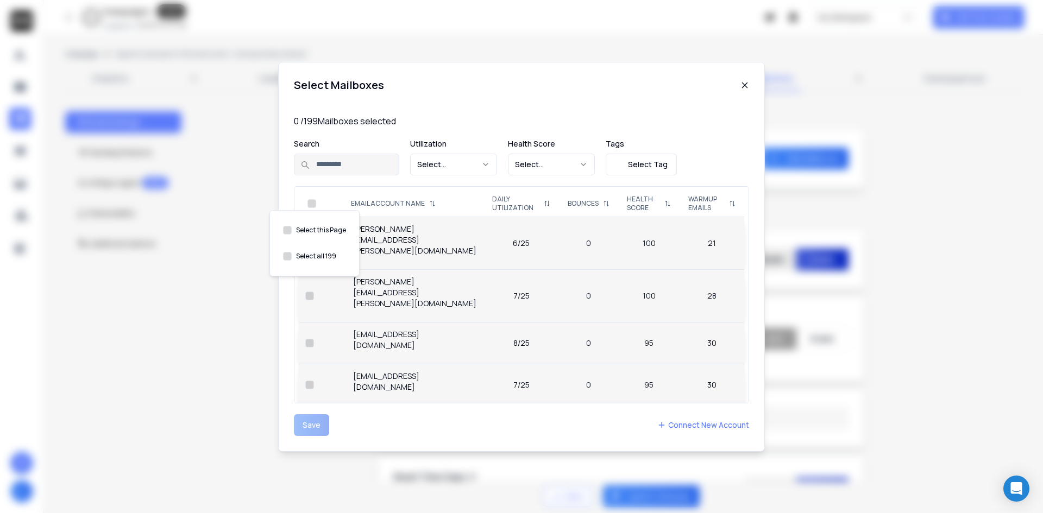
click at [302, 259] on label "Select all 199" at bounding box center [316, 256] width 40 height 9
click at [287, 259] on button "Select this Page" at bounding box center [287, 256] width 9 height 9
click at [315, 423] on button "Save" at bounding box center [311, 425] width 35 height 22
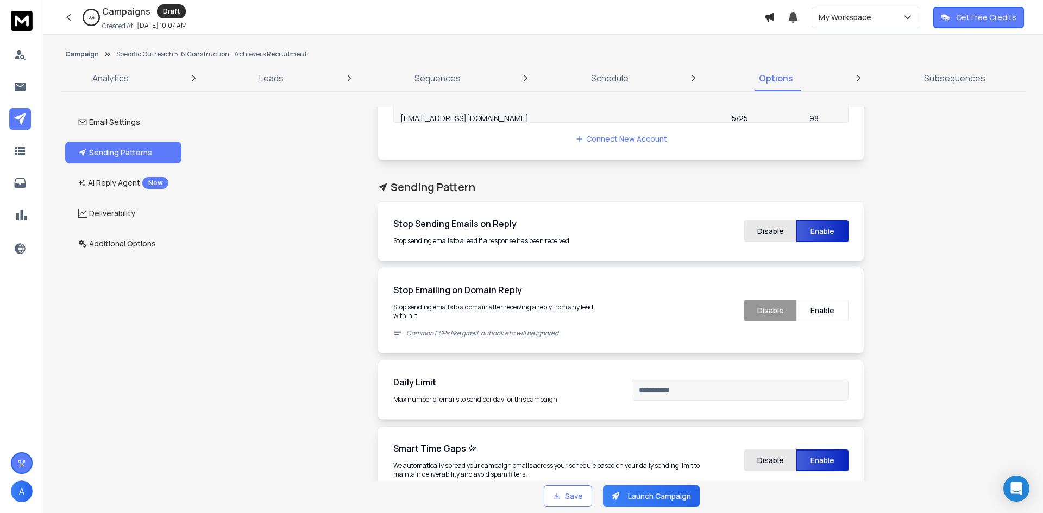
scroll to position [326, 0]
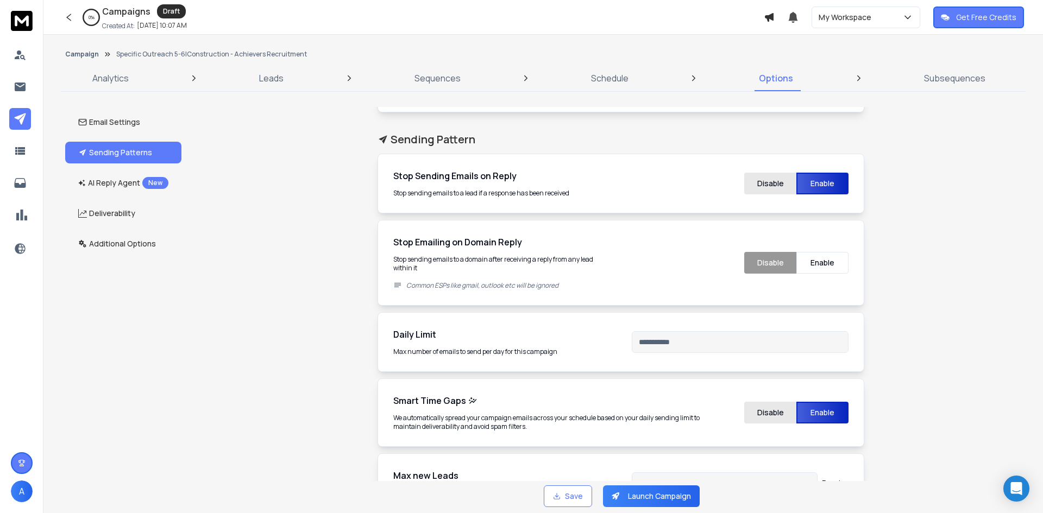
drag, startPoint x: 676, startPoint y: 350, endPoint x: 598, endPoint y: 343, distance: 78.0
click at [598, 343] on div "Daily Limit Max number of emails to send per day for this campaign ***" at bounding box center [620, 342] width 455 height 28
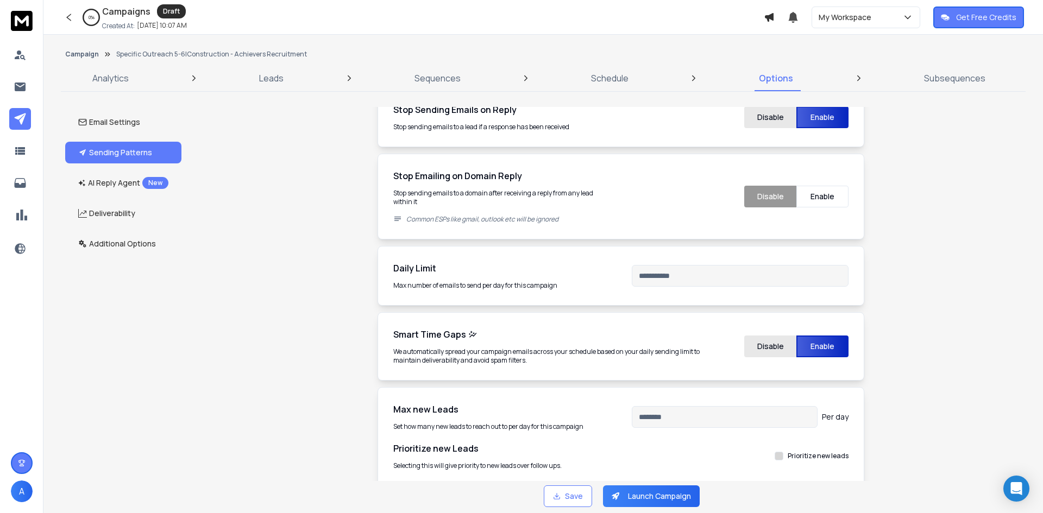
scroll to position [489, 0]
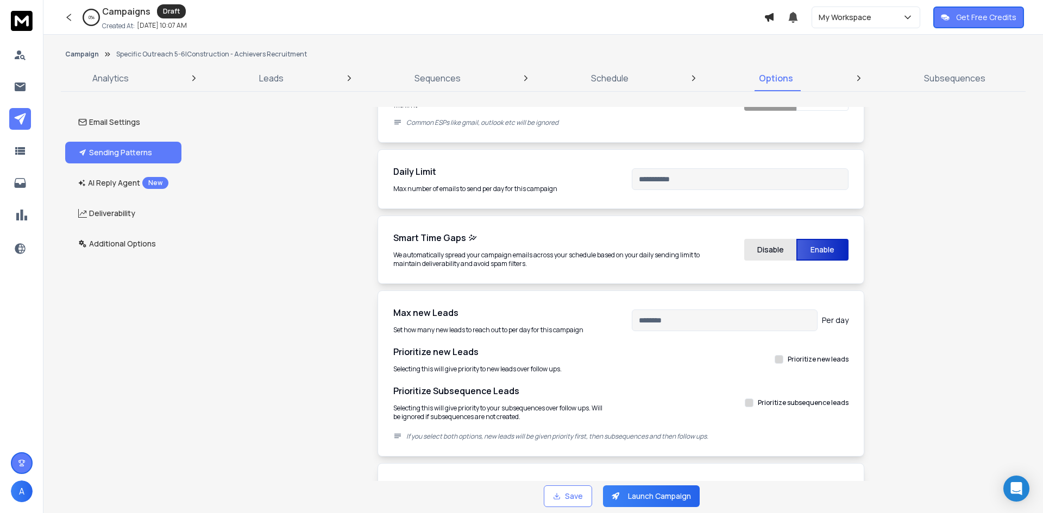
type input "****"
drag, startPoint x: 658, startPoint y: 323, endPoint x: 595, endPoint y: 314, distance: 63.7
click at [592, 314] on div "Max new Leads Set how many new leads to reach out to per day for this campaign …" at bounding box center [620, 320] width 455 height 28
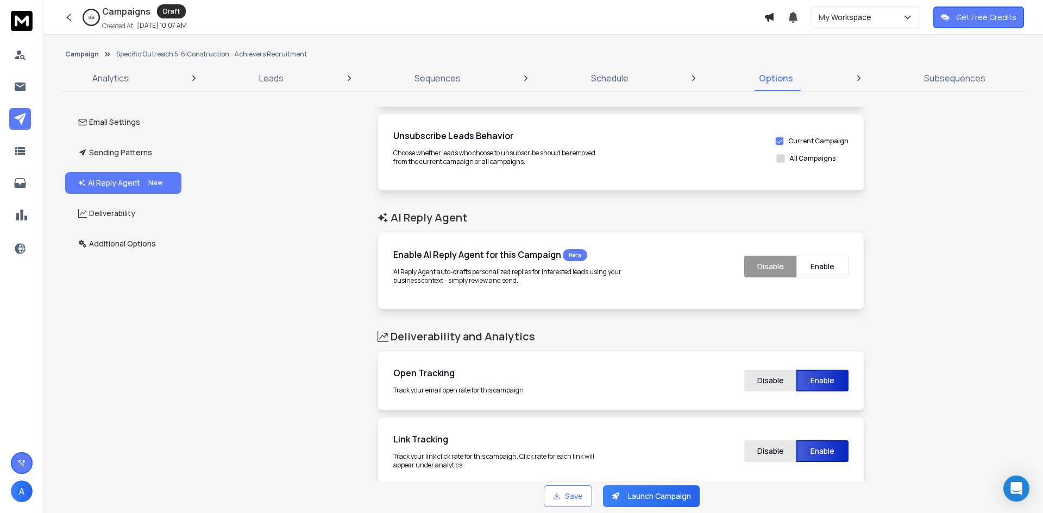
scroll to position [1141, 0]
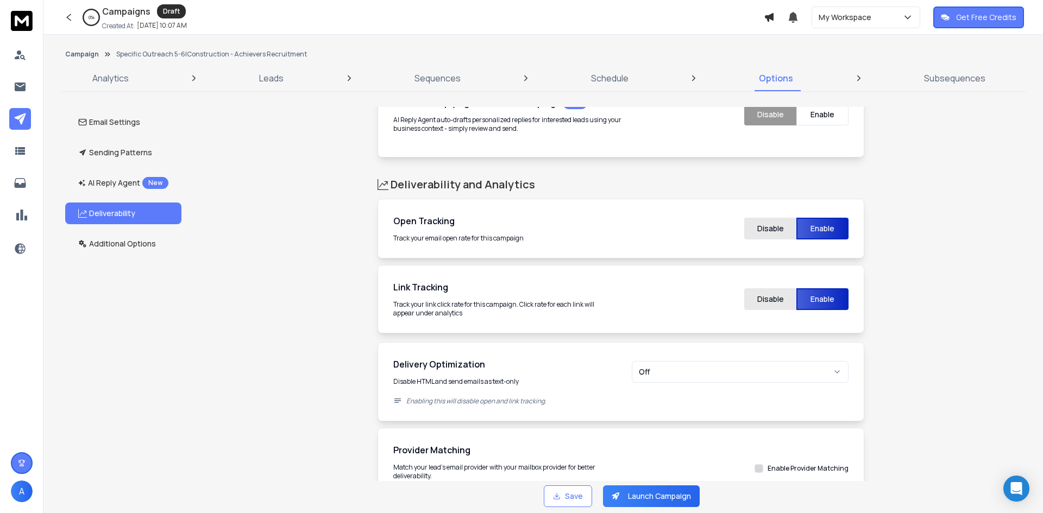
type input "****"
click at [752, 223] on button "Disable" at bounding box center [770, 229] width 52 height 22
click at [769, 299] on button "Disable" at bounding box center [770, 299] width 52 height 22
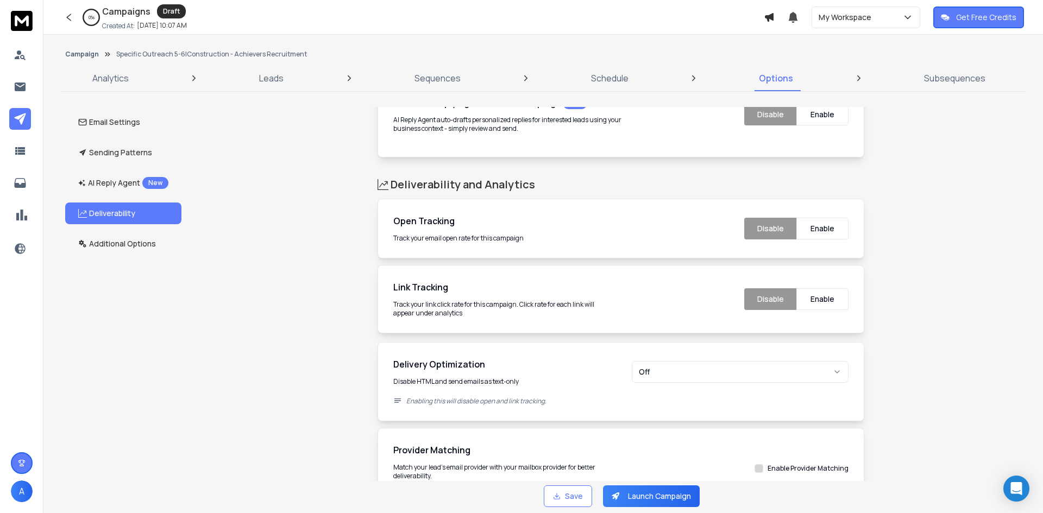
click at [769, 303] on button "Disable" at bounding box center [770, 299] width 52 height 22
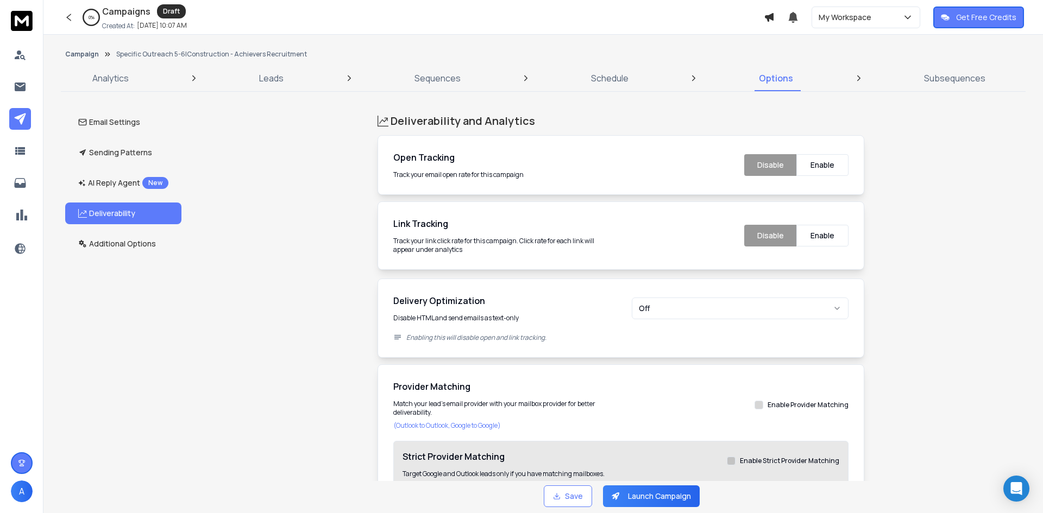
scroll to position [1412, 0]
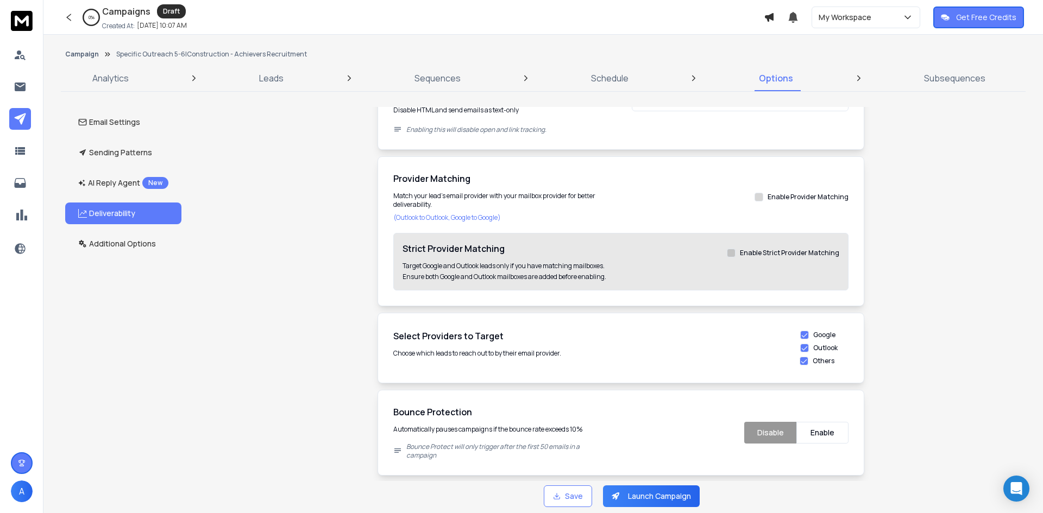
click at [790, 193] on label "Enable Provider Matching" at bounding box center [808, 197] width 81 height 9
click at [763, 193] on button "Enable Provider Matching" at bounding box center [759, 197] width 9 height 9
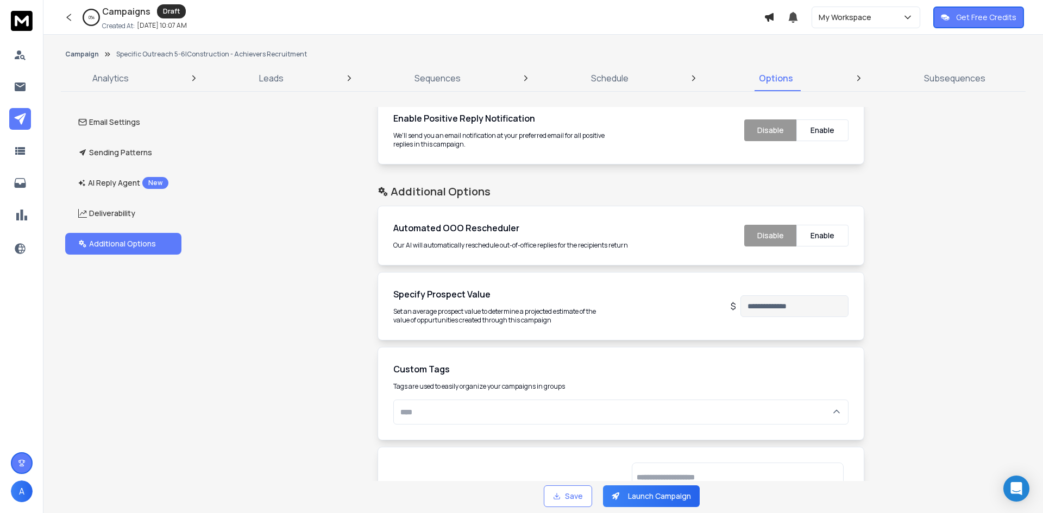
scroll to position [1956, 0]
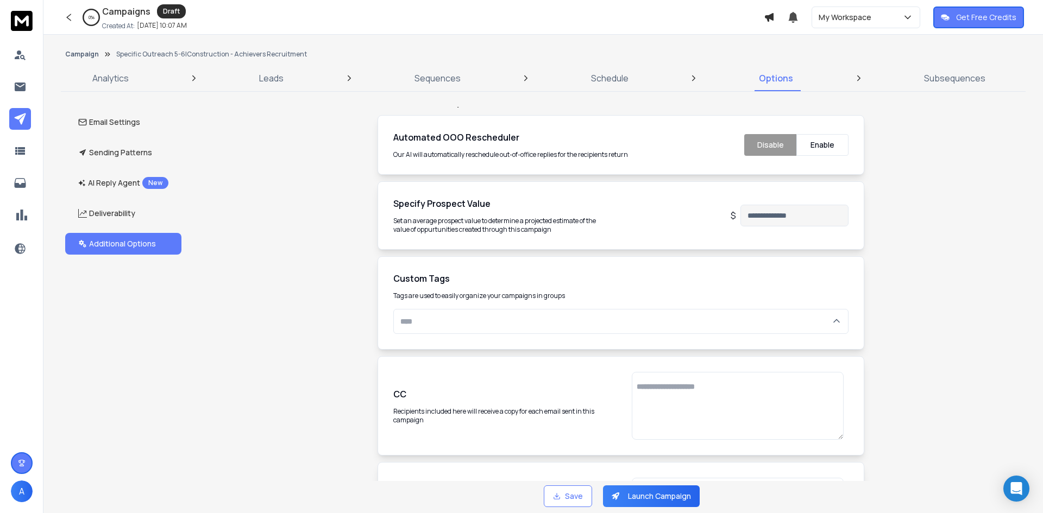
drag, startPoint x: 784, startPoint y: 207, endPoint x: 713, endPoint y: 229, distance: 74.6
click at [713, 229] on div "Specify Prospect Value Set an average prospect value to determine a projected e…" at bounding box center [620, 215] width 455 height 37
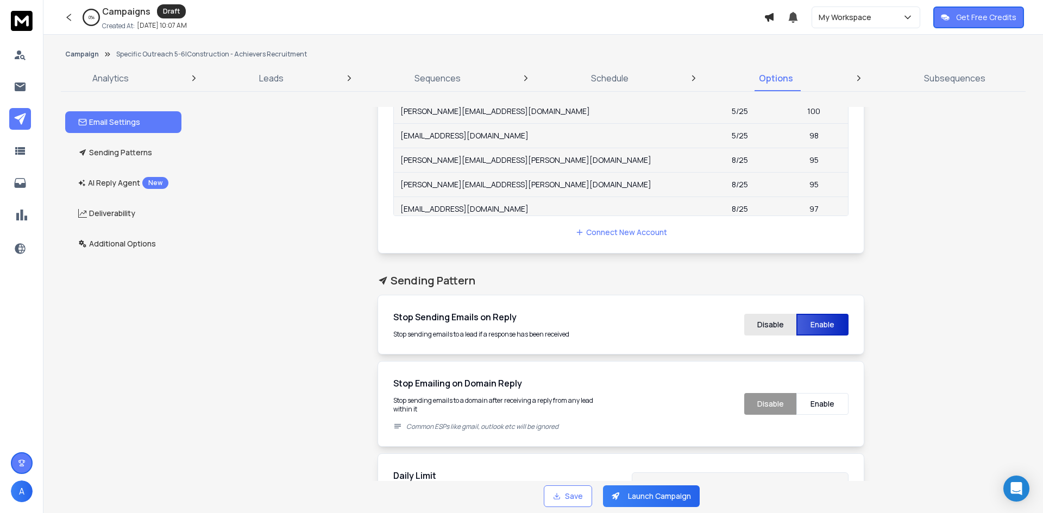
scroll to position [467, 0]
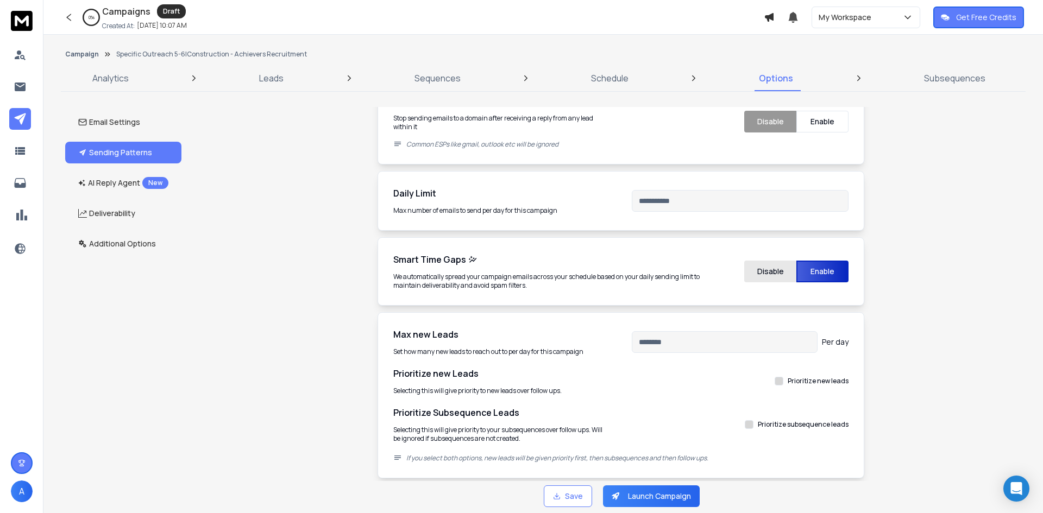
type input "*"
drag, startPoint x: 670, startPoint y: 197, endPoint x: 621, endPoint y: 206, distance: 49.8
click at [621, 206] on div "Daily Limit Max number of emails to send per day for this campaign ****" at bounding box center [620, 201] width 455 height 28
type input "****"
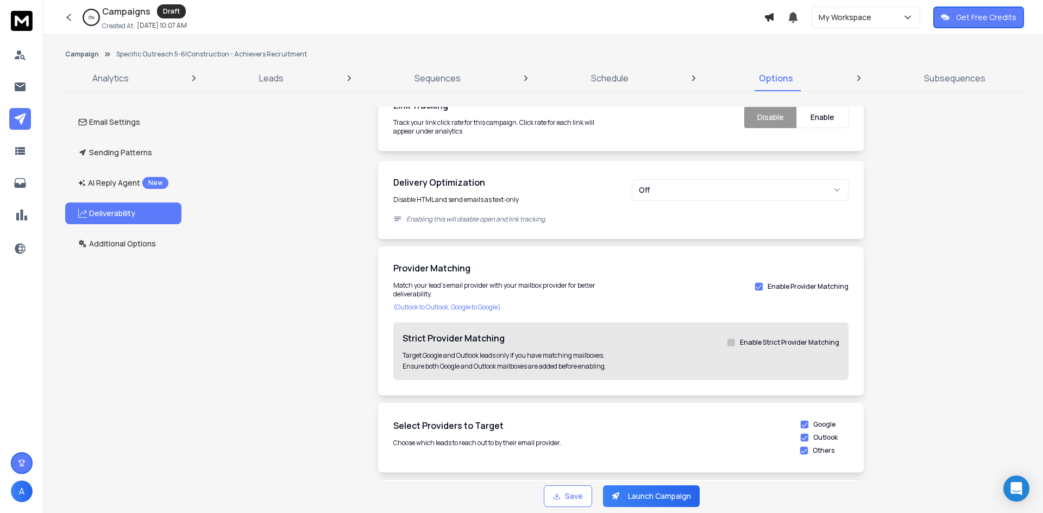
scroll to position [1336, 0]
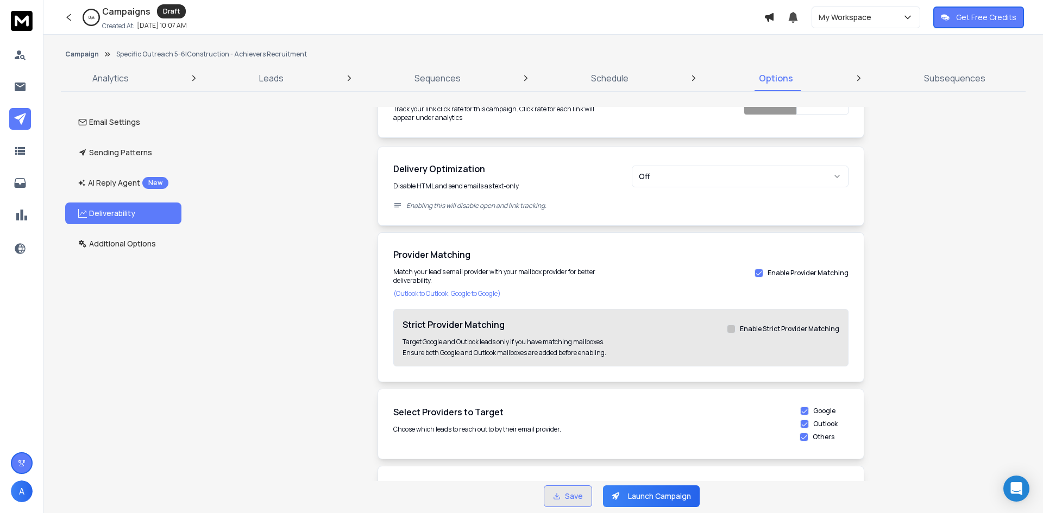
click at [586, 498] on button "Save" at bounding box center [568, 497] width 48 height 22
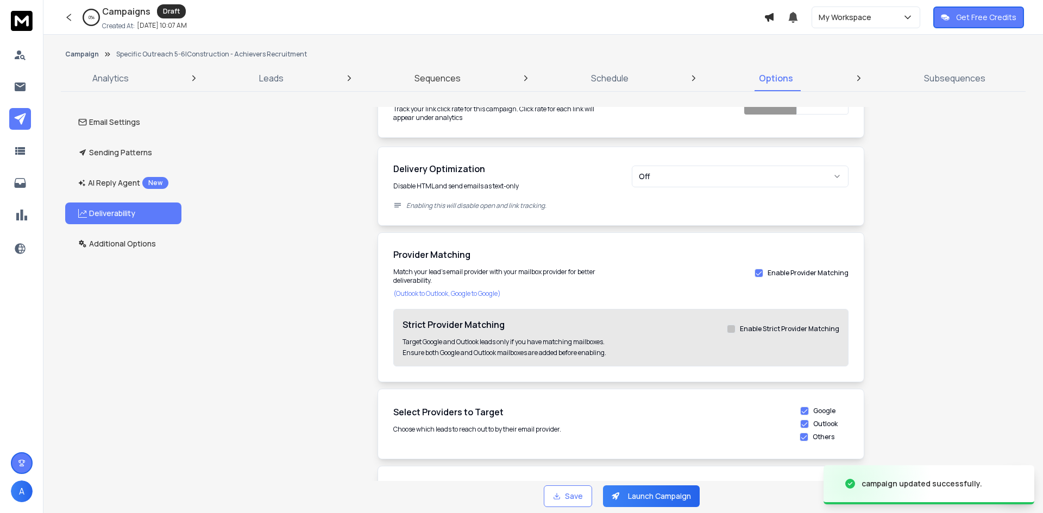
click at [413, 80] on link "Sequences" at bounding box center [437, 78] width 59 height 26
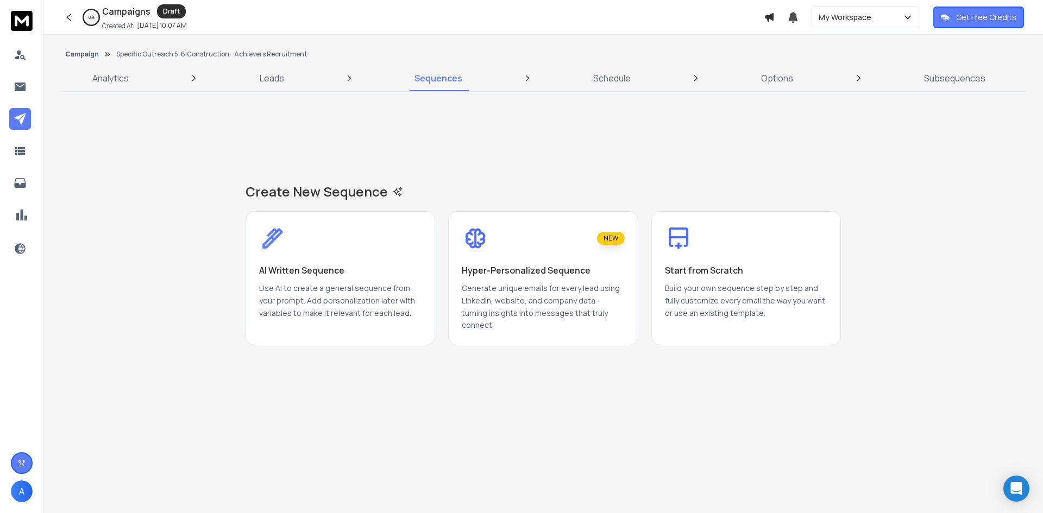
click at [145, 73] on div "Analytics Leads Sequences Schedule Options Subsequences" at bounding box center [539, 78] width 956 height 26
click at [129, 80] on p "Analytics" at bounding box center [110, 78] width 36 height 13
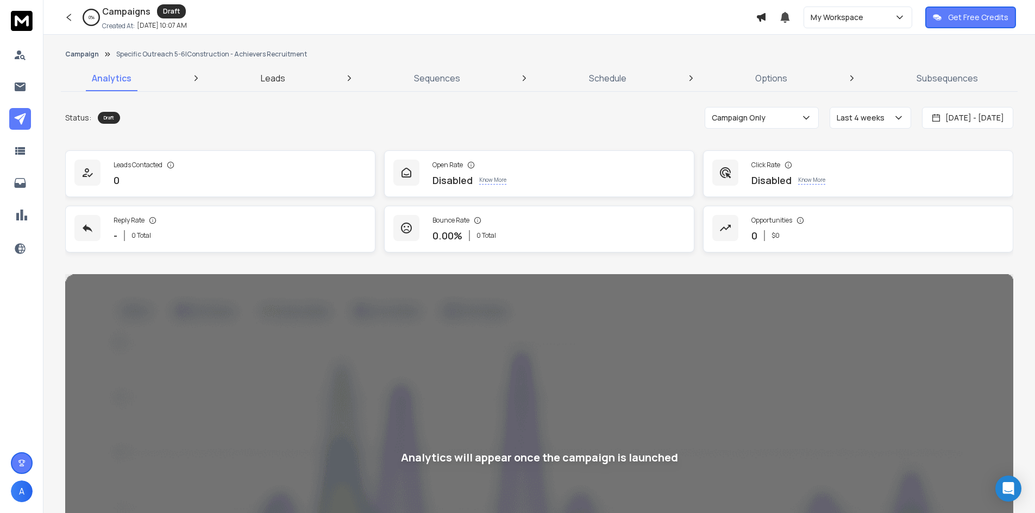
click at [261, 77] on p "Leads" at bounding box center [273, 78] width 24 height 13
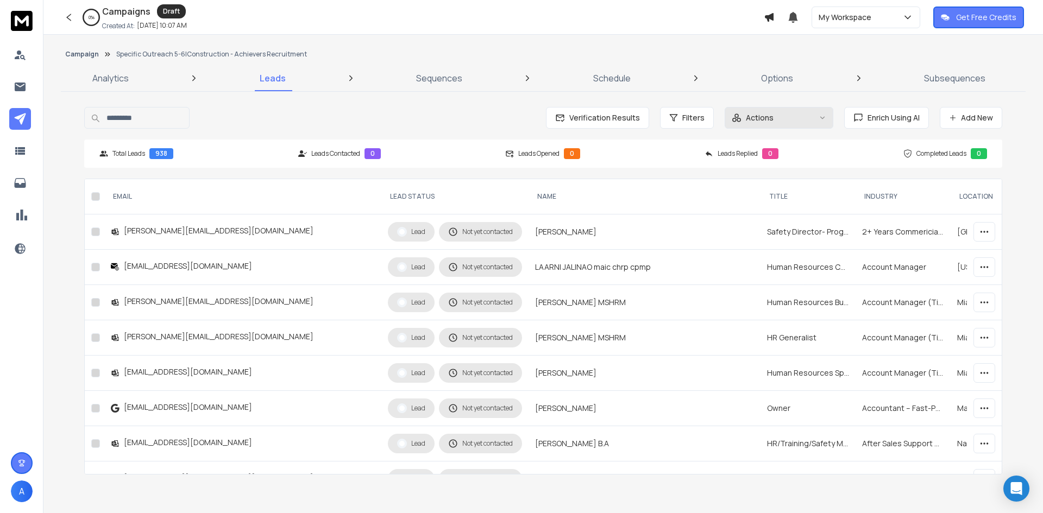
click at [772, 114] on p "Actions" at bounding box center [760, 117] width 28 height 11
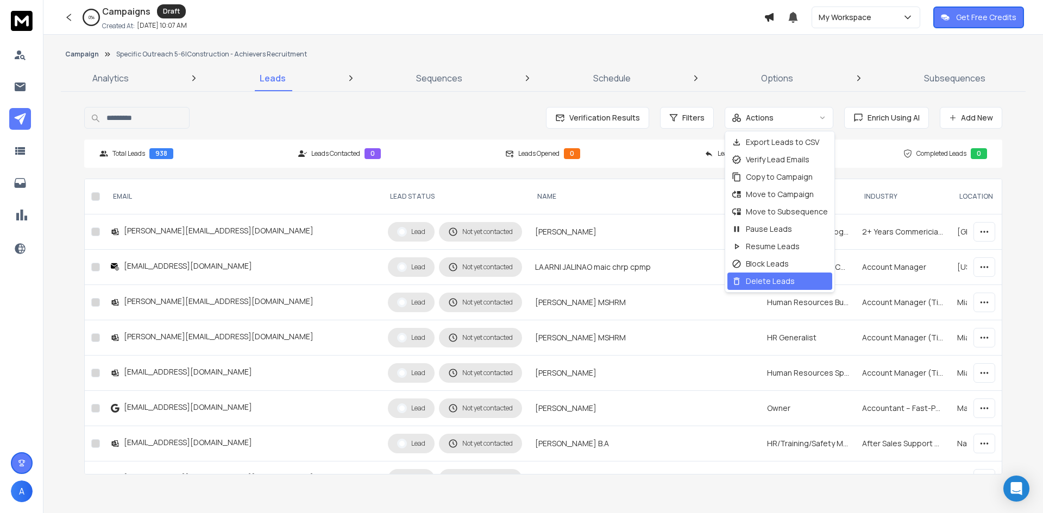
click at [774, 282] on p "Delete Leads" at bounding box center [770, 281] width 49 height 11
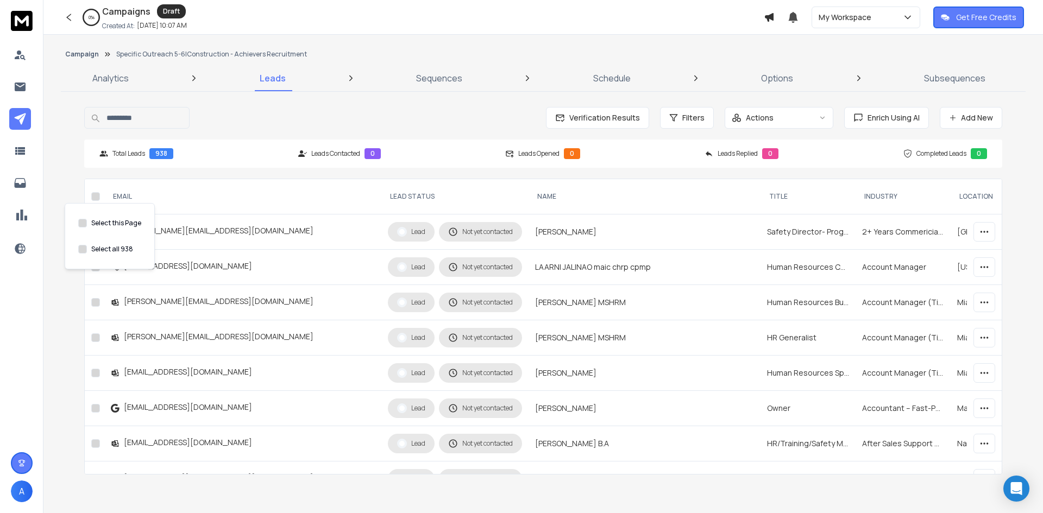
click at [79, 247] on button "Select this Page" at bounding box center [82, 249] width 9 height 9
drag, startPoint x: 906, startPoint y: 116, endPoint x: 900, endPoint y: 121, distance: 7.7
click at [904, 117] on div "Actions" at bounding box center [868, 117] width 83 height 11
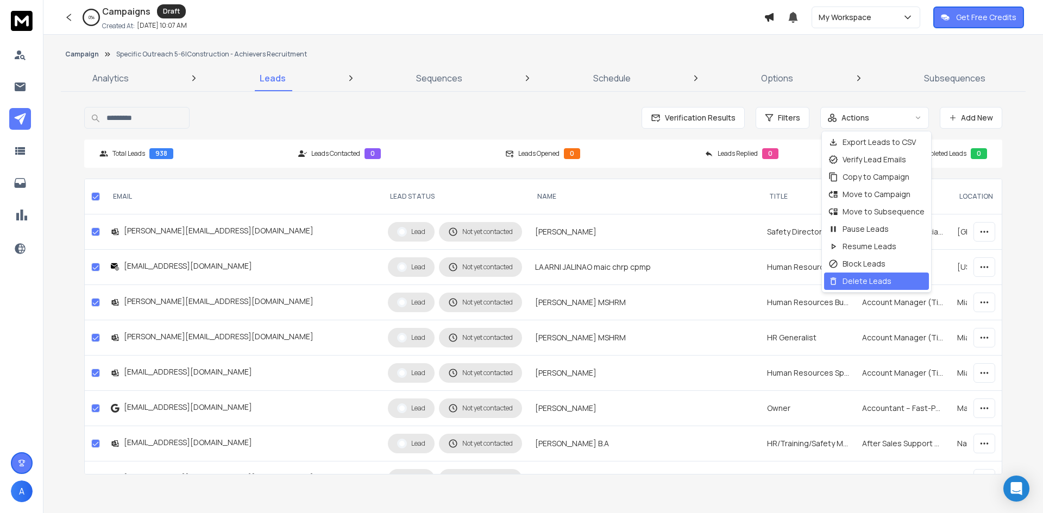
click at [889, 279] on div "Delete Leads" at bounding box center [876, 281] width 105 height 17
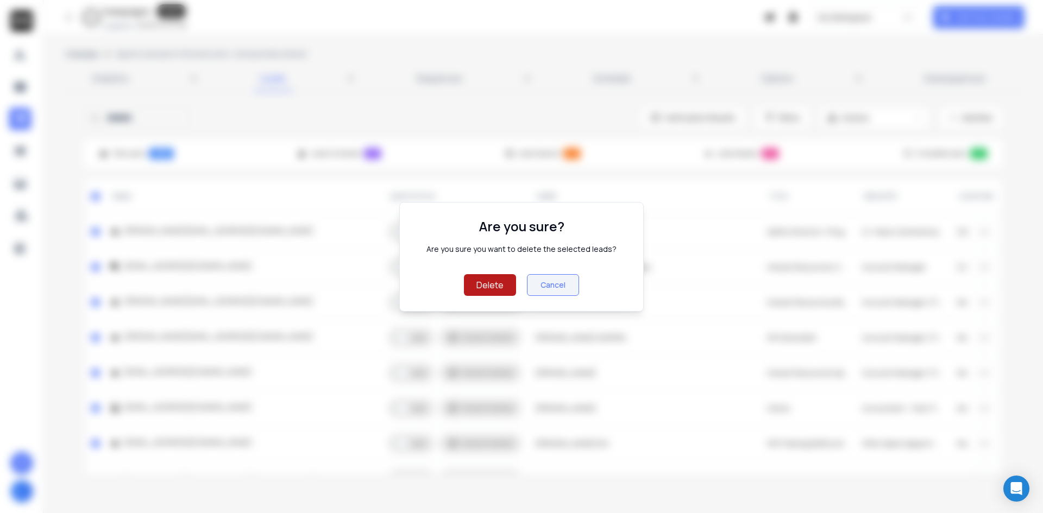
click at [501, 286] on button "Delete" at bounding box center [490, 285] width 52 height 22
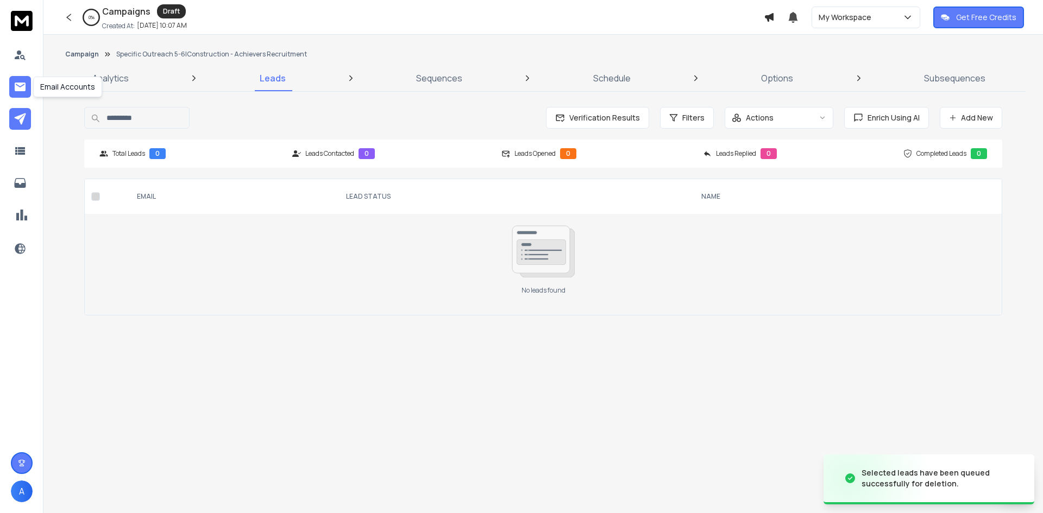
click at [17, 89] on icon at bounding box center [20, 87] width 11 height 9
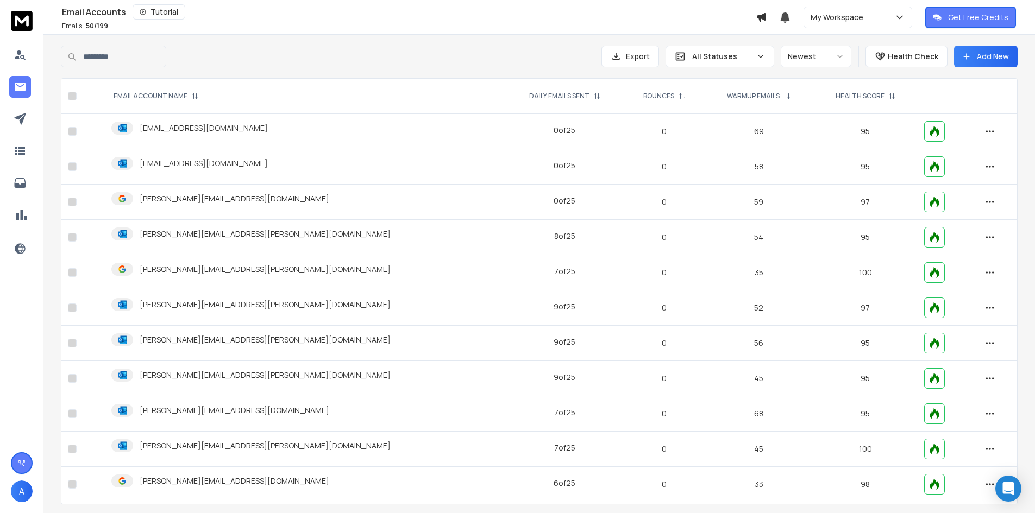
click at [732, 52] on p "All Statuses" at bounding box center [722, 56] width 60 height 11
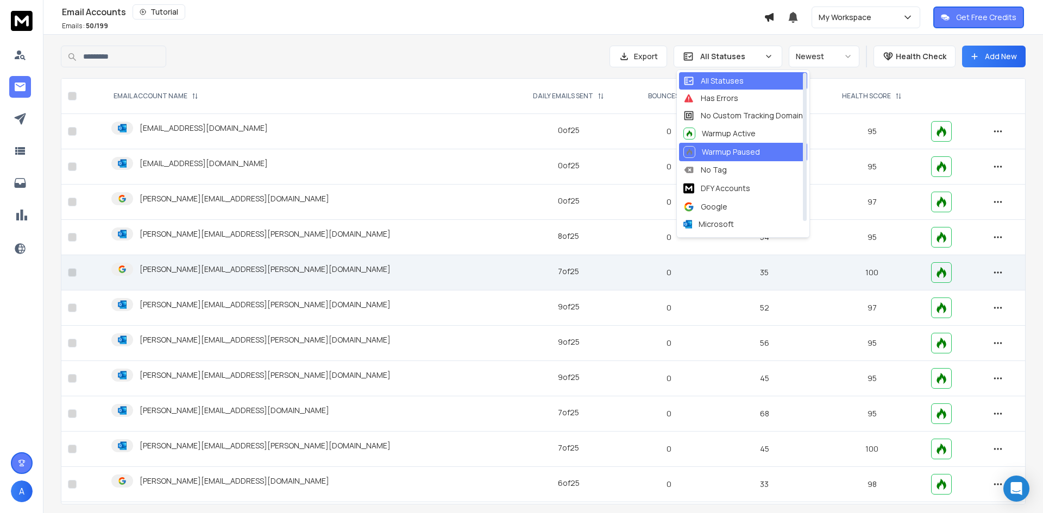
click at [154, 273] on p "[PERSON_NAME][EMAIL_ADDRESS][PERSON_NAME][DOMAIN_NAME]" at bounding box center [265, 269] width 251 height 11
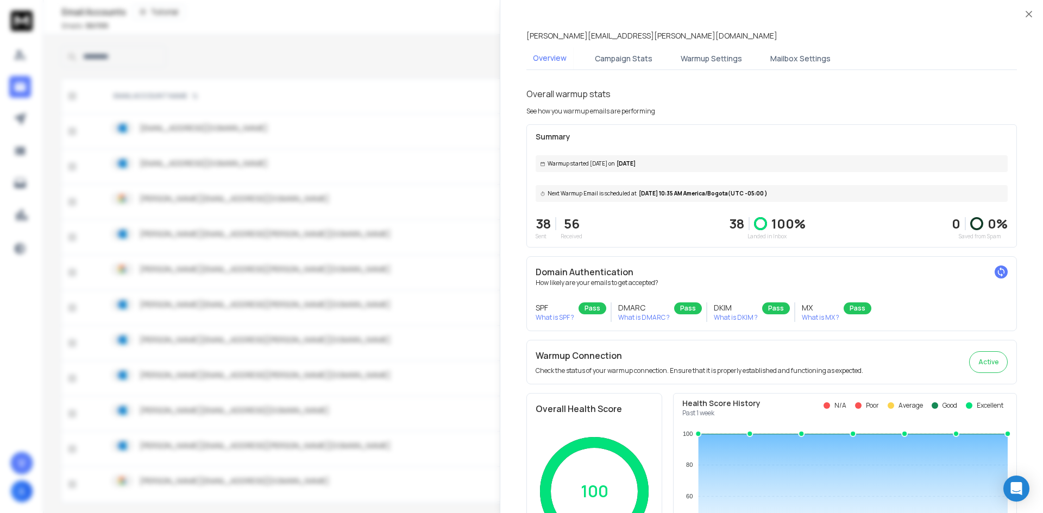
click at [808, 59] on button "Mailbox Settings" at bounding box center [800, 59] width 73 height 24
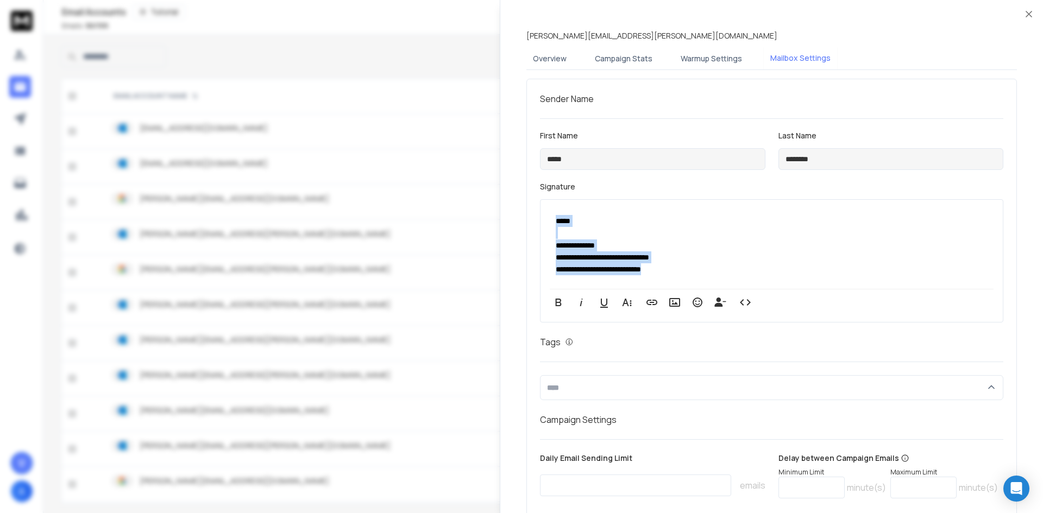
drag, startPoint x: 693, startPoint y: 276, endPoint x: 528, endPoint y: 207, distance: 178.5
click at [528, 207] on div "**********" at bounding box center [771, 462] width 491 height 766
copy div "**********"
click at [367, 55] on div at bounding box center [521, 256] width 1043 height 513
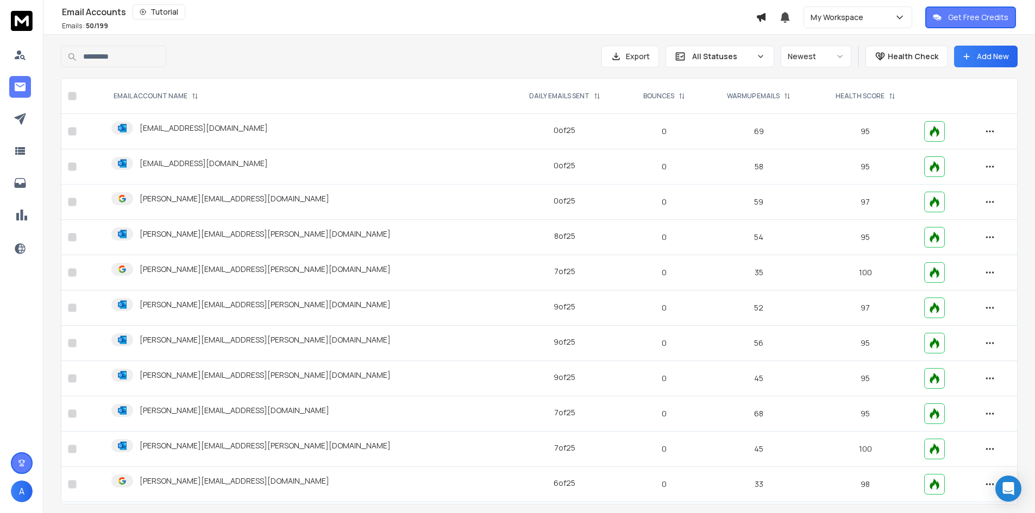
click at [739, 49] on div "All Statuses" at bounding box center [719, 57] width 109 height 22
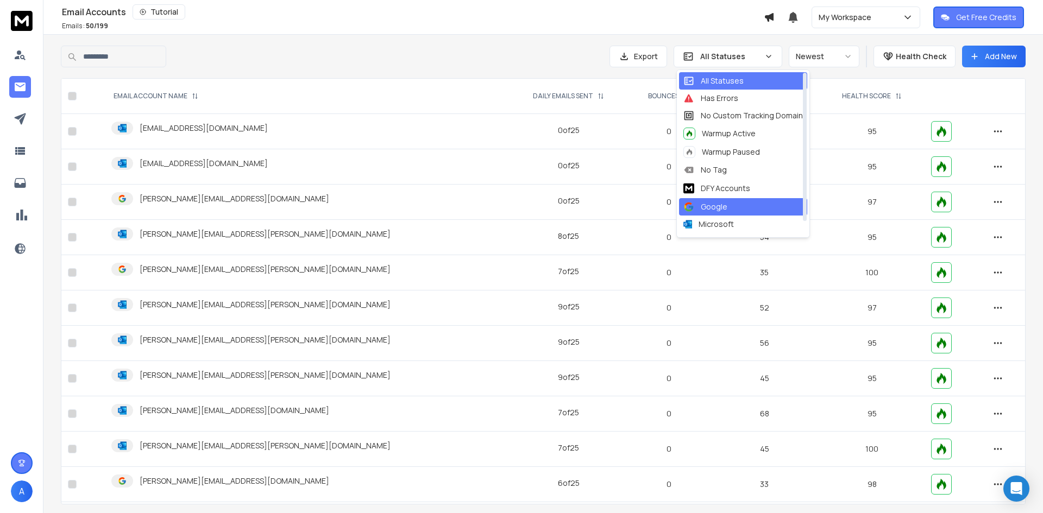
click at [733, 210] on div "Google" at bounding box center [743, 206] width 128 height 17
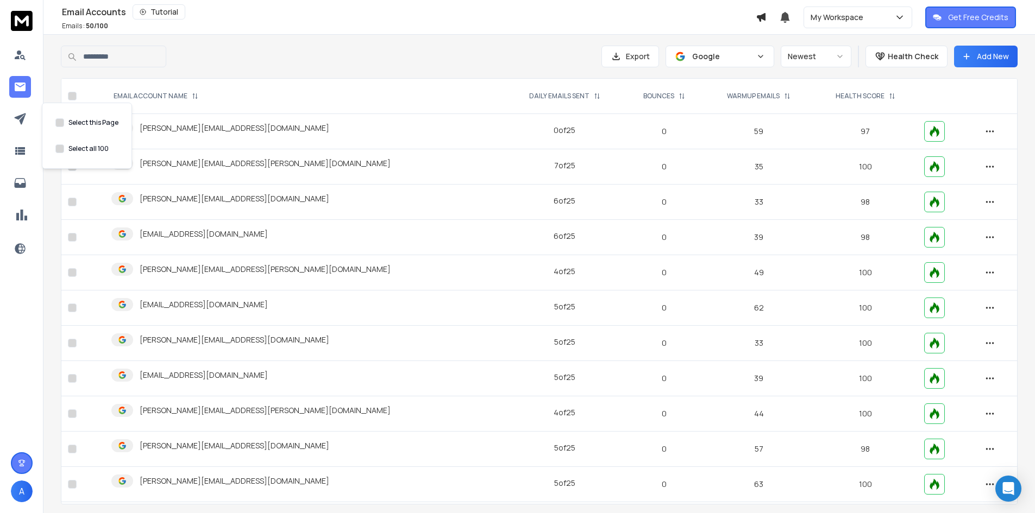
click at [61, 148] on button "Select this Page" at bounding box center [59, 148] width 9 height 9
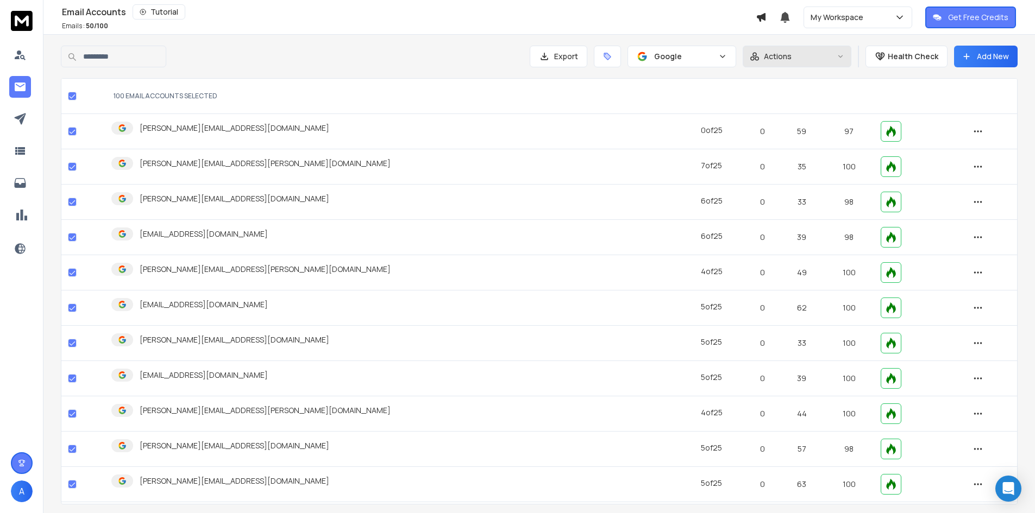
click at [805, 63] on button "Actions" at bounding box center [797, 57] width 109 height 22
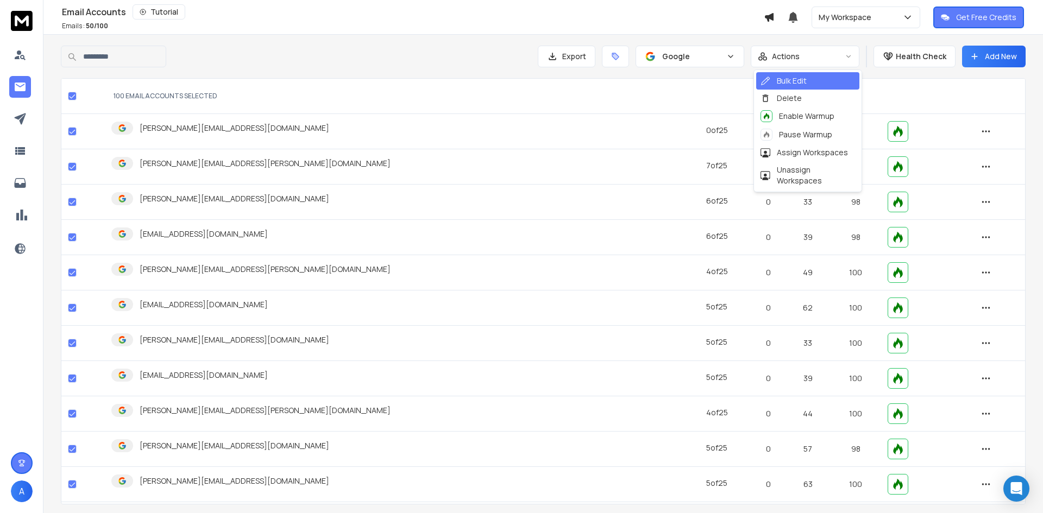
click at [792, 85] on div "Bulk Edit" at bounding box center [784, 81] width 46 height 11
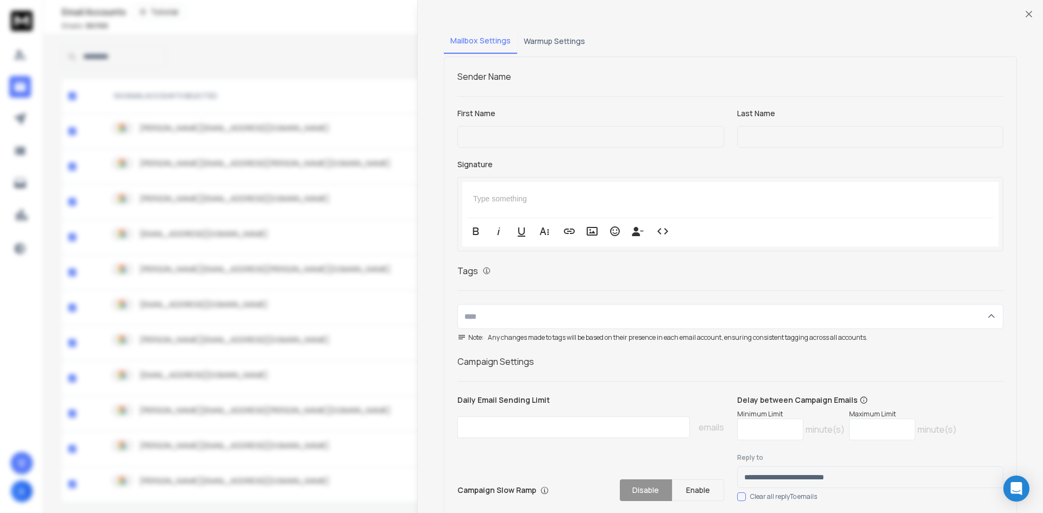
click at [519, 199] on div at bounding box center [730, 199] width 514 height 12
click at [494, 201] on div "**********" at bounding box center [728, 199] width 511 height 12
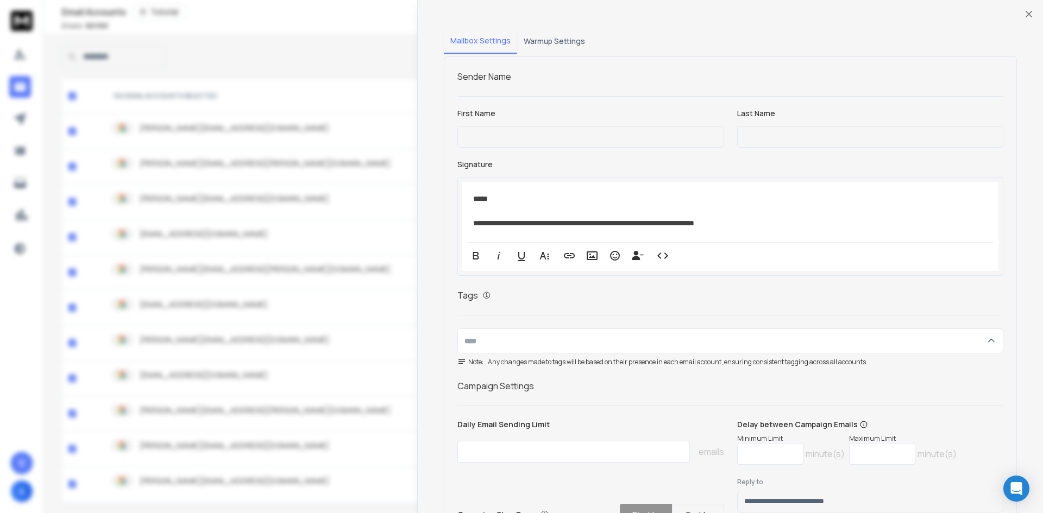
click at [525, 225] on div "**********" at bounding box center [728, 223] width 511 height 12
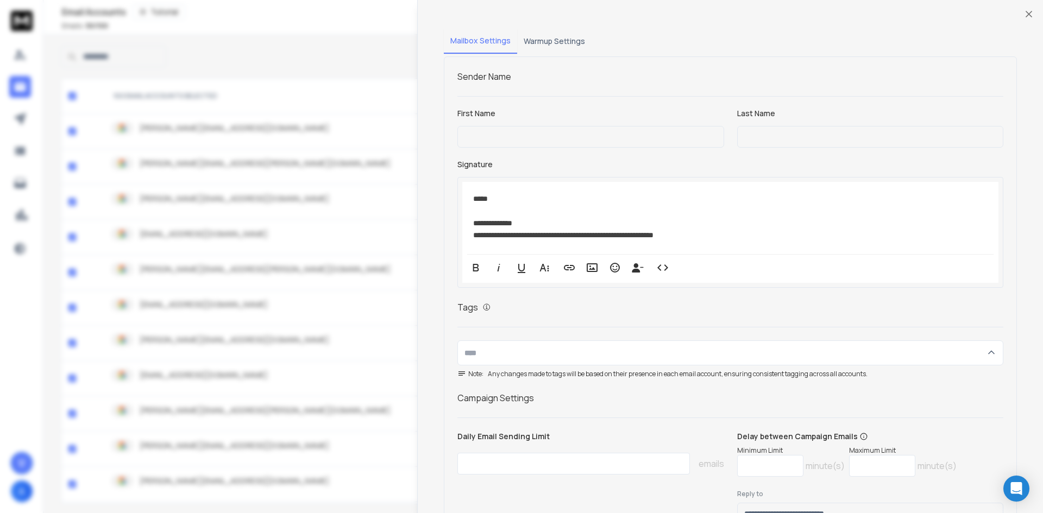
click at [603, 235] on div "**********" at bounding box center [728, 235] width 511 height 12
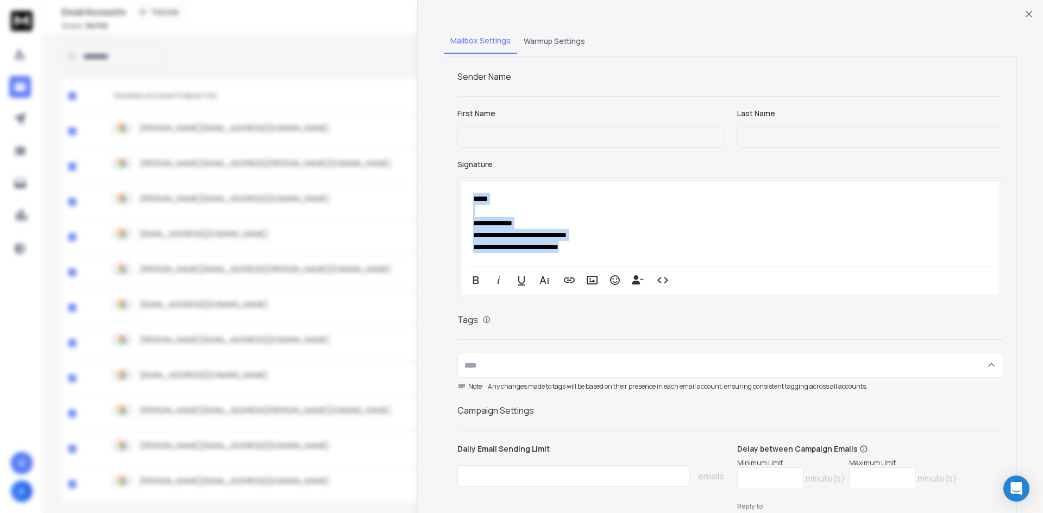
drag, startPoint x: 618, startPoint y: 250, endPoint x: 460, endPoint y: 198, distance: 166.5
click at [460, 198] on div "**********" at bounding box center [730, 238] width 546 height 123
click at [549, 285] on icon "button" at bounding box center [544, 280] width 13 height 13
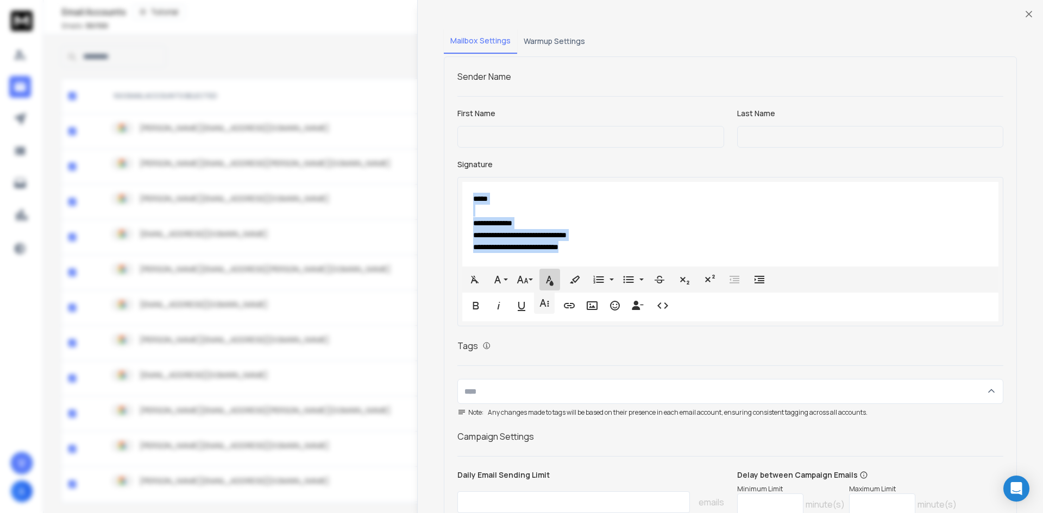
click at [553, 284] on icon "button" at bounding box center [549, 279] width 13 height 13
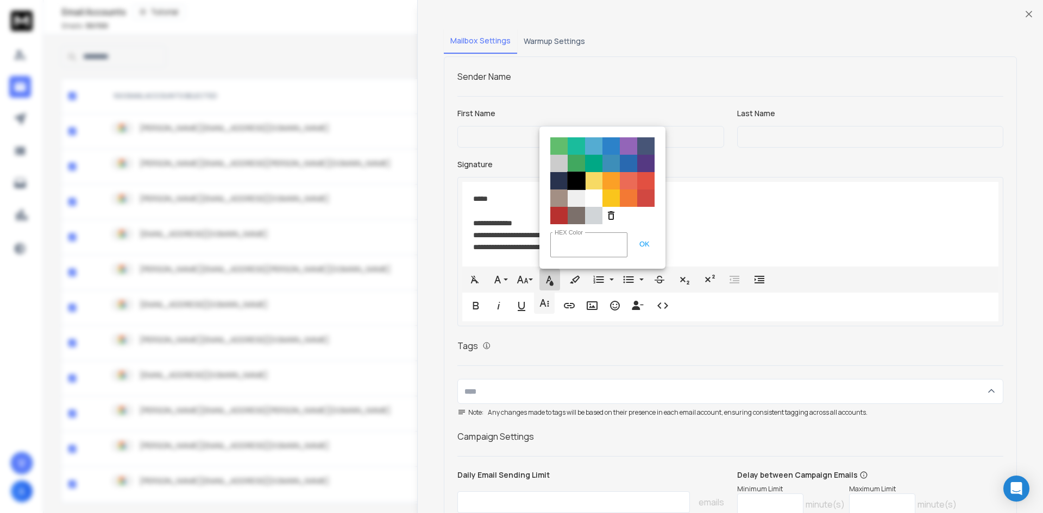
click at [575, 181] on span "Color#000000" at bounding box center [576, 180] width 17 height 17
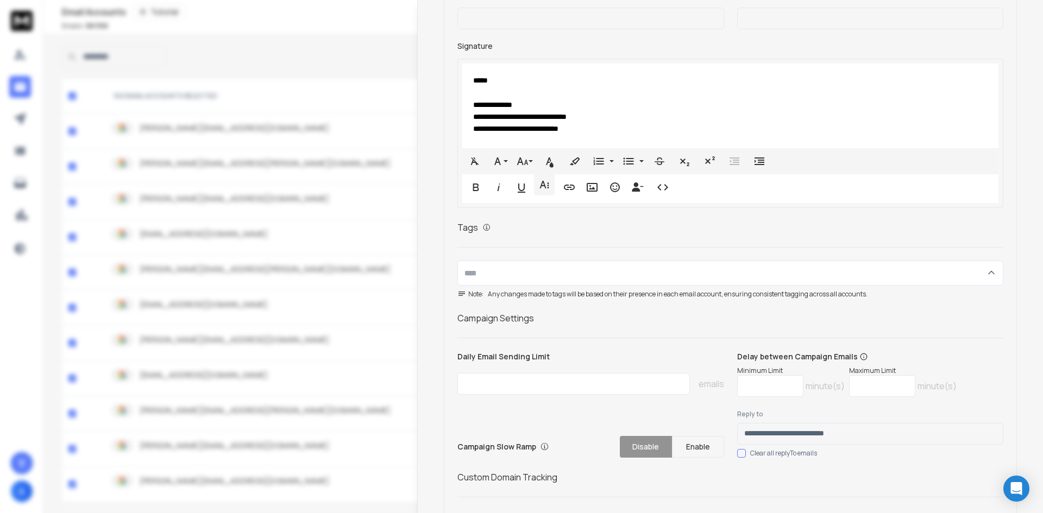
scroll to position [216, 0]
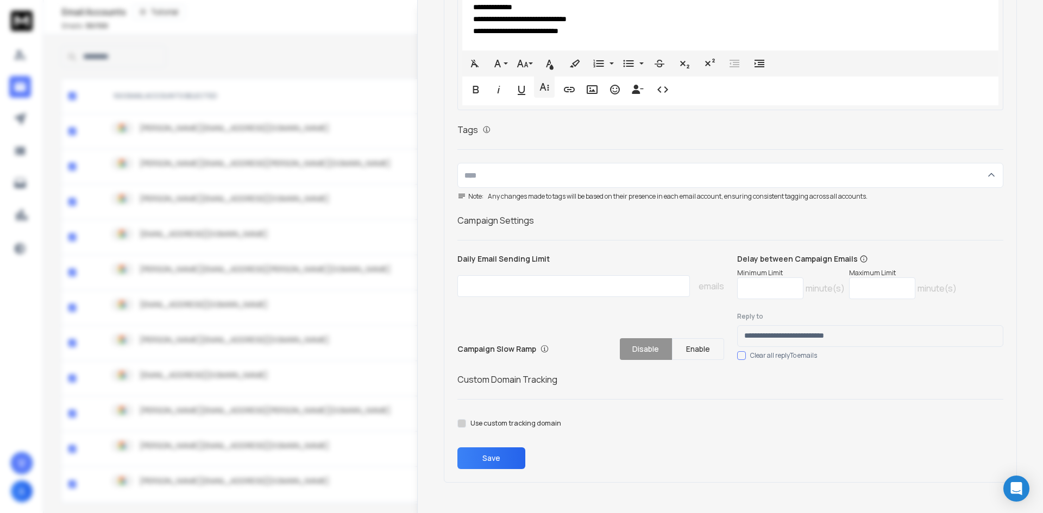
click at [486, 455] on button "Save" at bounding box center [491, 459] width 68 height 22
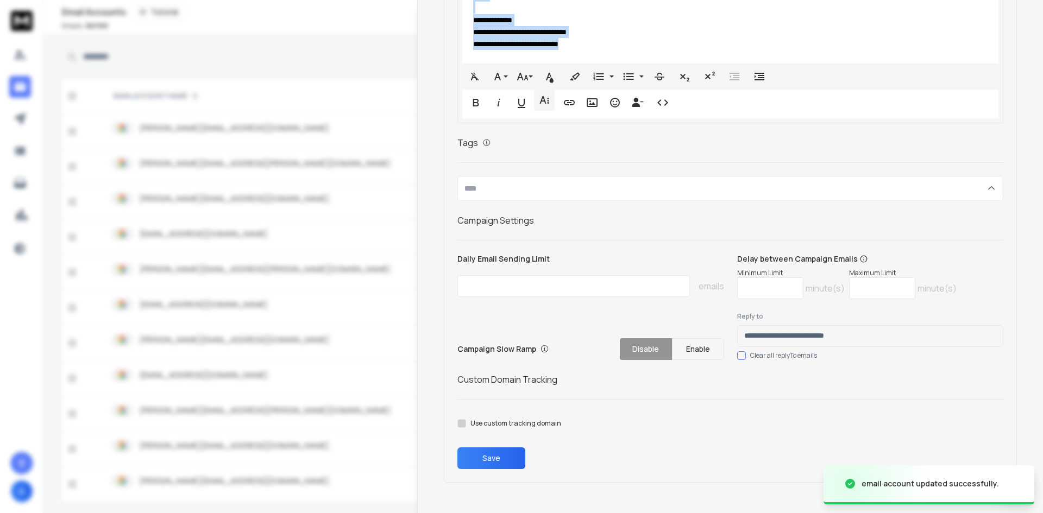
scroll to position [203, 0]
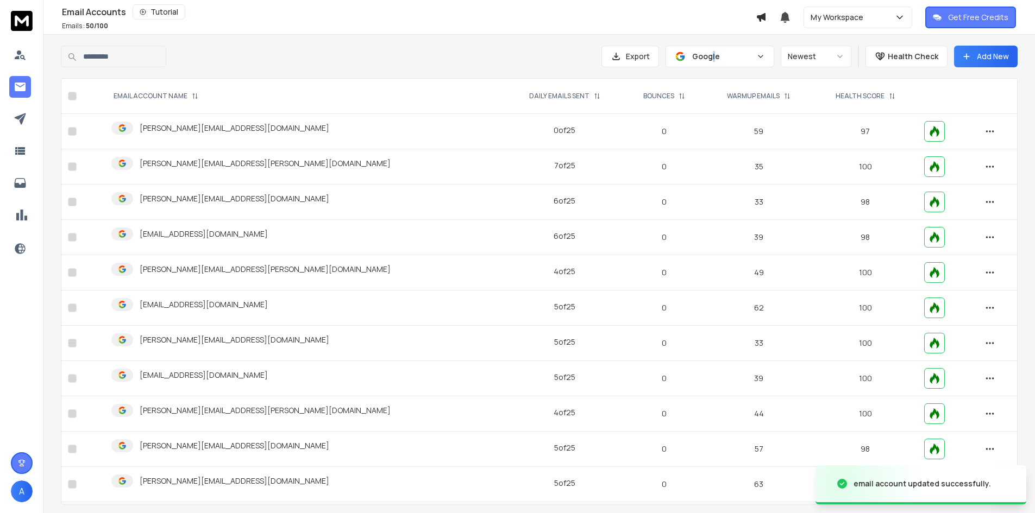
click at [716, 51] on div "Google" at bounding box center [719, 57] width 109 height 22
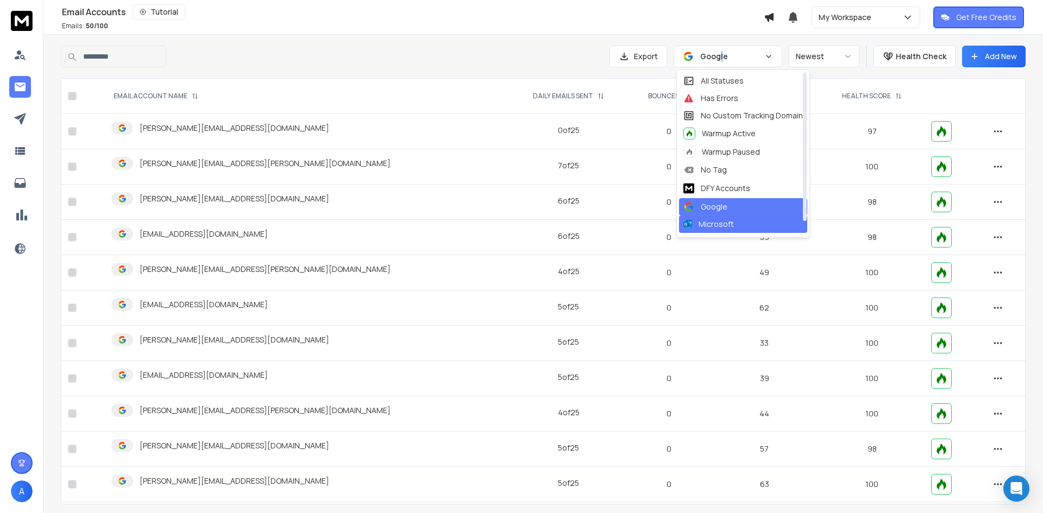
click at [744, 219] on div "Microsoft" at bounding box center [743, 224] width 128 height 17
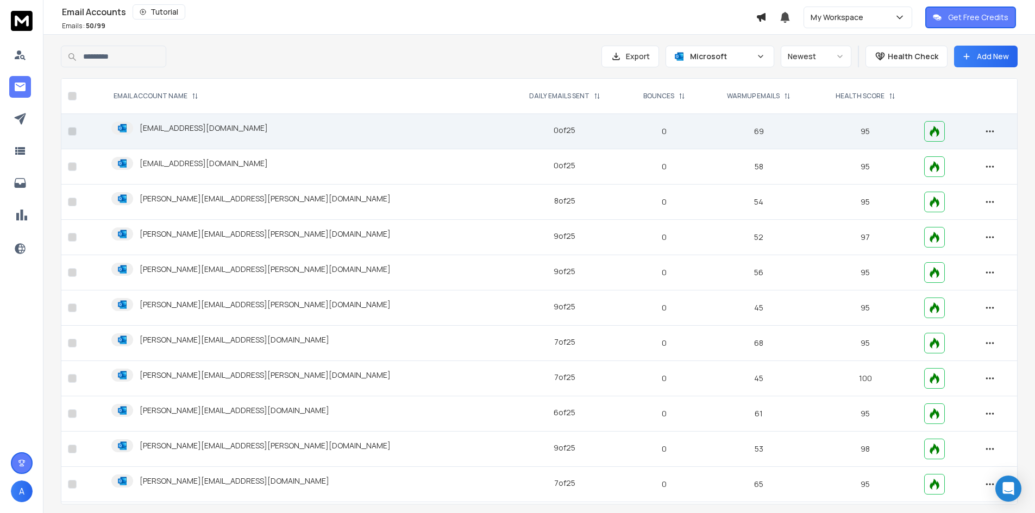
click at [205, 127] on p "[EMAIL_ADDRESS][DOMAIN_NAME]" at bounding box center [204, 128] width 128 height 11
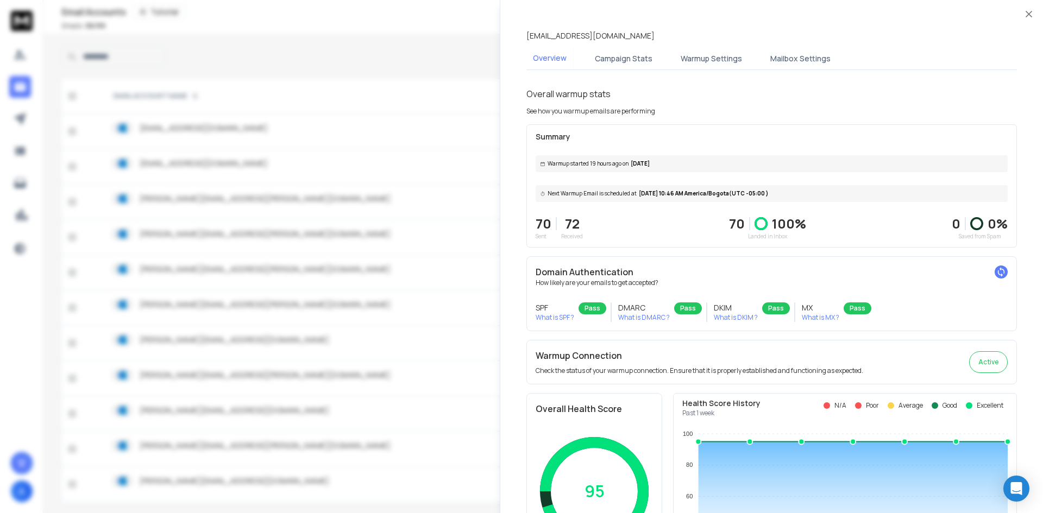
click at [781, 43] on div "[EMAIL_ADDRESS][DOMAIN_NAME] Overview Campaign Stats Warmup Settings Mailbox Se…" at bounding box center [771, 446] width 517 height 866
click at [780, 54] on button "Mailbox Settings" at bounding box center [800, 59] width 73 height 24
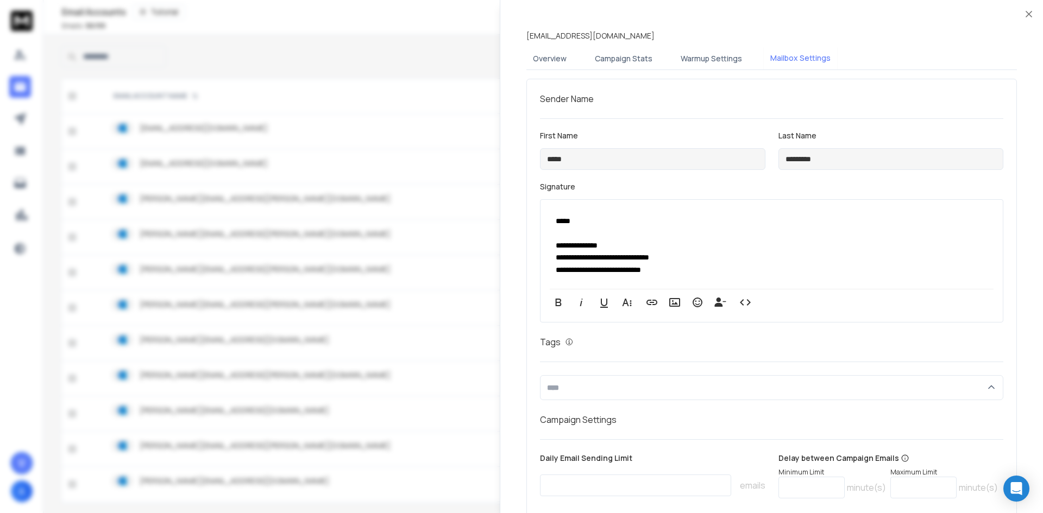
click at [681, 271] on div "**********" at bounding box center [772, 270] width 432 height 12
drag, startPoint x: 687, startPoint y: 275, endPoint x: 542, endPoint y: 205, distance: 161.1
click at [542, 205] on div "**********" at bounding box center [771, 260] width 463 height 123
click at [284, 64] on div at bounding box center [521, 256] width 1043 height 513
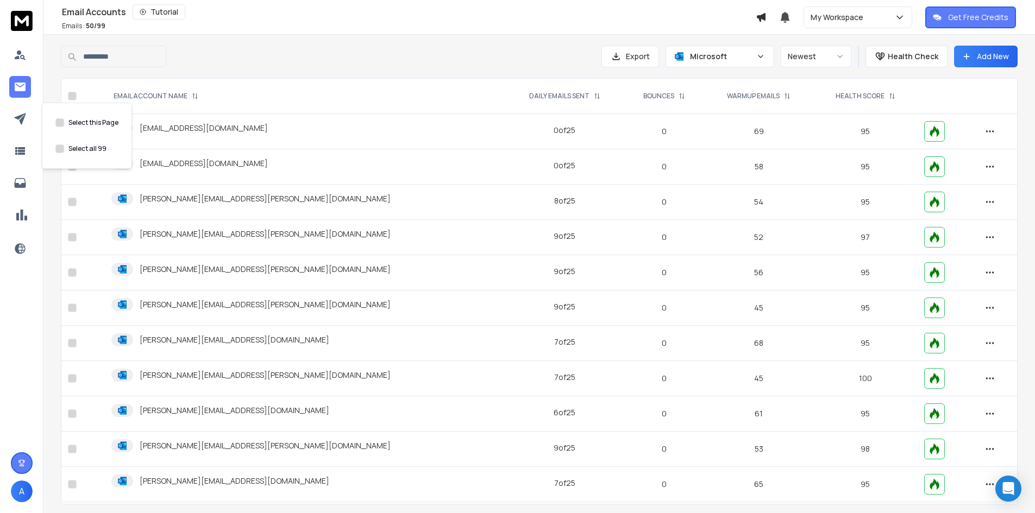
click at [59, 150] on button "Select this Page" at bounding box center [59, 148] width 9 height 9
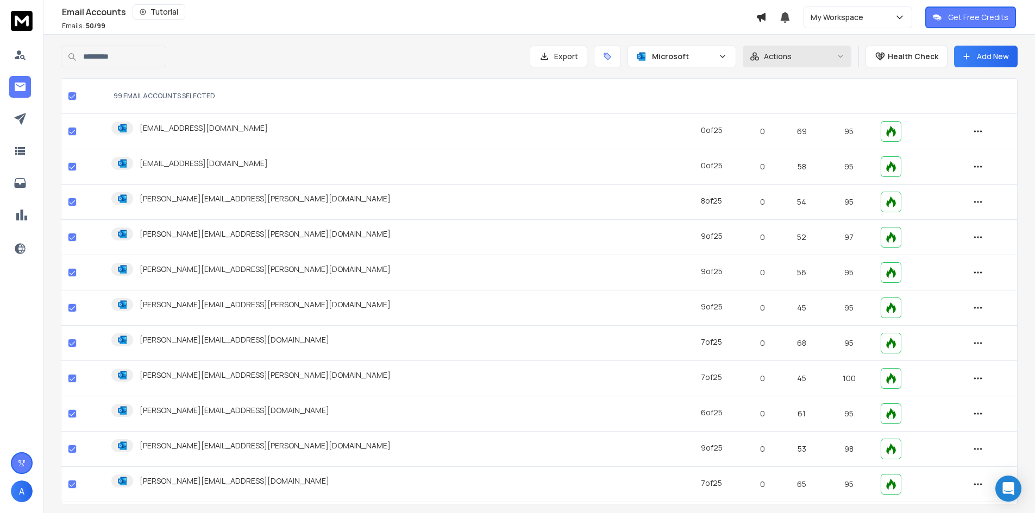
click at [782, 59] on p "Actions" at bounding box center [778, 56] width 28 height 11
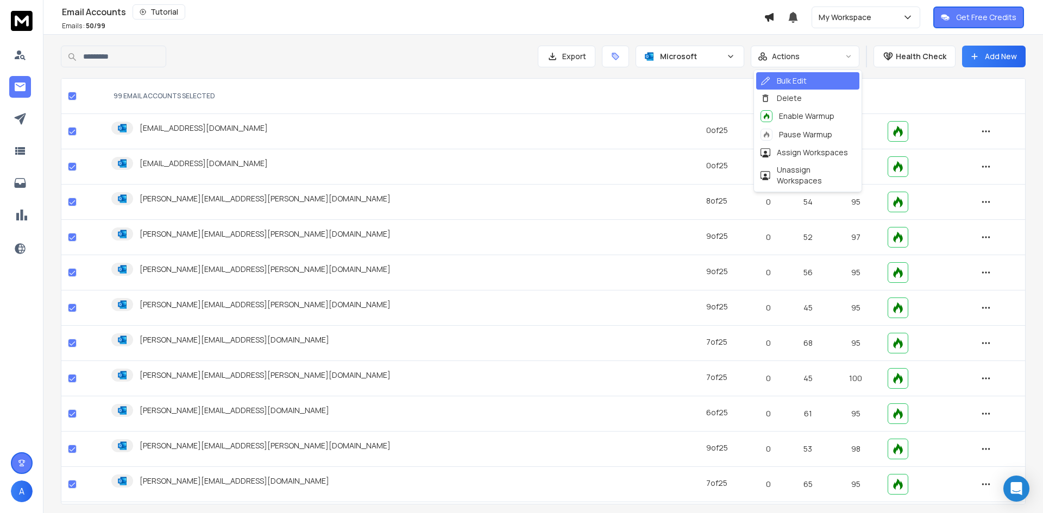
click at [794, 83] on div "Bulk Edit" at bounding box center [784, 81] width 46 height 11
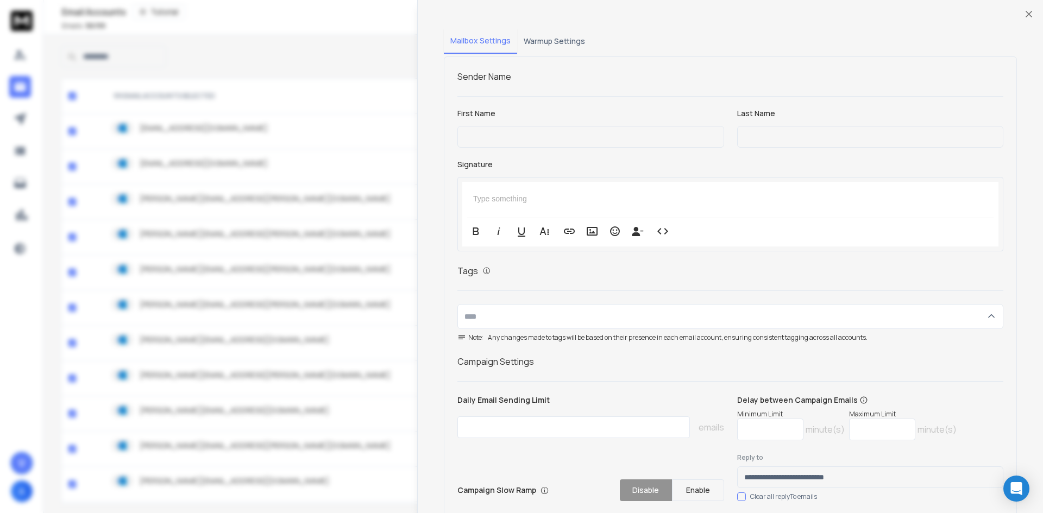
drag, startPoint x: 715, startPoint y: 203, endPoint x: 719, endPoint y: 208, distance: 5.8
click at [715, 204] on div at bounding box center [730, 199] width 514 height 12
click at [493, 197] on div "**********" at bounding box center [728, 199] width 511 height 12
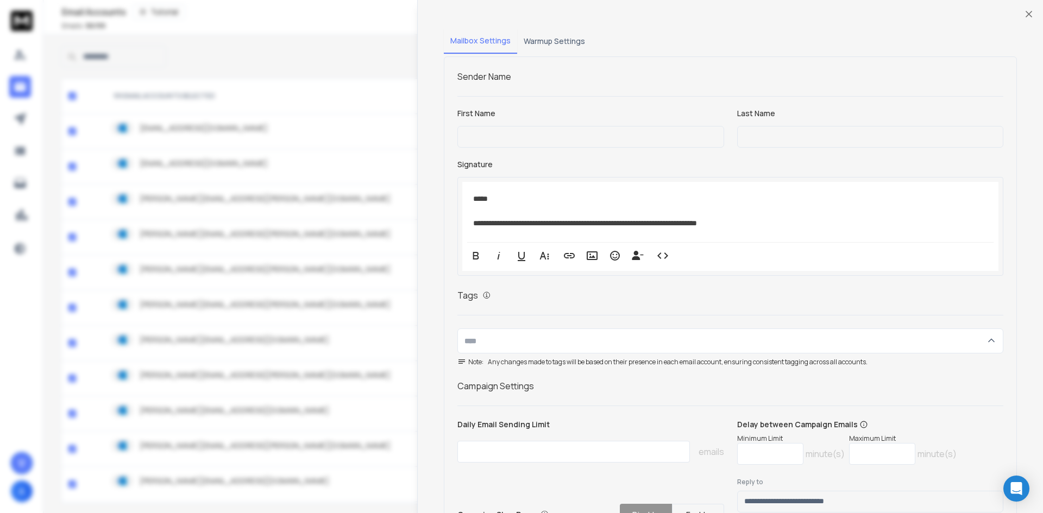
click at [537, 224] on div "**********" at bounding box center [728, 223] width 511 height 12
click at [531, 220] on div "**********" at bounding box center [728, 223] width 511 height 12
click at [533, 223] on div "**********" at bounding box center [728, 223] width 511 height 12
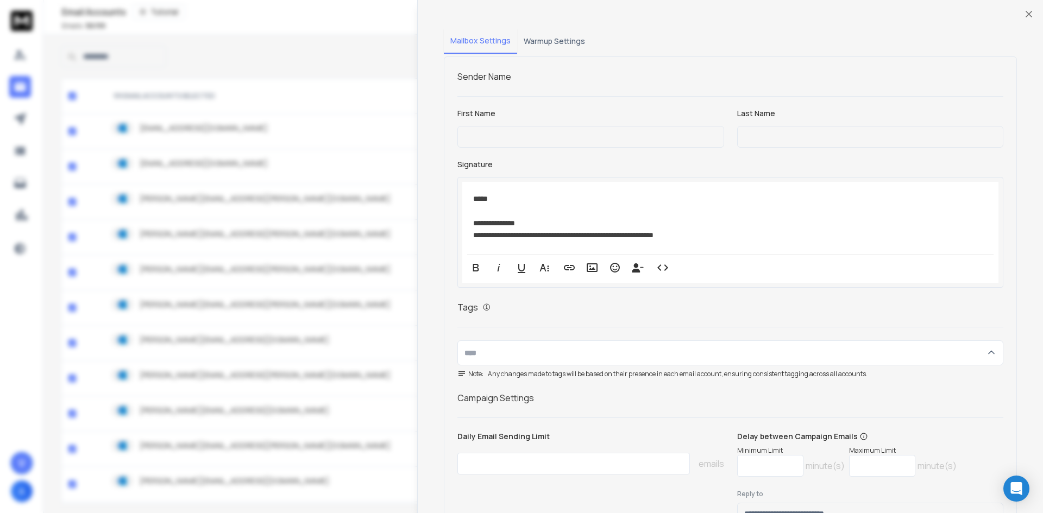
click at [603, 232] on div "**********" at bounding box center [728, 235] width 511 height 12
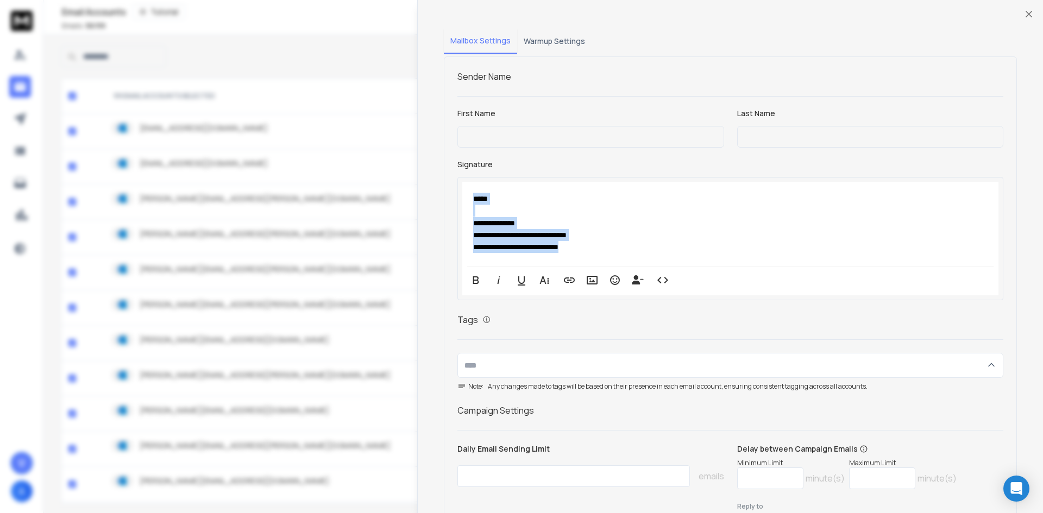
drag, startPoint x: 605, startPoint y: 254, endPoint x: 466, endPoint y: 186, distance: 154.3
click at [466, 186] on div "**********" at bounding box center [730, 223] width 536 height 83
click at [548, 280] on icon "button" at bounding box center [544, 280] width 13 height 13
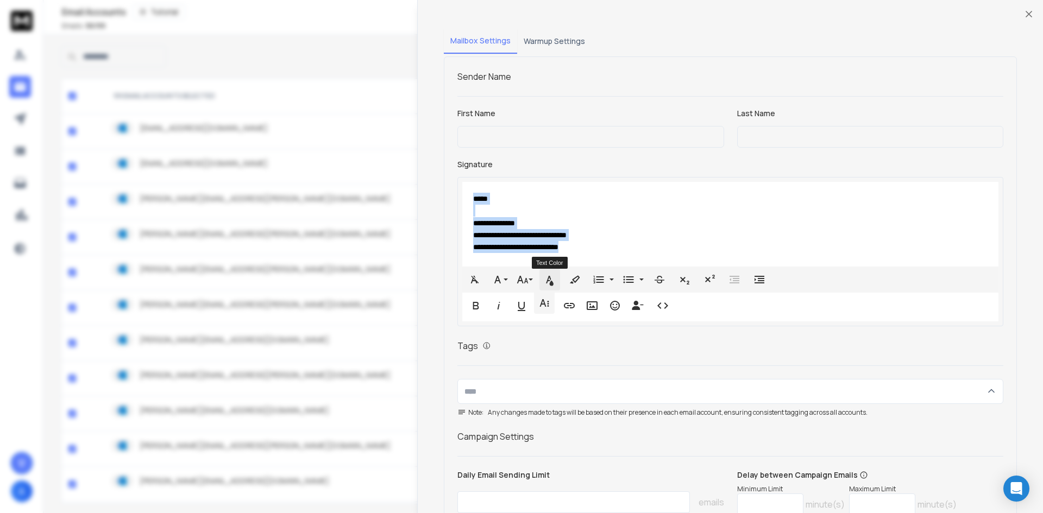
click at [546, 280] on icon "button" at bounding box center [549, 279] width 13 height 13
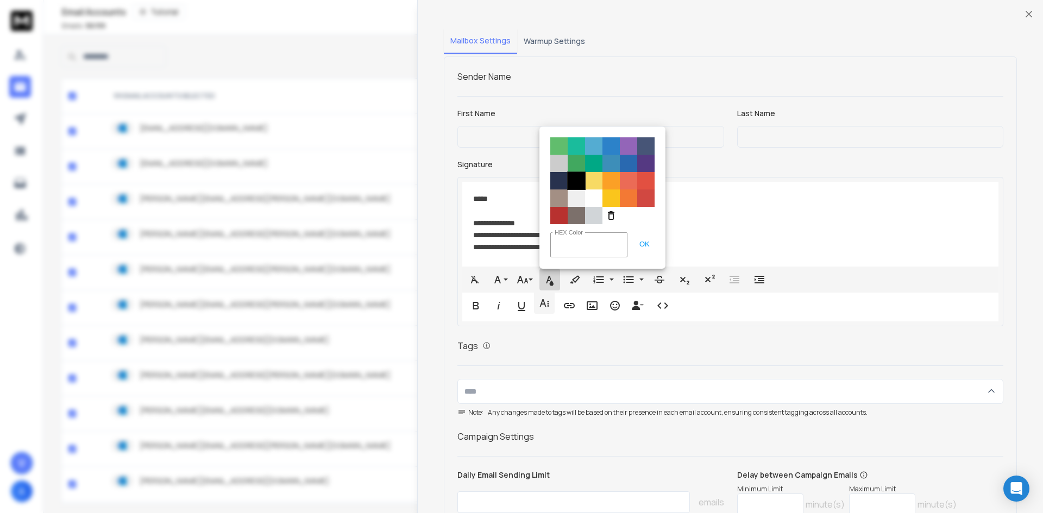
click at [573, 181] on span "Color#000000" at bounding box center [576, 180] width 17 height 17
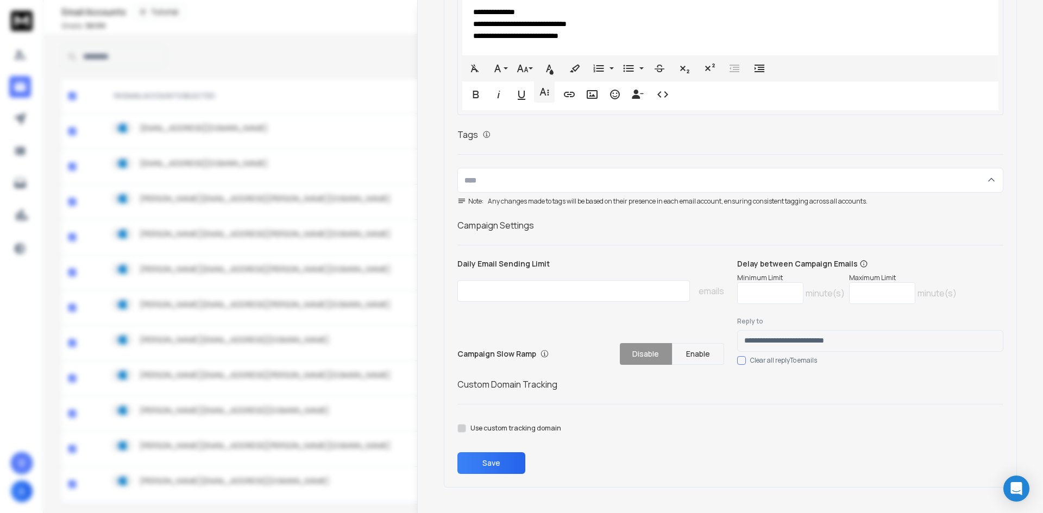
scroll to position [216, 0]
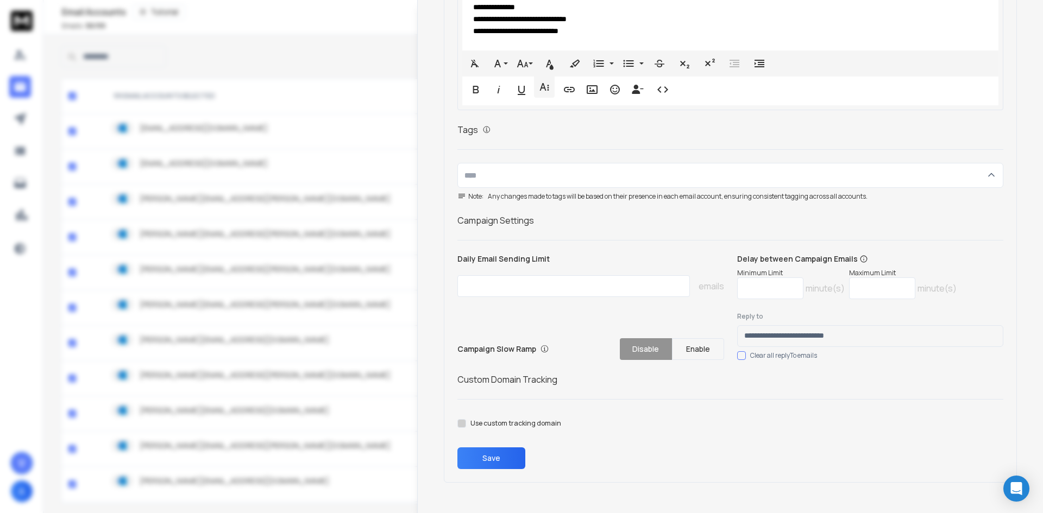
click at [520, 456] on button "Save" at bounding box center [491, 459] width 68 height 22
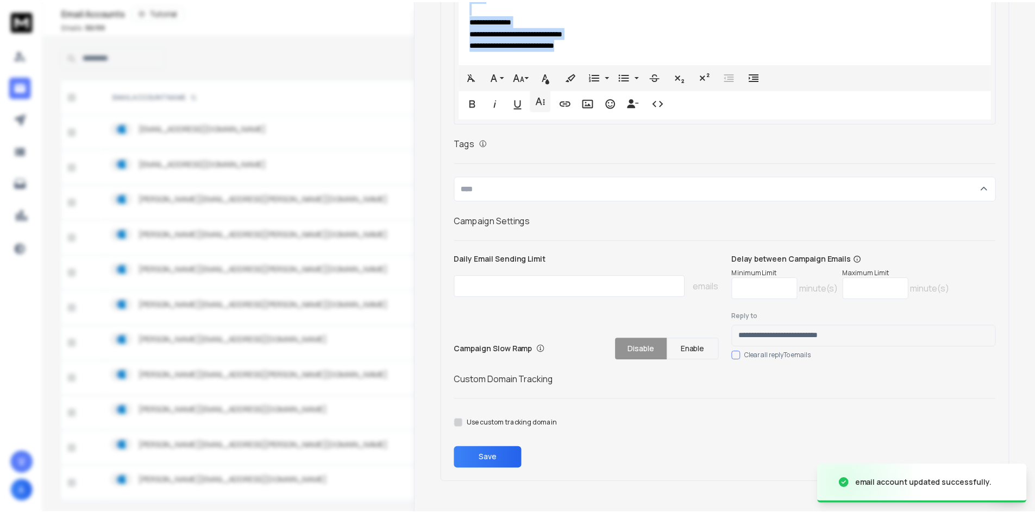
scroll to position [203, 0]
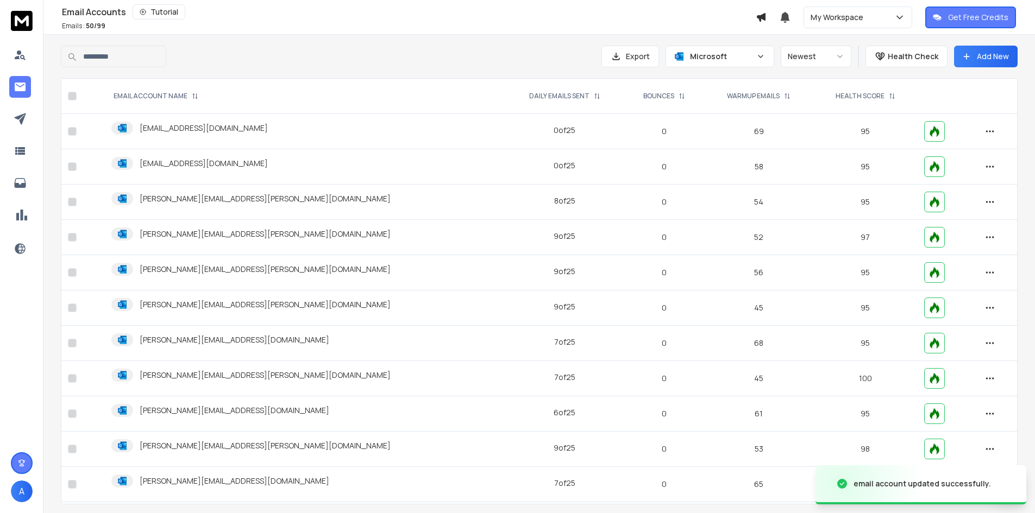
click at [704, 66] on div "Microsoft" at bounding box center [719, 57] width 109 height 22
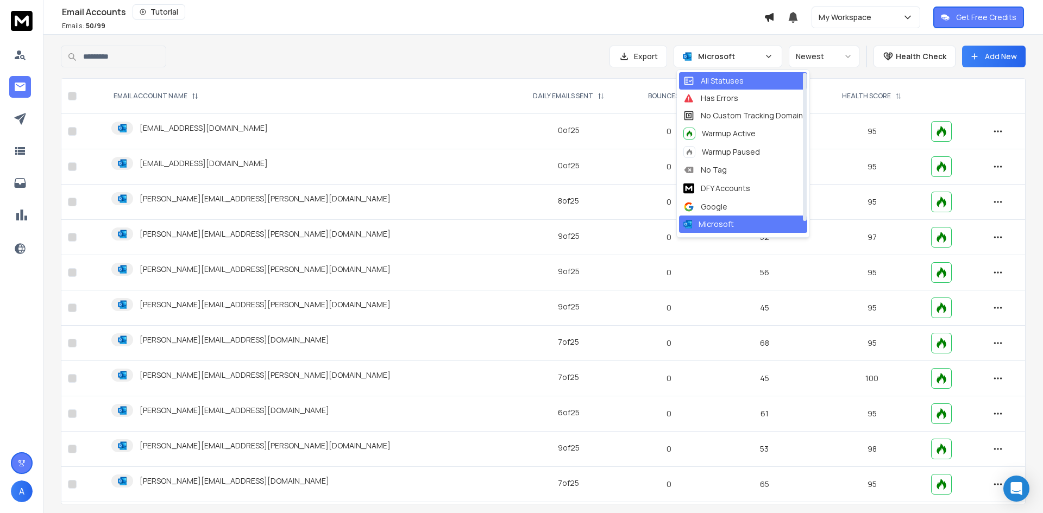
click at [702, 79] on div "All Statuses" at bounding box center [713, 81] width 60 height 11
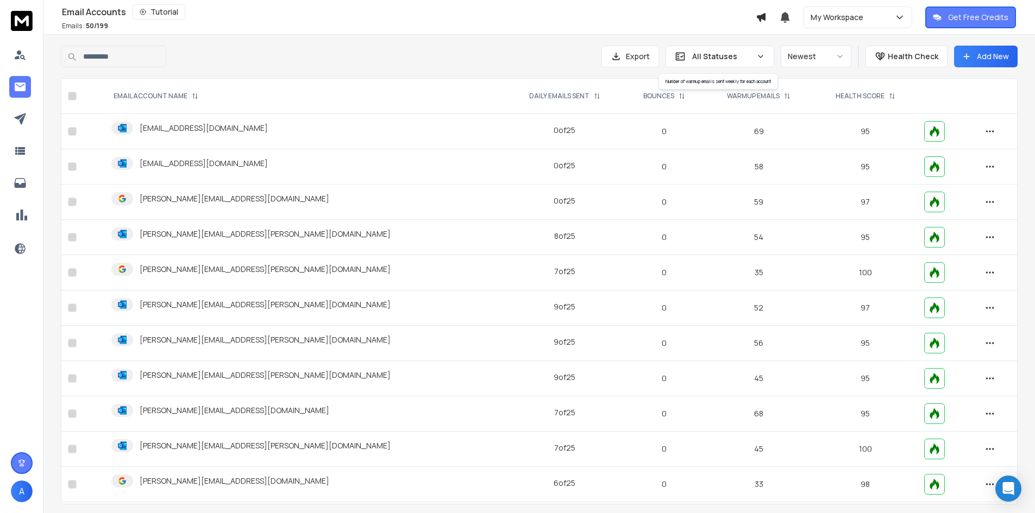
click at [742, 51] on div "All Statuses" at bounding box center [719, 57] width 109 height 22
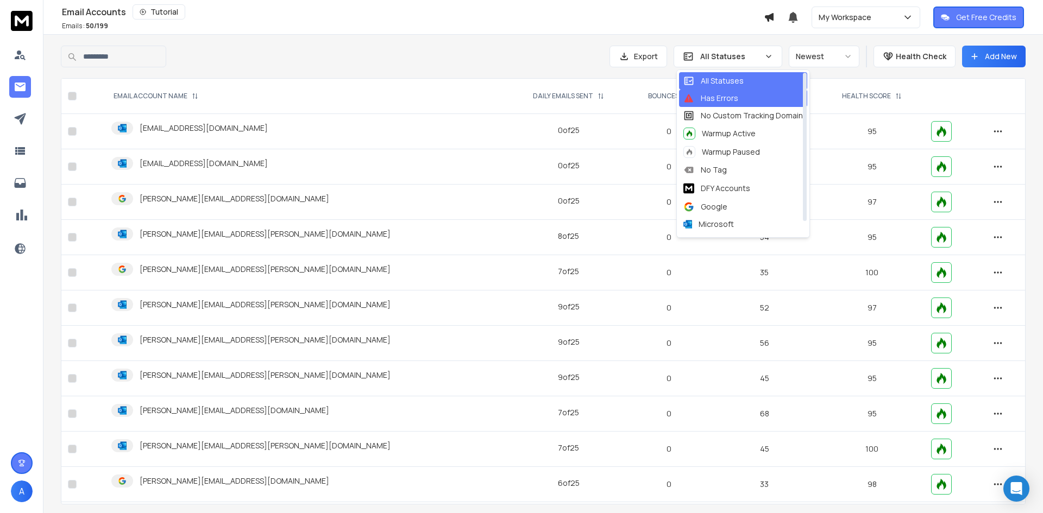
click at [744, 95] on div "Has Errors" at bounding box center [743, 98] width 128 height 17
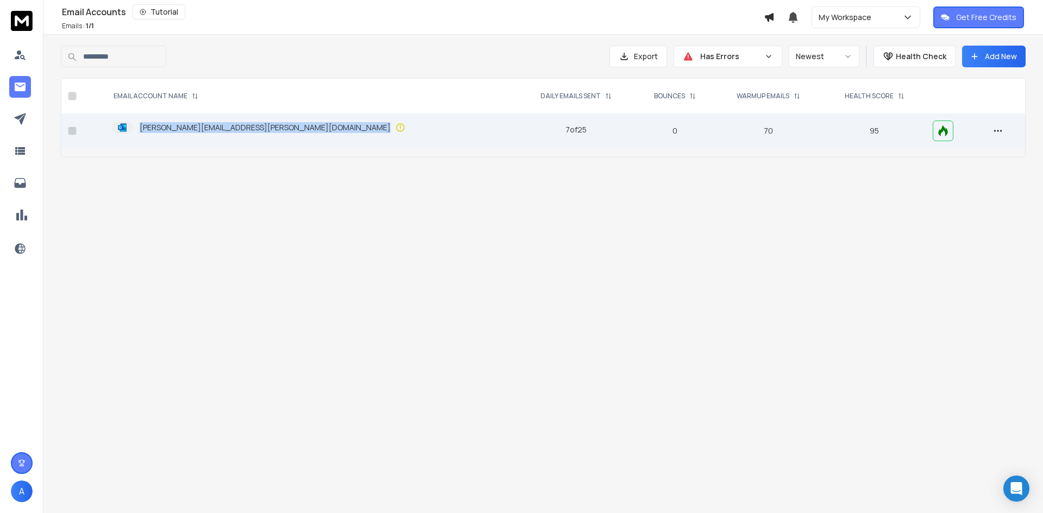
drag, startPoint x: 138, startPoint y: 128, endPoint x: 298, endPoint y: 135, distance: 160.4
click at [298, 135] on td "[PERSON_NAME][EMAIL_ADDRESS][PERSON_NAME][DOMAIN_NAME]" at bounding box center [311, 131] width 412 height 35
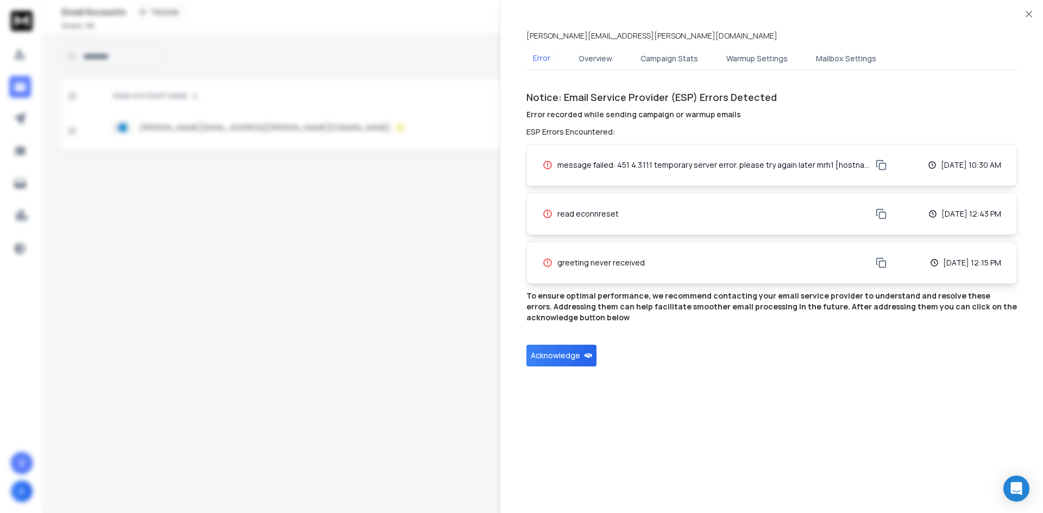
click at [676, 42] on div "[PERSON_NAME][EMAIL_ADDRESS][PERSON_NAME][DOMAIN_NAME] Error Overview Campaign …" at bounding box center [771, 198] width 517 height 371
drag, startPoint x: 683, startPoint y: 36, endPoint x: 514, endPoint y: 32, distance: 169.0
click at [514, 32] on div "[PERSON_NAME][EMAIL_ADDRESS][PERSON_NAME][DOMAIN_NAME] Error Overview Campaign …" at bounding box center [771, 198] width 517 height 371
copy p "[PERSON_NAME][EMAIL_ADDRESS][PERSON_NAME][DOMAIN_NAME]"
click at [824, 49] on button "Mailbox Settings" at bounding box center [845, 59] width 73 height 24
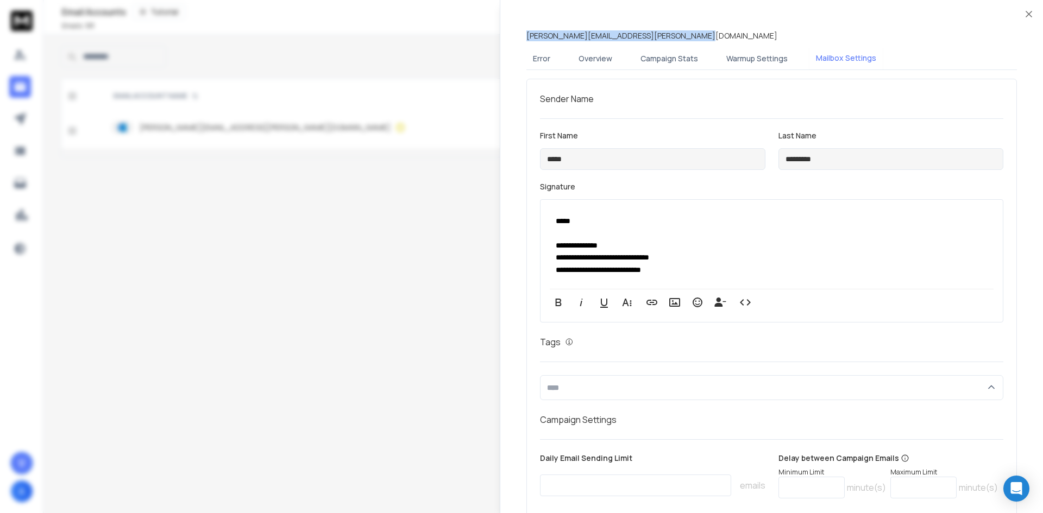
copy p "[PERSON_NAME][EMAIL_ADDRESS][PERSON_NAME][DOMAIN_NAME]"
click at [315, 186] on div at bounding box center [521, 256] width 1043 height 513
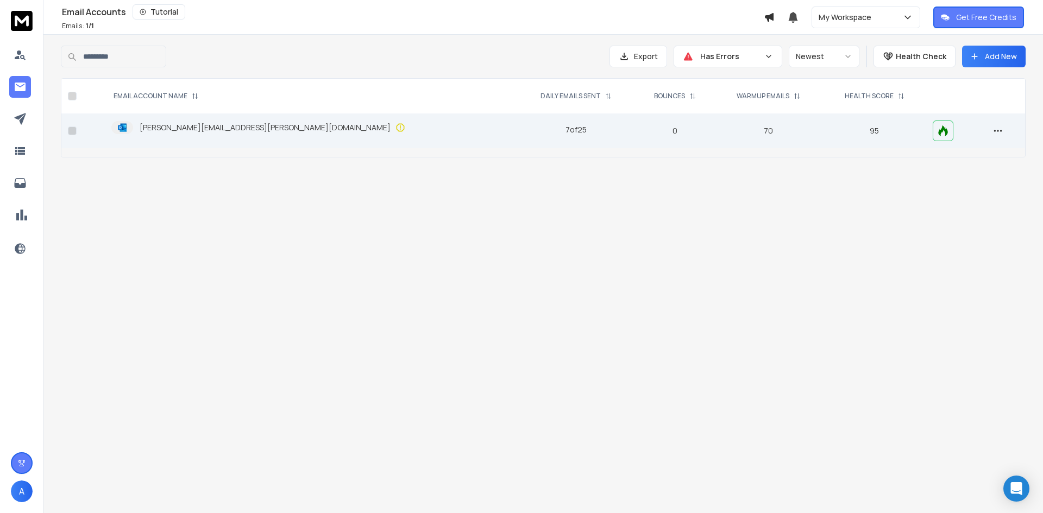
click at [68, 130] on button "button" at bounding box center [72, 131] width 9 height 9
click at [983, 130] on button at bounding box center [986, 131] width 64 height 18
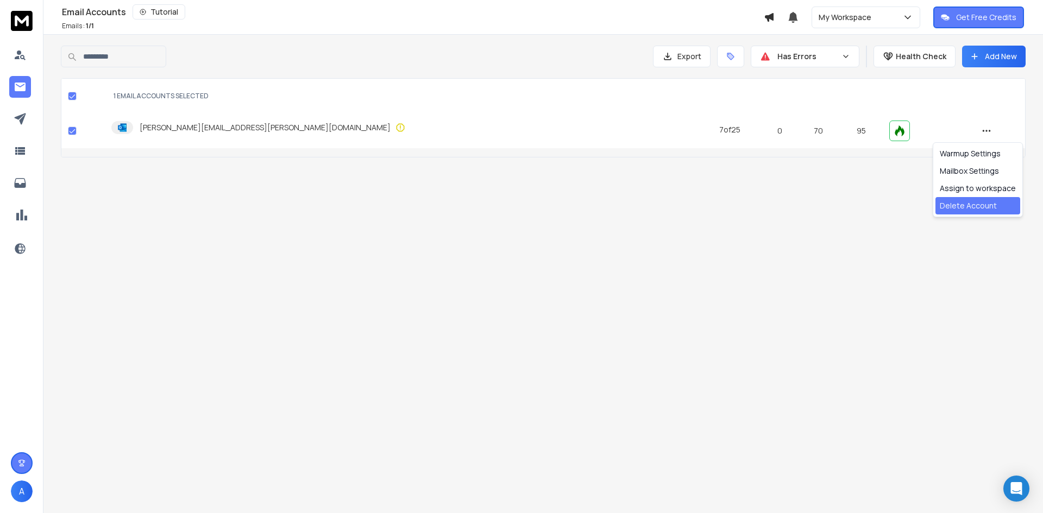
click at [962, 210] on div "Delete Account" at bounding box center [977, 205] width 85 height 17
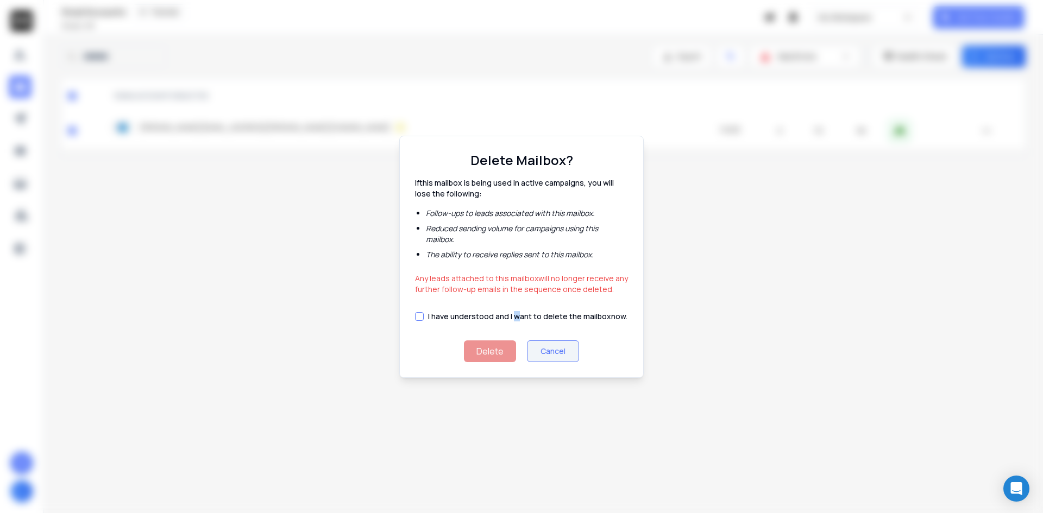
drag, startPoint x: 515, startPoint y: 319, endPoint x: 523, endPoint y: 321, distance: 8.3
click at [523, 321] on label "I have understood and I want to delete the mailbox now." at bounding box center [527, 317] width 199 height 8
click at [506, 319] on label "I have understood and I want to delete the mailbox now." at bounding box center [527, 317] width 199 height 8
click at [424, 319] on button "I have understood and I want to delete the mailbox now." at bounding box center [419, 316] width 9 height 9
click at [498, 350] on button "Delete" at bounding box center [490, 352] width 52 height 22
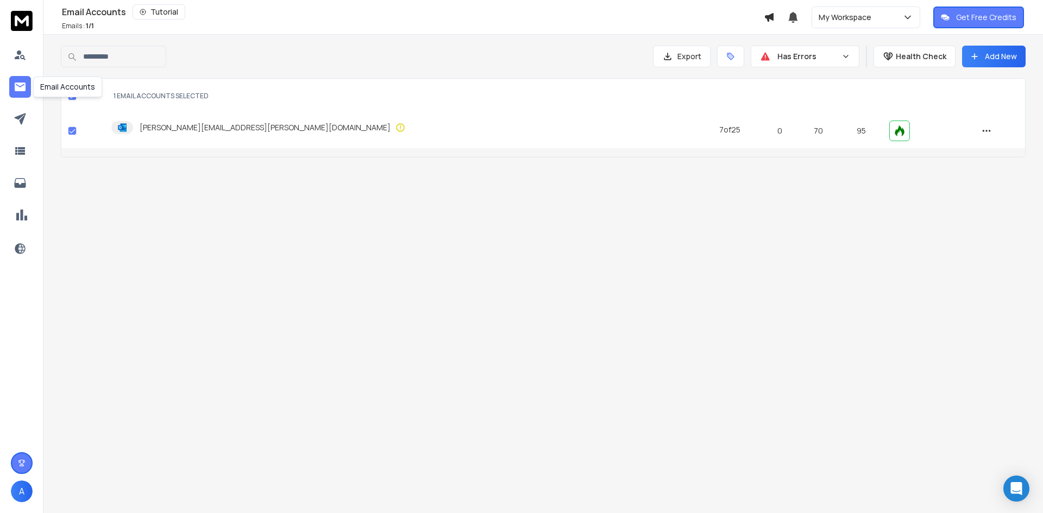
click at [14, 84] on icon at bounding box center [20, 86] width 13 height 13
click at [21, 90] on icon at bounding box center [20, 87] width 11 height 9
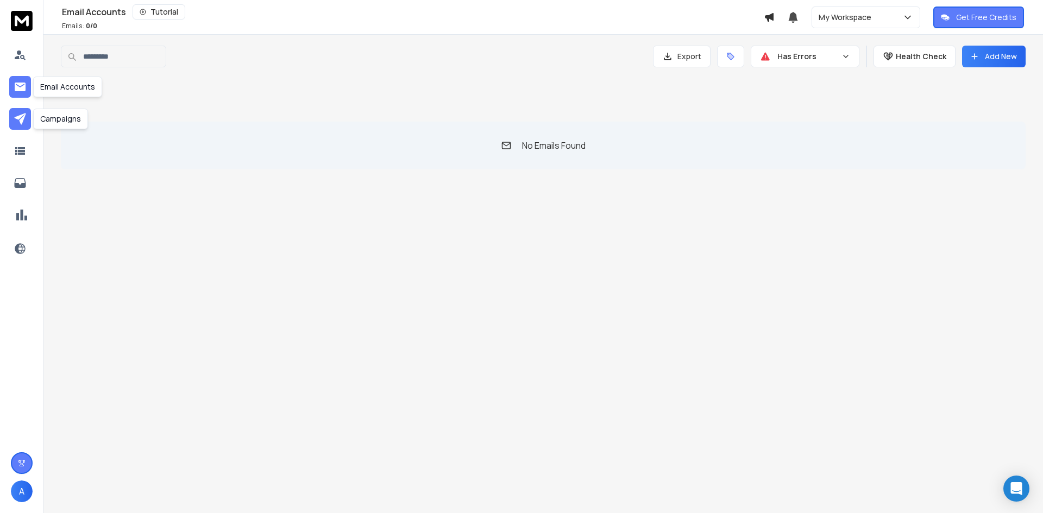
click at [17, 118] on icon at bounding box center [19, 119] width 11 height 11
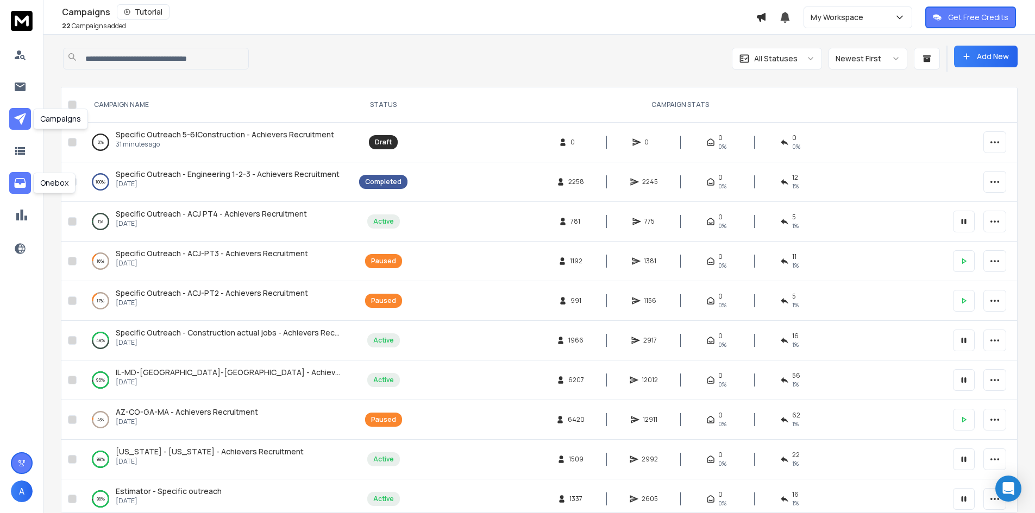
click at [21, 190] on link at bounding box center [20, 183] width 22 height 22
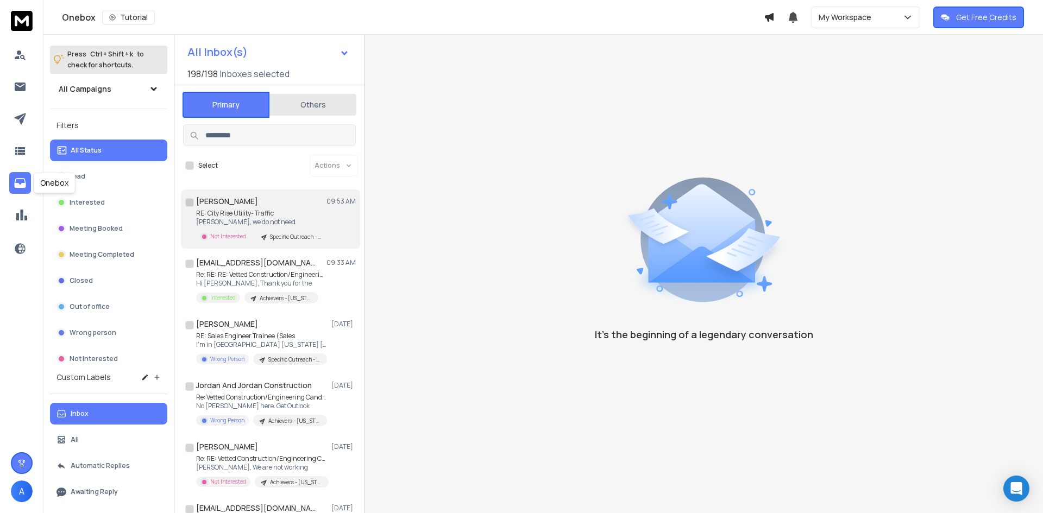
click at [216, 213] on p "RE: City Rise Utility- Traffic" at bounding box center [261, 213] width 130 height 9
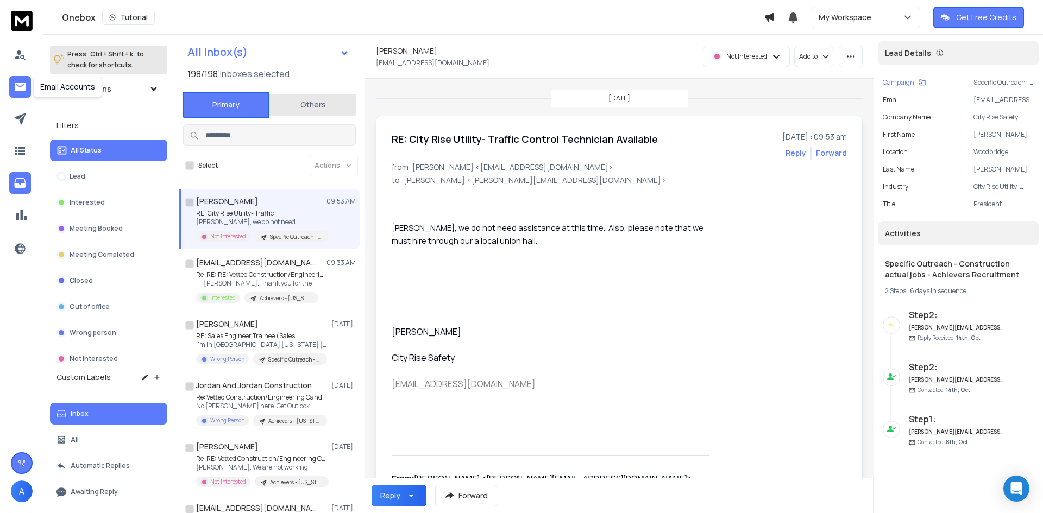
click at [22, 87] on icon at bounding box center [20, 87] width 11 height 9
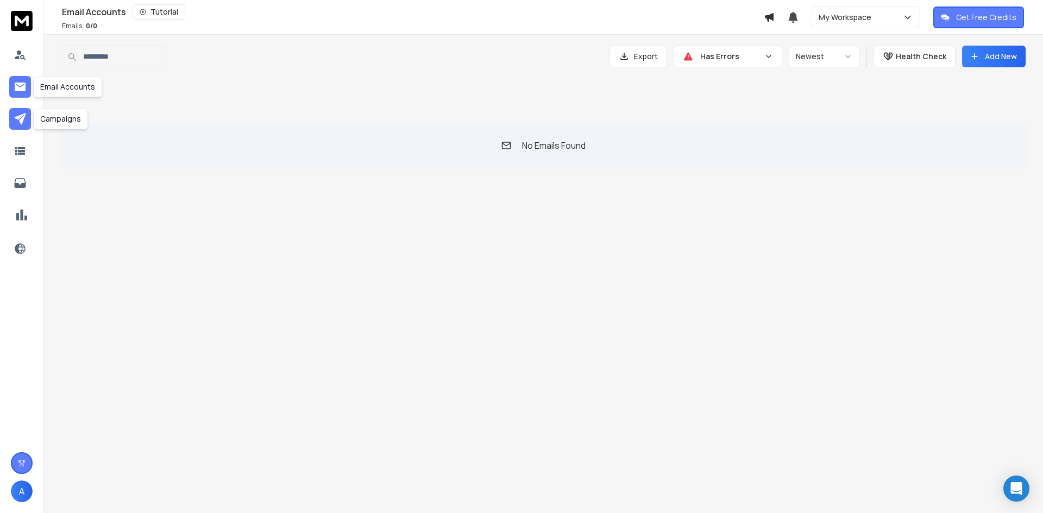
click at [24, 124] on icon at bounding box center [20, 118] width 13 height 13
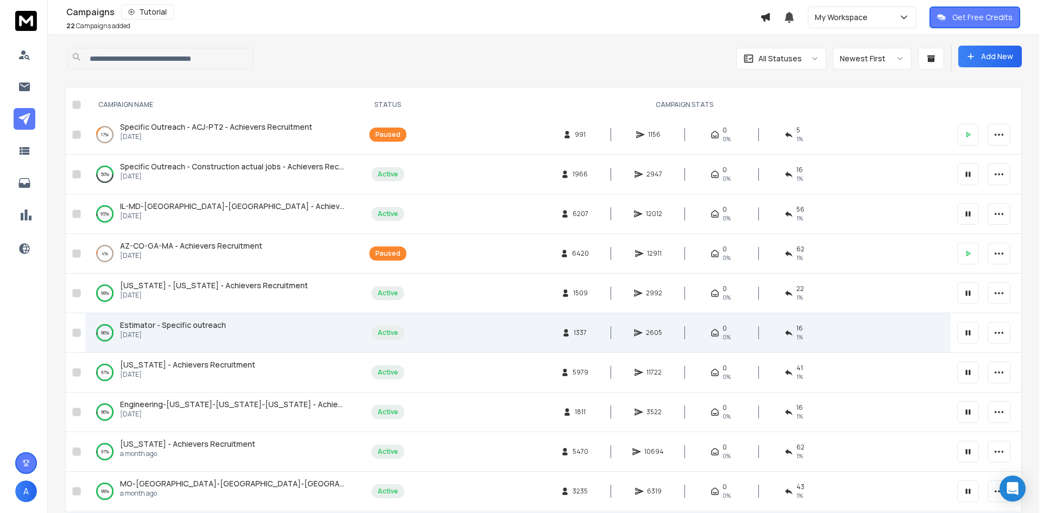
scroll to position [165, 0]
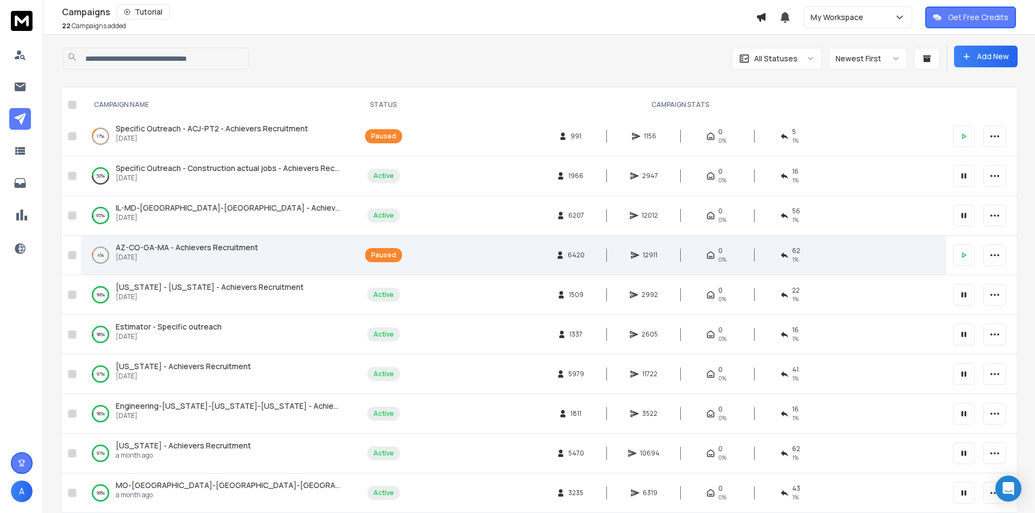
click at [264, 252] on div "4 % AZ-CO-GA-MA - Achievers Recruitment [DATE]" at bounding box center [217, 255] width 250 height 26
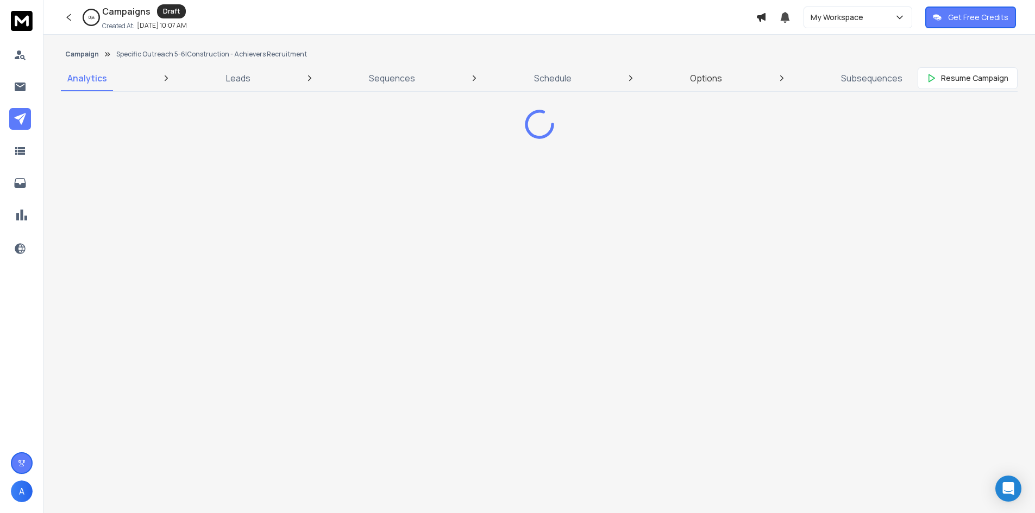
click at [697, 83] on p "Options" at bounding box center [706, 78] width 32 height 13
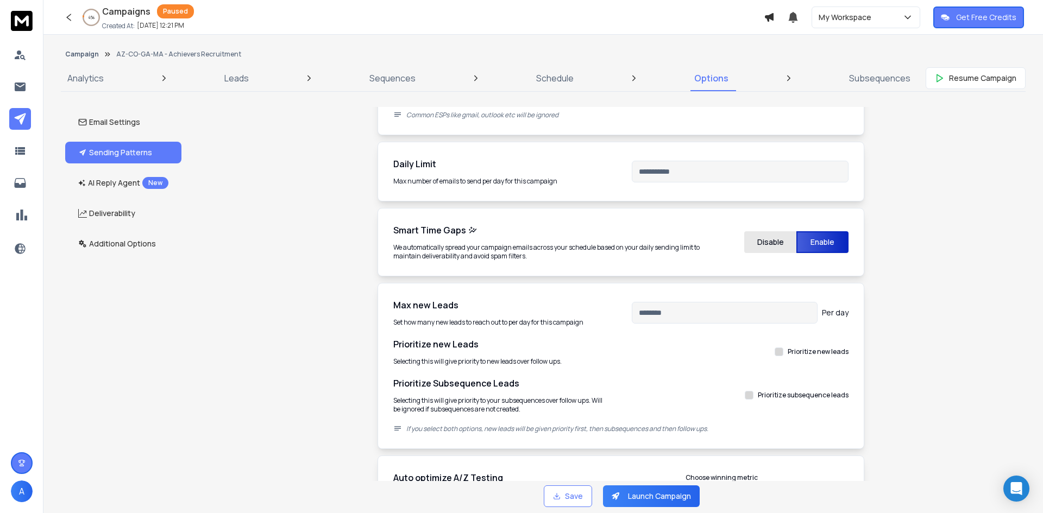
scroll to position [497, 0]
drag, startPoint x: 680, startPoint y: 174, endPoint x: 569, endPoint y: 169, distance: 111.0
click at [569, 169] on div "Daily Limit Max number of emails to send per day for this campaign ****" at bounding box center [620, 172] width 455 height 28
type input "****"
drag, startPoint x: 569, startPoint y: 492, endPoint x: 565, endPoint y: 486, distance: 6.8
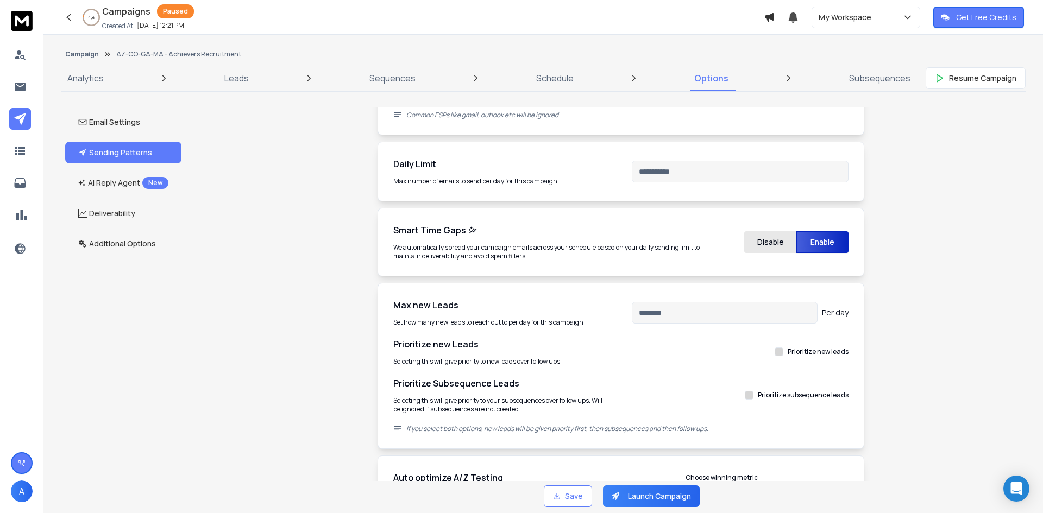
click at [566, 487] on button "Save" at bounding box center [568, 497] width 48 height 22
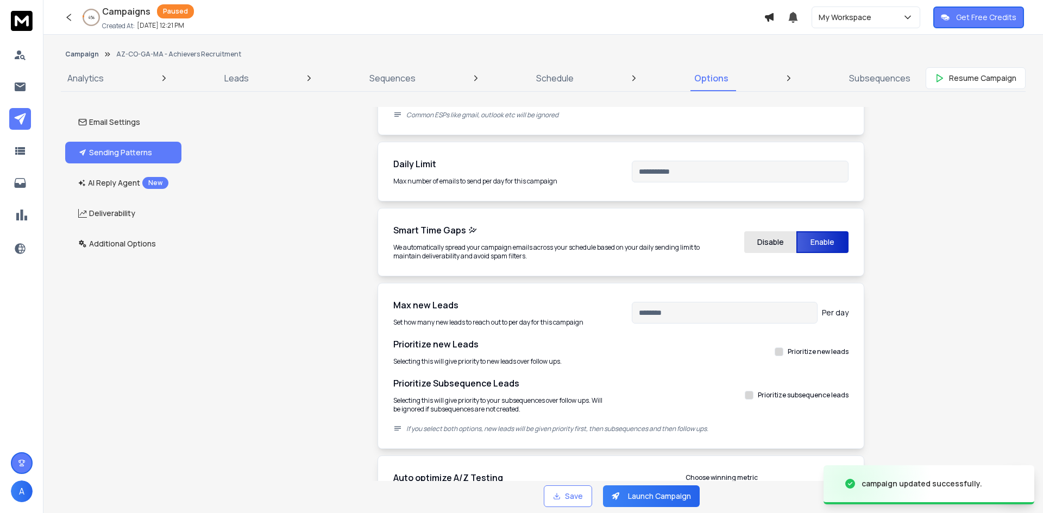
click at [85, 53] on button "Campaign" at bounding box center [82, 54] width 34 height 9
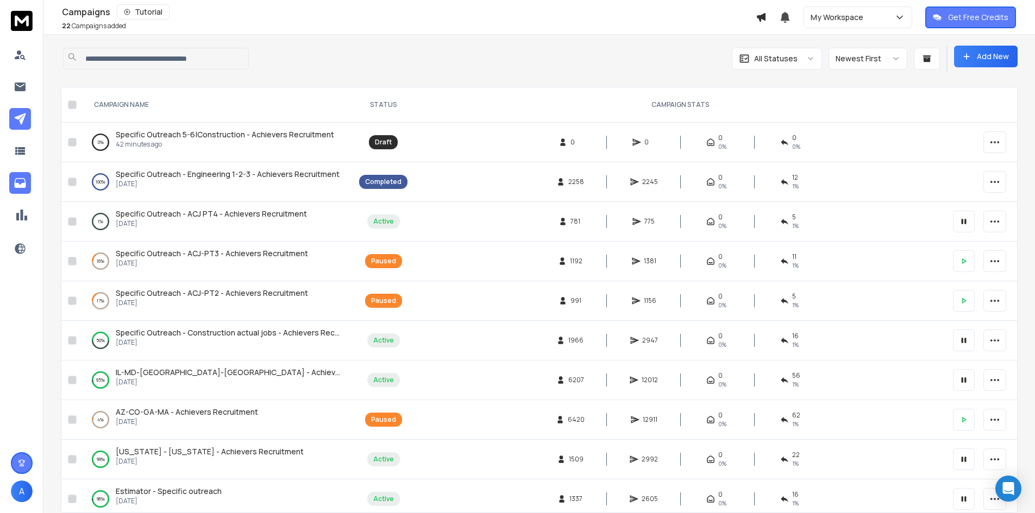
click at [14, 190] on link at bounding box center [20, 183] width 22 height 22
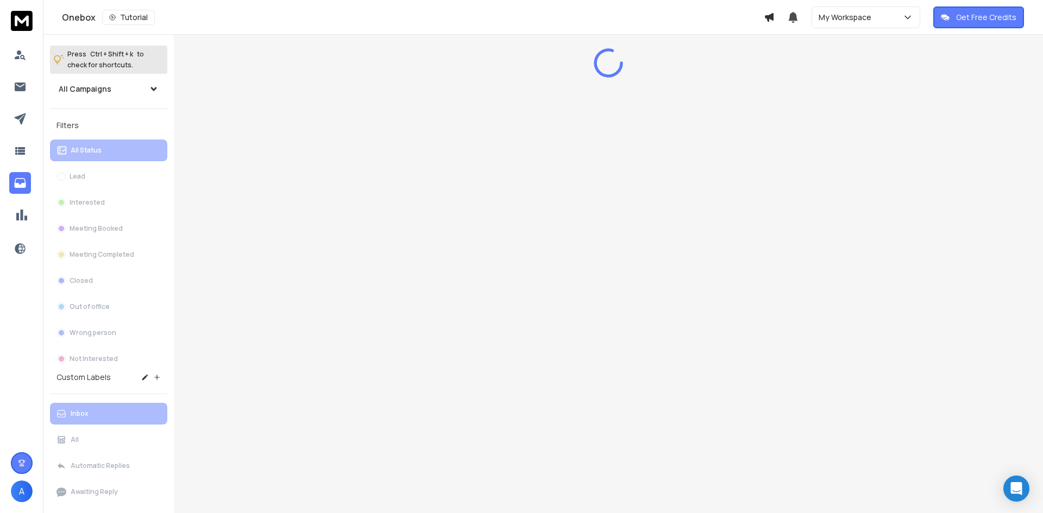
click at [102, 438] on button "All" at bounding box center [108, 440] width 117 height 22
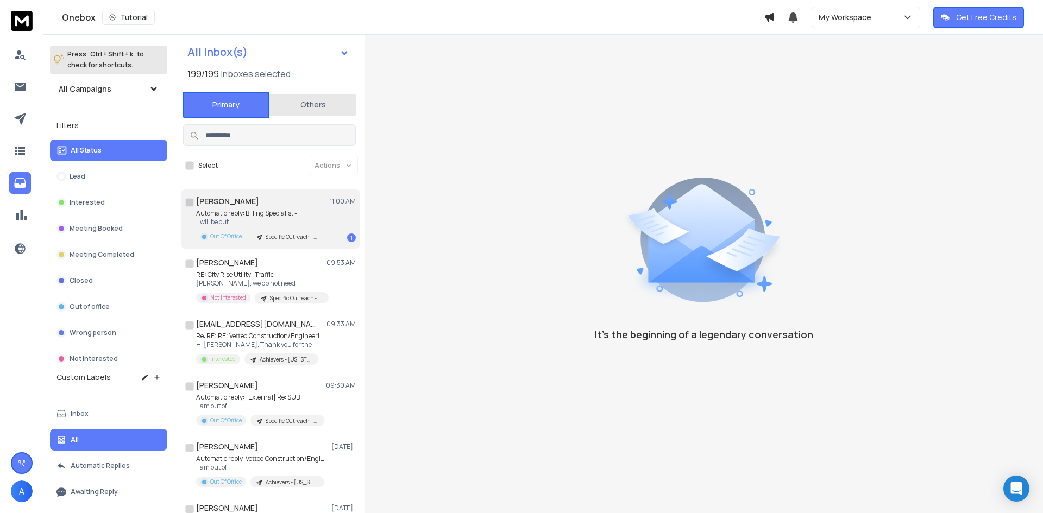
click at [310, 204] on div "[PERSON_NAME] 11:00 AM" at bounding box center [276, 201] width 160 height 11
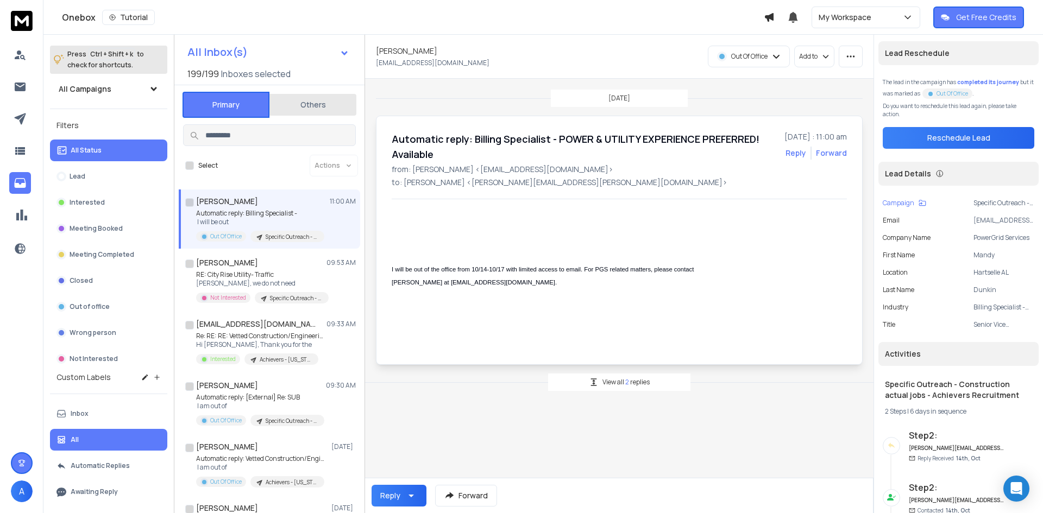
click at [99, 453] on div "Inbox All Automatic Replies Awaiting Reply Unread only Sent Drafts Archive" at bounding box center [108, 505] width 117 height 204
click at [104, 421] on button "Inbox" at bounding box center [108, 414] width 117 height 22
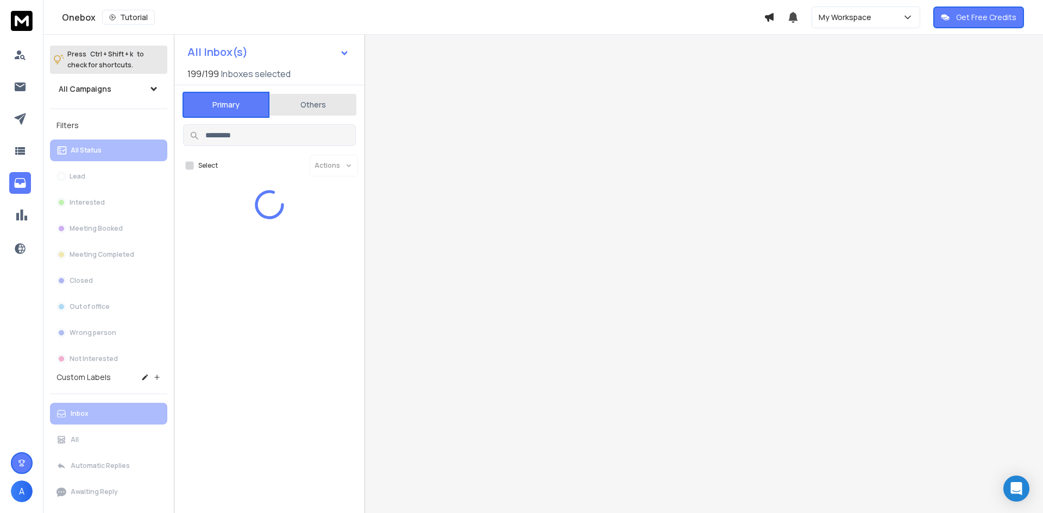
click at [117, 444] on div "Inbox All Automatic Replies Awaiting Reply Unread only Sent Drafts Archive" at bounding box center [108, 505] width 117 height 204
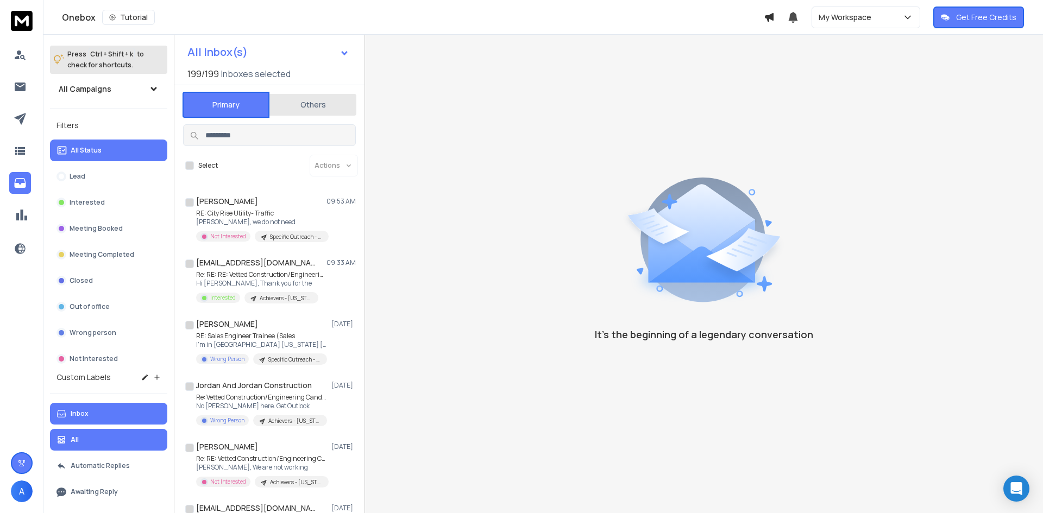
click at [117, 438] on button "All" at bounding box center [108, 440] width 117 height 22
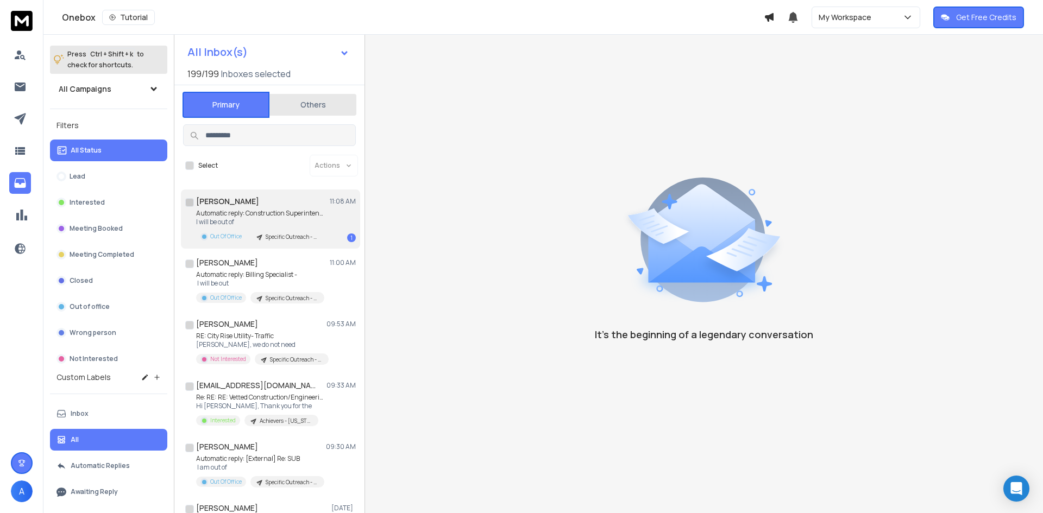
click at [315, 193] on div "[PERSON_NAME] 11:08 AM Automatic reply: Construction Superintendent (Traveling …" at bounding box center [270, 219] width 179 height 59
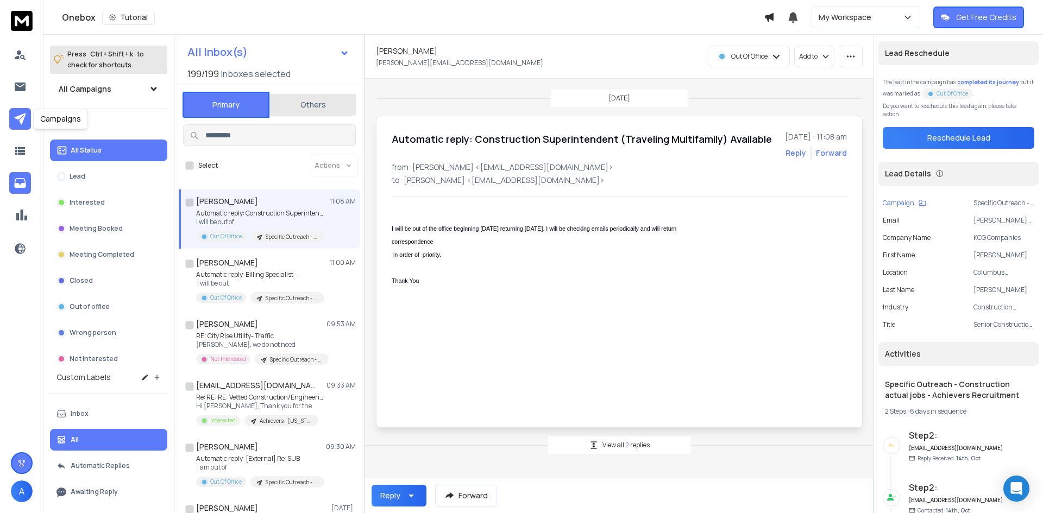
click at [20, 119] on icon at bounding box center [20, 118] width 13 height 13
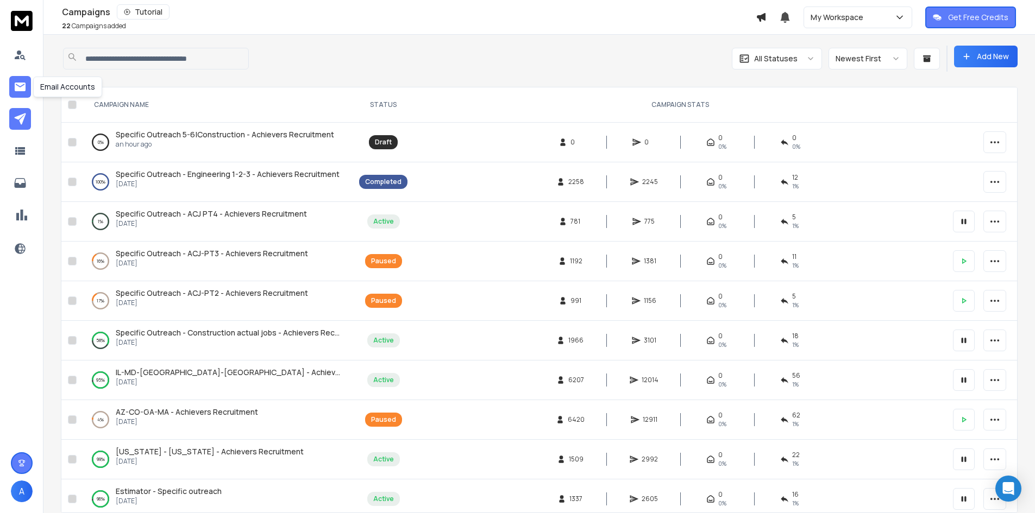
click at [18, 82] on icon at bounding box center [20, 86] width 13 height 13
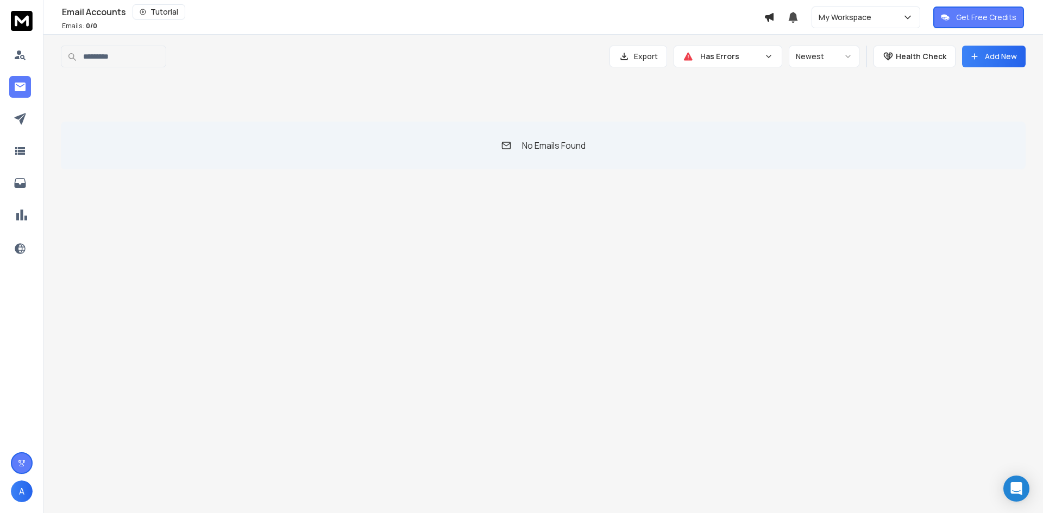
click at [714, 61] on div "Has Errors" at bounding box center [728, 57] width 109 height 22
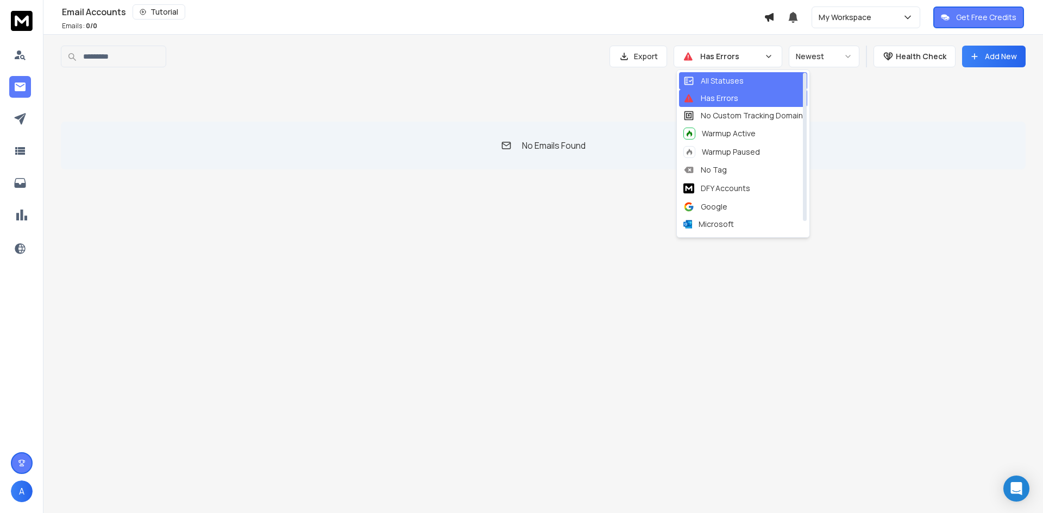
click at [722, 86] on div "All Statuses" at bounding box center [713, 81] width 60 height 11
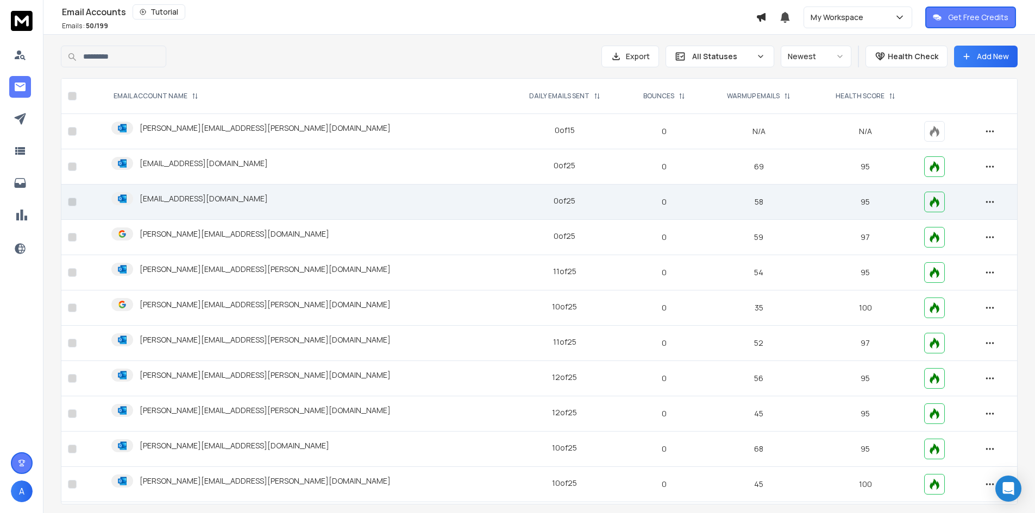
click at [305, 199] on div "[EMAIL_ADDRESS][DOMAIN_NAME]" at bounding box center [304, 198] width 387 height 13
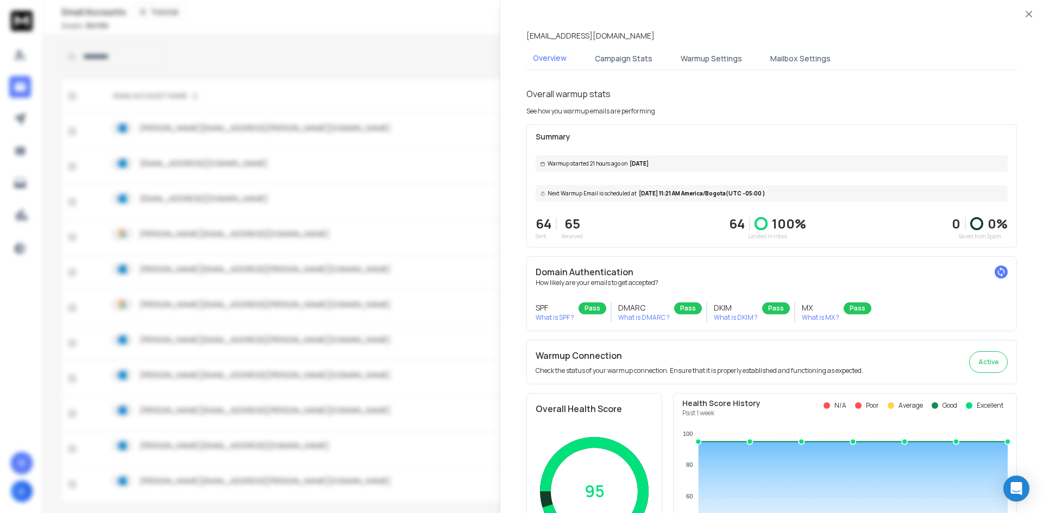
click at [810, 54] on button "Mailbox Settings" at bounding box center [800, 59] width 73 height 24
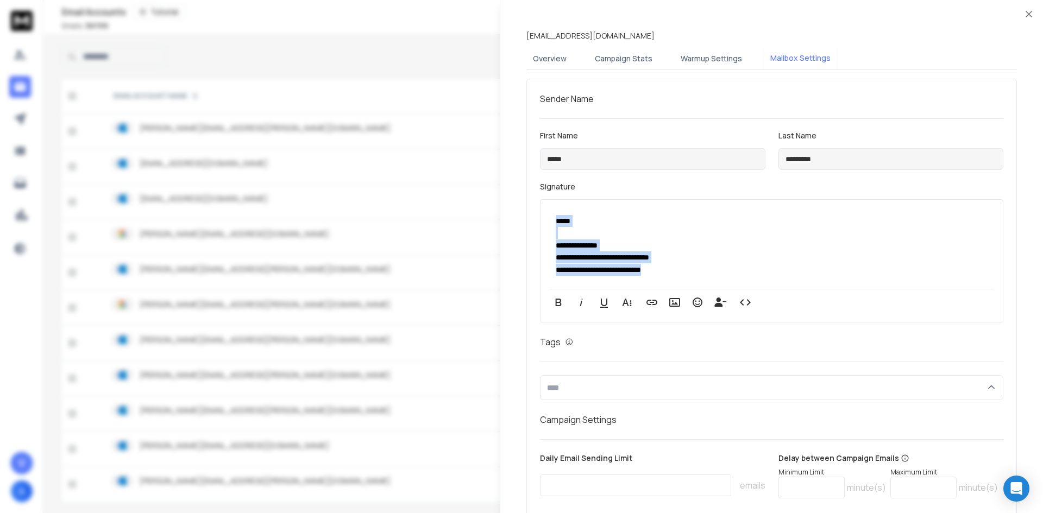
drag, startPoint x: 685, startPoint y: 269, endPoint x: 545, endPoint y: 206, distance: 153.9
click at [545, 206] on div "**********" at bounding box center [772, 245] width 454 height 83
click at [716, 231] on div at bounding box center [772, 233] width 432 height 12
click at [1025, 11] on icon "button" at bounding box center [1028, 14] width 11 height 11
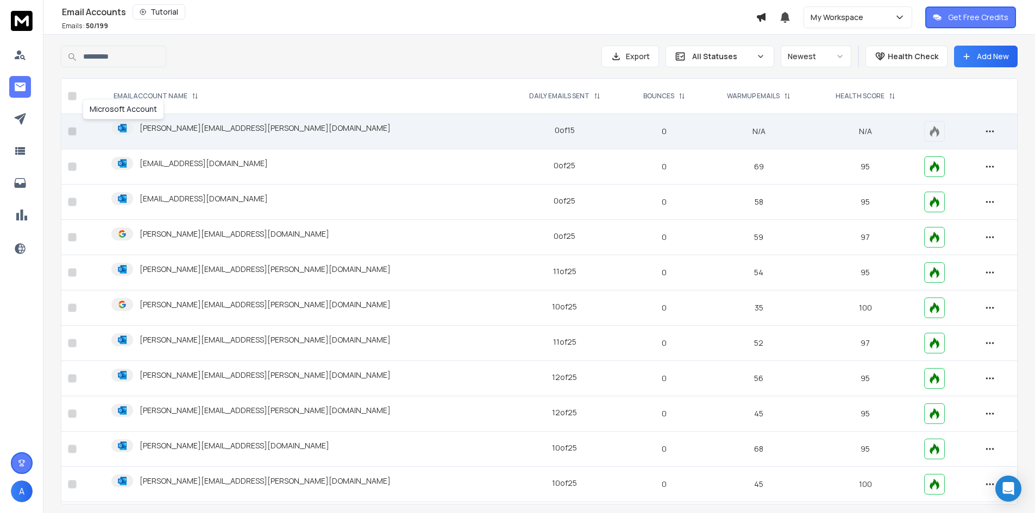
click at [116, 128] on div at bounding box center [122, 128] width 22 height 13
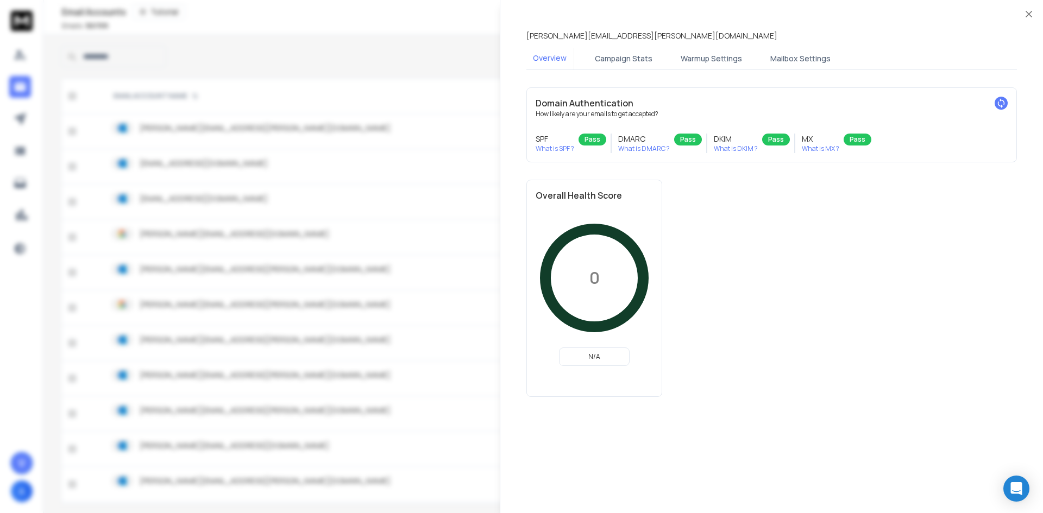
click at [827, 53] on button "Mailbox Settings" at bounding box center [800, 59] width 73 height 24
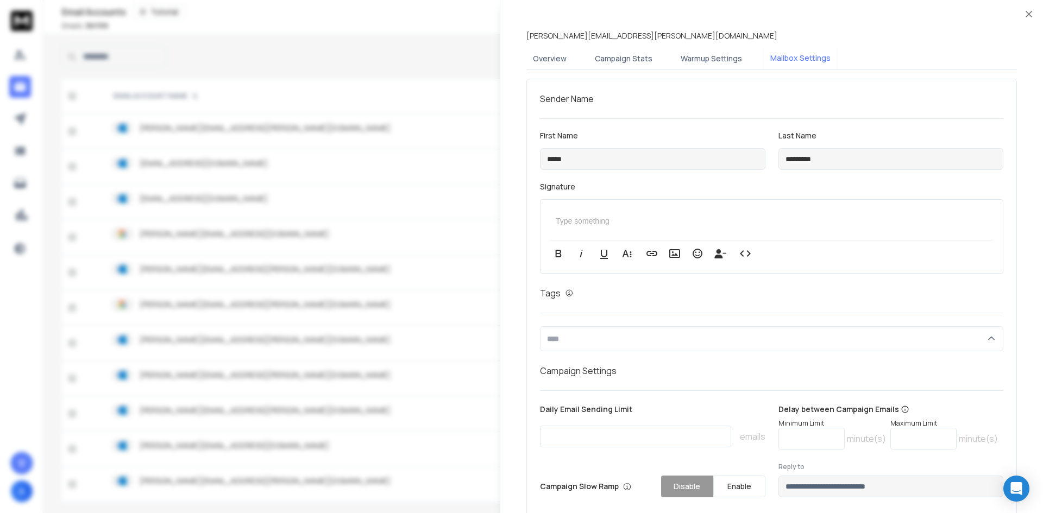
click at [618, 225] on div at bounding box center [772, 221] width 454 height 34
click at [578, 220] on div "**********" at bounding box center [770, 221] width 429 height 12
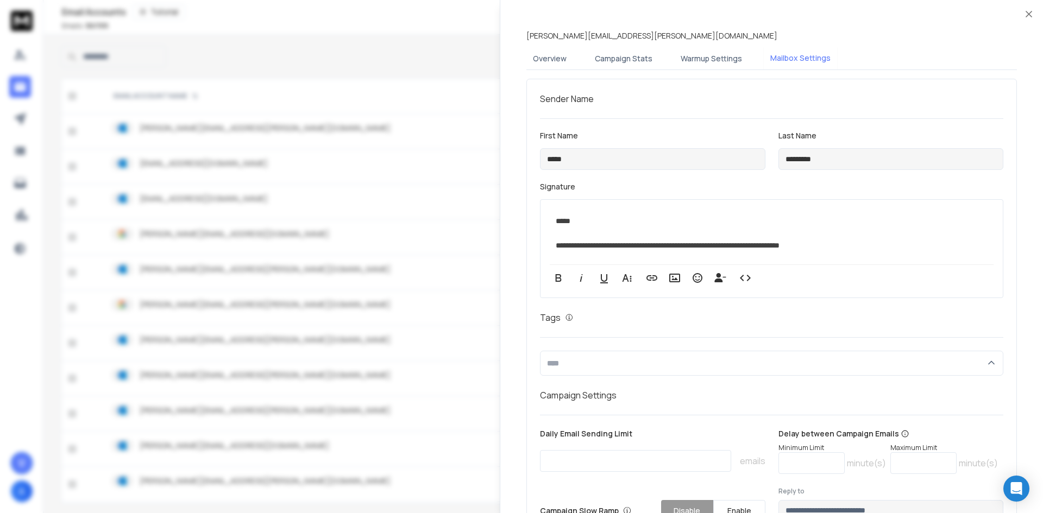
click at [615, 244] on div "**********" at bounding box center [770, 246] width 429 height 12
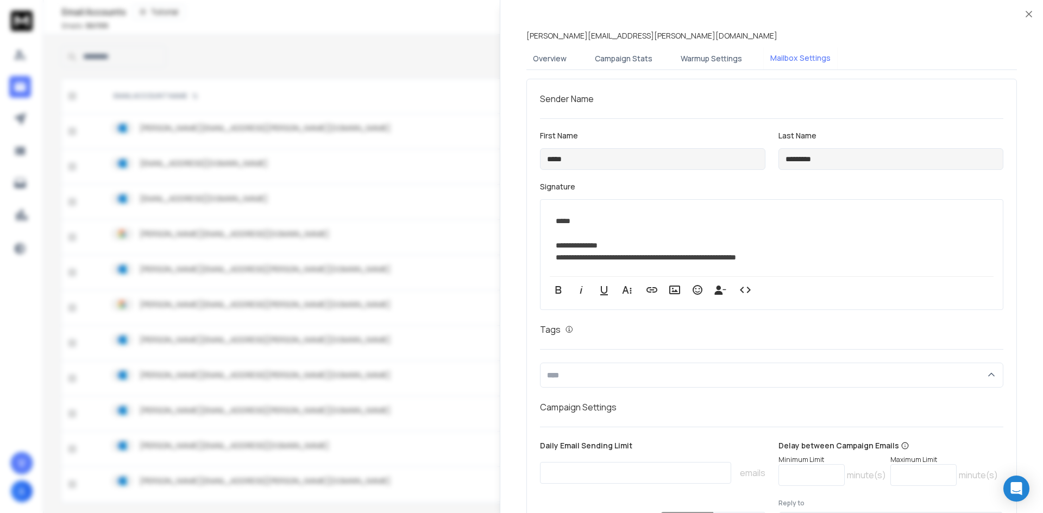
click at [686, 260] on div "**********" at bounding box center [770, 258] width 429 height 12
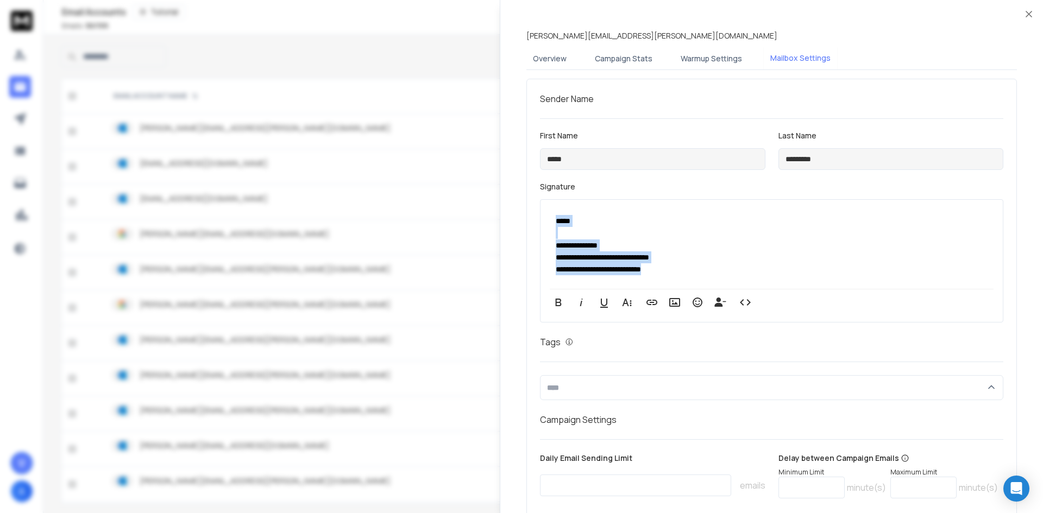
drag, startPoint x: 692, startPoint y: 271, endPoint x: 541, endPoint y: 198, distance: 167.9
click at [541, 198] on div "**********" at bounding box center [771, 253] width 463 height 140
click at [627, 307] on icon "button" at bounding box center [626, 302] width 13 height 13
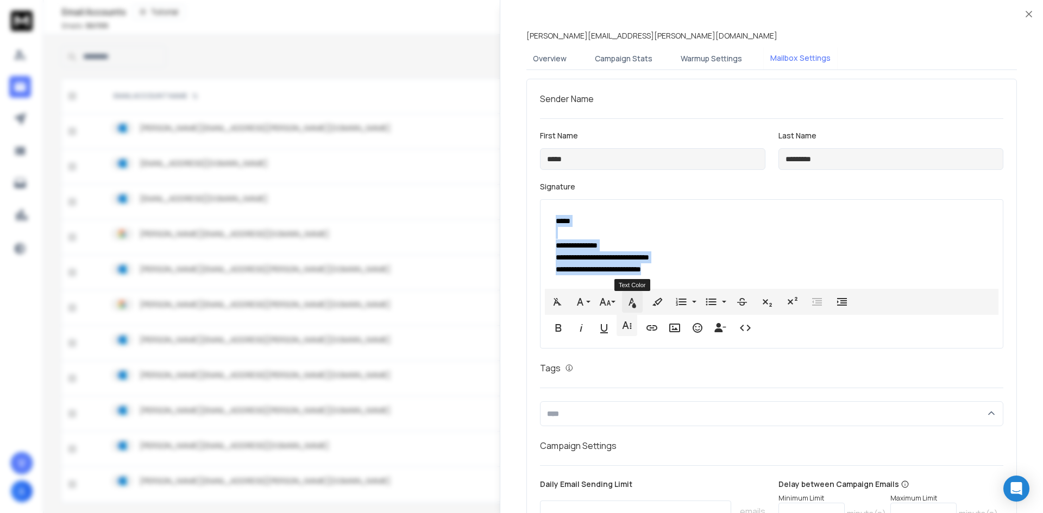
click at [634, 303] on icon "button" at bounding box center [632, 302] width 13 height 13
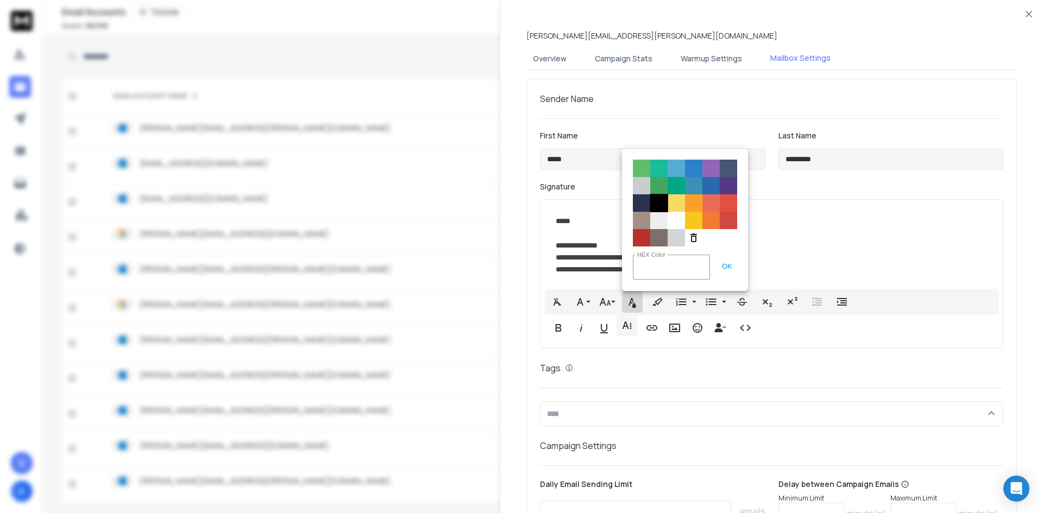
click at [655, 203] on span "Color#000000" at bounding box center [658, 202] width 17 height 17
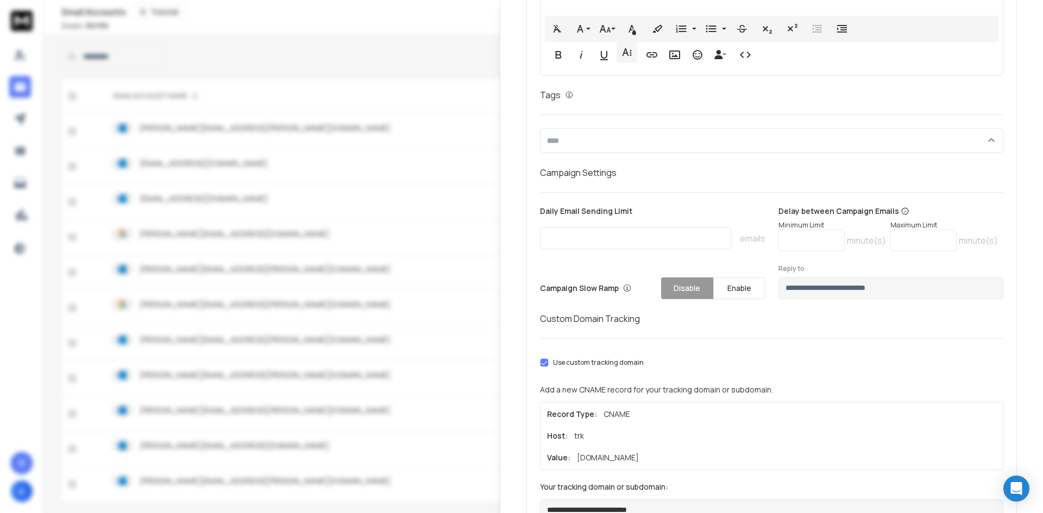
scroll to position [326, 0]
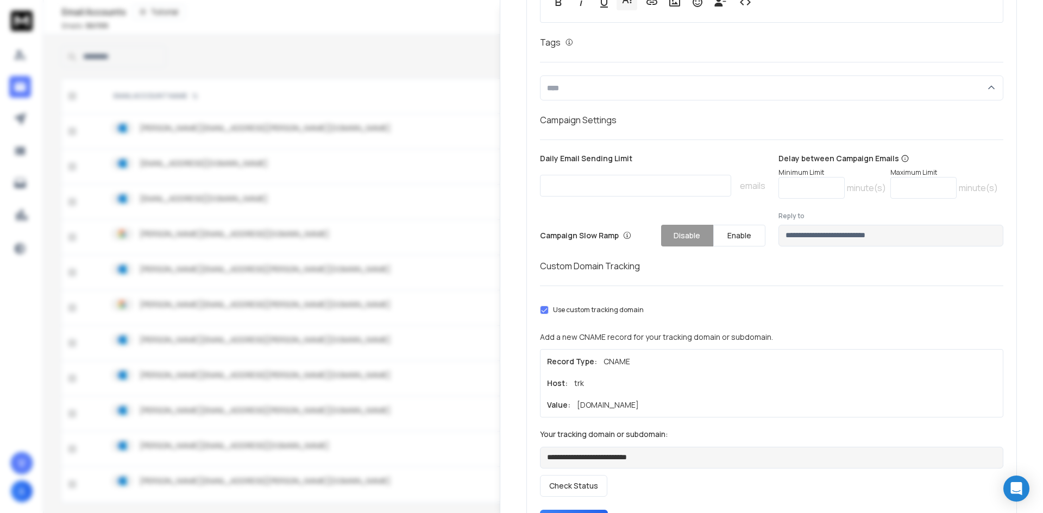
drag, startPoint x: 565, startPoint y: 188, endPoint x: 519, endPoint y: 190, distance: 46.2
click at [519, 190] on div "**********" at bounding box center [771, 125] width 517 height 876
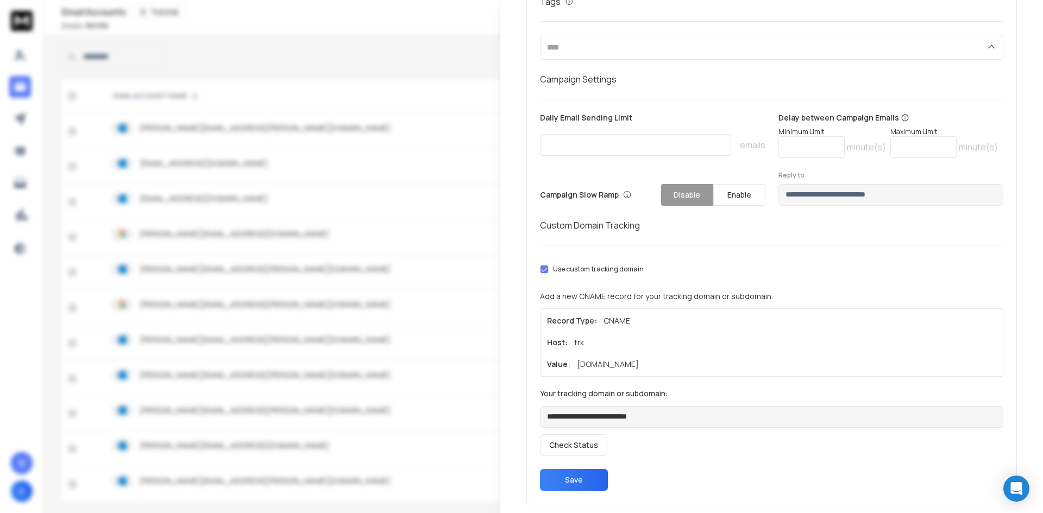
scroll to position [388, 0]
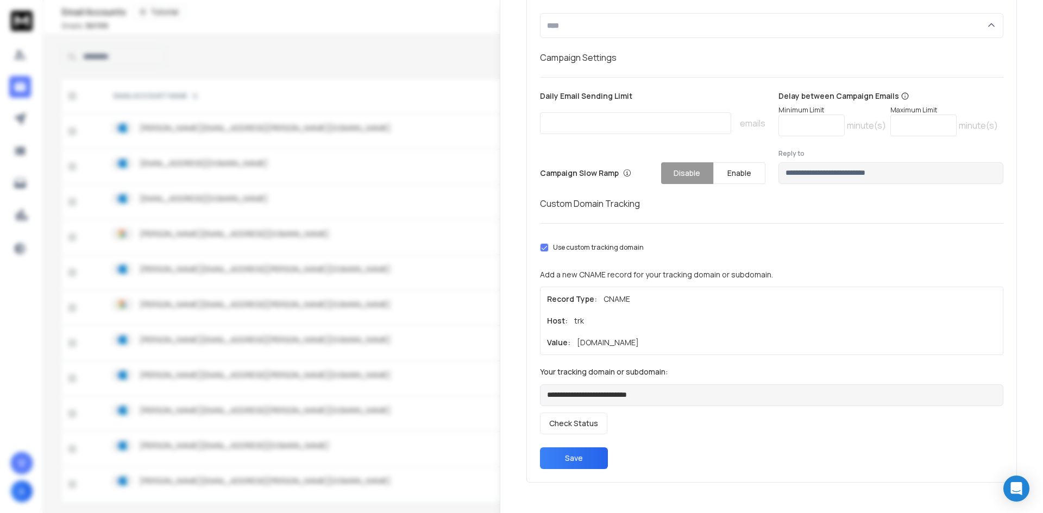
type input "**"
click at [588, 460] on button "Save" at bounding box center [574, 459] width 68 height 22
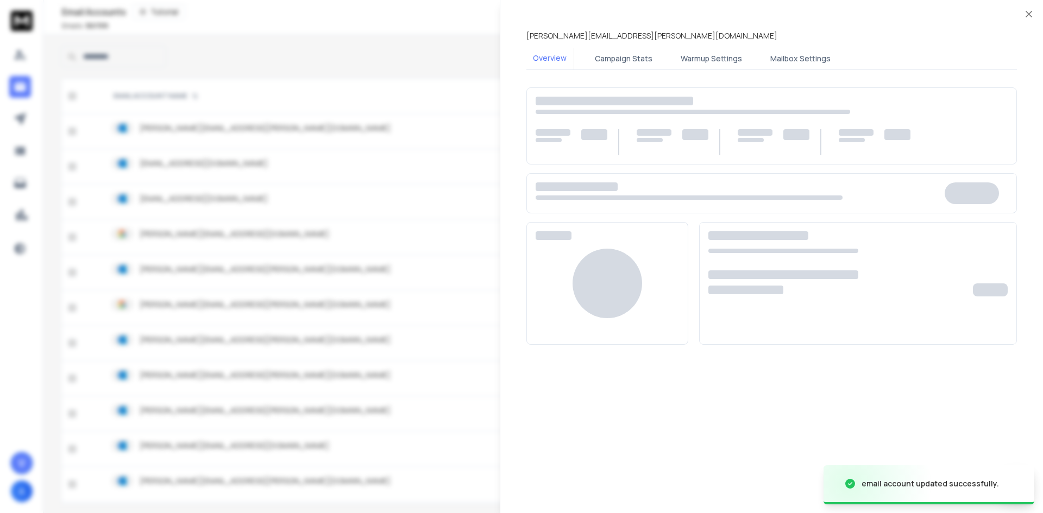
scroll to position [0, 0]
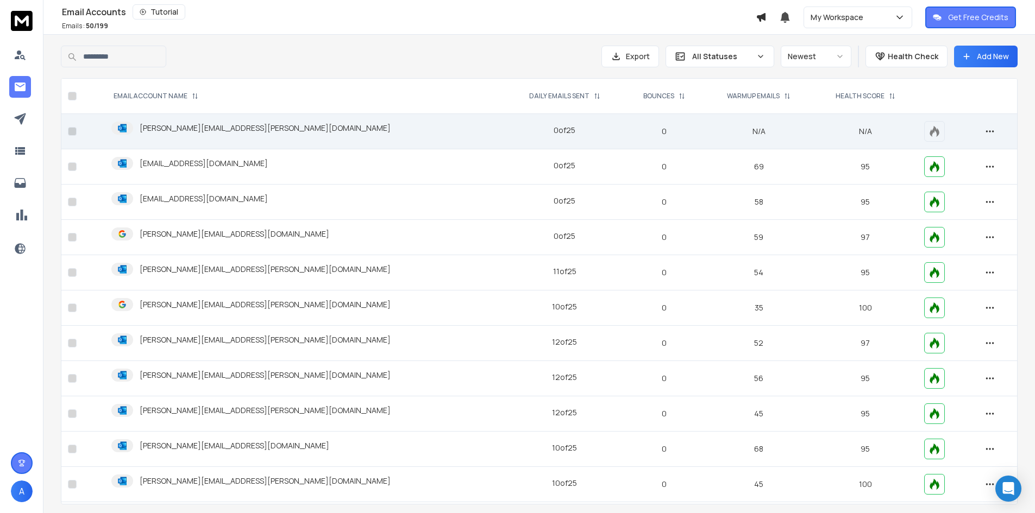
click at [929, 133] on icon at bounding box center [934, 131] width 11 height 11
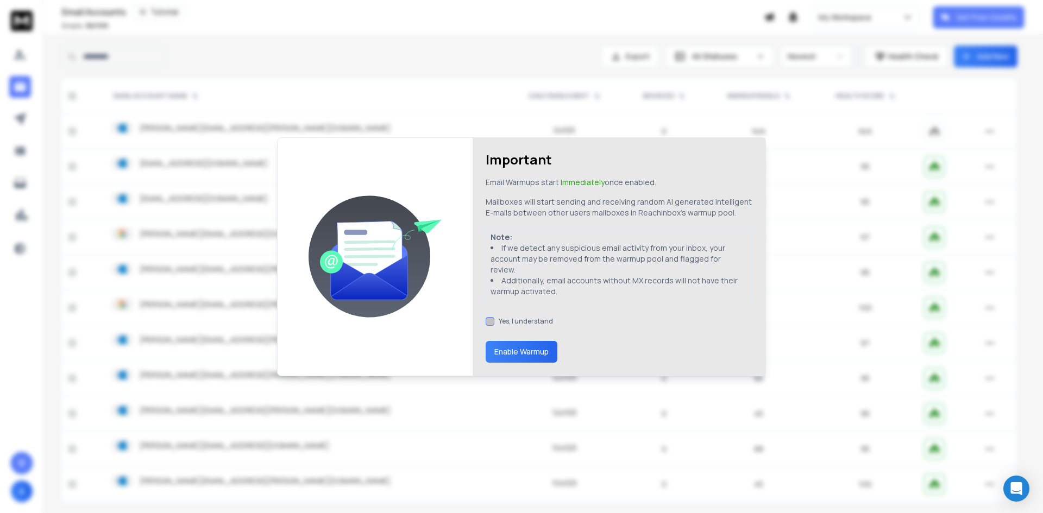
click at [527, 317] on label "Yes, I understand" at bounding box center [526, 321] width 54 height 9
click at [531, 319] on label "Yes, I understand" at bounding box center [526, 321] width 54 height 9
click at [489, 317] on button "Yes, I understand" at bounding box center [490, 321] width 9 height 9
click at [508, 343] on button "Enable Warmup" at bounding box center [522, 352] width 72 height 22
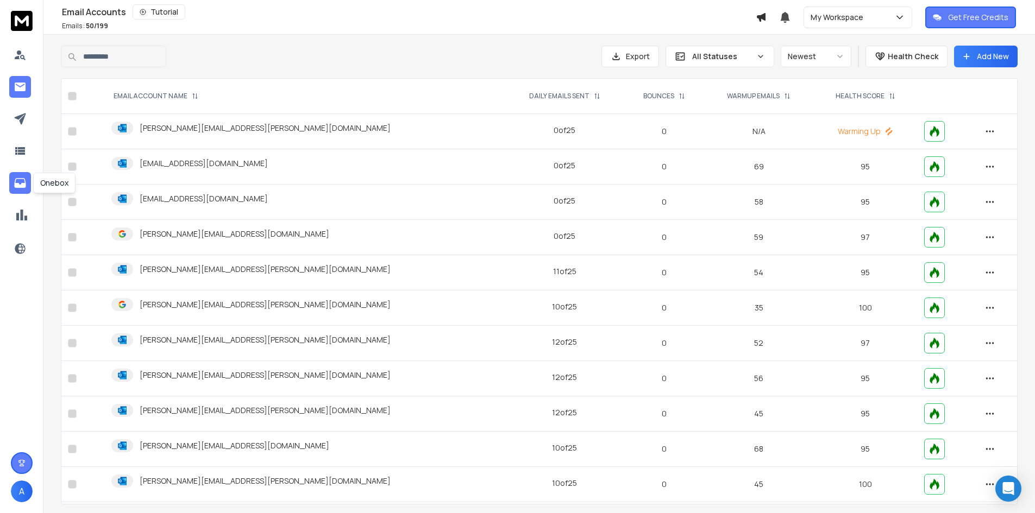
click at [26, 190] on link at bounding box center [20, 183] width 22 height 22
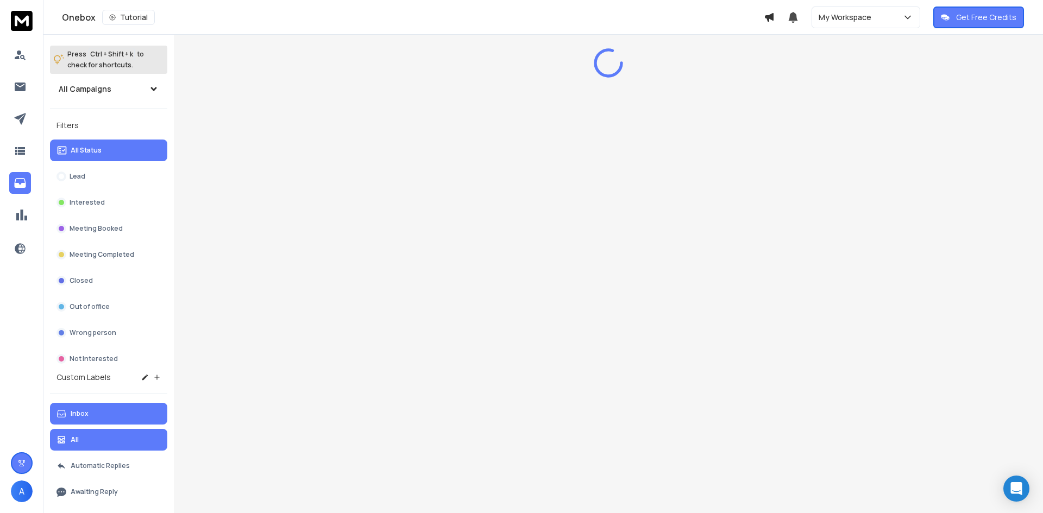
click at [73, 447] on div "Inbox All Automatic Replies Awaiting Reply Unread only Sent Drafts Archive" at bounding box center [108, 505] width 117 height 204
